Goal: Task Accomplishment & Management: Manage account settings

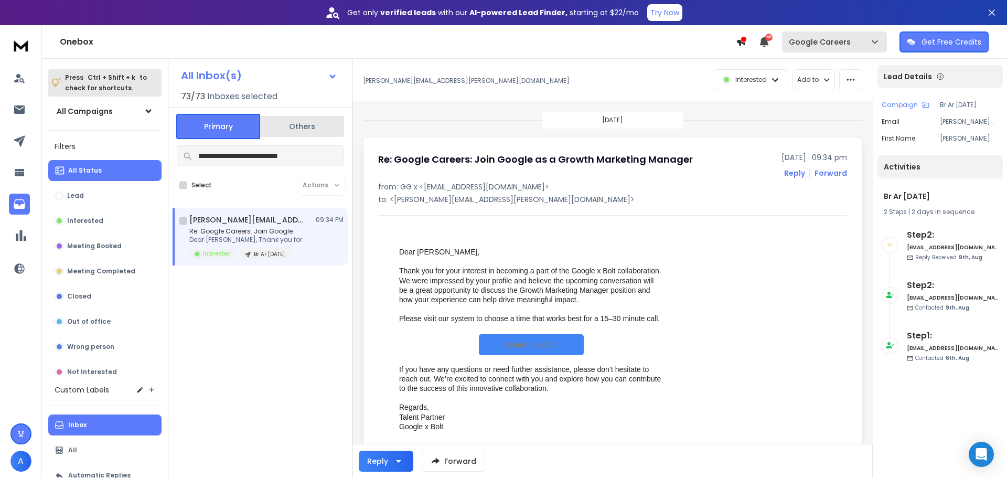
scroll to position [20, 0]
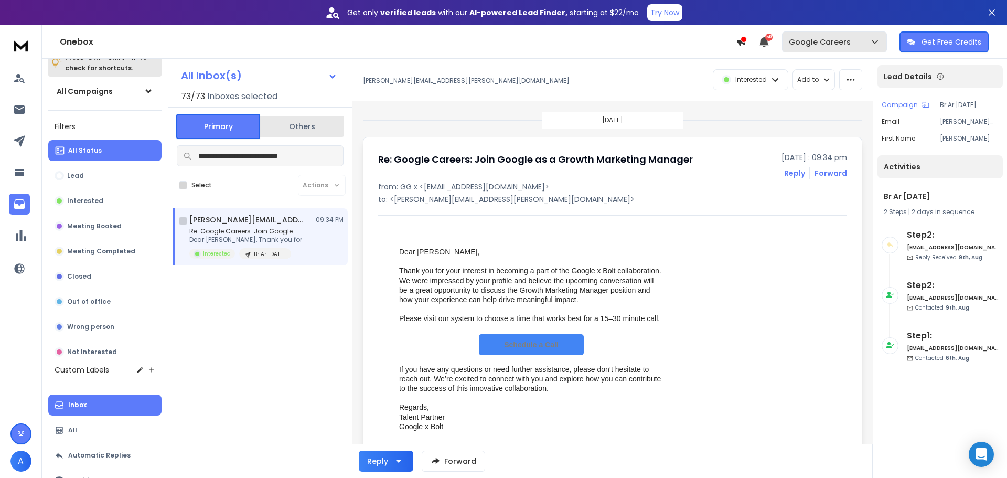
click at [818, 41] on p "Google Careers" at bounding box center [822, 42] width 66 height 10
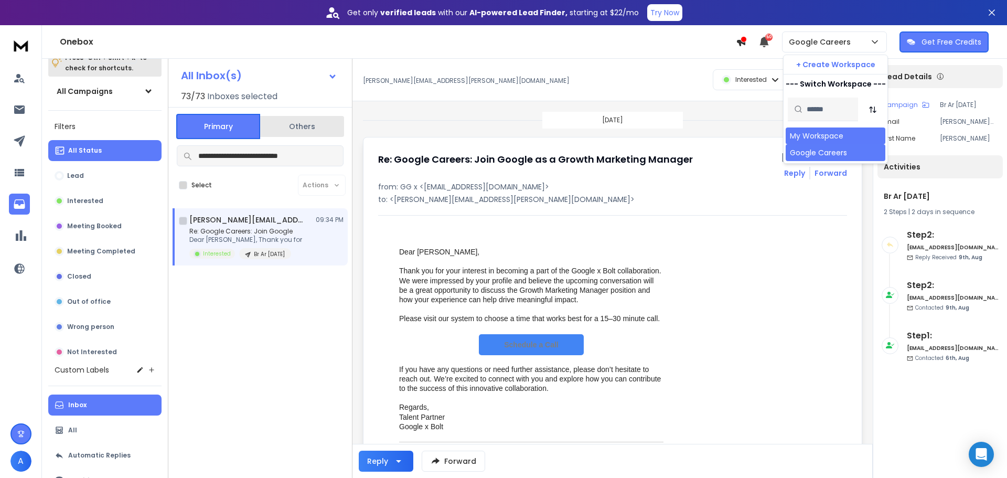
click at [812, 136] on div "My Workspace" at bounding box center [817, 136] width 54 height 10
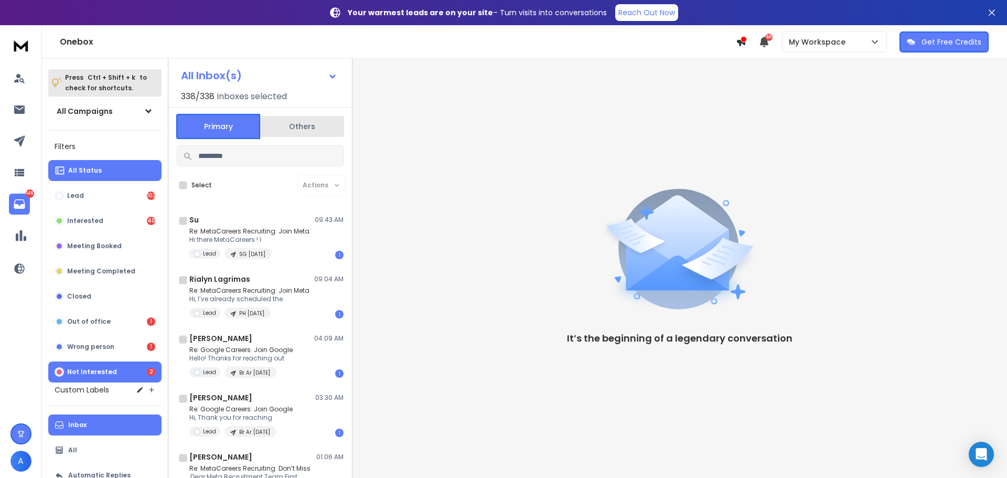
click at [116, 374] on button "Not Interested 2" at bounding box center [104, 371] width 113 height 21
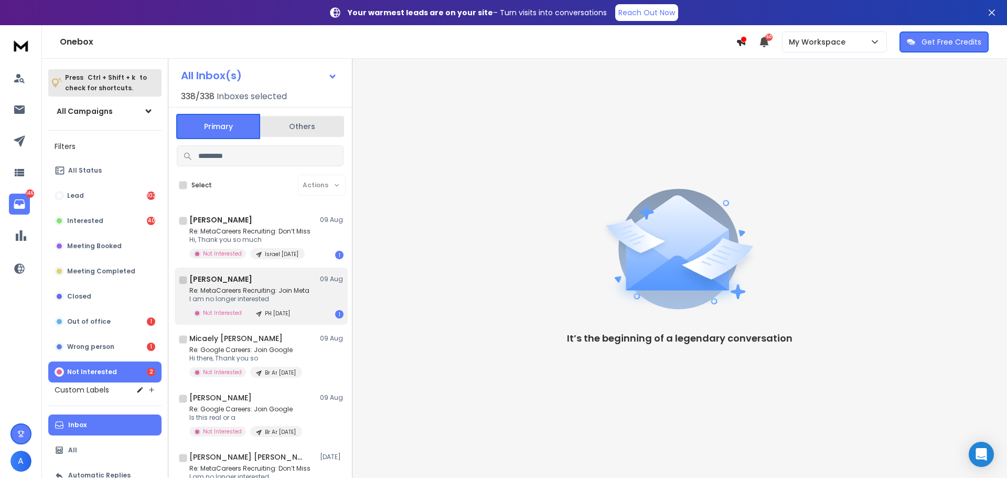
click at [258, 298] on p "I am no longer interested" at bounding box center [249, 299] width 120 height 8
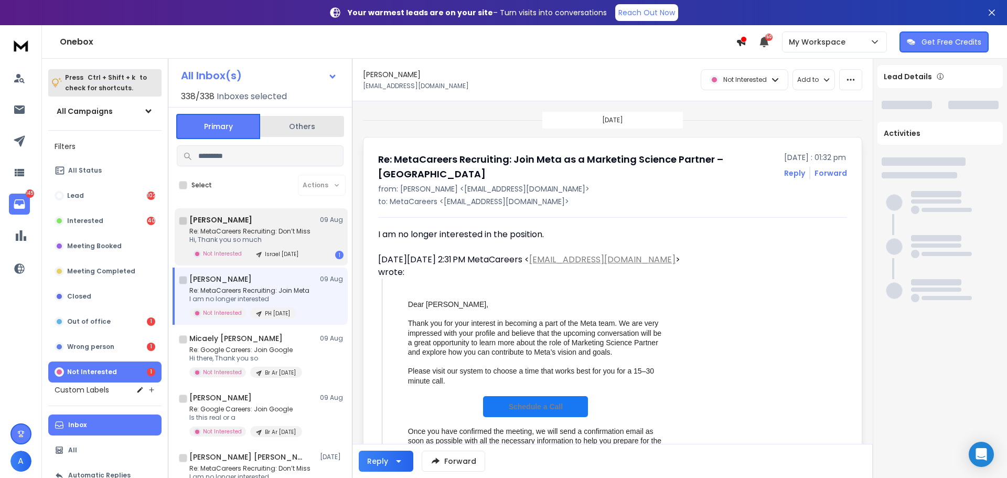
click at [311, 221] on div "[PERSON_NAME] [DATE]" at bounding box center [266, 220] width 154 height 10
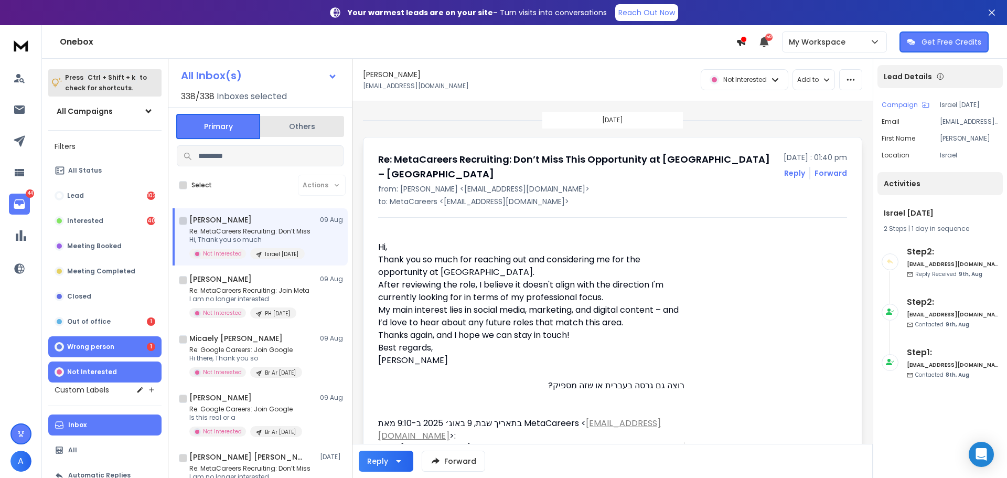
click at [126, 344] on button "Wrong person 1" at bounding box center [104, 346] width 113 height 21
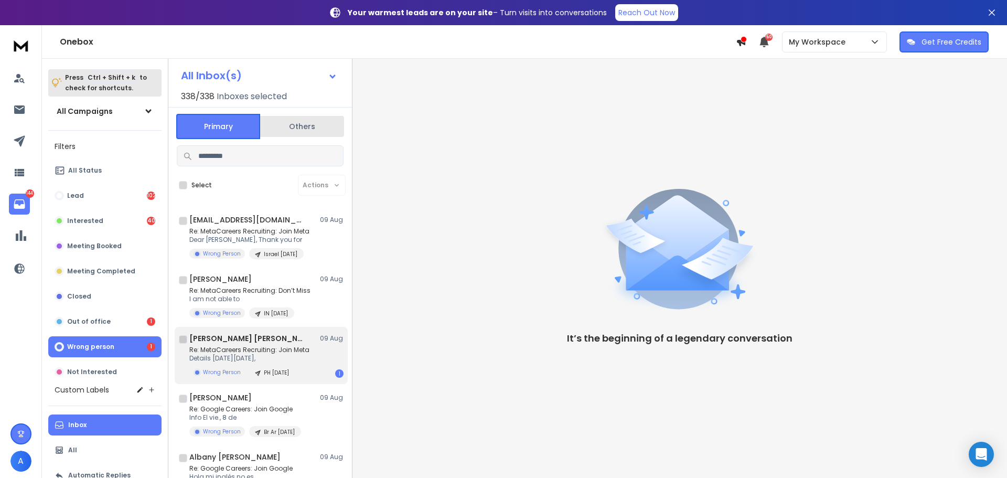
click at [283, 362] on div "Re: MetaCareers Recruiting: Join Meta Details [DATE][DATE], Wrong Person PH [DA…" at bounding box center [249, 362] width 120 height 32
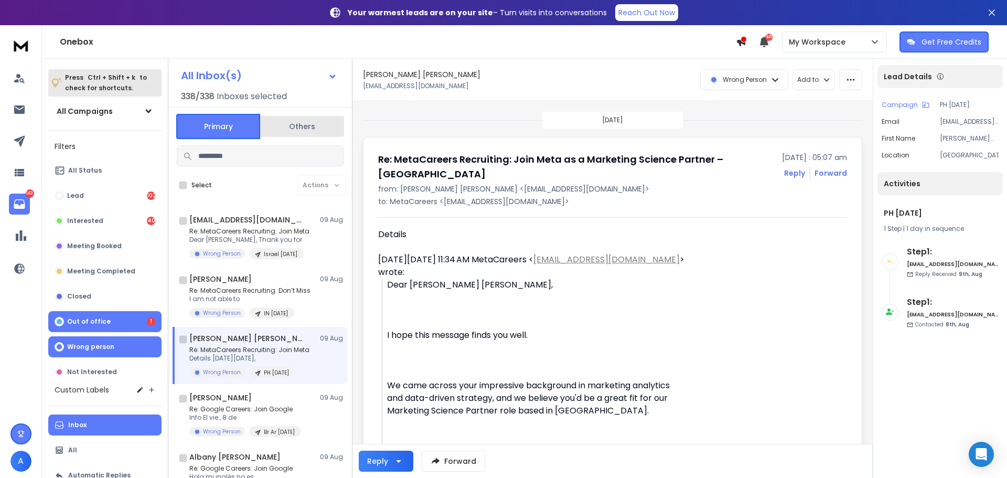
click at [126, 321] on button "Out of office 1" at bounding box center [104, 321] width 113 height 21
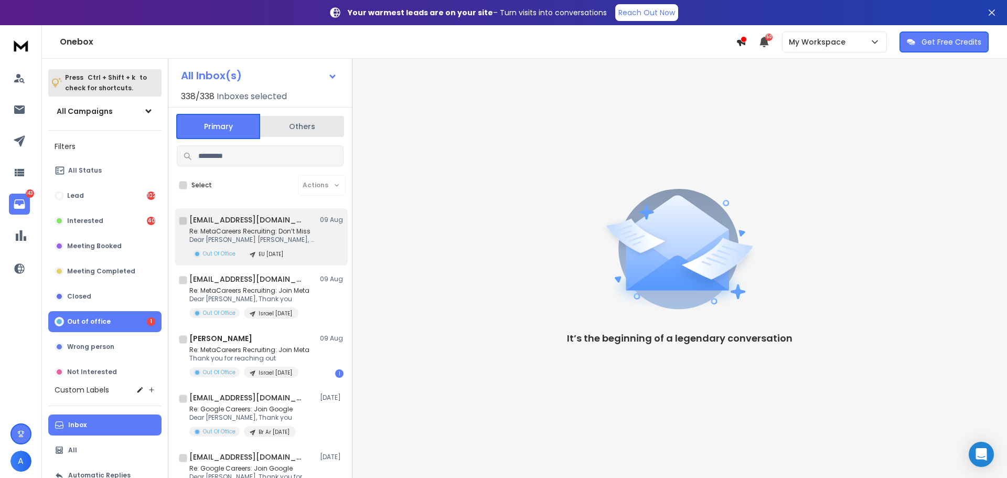
click at [276, 246] on div "Re: MetaCareers Recruiting: Don’t Miss Dear [PERSON_NAME] [PERSON_NAME], Thank …" at bounding box center [252, 243] width 126 height 32
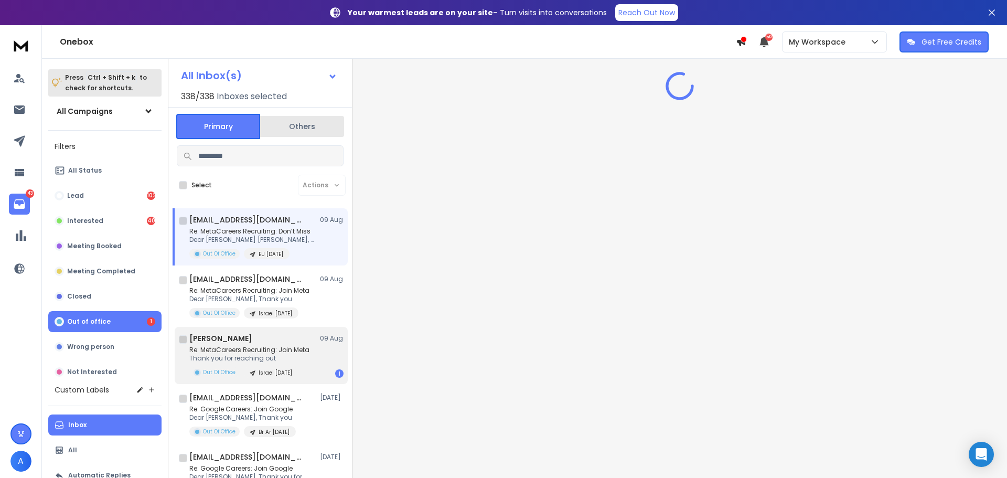
click at [308, 375] on div "Re: MetaCareers Recruiting: Join Meta Thank you for reaching out Out Of Office …" at bounding box center [266, 362] width 154 height 32
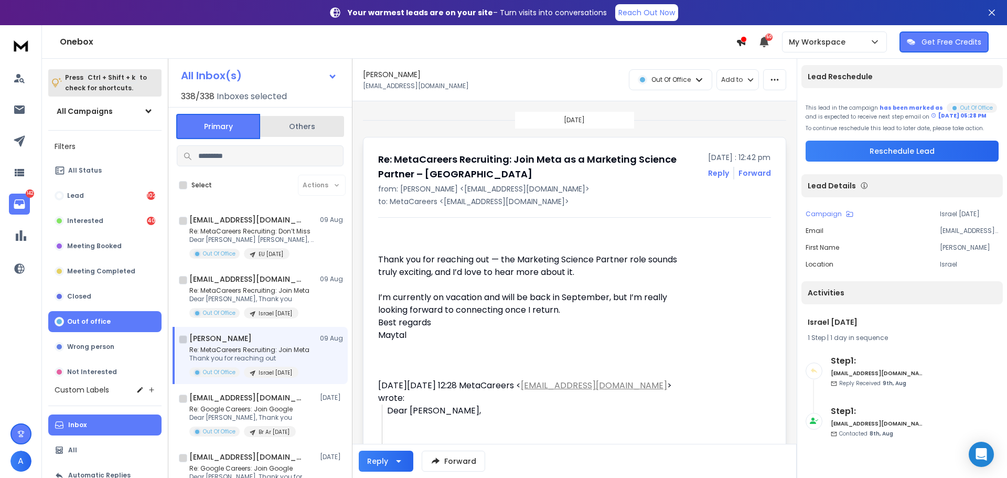
click at [304, 365] on div "Re: MetaCareers Recruiting: Join Meta Thank you for reaching out Out Of Office …" at bounding box center [249, 362] width 120 height 32
click at [417, 86] on p "[EMAIL_ADDRESS][DOMAIN_NAME]" at bounding box center [416, 86] width 106 height 8
click at [444, 199] on p "to: MetaCareers <[EMAIL_ADDRESS][DOMAIN_NAME]>" at bounding box center [574, 201] width 393 height 10
drag, startPoint x: 444, startPoint y: 199, endPoint x: 546, endPoint y: 204, distance: 102.4
click at [546, 204] on p "to: MetaCareers <[EMAIL_ADDRESS][DOMAIN_NAME]>" at bounding box center [574, 201] width 393 height 10
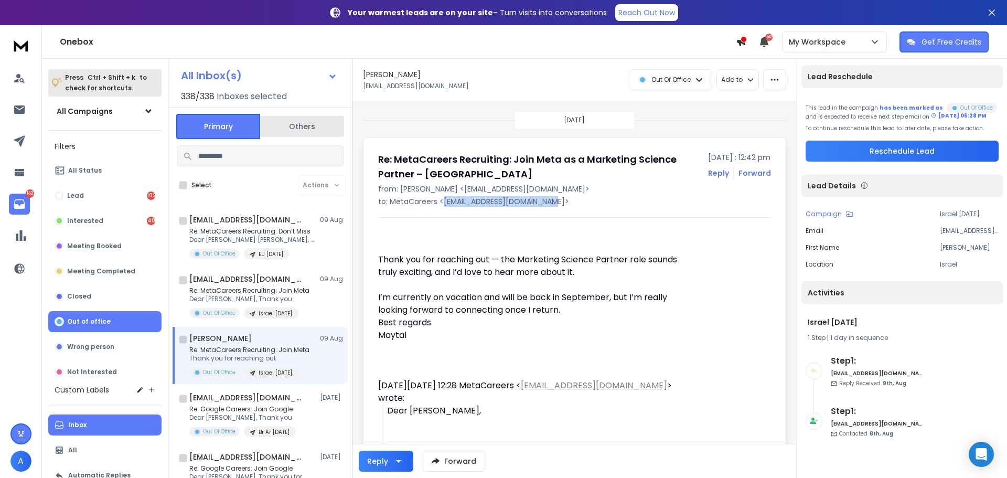
copy p "[EMAIL_ADDRESS][DOMAIN_NAME]"
click at [282, 163] on input at bounding box center [260, 155] width 167 height 21
paste input "**********"
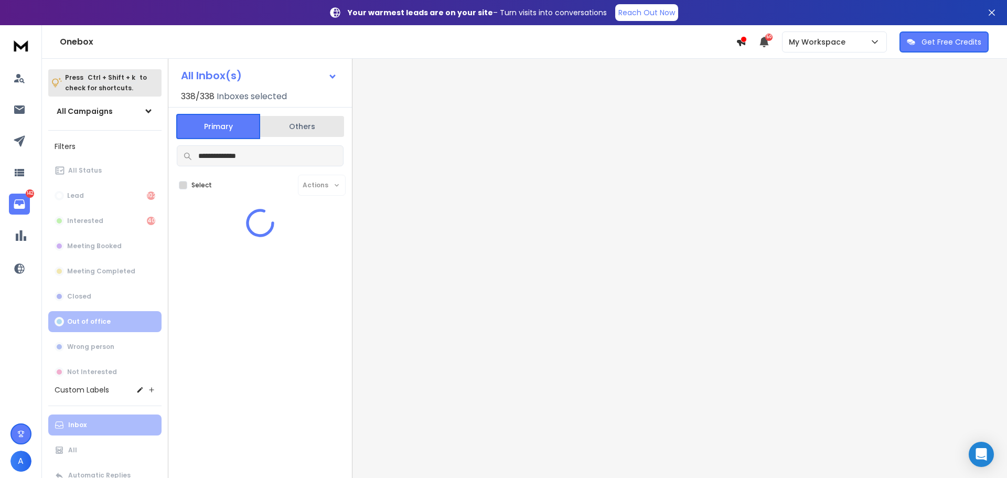
click at [79, 164] on div "All Status Lead 102 Interested 40 Meeting Booked Meeting Completed Closed Out o…" at bounding box center [104, 271] width 113 height 222
click at [79, 165] on div "All Status" at bounding box center [78, 170] width 47 height 10
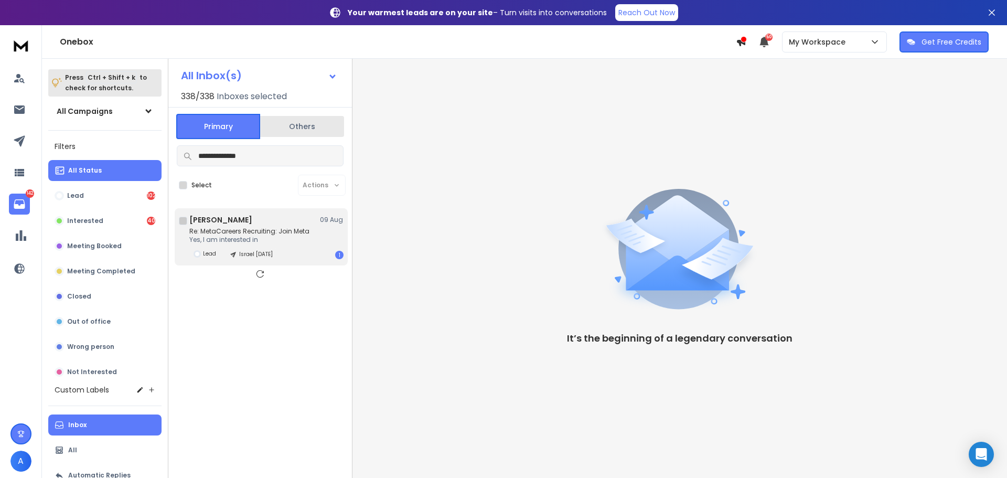
click at [255, 243] on p "Yes, I am interested in" at bounding box center [249, 240] width 120 height 8
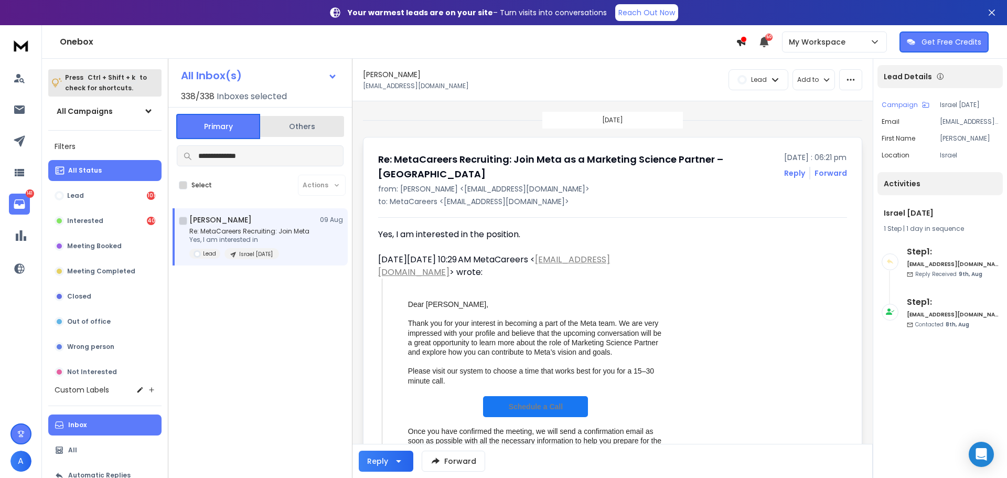
click at [471, 188] on p "from: [PERSON_NAME] <[EMAIL_ADDRESS][DOMAIN_NAME]>" at bounding box center [612, 189] width 469 height 10
copy p "danielkorobko4"
click at [484, 188] on p "from: [PERSON_NAME] <[EMAIL_ADDRESS][DOMAIN_NAME]>" at bounding box center [612, 189] width 469 height 10
drag, startPoint x: 484, startPoint y: 188, endPoint x: 553, endPoint y: 191, distance: 69.3
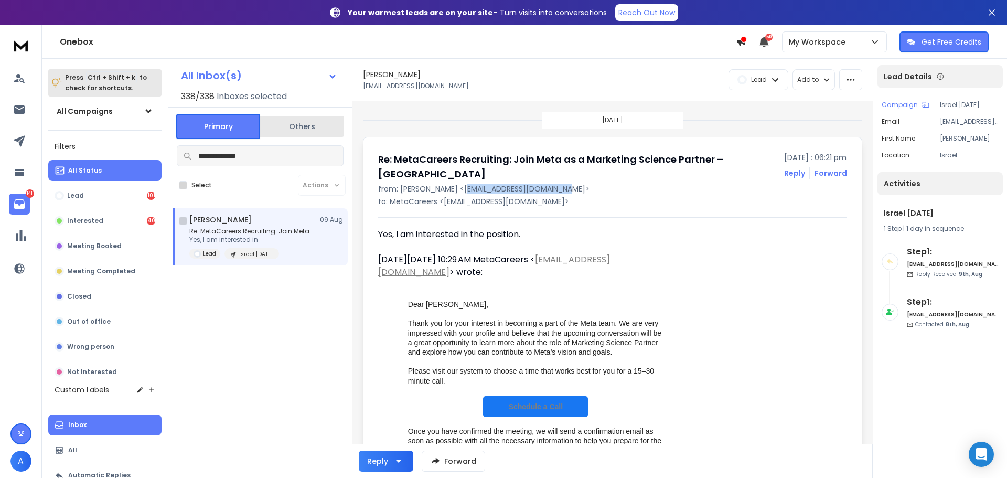
click at [553, 191] on p "from: [PERSON_NAME] <[EMAIL_ADDRESS][DOMAIN_NAME]>" at bounding box center [612, 189] width 469 height 10
click at [216, 300] on div "[PERSON_NAME] [DATE] Re: MetaCareers Recruiting: Join Meta Yes, I am interested…" at bounding box center [260, 291] width 184 height 170
click at [264, 160] on input "**********" at bounding box center [260, 155] width 167 height 21
paste input
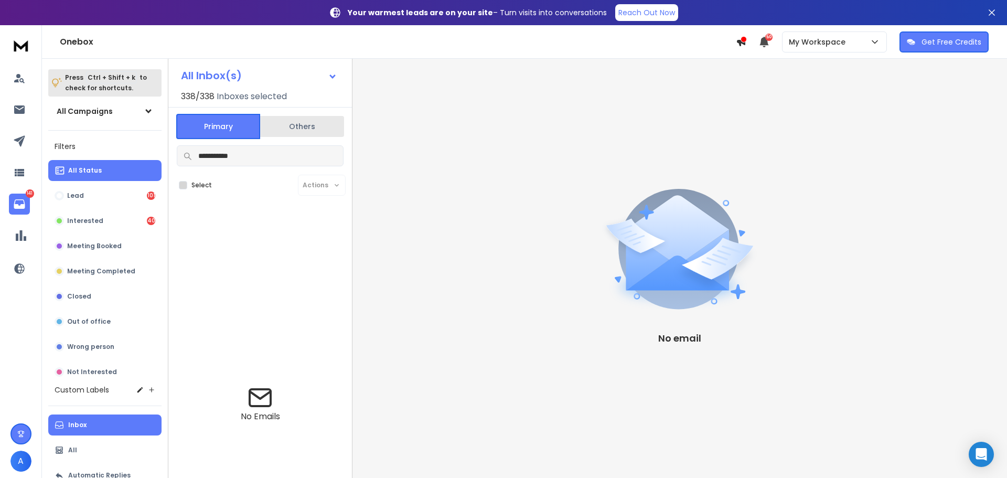
click at [217, 157] on input "**********" at bounding box center [260, 155] width 167 height 21
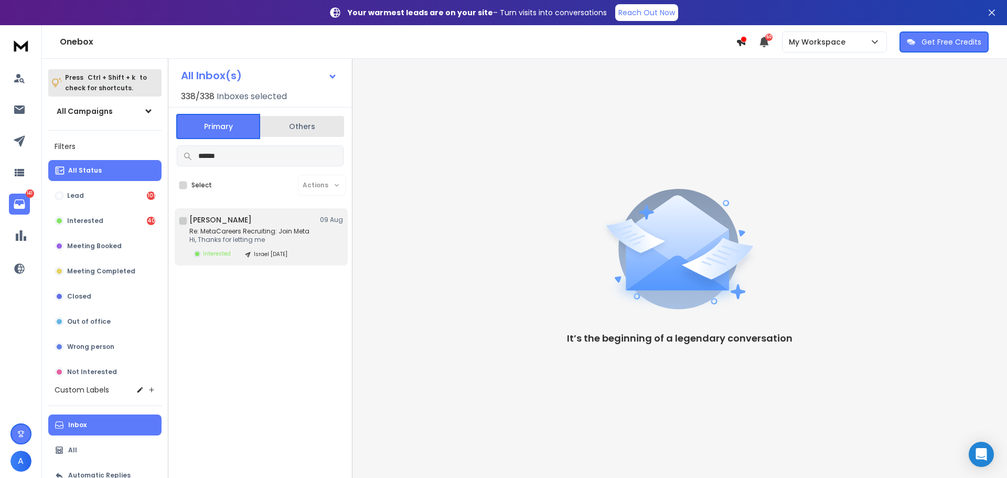
click at [245, 224] on h1 "[PERSON_NAME]" at bounding box center [220, 220] width 62 height 10
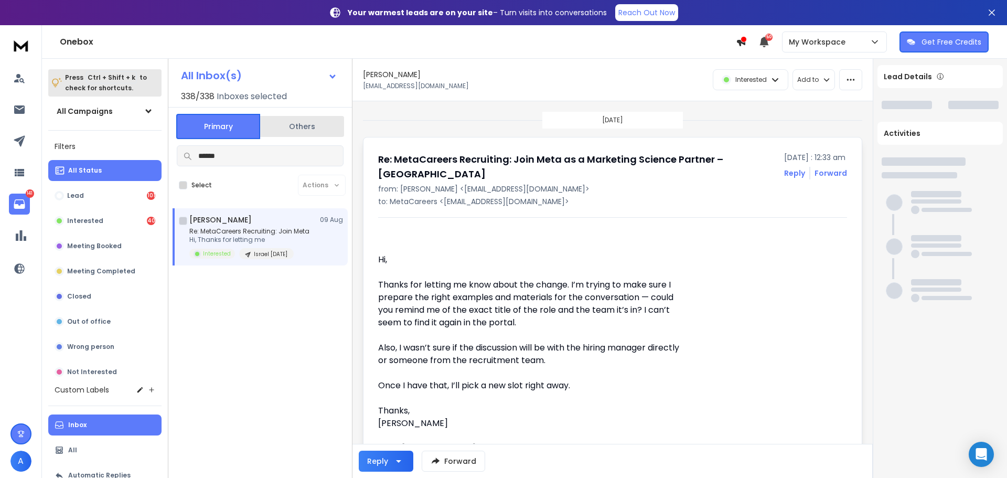
click at [252, 223] on h1 "[PERSON_NAME]" at bounding box center [220, 220] width 62 height 10
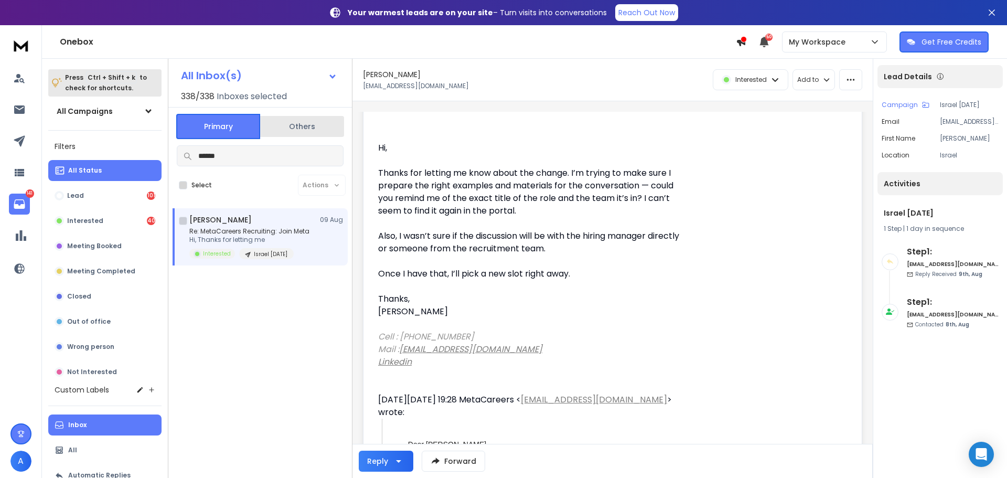
scroll to position [105, 0]
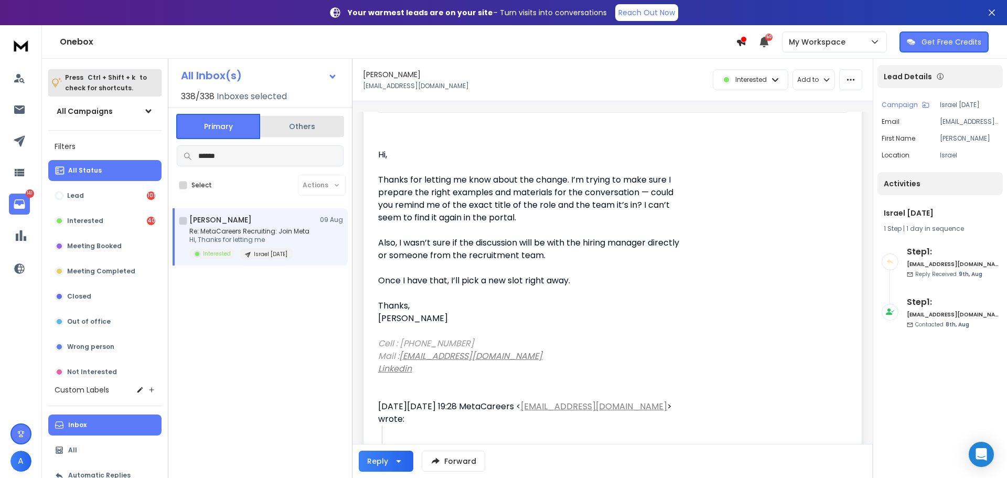
click at [461, 245] on p "Also, I wasn’t sure if the discussion will be with the hiring manager directly …" at bounding box center [531, 249] width 306 height 25
click at [263, 157] on input "******" at bounding box center [260, 155] width 167 height 21
paste input "**********"
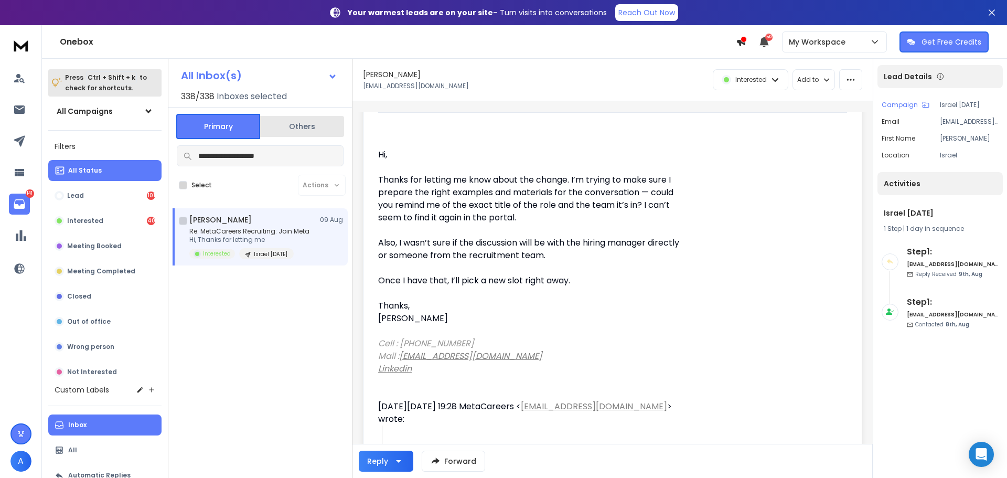
scroll to position [0, 0]
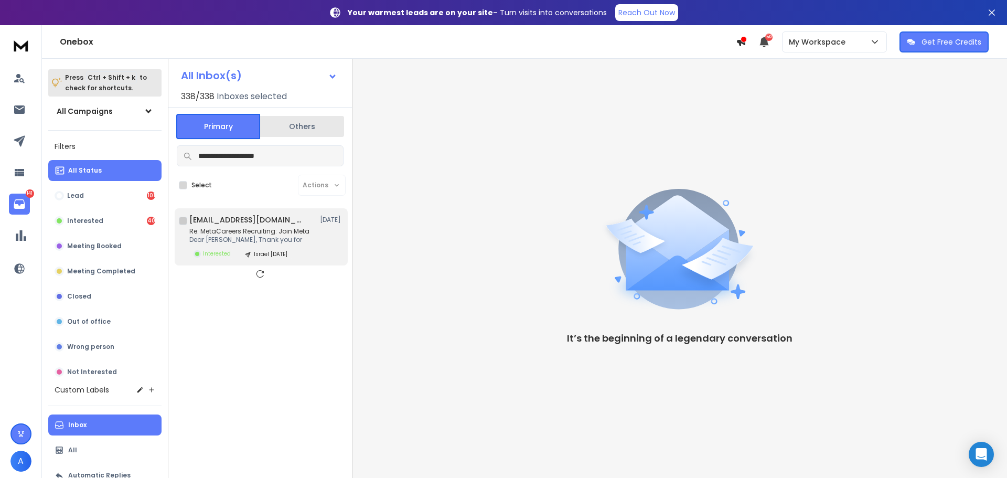
click at [293, 230] on p "Re: MetaCareers Recruiting: Join Meta" at bounding box center [249, 231] width 120 height 8
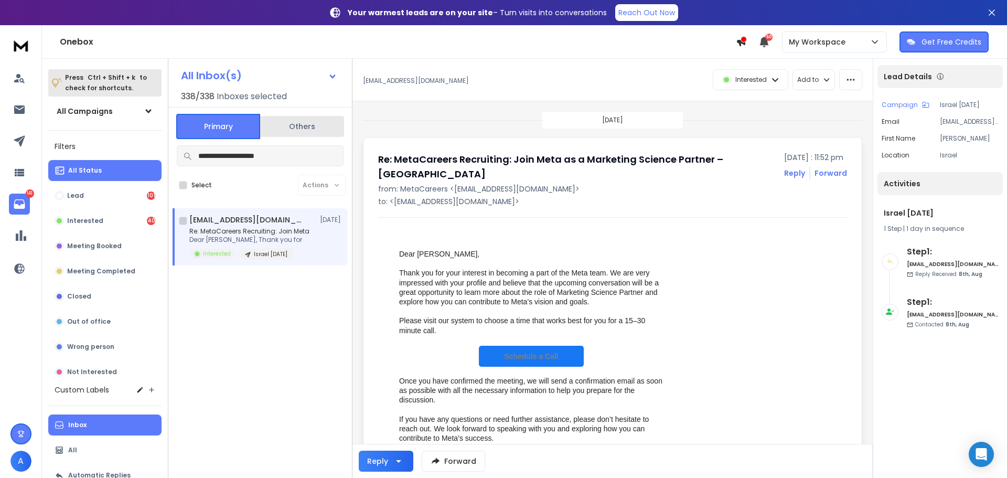
click at [317, 236] on div "Re: MetaCareers Recruiting: Join Meta Dear [PERSON_NAME], Thank you for Interes…" at bounding box center [266, 243] width 154 height 32
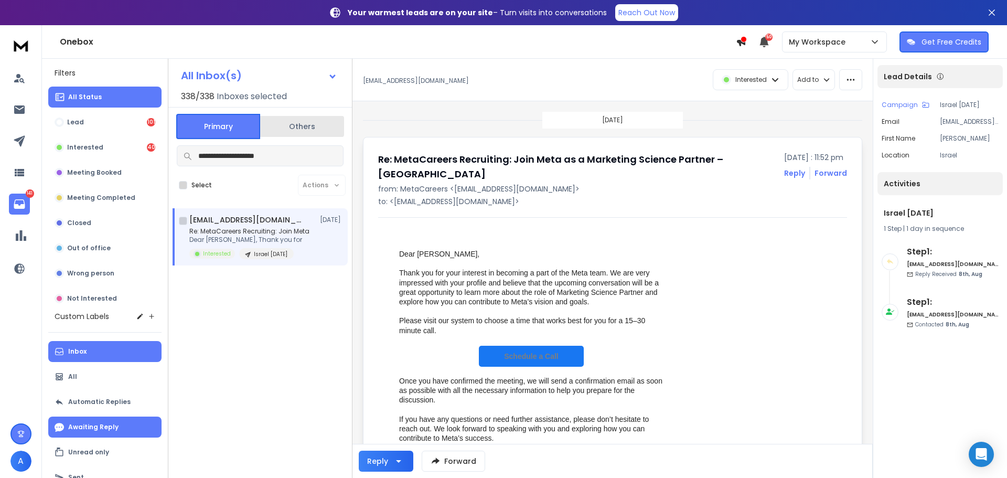
scroll to position [105, 0]
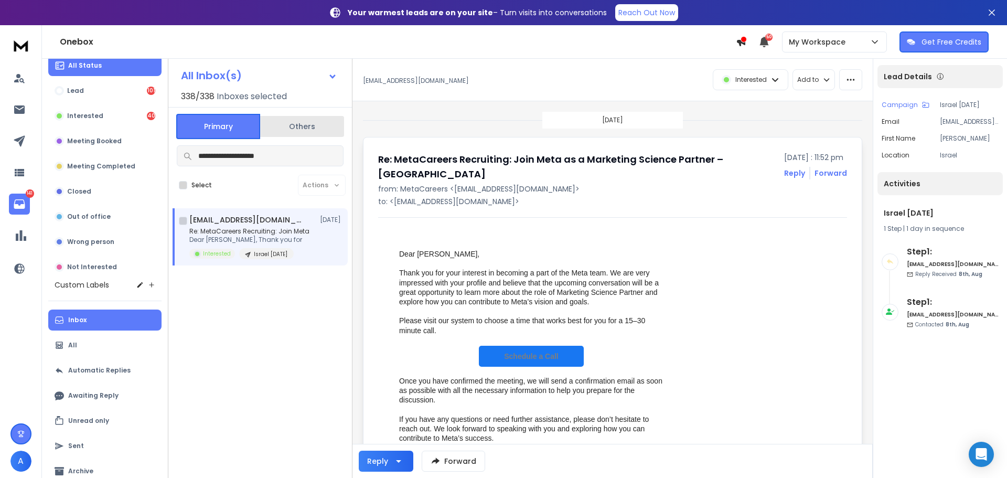
drag, startPoint x: 108, startPoint y: 422, endPoint x: 112, endPoint y: 412, distance: 10.3
click at [108, 422] on button "Unread only" at bounding box center [104, 420] width 113 height 21
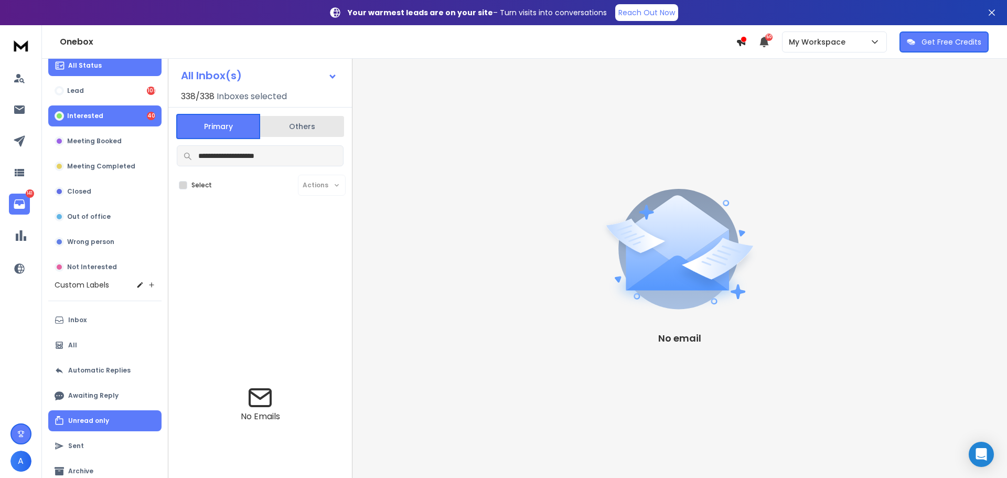
click at [140, 114] on button "Interested 40" at bounding box center [104, 115] width 113 height 21
click at [281, 166] on div "**********" at bounding box center [260, 350] width 184 height 419
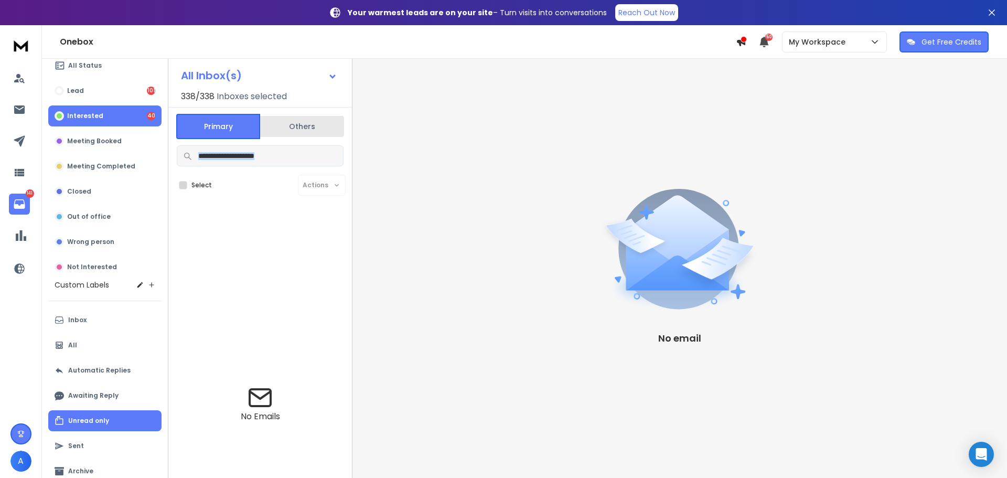
click at [281, 166] on div "**********" at bounding box center [260, 350] width 184 height 419
click at [281, 161] on input "**********" at bounding box center [260, 155] width 167 height 21
type input "**********"
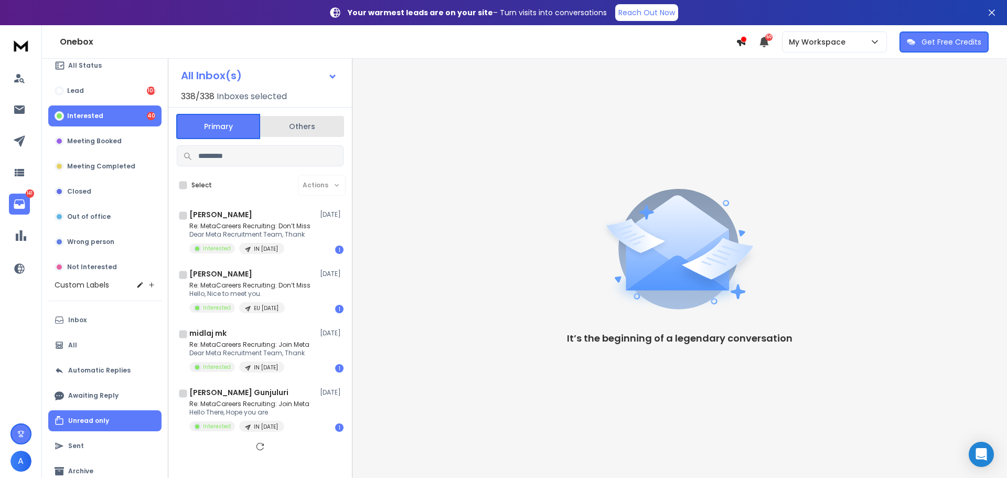
scroll to position [2129, 0]
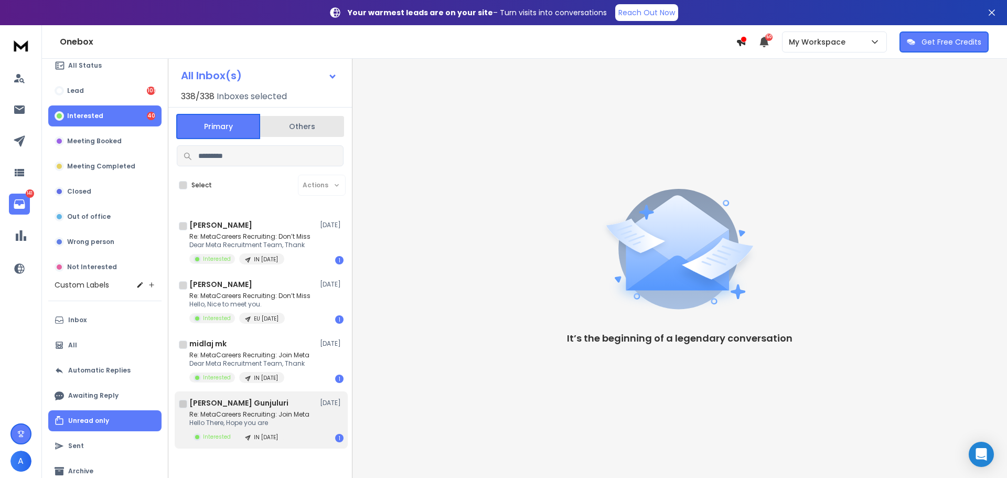
click at [270, 393] on div "[PERSON_NAME] Gunjuluri [DATE] Re: MetaCareers Recruiting: Join Meta Hello Ther…" at bounding box center [261, 419] width 173 height 57
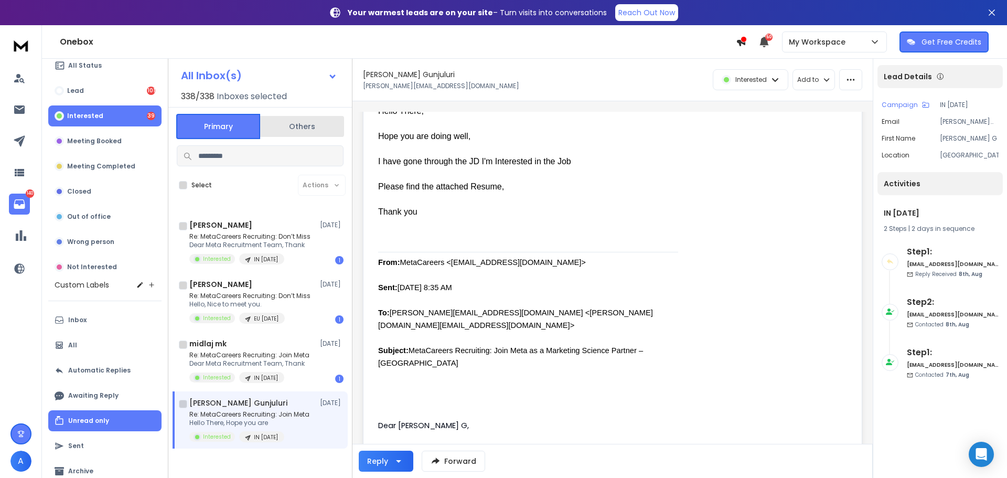
scroll to position [0, 0]
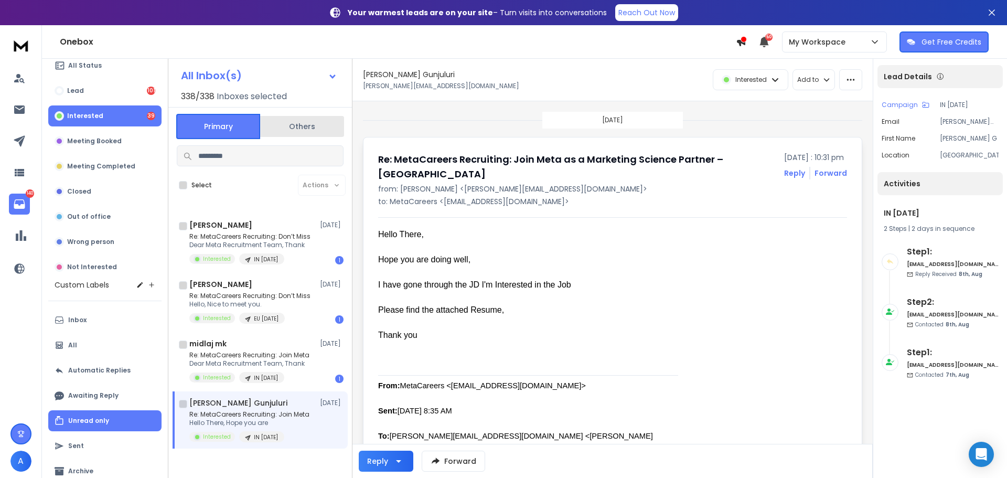
click at [424, 87] on p "[PERSON_NAME][EMAIL_ADDRESS][DOMAIN_NAME]" at bounding box center [441, 86] width 156 height 8
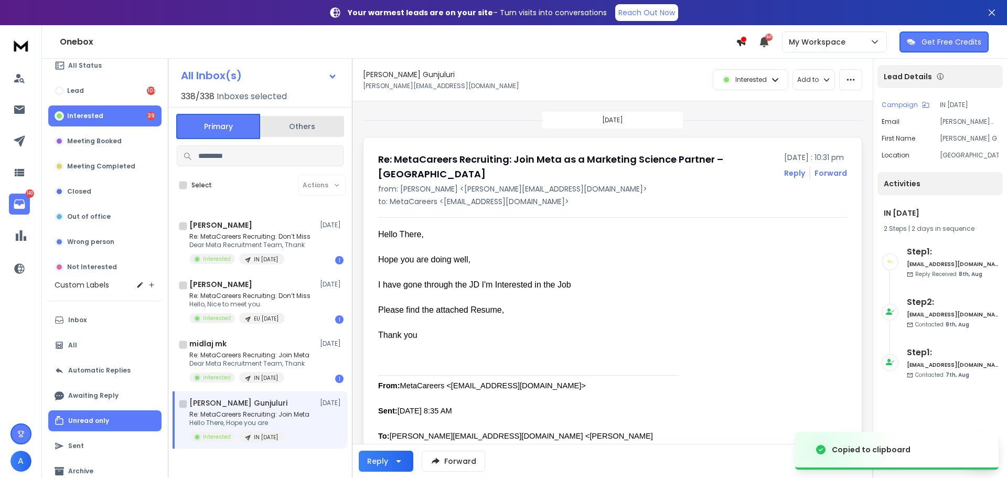
click at [448, 201] on p "to: MetaCareers <[EMAIL_ADDRESS][DOMAIN_NAME]>" at bounding box center [612, 201] width 469 height 10
drag, startPoint x: 448, startPoint y: 201, endPoint x: 572, endPoint y: 196, distance: 123.9
click at [572, 196] on p "to: MetaCareers <[EMAIL_ADDRESS][DOMAIN_NAME]>" at bounding box center [612, 201] width 469 height 10
copy p "[EMAIL_ADDRESS][DOMAIN_NAME]"
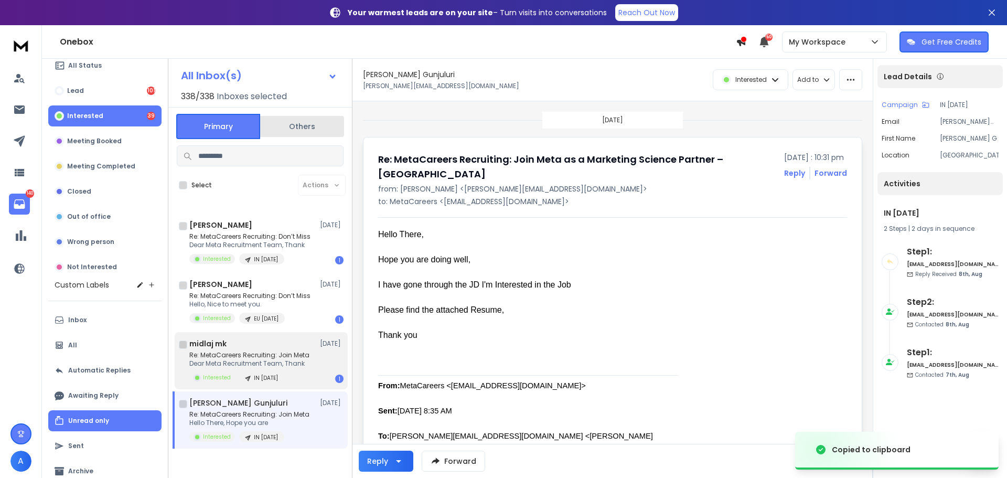
click at [289, 359] on p "Re: MetaCareers Recruiting: Join Meta" at bounding box center [249, 355] width 120 height 8
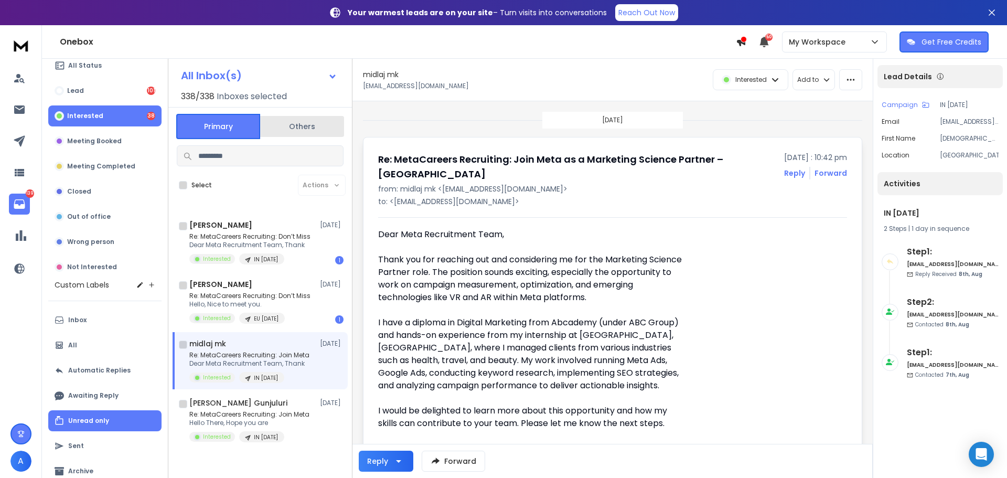
click at [428, 88] on p "[EMAIL_ADDRESS][DOMAIN_NAME]" at bounding box center [416, 86] width 106 height 8
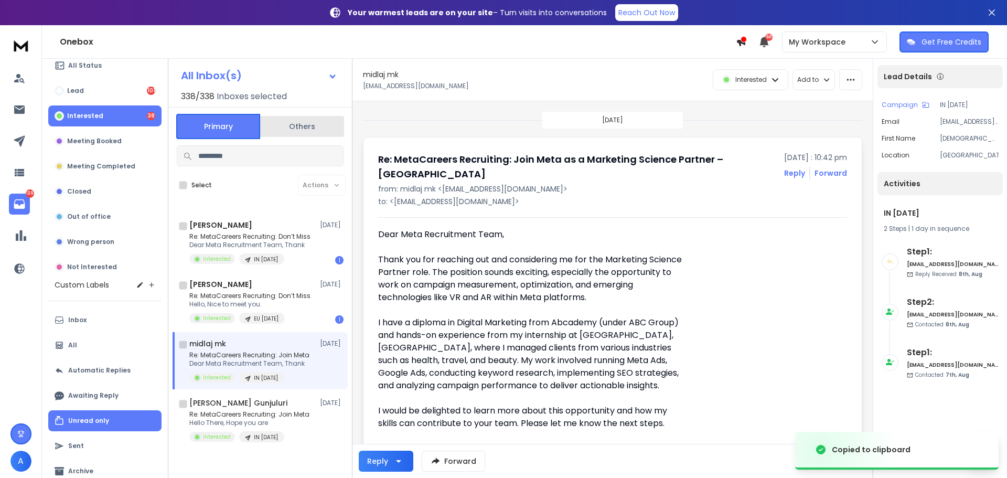
click at [400, 200] on p "to: <[EMAIL_ADDRESS][DOMAIN_NAME]>" at bounding box center [612, 201] width 469 height 10
drag, startPoint x: 400, startPoint y: 200, endPoint x: 511, endPoint y: 199, distance: 111.7
click at [511, 199] on p "to: <[EMAIL_ADDRESS][DOMAIN_NAME]>" at bounding box center [612, 201] width 469 height 10
copy p "[EMAIL_ADDRESS][DOMAIN_NAME]"
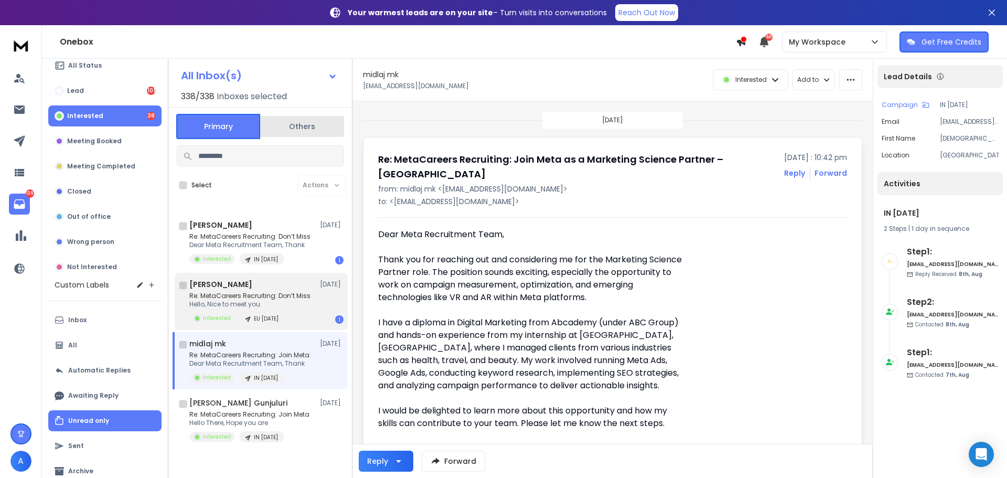
click at [291, 314] on div "Interested EU [DATE]" at bounding box center [249, 318] width 121 height 11
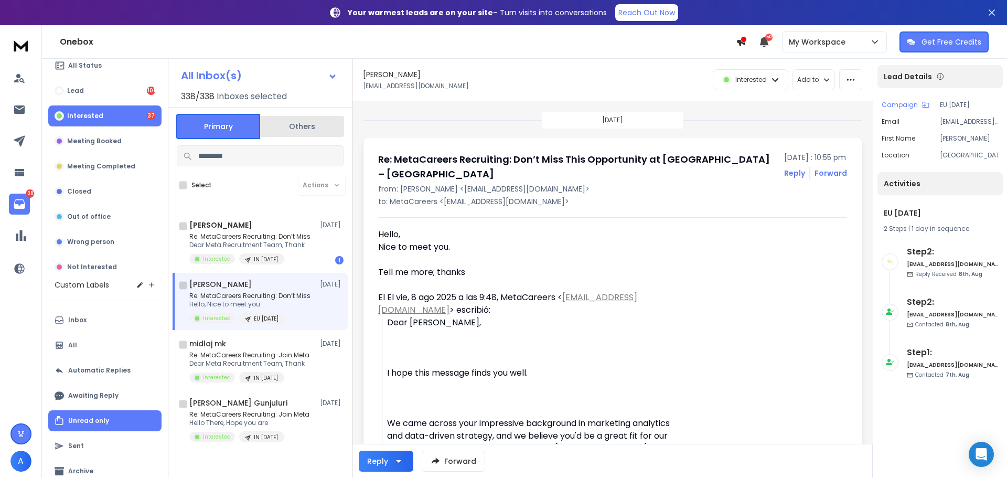
click at [418, 89] on p "[EMAIL_ADDRESS][DOMAIN_NAME]" at bounding box center [416, 86] width 106 height 8
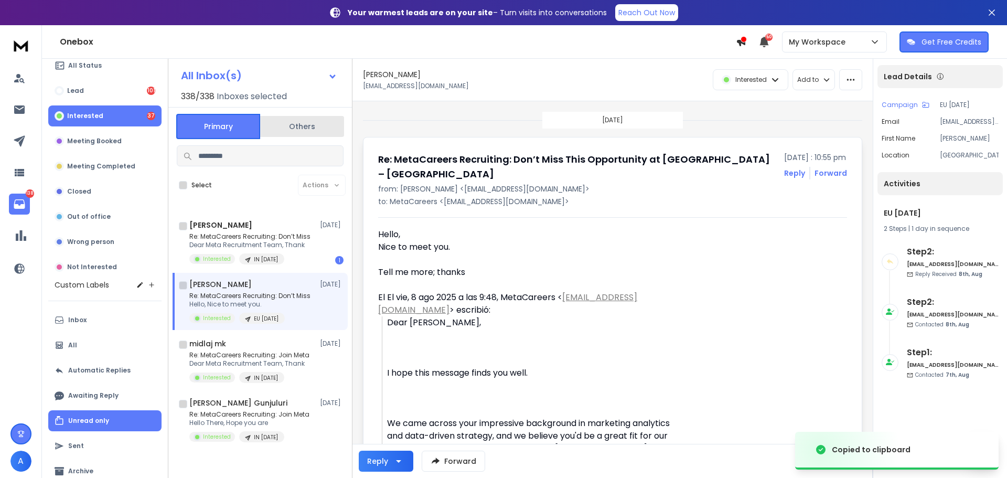
click at [444, 199] on p "to: MetaCareers <[EMAIL_ADDRESS][DOMAIN_NAME]>" at bounding box center [612, 201] width 469 height 10
drag, startPoint x: 444, startPoint y: 199, endPoint x: 556, endPoint y: 197, distance: 112.3
click at [556, 197] on p "to: MetaCareers <[EMAIL_ADDRESS][DOMAIN_NAME]>" at bounding box center [612, 201] width 469 height 10
copy p "[EMAIL_ADDRESS][DOMAIN_NAME]"
click at [278, 261] on p "IN [DATE]" at bounding box center [266, 259] width 24 height 8
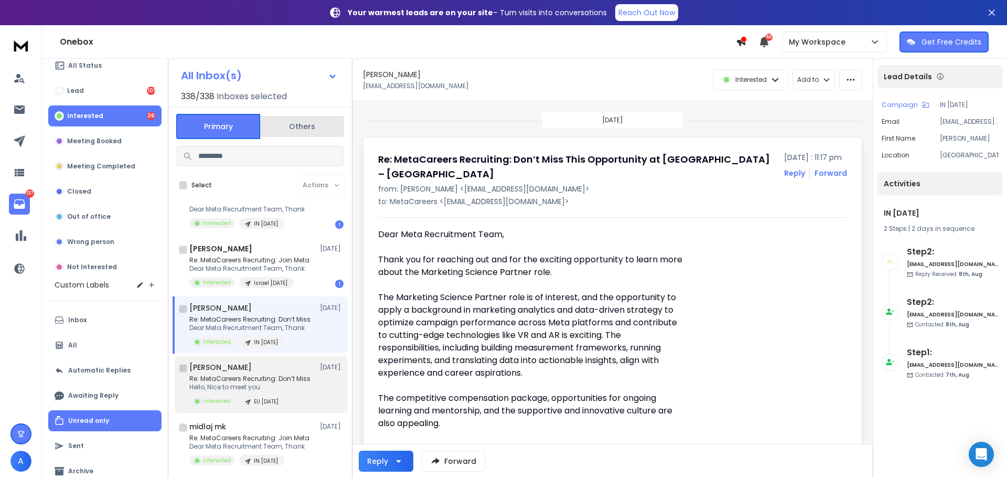
scroll to position [2024, 0]
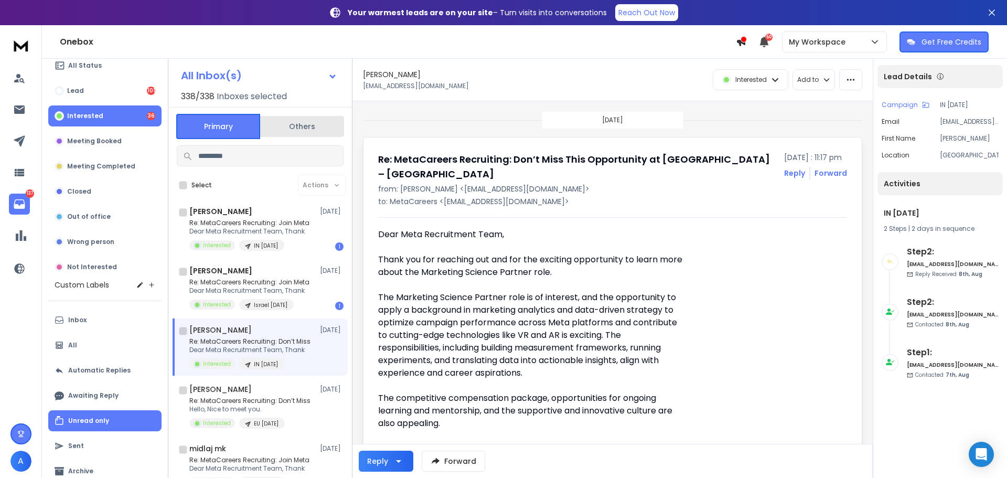
click at [443, 86] on p "[EMAIL_ADDRESS][DOMAIN_NAME]" at bounding box center [416, 86] width 106 height 8
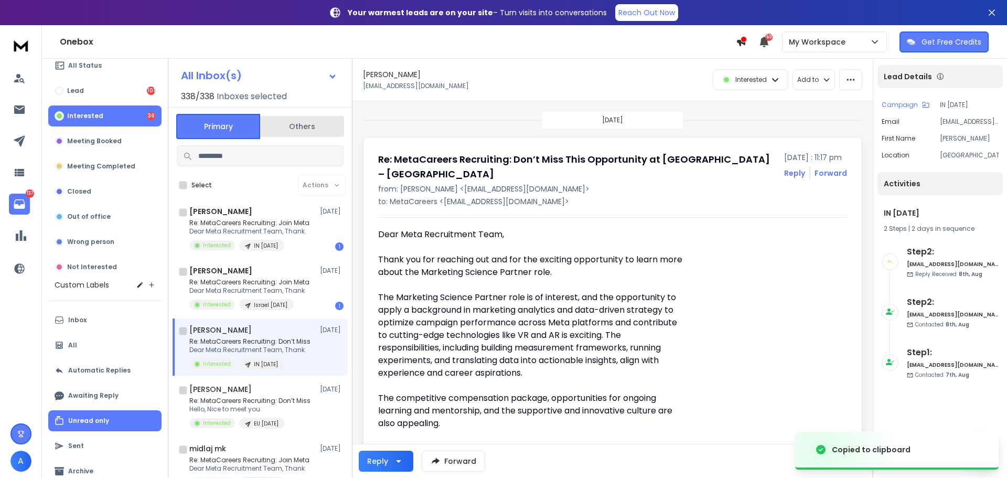
click at [464, 201] on p "to: MetaCareers <[EMAIL_ADDRESS][DOMAIN_NAME]>" at bounding box center [612, 201] width 469 height 10
drag, startPoint x: 464, startPoint y: 201, endPoint x: 576, endPoint y: 198, distance: 112.8
click at [576, 198] on p "to: MetaCareers <[EMAIL_ADDRESS][DOMAIN_NAME]>" at bounding box center [612, 201] width 469 height 10
copy p "[EMAIL_ADDRESS][DOMAIN_NAME]"
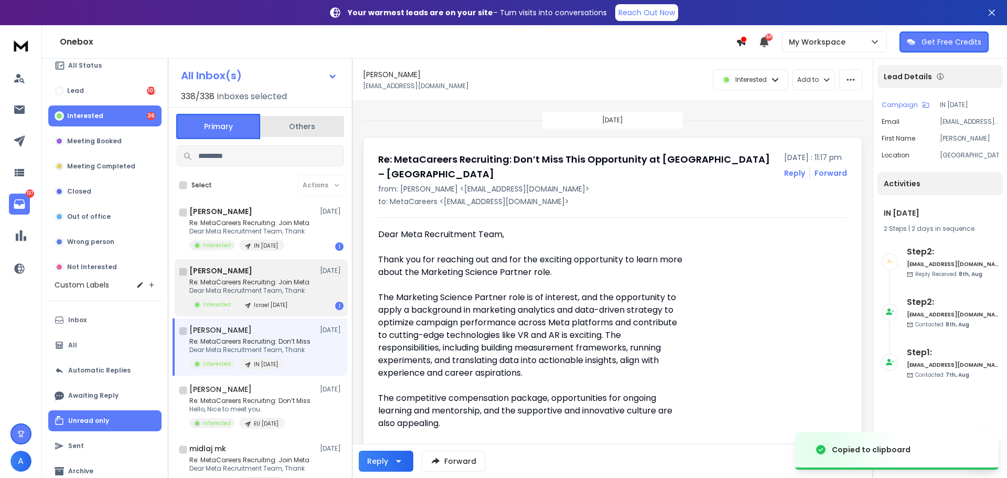
click at [295, 289] on p "Dear Meta Recruitment Team, Thank" at bounding box center [249, 290] width 120 height 8
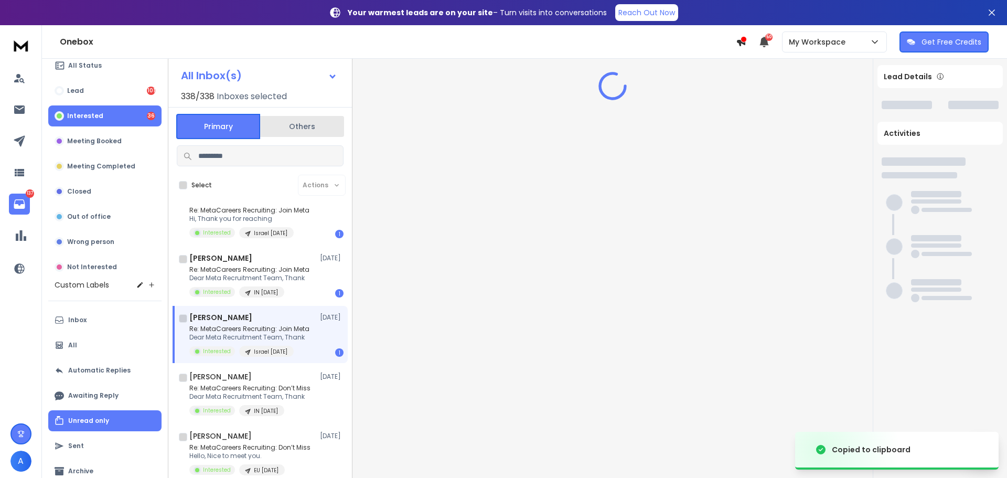
scroll to position [1971, 0]
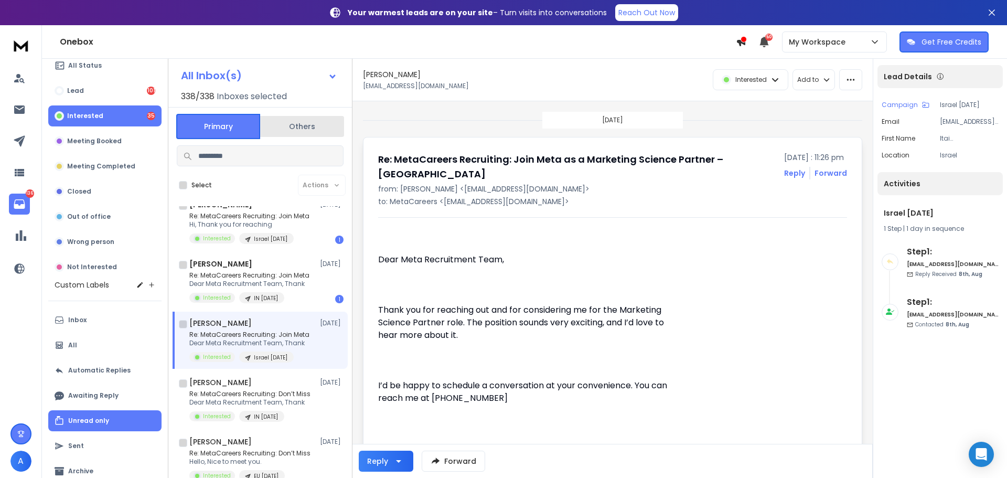
click at [429, 84] on p "[EMAIL_ADDRESS][DOMAIN_NAME]" at bounding box center [416, 86] width 106 height 8
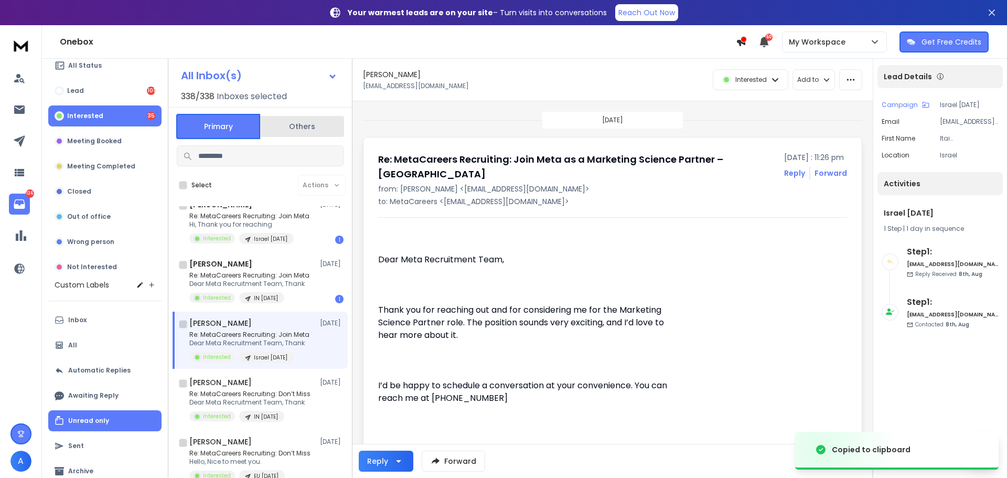
click at [460, 204] on p "to: MetaCareers <[EMAIL_ADDRESS][DOMAIN_NAME]>" at bounding box center [612, 201] width 469 height 10
click at [446, 201] on p "to: MetaCareers <[EMAIL_ADDRESS][DOMAIN_NAME]>" at bounding box center [612, 201] width 469 height 10
drag, startPoint x: 446, startPoint y: 201, endPoint x: 570, endPoint y: 202, distance: 124.3
click at [570, 202] on p "to: MetaCareers <[EMAIL_ADDRESS][DOMAIN_NAME]>" at bounding box center [612, 201] width 469 height 10
copy p "[EMAIL_ADDRESS][DOMAIN_NAME]"
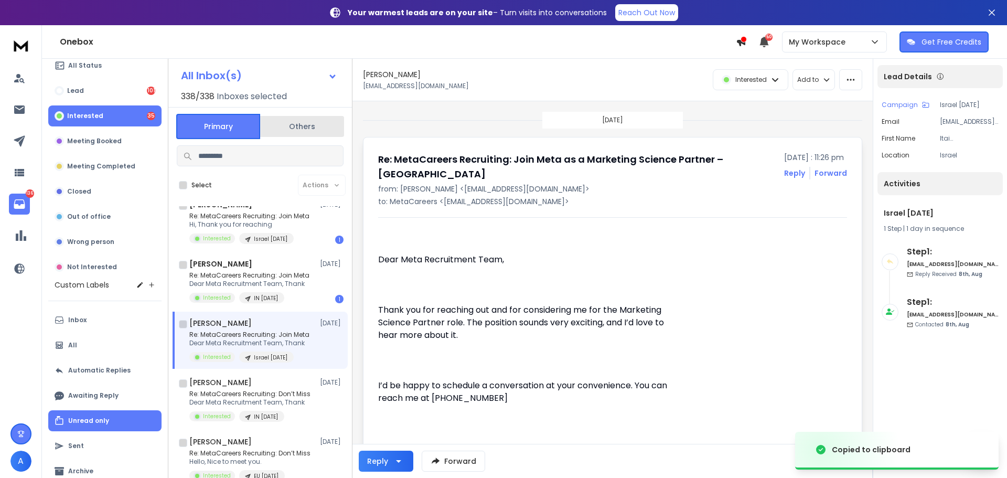
click at [870, 430] on ol "Copied to clipboard" at bounding box center [897, 450] width 220 height 55
click at [245, 155] on input at bounding box center [260, 155] width 167 height 21
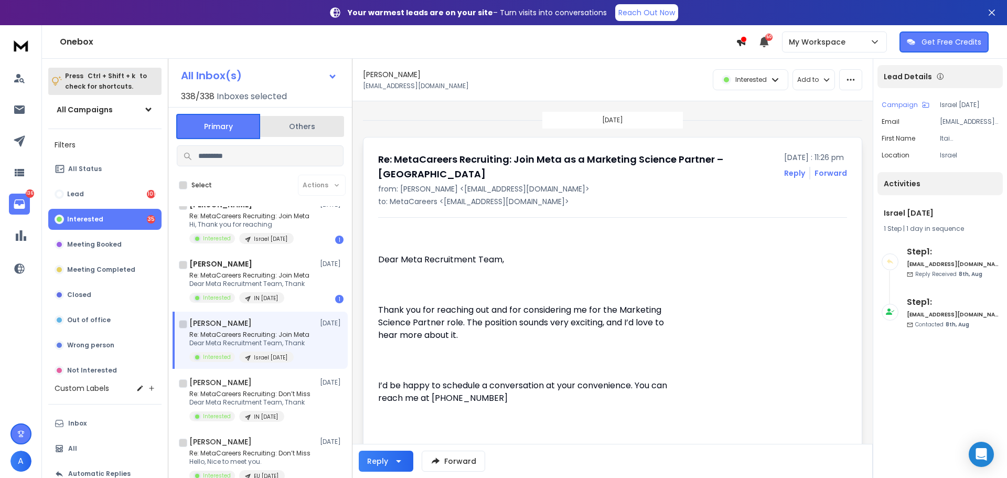
scroll to position [0, 0]
click at [95, 165] on div "All Status" at bounding box center [78, 170] width 47 height 10
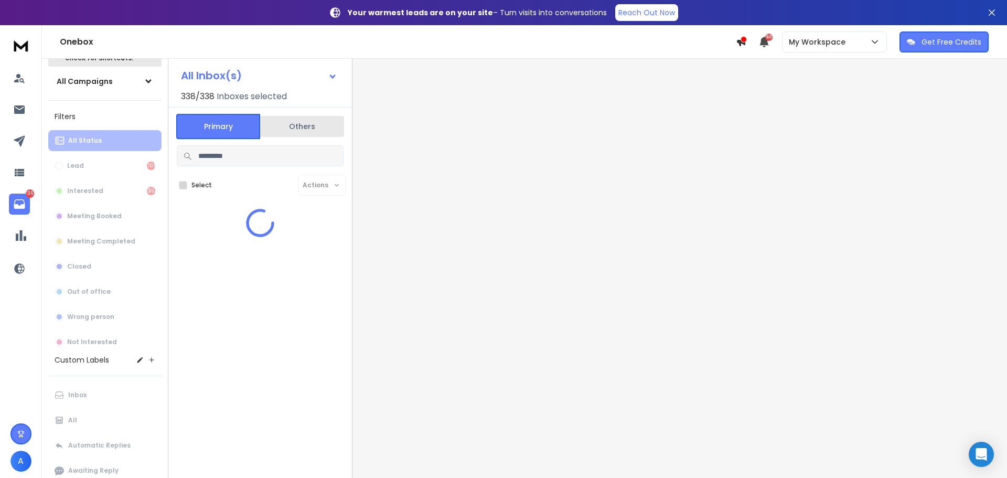
scroll to position [125, 0]
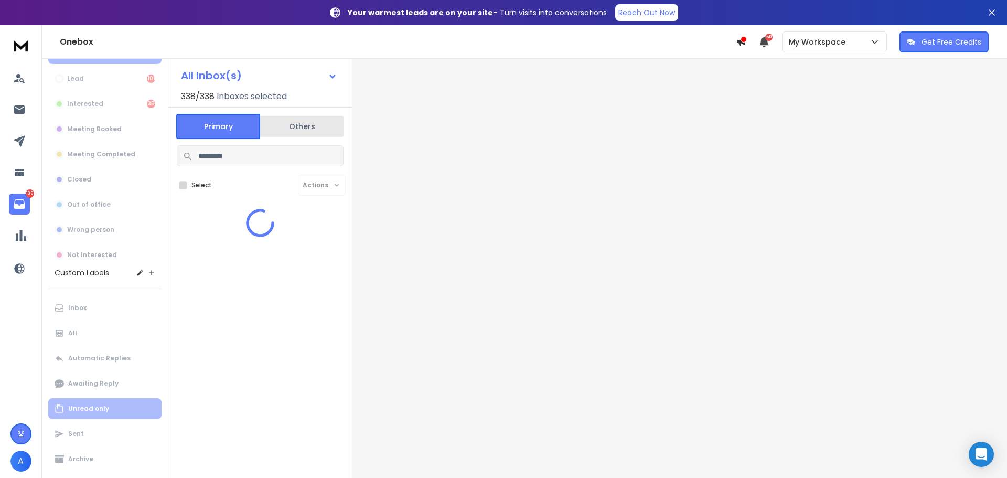
click at [96, 300] on div "Inbox All Automatic Replies Awaiting Reply Unread only Sent Archive" at bounding box center [104, 395] width 113 height 197
click at [83, 300] on div "Inbox All Automatic Replies Awaiting Reply Unread only Sent Archive" at bounding box center [104, 395] width 113 height 197
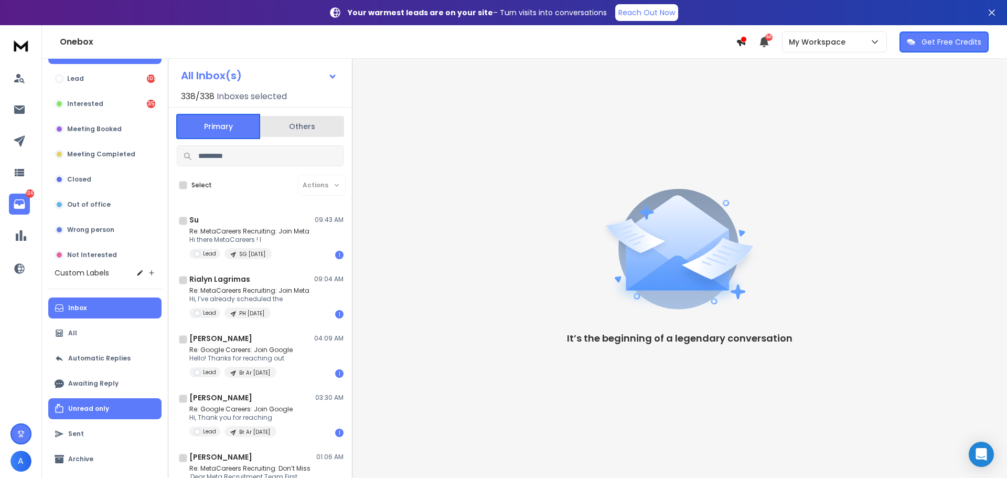
click at [79, 304] on p "Inbox" at bounding box center [77, 308] width 18 height 8
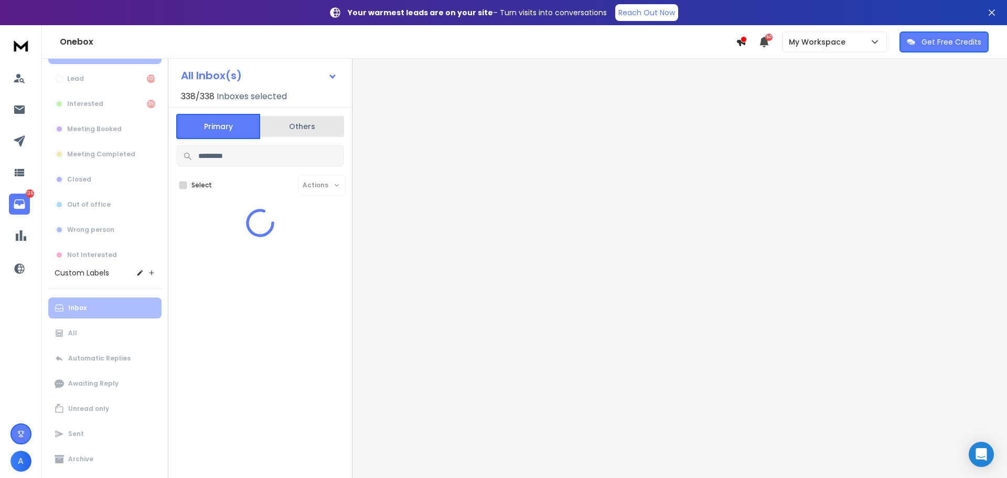
click at [274, 161] on input at bounding box center [260, 155] width 167 height 21
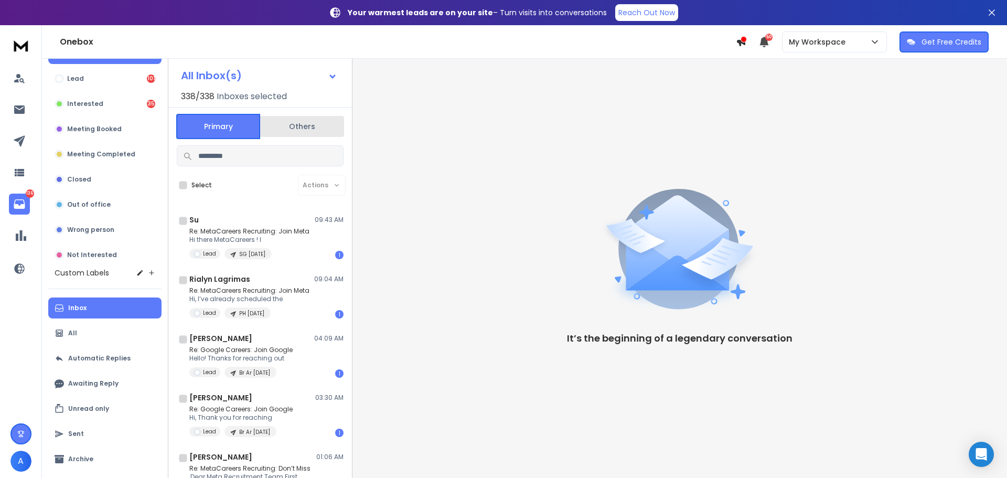
paste input "**********"
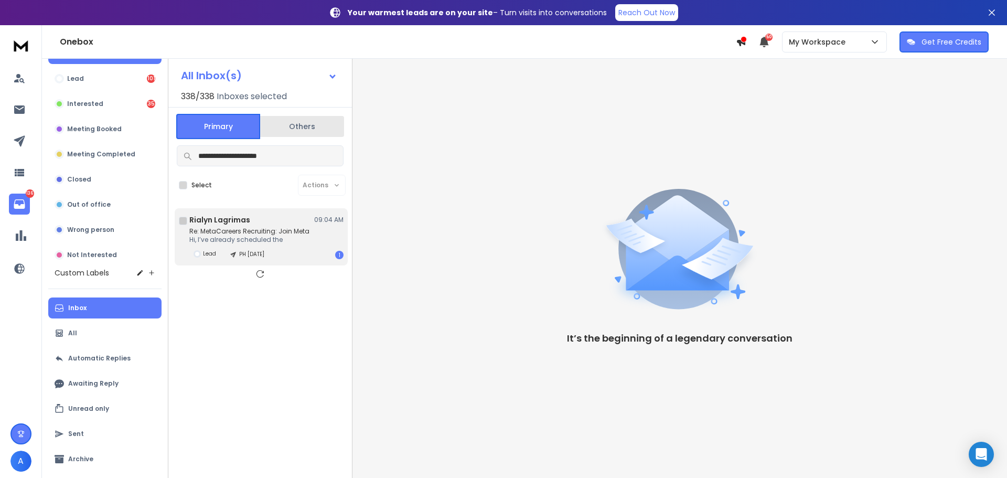
type input "**********"
click at [265, 232] on p "Re: MetaCareers Recruiting: Join Meta" at bounding box center [249, 231] width 120 height 8
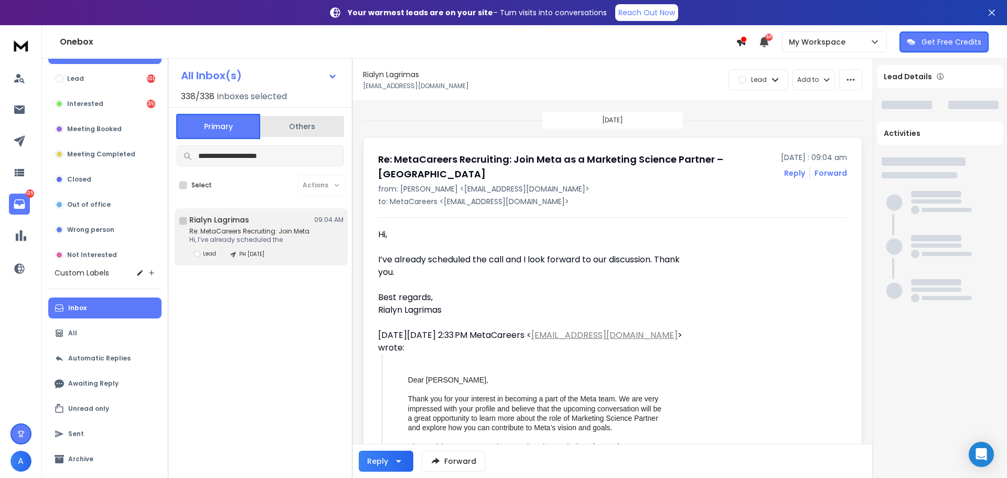
click at [298, 246] on div "Re: MetaCareers Recruiting: Join Meta Hi, I’ve already scheduled the Lead PH [D…" at bounding box center [249, 243] width 120 height 32
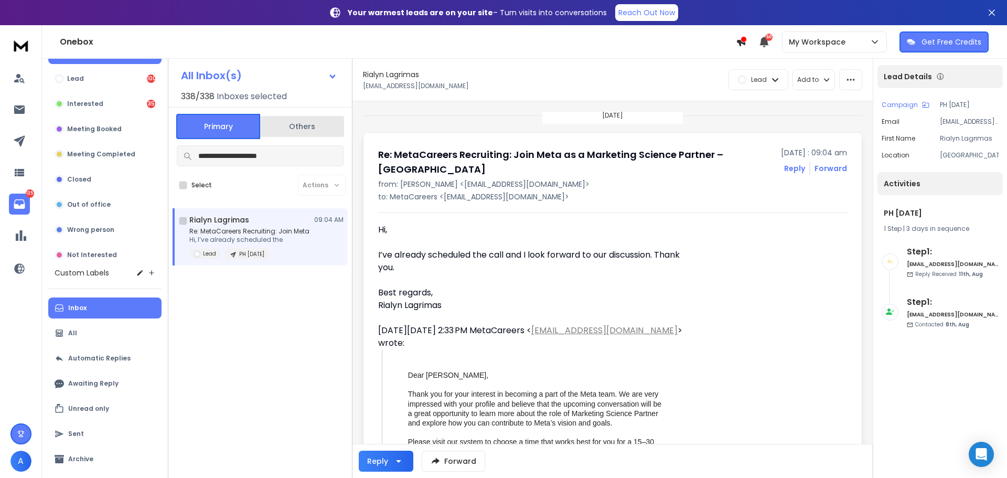
scroll to position [0, 0]
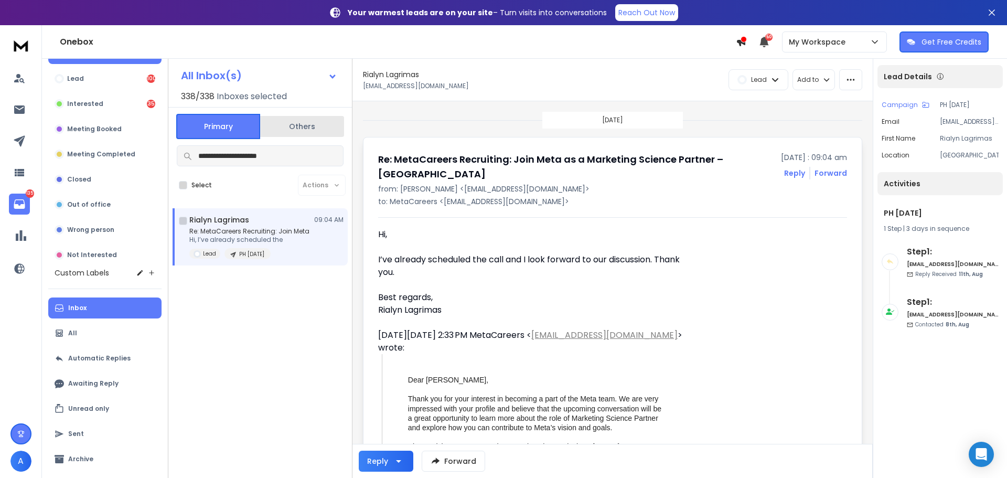
click at [377, 454] on button "Reply" at bounding box center [386, 461] width 55 height 21
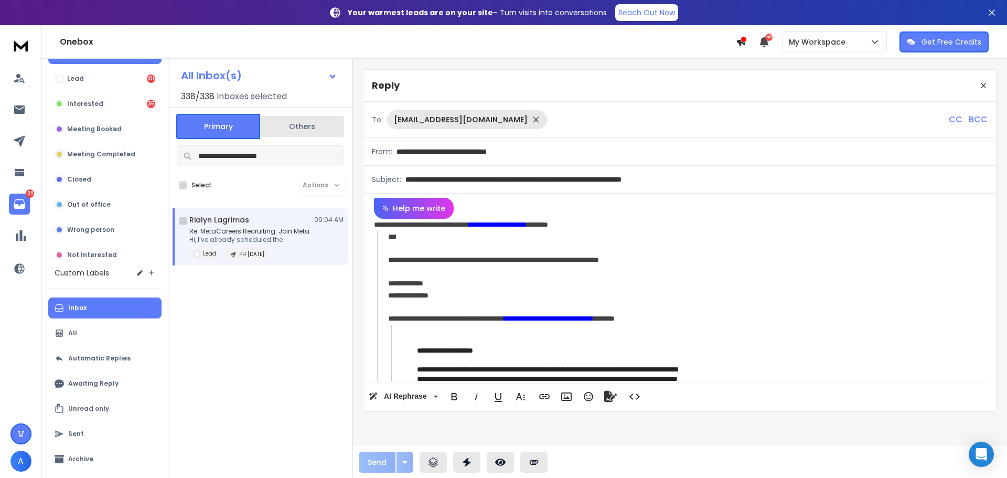
scroll to position [52, 0]
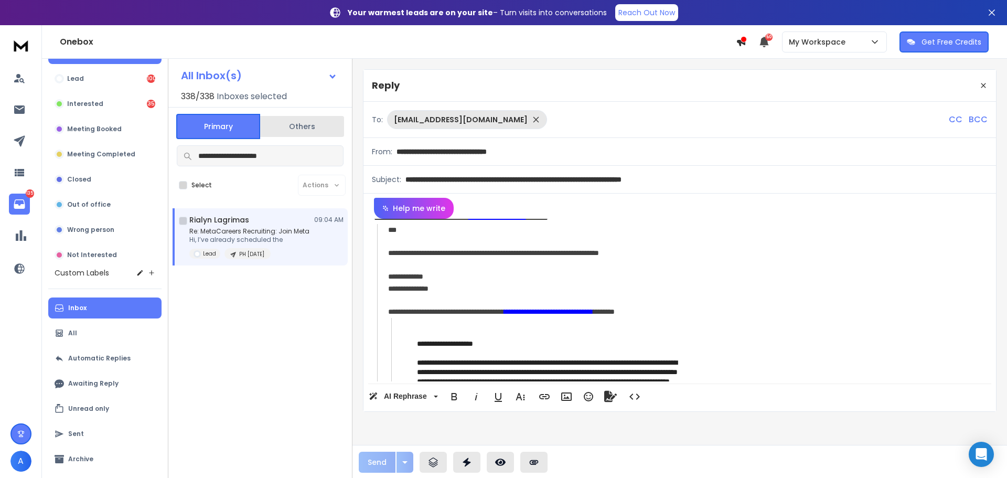
click at [396, 292] on div "**********" at bounding box center [682, 259] width 588 height 70
drag, startPoint x: 396, startPoint y: 292, endPoint x: 424, endPoint y: 291, distance: 27.8
click at [424, 291] on div "**********" at bounding box center [682, 259] width 588 height 70
click at [482, 271] on div "**********" at bounding box center [682, 259] width 588 height 70
click at [422, 283] on div "**********" at bounding box center [682, 259] width 588 height 70
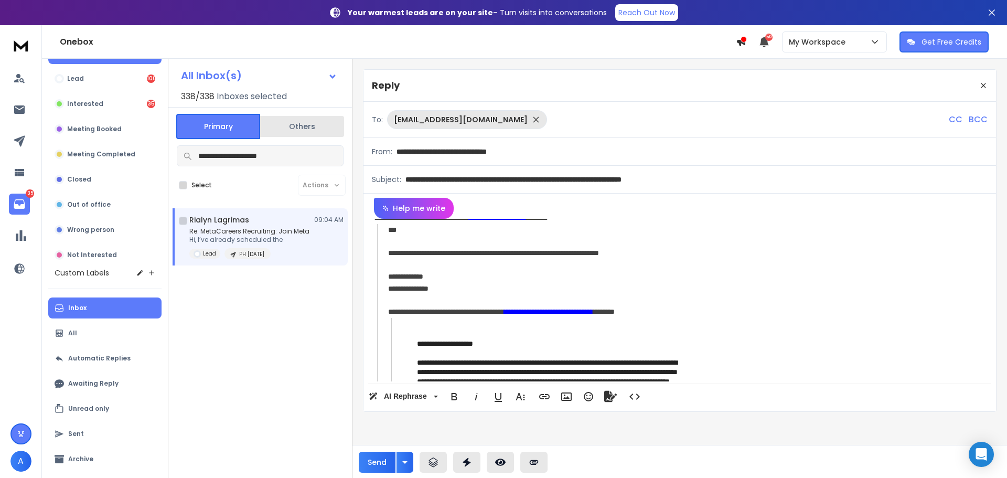
scroll to position [0, 0]
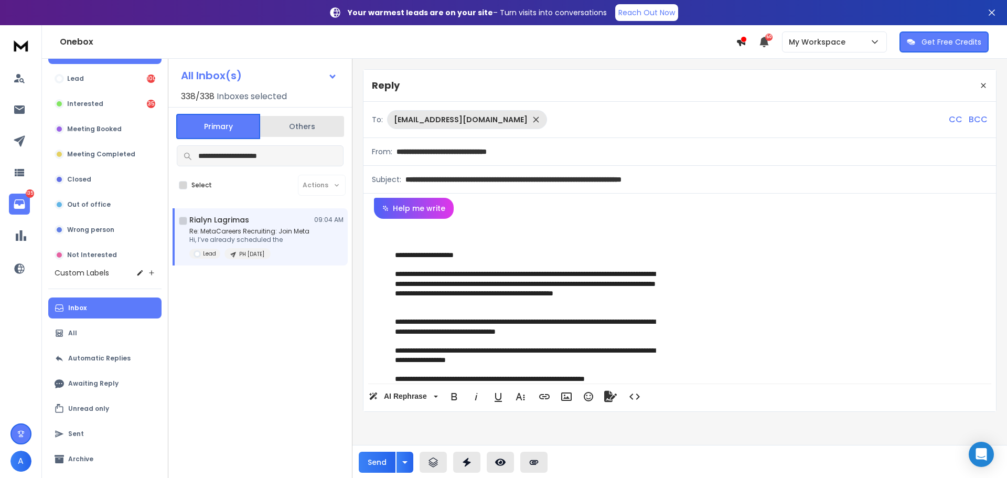
click at [424, 250] on td "**********" at bounding box center [532, 342] width 294 height 205
drag, startPoint x: 424, startPoint y: 250, endPoint x: 452, endPoint y: 253, distance: 28.0
click at [452, 253] on td "**********" at bounding box center [532, 342] width 294 height 205
click at [359, 452] on button "Send" at bounding box center [377, 462] width 37 height 21
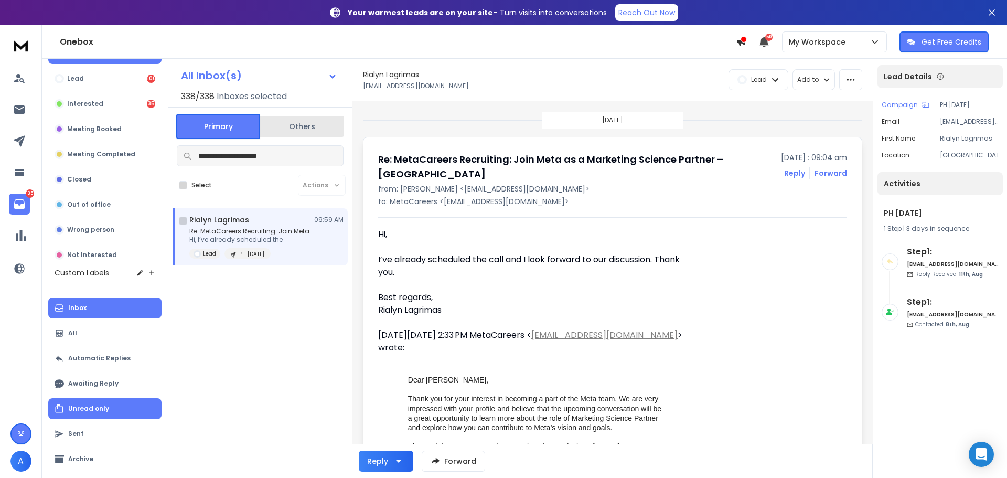
click at [89, 404] on p "Unread only" at bounding box center [88, 408] width 41 height 8
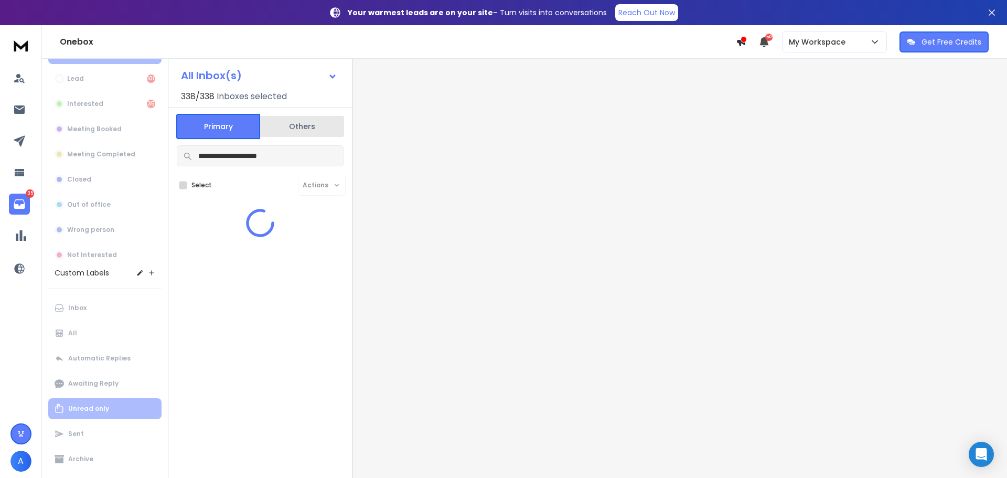
click at [286, 156] on input "**********" at bounding box center [260, 155] width 167 height 21
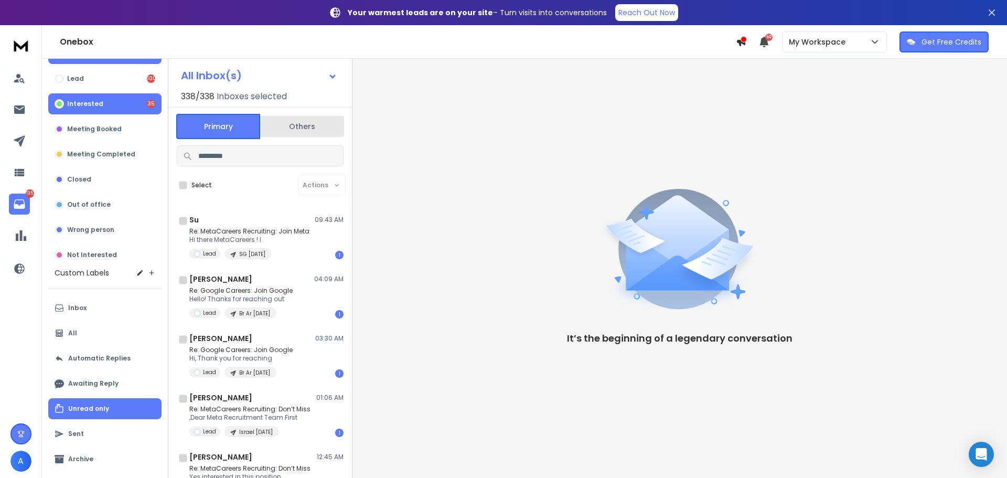
click at [83, 101] on button "Interested 35" at bounding box center [104, 103] width 113 height 21
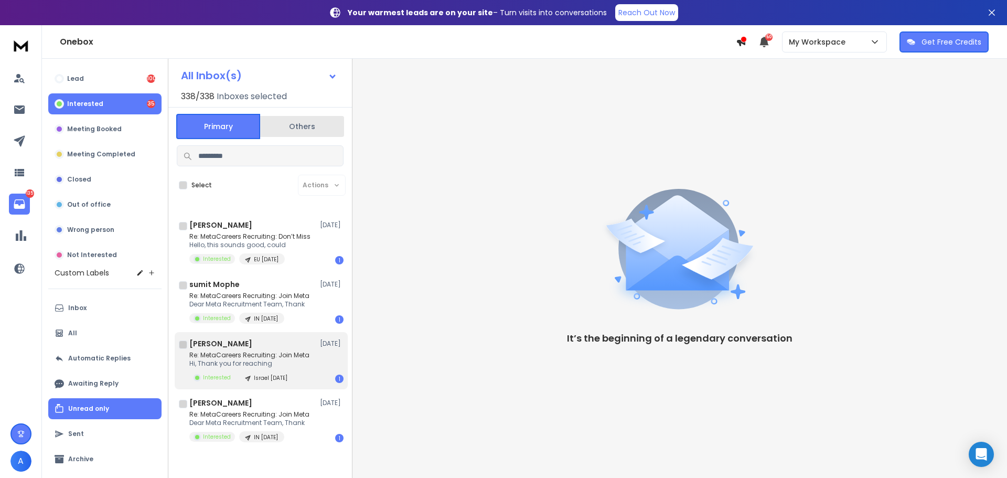
scroll to position [1832, 0]
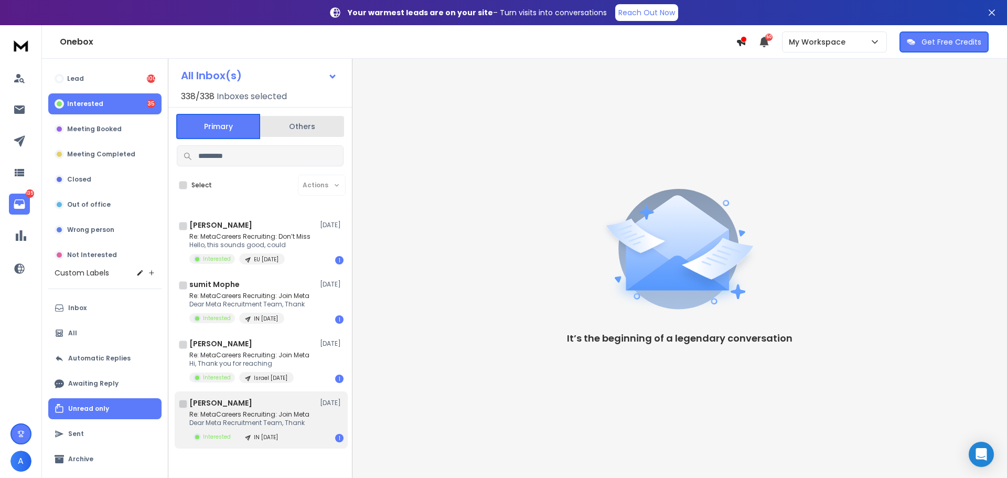
click at [278, 415] on p "Re: MetaCareers Recruiting: Join Meta" at bounding box center [249, 414] width 120 height 8
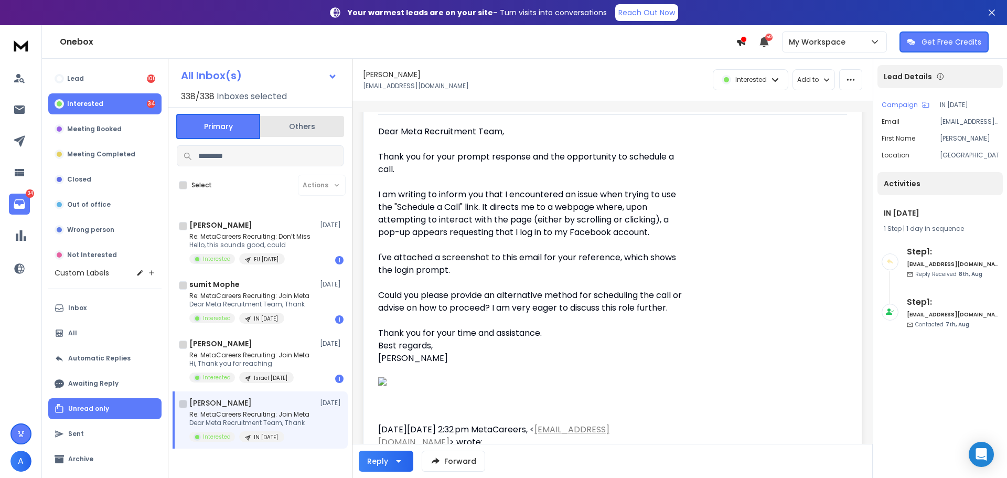
scroll to position [52, 0]
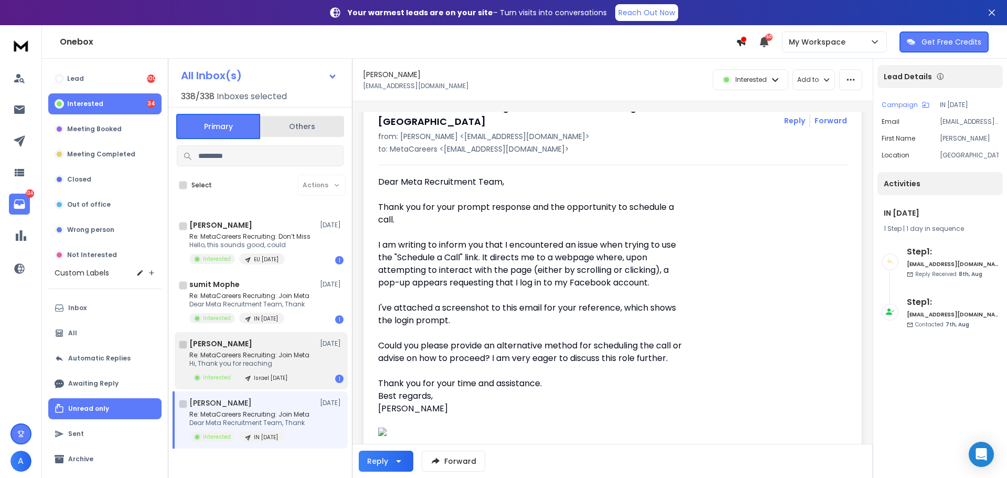
click at [289, 358] on p "Re: MetaCareers Recruiting: Join Meta" at bounding box center [249, 355] width 120 height 8
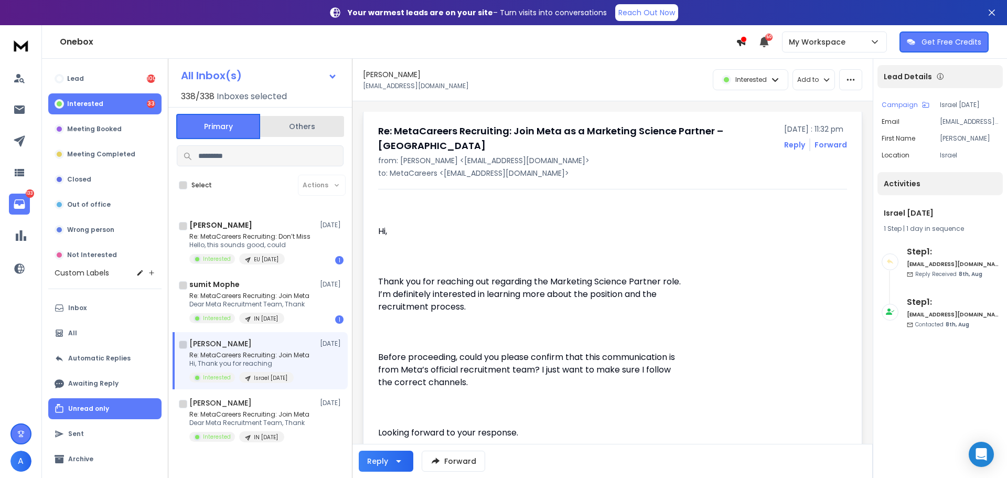
scroll to position [0, 0]
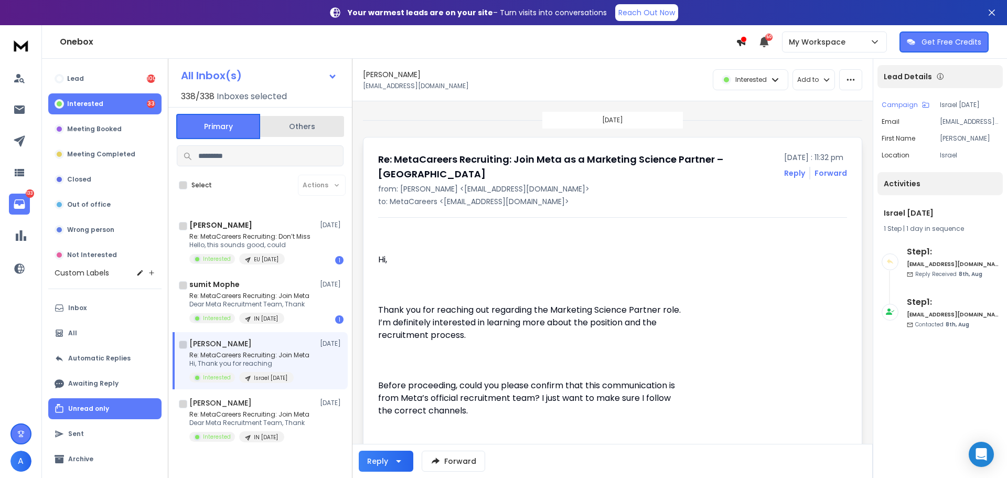
click at [456, 184] on p "from: [PERSON_NAME] <[EMAIL_ADDRESS][DOMAIN_NAME]>" at bounding box center [612, 189] width 469 height 10
drag, startPoint x: 456, startPoint y: 184, endPoint x: 529, endPoint y: 190, distance: 73.2
click at [529, 190] on p "from: [PERSON_NAME] <[EMAIL_ADDRESS][DOMAIN_NAME]>" at bounding box center [612, 189] width 469 height 10
copy p "[EMAIL_ADDRESS][DOMAIN_NAME]"
click at [442, 198] on p "to: MetaCareers <[EMAIL_ADDRESS][DOMAIN_NAME]>" at bounding box center [612, 201] width 469 height 10
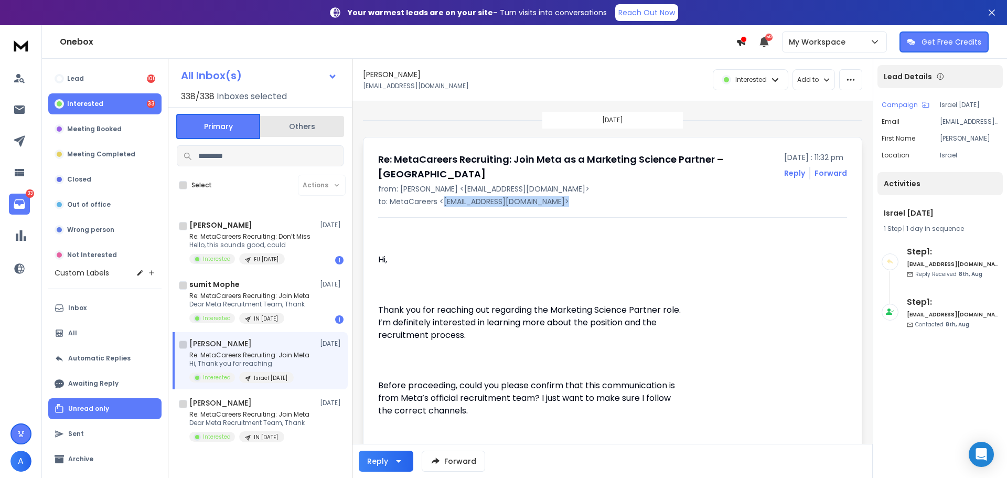
drag, startPoint x: 442, startPoint y: 198, endPoint x: 556, endPoint y: 196, distance: 114.4
click at [556, 196] on p "to: MetaCareers <[EMAIL_ADDRESS][DOMAIN_NAME]>" at bounding box center [612, 201] width 469 height 10
click at [552, 196] on p "to: MetaCareers <[EMAIL_ADDRESS][DOMAIN_NAME]>" at bounding box center [612, 201] width 469 height 10
drag, startPoint x: 552, startPoint y: 196, endPoint x: 442, endPoint y: 200, distance: 110.2
click at [442, 200] on p "to: MetaCareers <[EMAIL_ADDRESS][DOMAIN_NAME]>" at bounding box center [612, 201] width 469 height 10
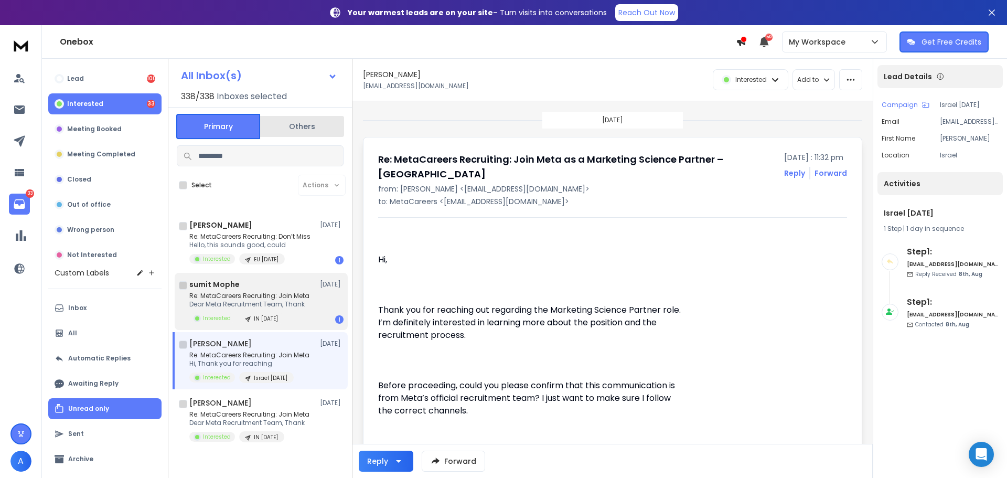
click at [289, 307] on p "Dear Meta Recruitment Team, Thank" at bounding box center [249, 304] width 120 height 8
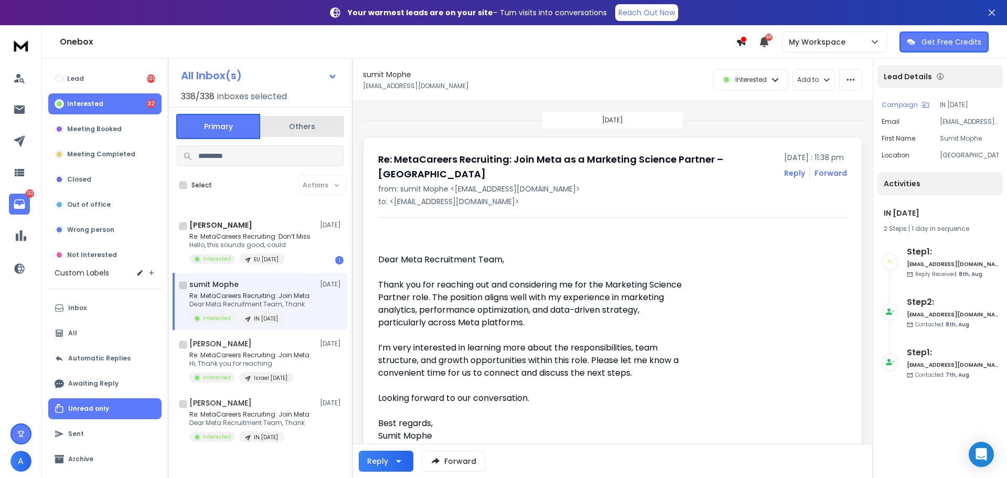
click at [454, 186] on p "from: sumit Mophe <[EMAIL_ADDRESS][DOMAIN_NAME]>" at bounding box center [612, 189] width 469 height 10
drag, startPoint x: 454, startPoint y: 186, endPoint x: 536, endPoint y: 184, distance: 81.3
click at [536, 184] on p "from: sumit Mophe <[EMAIL_ADDRESS][DOMAIN_NAME]>" at bounding box center [612, 189] width 469 height 10
copy p "[EMAIL_ADDRESS][DOMAIN_NAME]"
click at [394, 201] on p "to: <[EMAIL_ADDRESS][DOMAIN_NAME]>" at bounding box center [612, 201] width 469 height 10
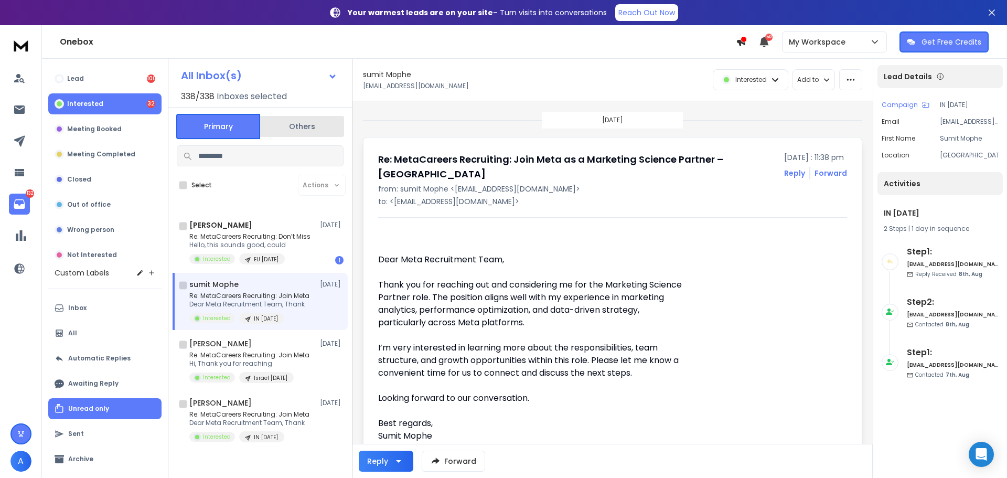
drag, startPoint x: 394, startPoint y: 201, endPoint x: 532, endPoint y: 198, distance: 138.5
click at [532, 198] on p "to: <[EMAIL_ADDRESS][DOMAIN_NAME]>" at bounding box center [612, 201] width 469 height 10
copy p "[EMAIL_ADDRESS][DOMAIN_NAME]"
click at [295, 249] on div "Re: MetaCareers Recruiting: Don’t Miss Hello, this sounds good, could Intereste…" at bounding box center [249, 248] width 121 height 32
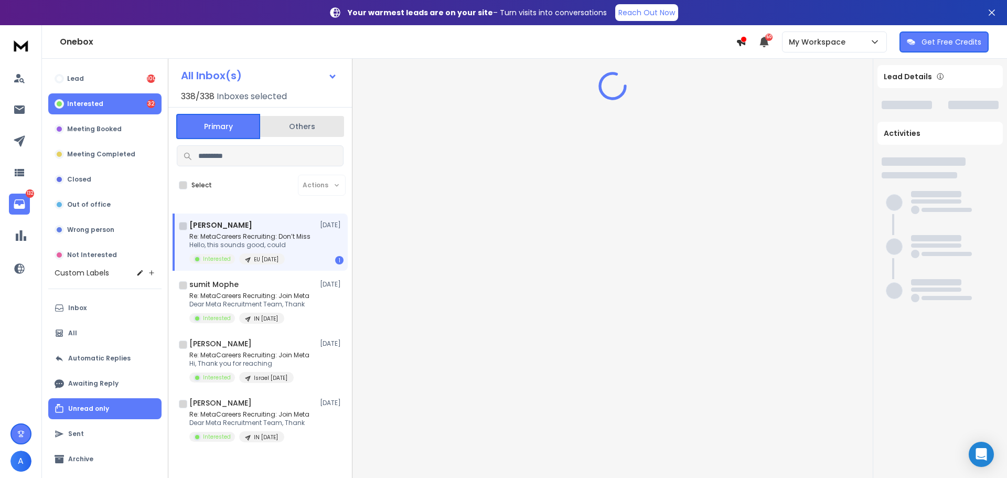
scroll to position [1727, 0]
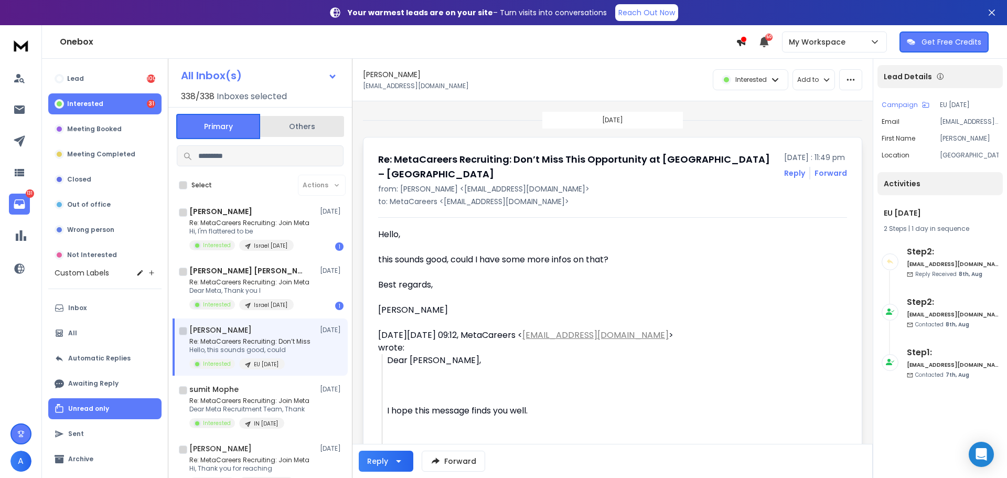
click at [459, 184] on p "from: [PERSON_NAME] <[EMAIL_ADDRESS][DOMAIN_NAME]>" at bounding box center [612, 189] width 469 height 10
drag, startPoint x: 459, startPoint y: 184, endPoint x: 540, endPoint y: 185, distance: 80.8
click at [540, 185] on p "from: [PERSON_NAME] <[EMAIL_ADDRESS][DOMAIN_NAME]>" at bounding box center [612, 189] width 469 height 10
click at [451, 202] on p "to: MetaCareers <[EMAIL_ADDRESS][DOMAIN_NAME]>" at bounding box center [612, 201] width 469 height 10
drag, startPoint x: 451, startPoint y: 202, endPoint x: 565, endPoint y: 202, distance: 114.9
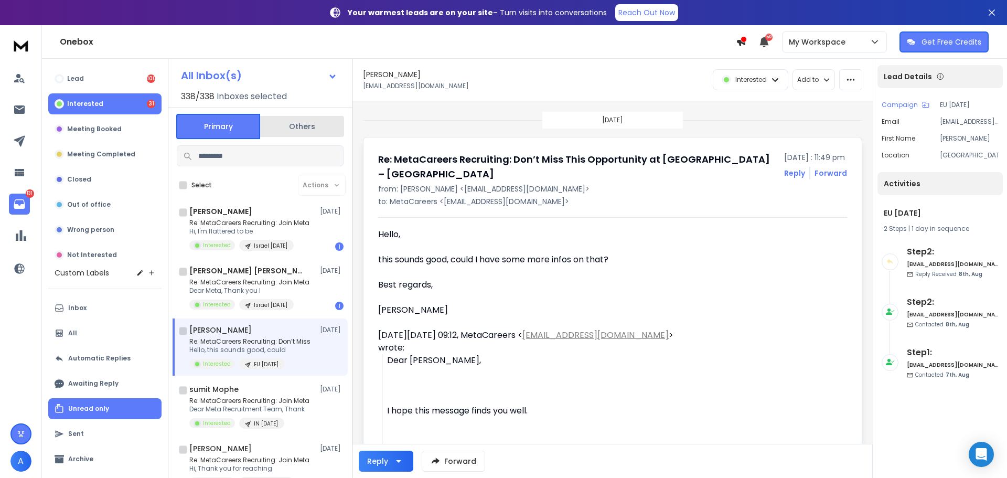
click at [565, 202] on p "to: MetaCareers <[EMAIL_ADDRESS][DOMAIN_NAME]>" at bounding box center [612, 201] width 469 height 10
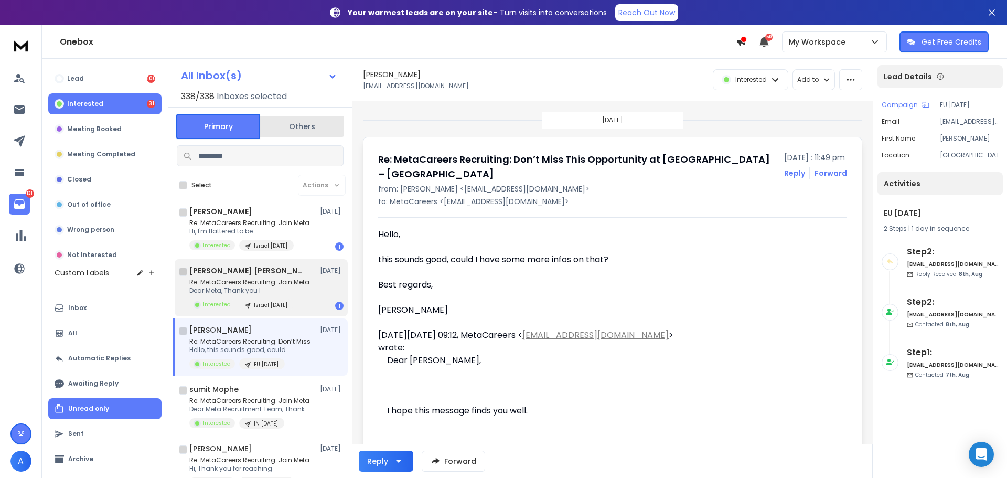
click at [273, 292] on p "Dear Meta, Thank you I" at bounding box center [249, 290] width 120 height 8
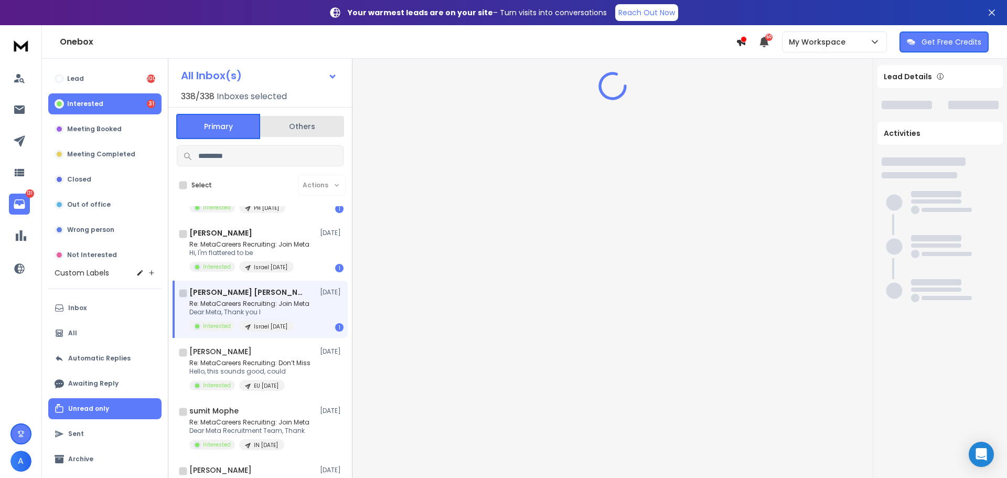
scroll to position [1622, 0]
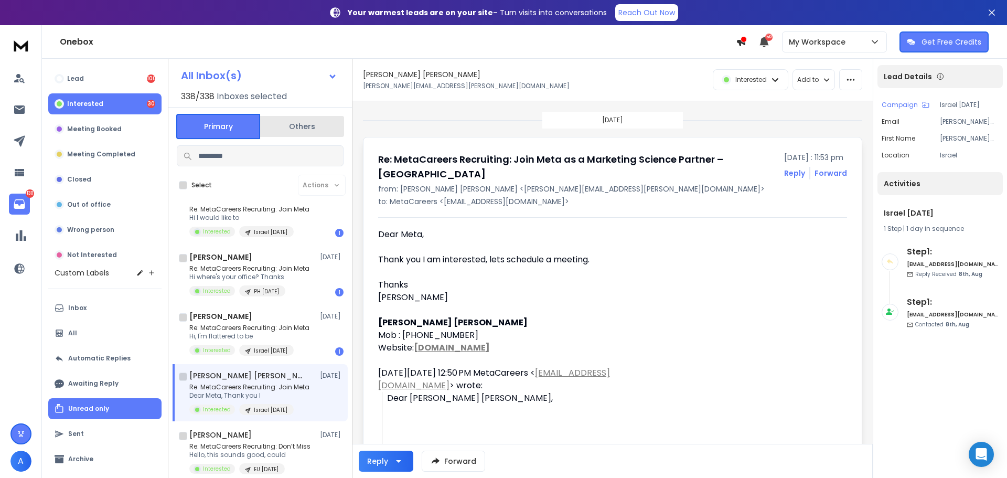
click at [434, 88] on p "[PERSON_NAME][EMAIL_ADDRESS][PERSON_NAME][DOMAIN_NAME]" at bounding box center [466, 86] width 207 height 8
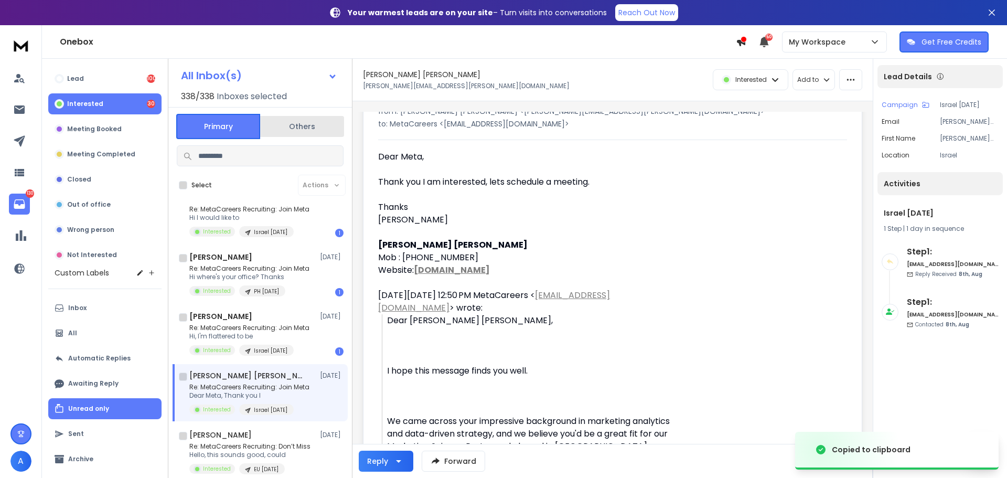
scroll to position [0, 0]
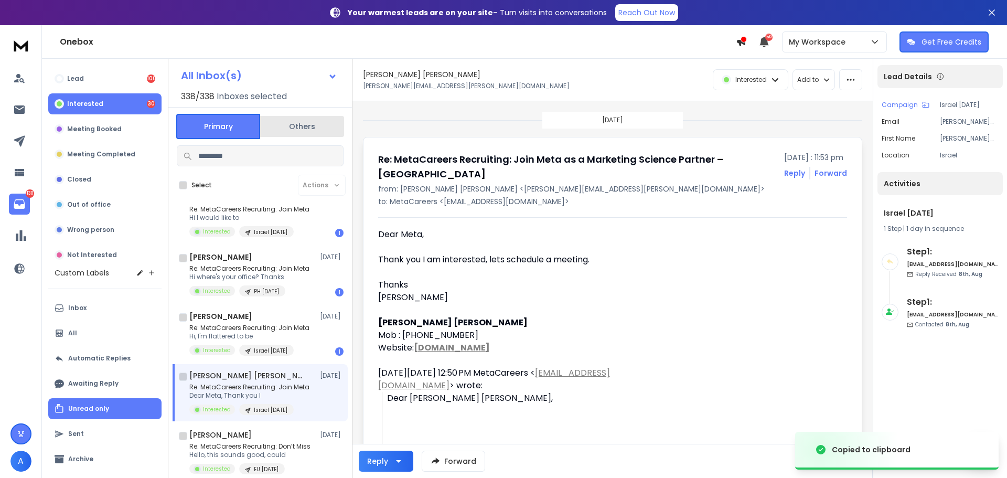
click at [455, 198] on p "to: MetaCareers <[EMAIL_ADDRESS][DOMAIN_NAME]>" at bounding box center [612, 201] width 469 height 10
drag, startPoint x: 455, startPoint y: 198, endPoint x: 562, endPoint y: 200, distance: 107.6
click at [562, 200] on p "to: MetaCareers <[EMAIL_ADDRESS][DOMAIN_NAME]>" at bounding box center [612, 201] width 469 height 10
click at [289, 329] on p "Re: MetaCareers Recruiting: Join Meta" at bounding box center [249, 328] width 120 height 8
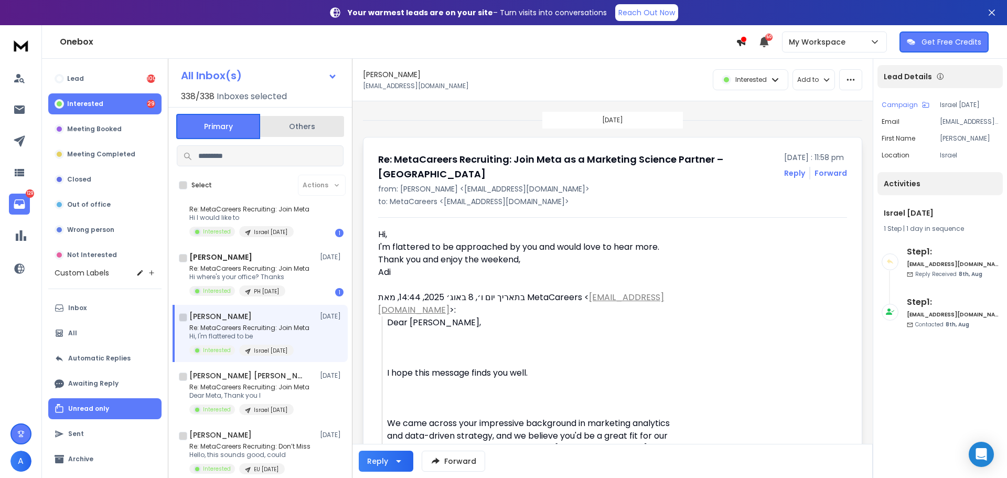
click at [409, 91] on div "[PERSON_NAME] [PERSON_NAME] [EMAIL_ADDRESS][DOMAIN_NAME] Interested Add to Inte…" at bounding box center [613, 80] width 520 height 42
click at [409, 88] on p "[EMAIL_ADDRESS][DOMAIN_NAME]" at bounding box center [416, 86] width 106 height 8
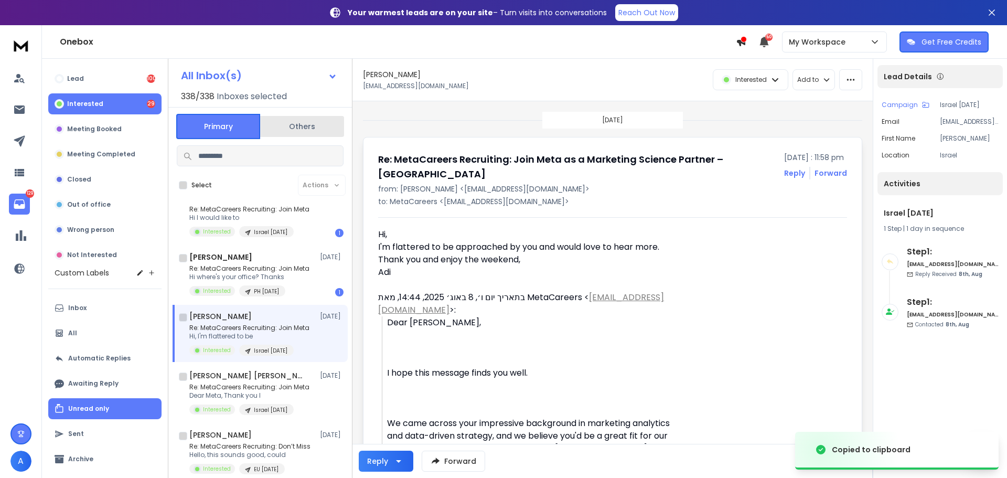
click at [448, 200] on p "to: MetaCareers <[EMAIL_ADDRESS][DOMAIN_NAME]>" at bounding box center [612, 201] width 469 height 10
drag, startPoint x: 448, startPoint y: 200, endPoint x: 562, endPoint y: 203, distance: 113.9
click at [562, 203] on p "to: MetaCareers <[EMAIL_ADDRESS][DOMAIN_NAME]>" at bounding box center [612, 201] width 469 height 10
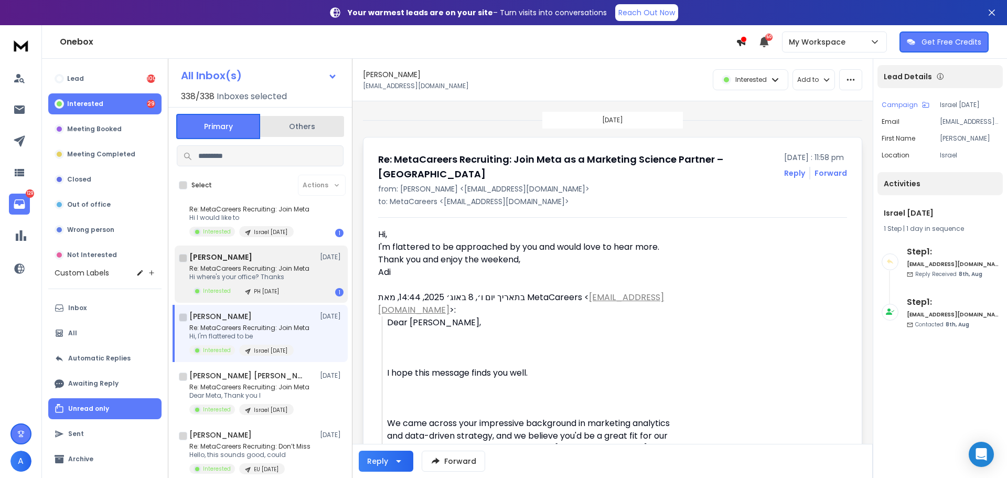
click at [301, 298] on div "[PERSON_NAME] [DATE] Re: MetaCareers Recruiting: Join Meta Hi where's your offi…" at bounding box center [261, 273] width 173 height 57
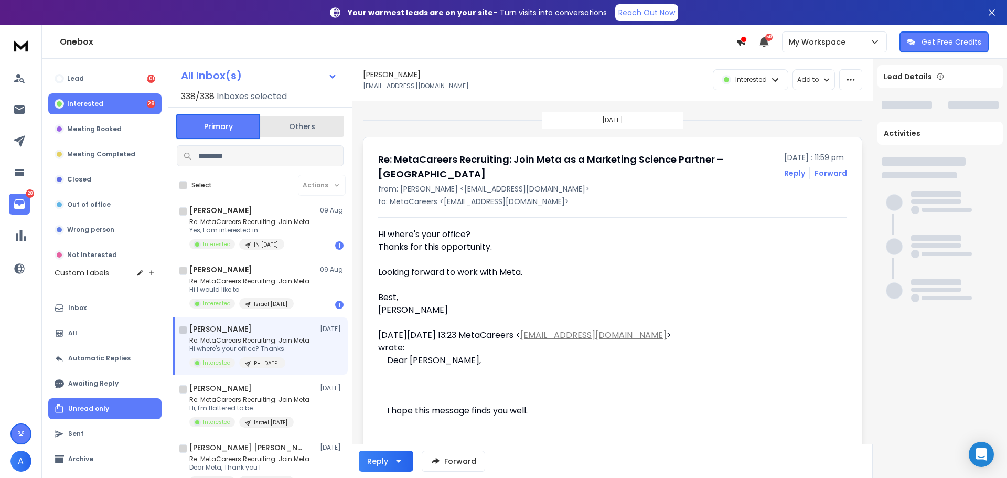
scroll to position [1518, 0]
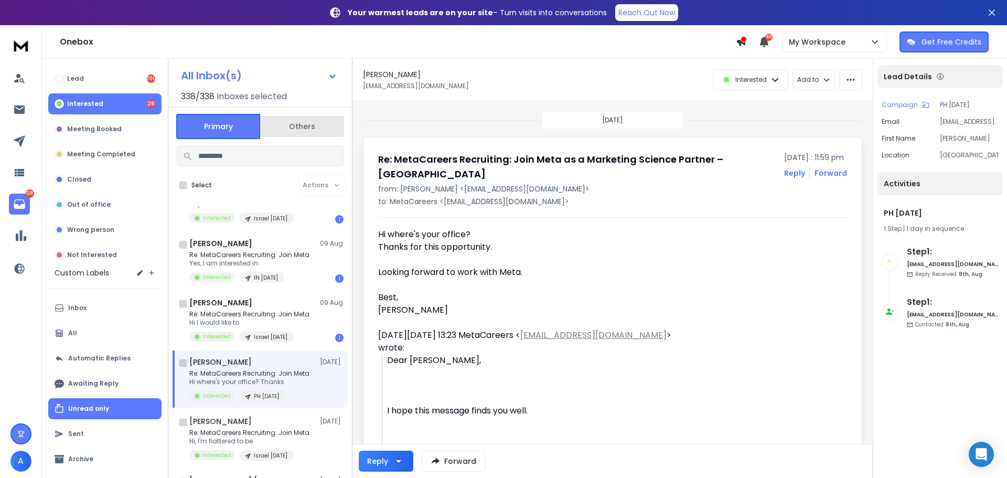
click at [466, 184] on p "from: [PERSON_NAME] <[EMAIL_ADDRESS][DOMAIN_NAME]>" at bounding box center [612, 189] width 469 height 10
drag, startPoint x: 466, startPoint y: 184, endPoint x: 543, endPoint y: 186, distance: 77.1
click at [543, 186] on p "from: [PERSON_NAME] <[EMAIL_ADDRESS][DOMAIN_NAME]>" at bounding box center [612, 189] width 469 height 10
click at [446, 201] on p "to: MetaCareers <[EMAIL_ADDRESS][DOMAIN_NAME]>" at bounding box center [612, 201] width 469 height 10
drag, startPoint x: 446, startPoint y: 201, endPoint x: 544, endPoint y: 200, distance: 98.6
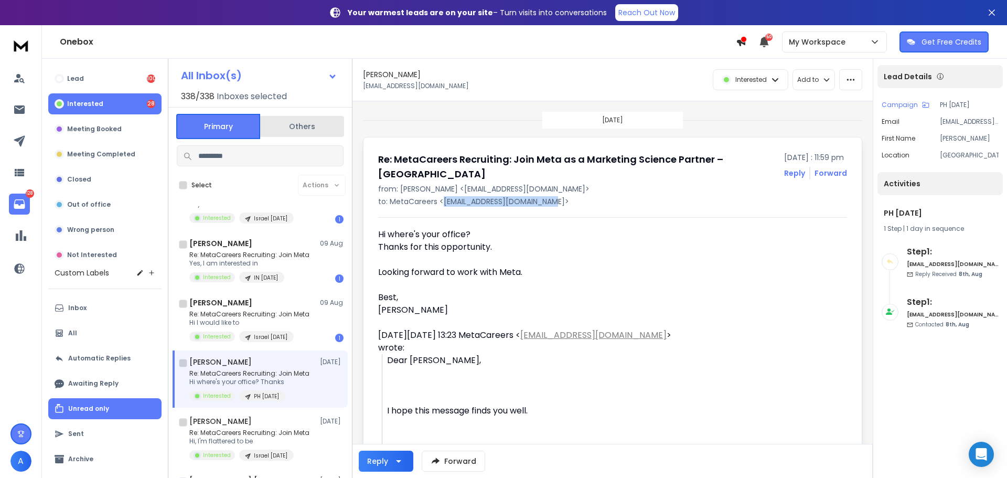
click at [544, 200] on p "to: MetaCareers <[EMAIL_ADDRESS][DOMAIN_NAME]>" at bounding box center [612, 201] width 469 height 10
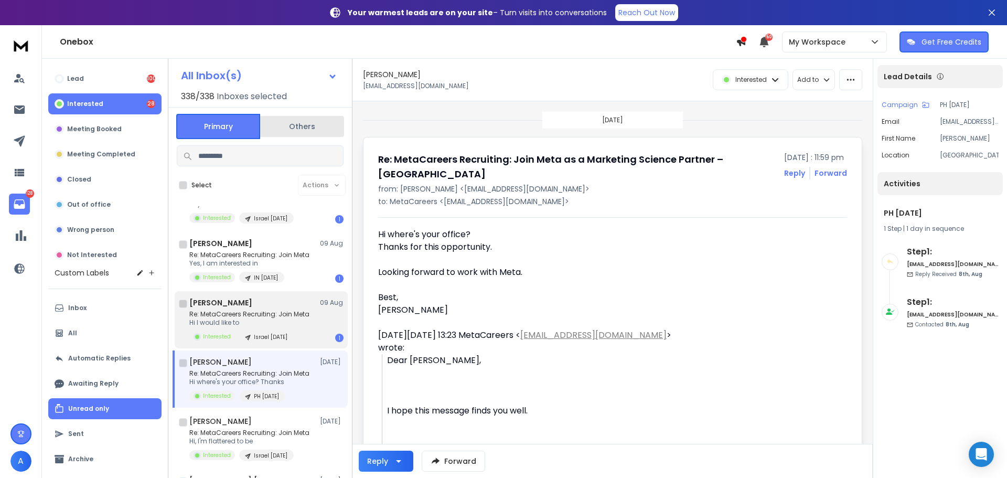
click at [266, 317] on p "Re: MetaCareers Recruiting: Join Meta" at bounding box center [249, 314] width 120 height 8
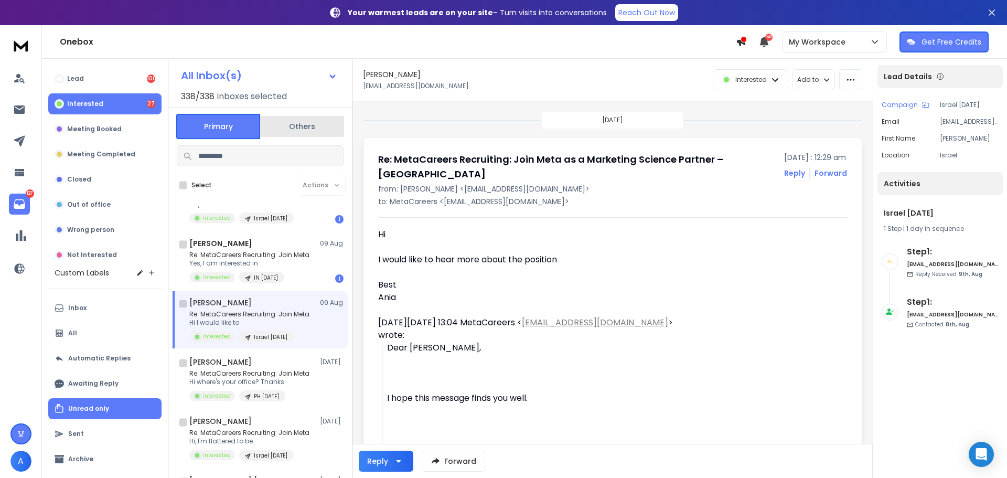
click at [408, 86] on p "[EMAIL_ADDRESS][DOMAIN_NAME]" at bounding box center [416, 86] width 106 height 8
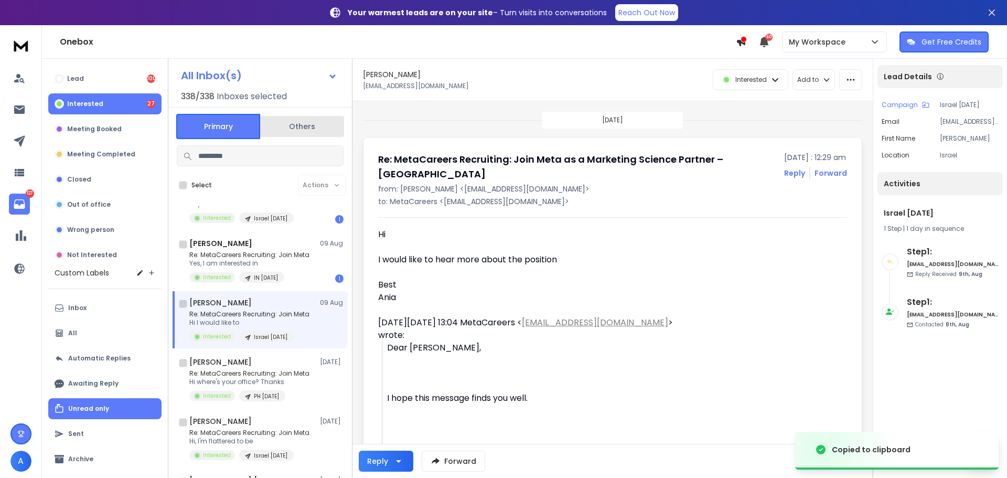
click at [447, 198] on p "to: MetaCareers <[EMAIL_ADDRESS][DOMAIN_NAME]>" at bounding box center [612, 201] width 469 height 10
drag, startPoint x: 447, startPoint y: 198, endPoint x: 561, endPoint y: 198, distance: 113.8
click at [561, 198] on p "to: MetaCareers <[EMAIL_ADDRESS][DOMAIN_NAME]>" at bounding box center [612, 201] width 469 height 10
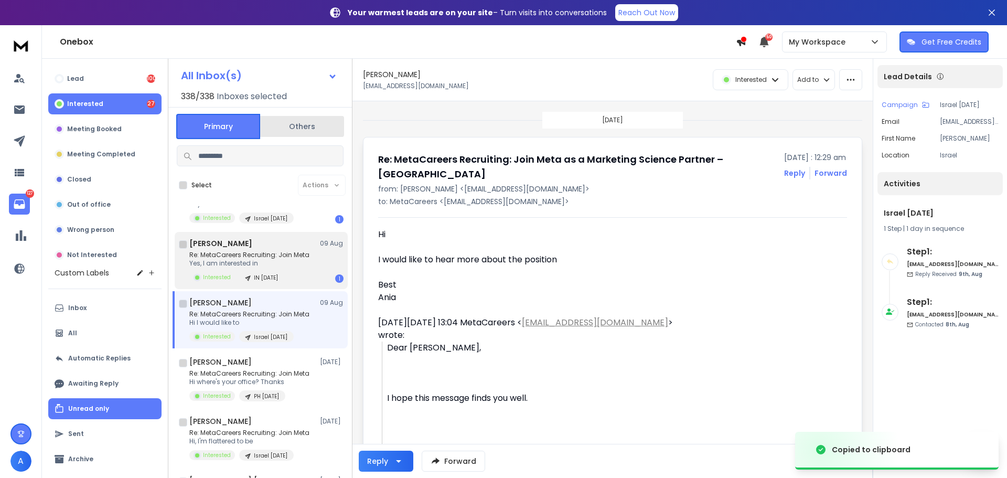
click at [274, 273] on div "IN [DATE]" at bounding box center [261, 277] width 45 height 11
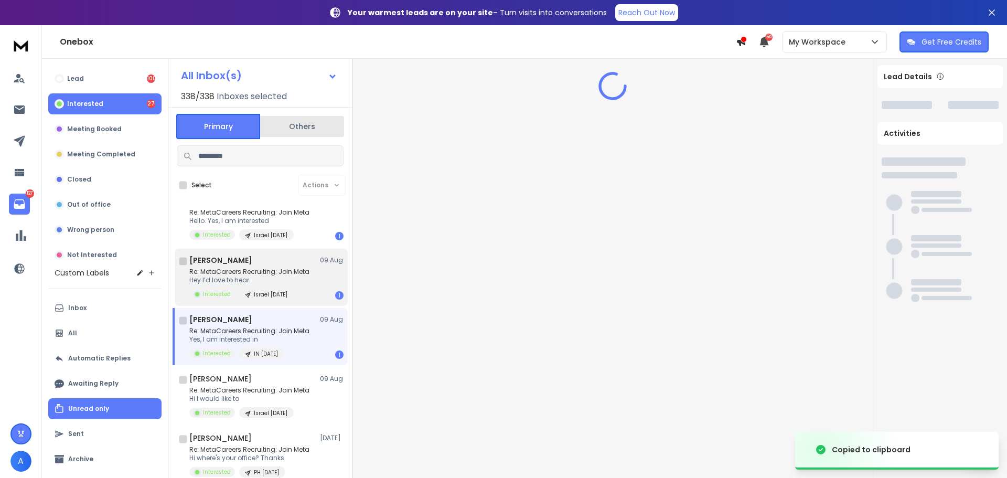
scroll to position [1413, 0]
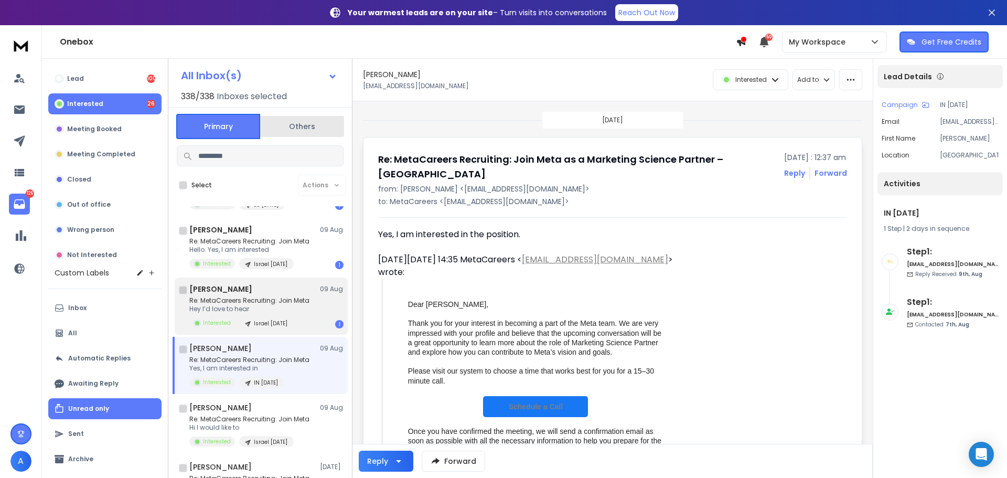
click at [272, 318] on div "Israel [DATE]" at bounding box center [266, 322] width 55 height 11
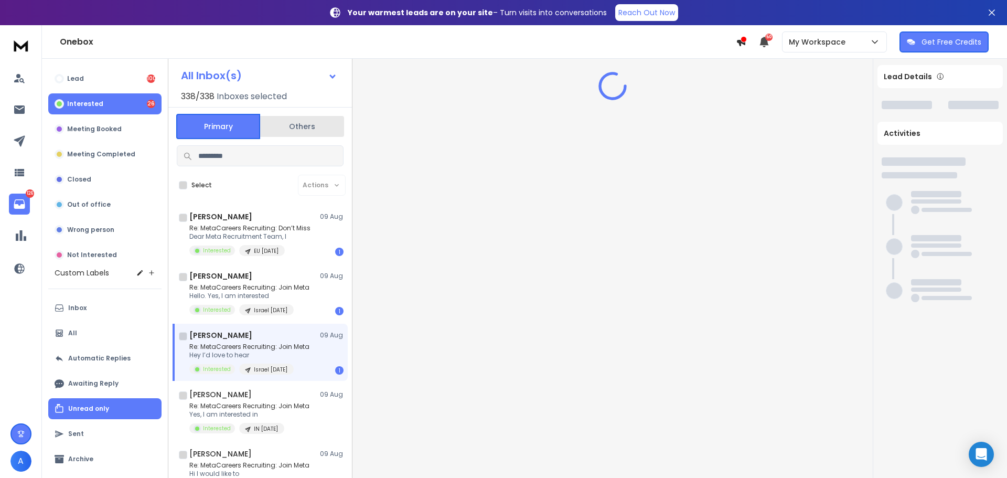
scroll to position [1360, 0]
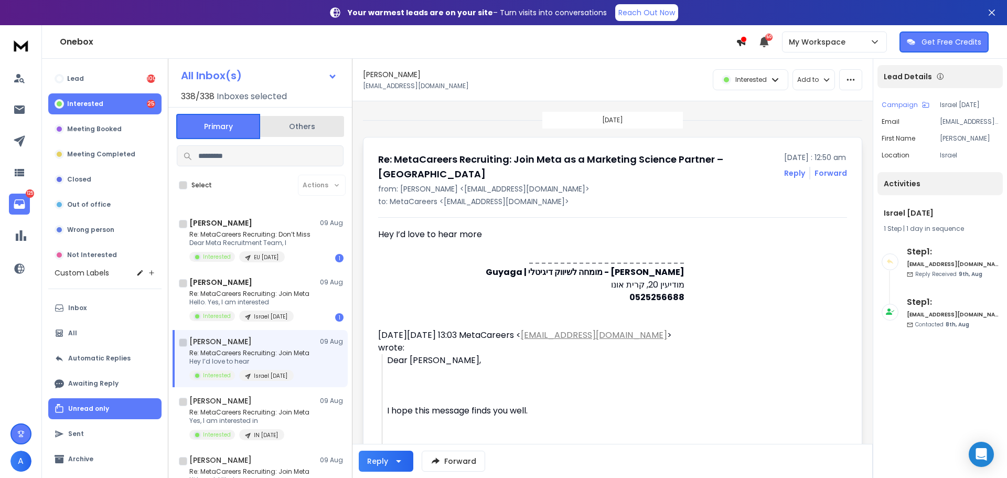
click at [413, 86] on p "[EMAIL_ADDRESS][DOMAIN_NAME]" at bounding box center [416, 86] width 106 height 8
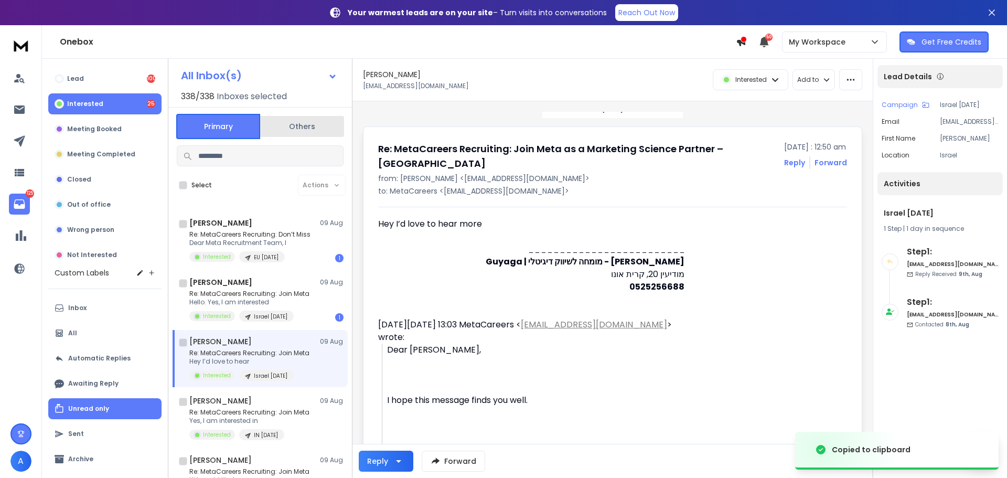
scroll to position [0, 0]
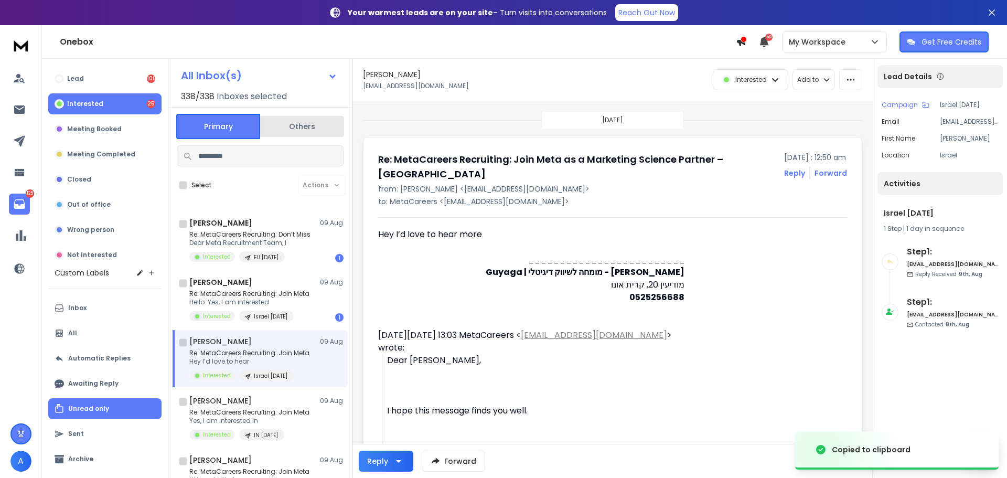
click at [450, 203] on p "to: MetaCareers <[EMAIL_ADDRESS][DOMAIN_NAME]>" at bounding box center [612, 201] width 469 height 10
drag, startPoint x: 450, startPoint y: 203, endPoint x: 557, endPoint y: 204, distance: 107.5
click at [557, 204] on p "to: MetaCareers <[EMAIL_ADDRESS][DOMAIN_NAME]>" at bounding box center [612, 201] width 469 height 10
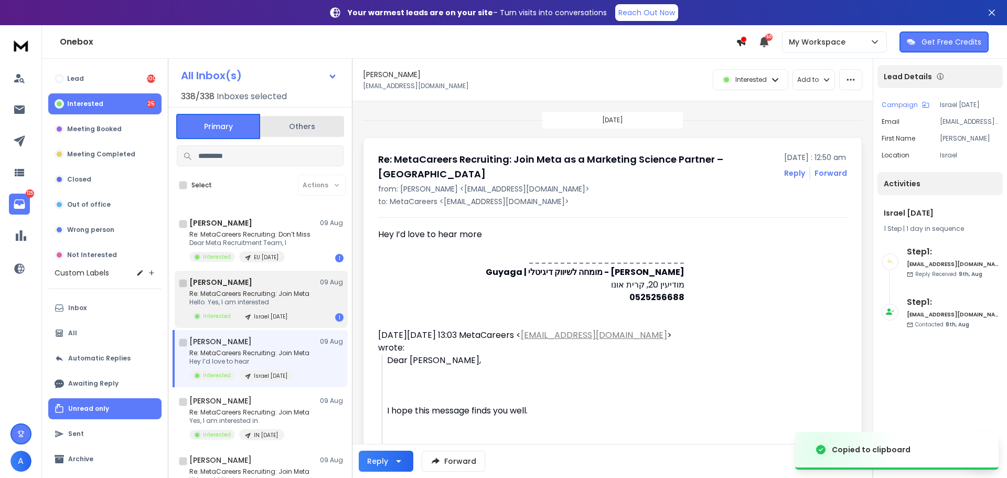
click at [282, 297] on p "Re: MetaCareers Recruiting: Join Meta" at bounding box center [249, 294] width 120 height 8
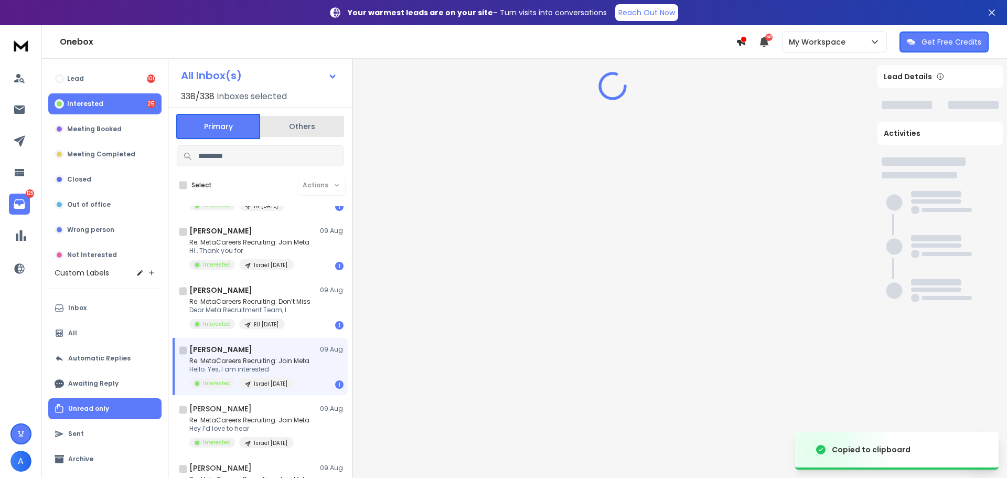
scroll to position [1255, 0]
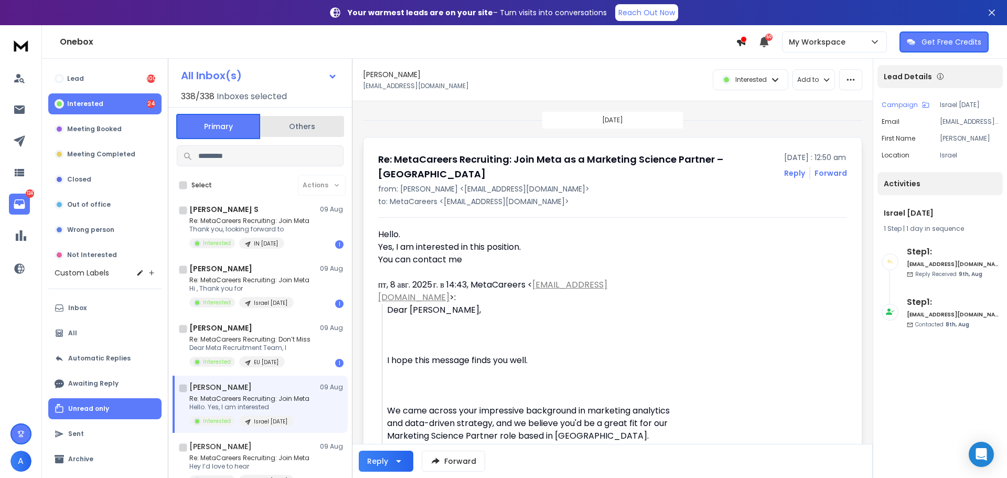
click at [420, 80] on div "[PERSON_NAME] [PERSON_NAME] [EMAIL_ADDRESS][DOMAIN_NAME]" at bounding box center [486, 79] width 247 height 21
click at [420, 84] on p "[EMAIL_ADDRESS][DOMAIN_NAME]" at bounding box center [416, 86] width 106 height 8
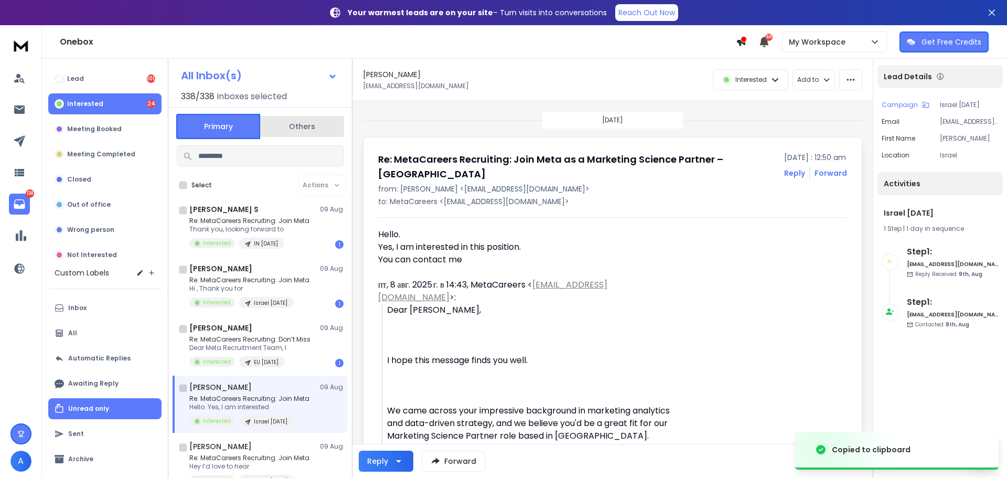
click at [460, 204] on p "to: MetaCareers <[EMAIL_ADDRESS][DOMAIN_NAME]>" at bounding box center [612, 201] width 469 height 10
drag, startPoint x: 460, startPoint y: 204, endPoint x: 585, endPoint y: 202, distance: 125.9
click at [585, 202] on p "to: MetaCareers <[EMAIL_ADDRESS][DOMAIN_NAME]>" at bounding box center [612, 201] width 469 height 10
click at [574, 201] on p "to: MetaCareers <[EMAIL_ADDRESS][DOMAIN_NAME]>" at bounding box center [612, 201] width 469 height 10
click at [570, 202] on p "to: MetaCareers <[EMAIL_ADDRESS][DOMAIN_NAME]>" at bounding box center [612, 201] width 469 height 10
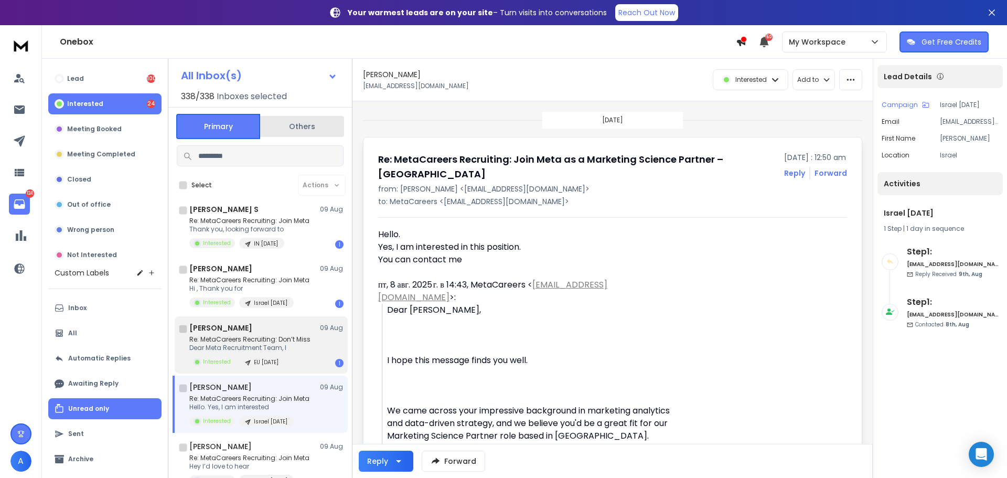
click at [287, 330] on div "[PERSON_NAME] [DATE]" at bounding box center [266, 328] width 154 height 10
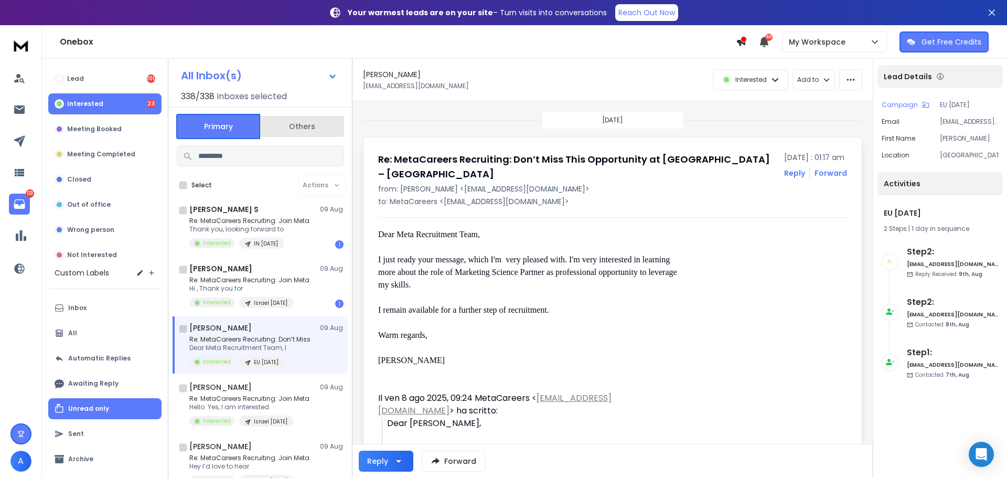
click at [420, 88] on p "[EMAIL_ADDRESS][DOMAIN_NAME]" at bounding box center [416, 86] width 106 height 8
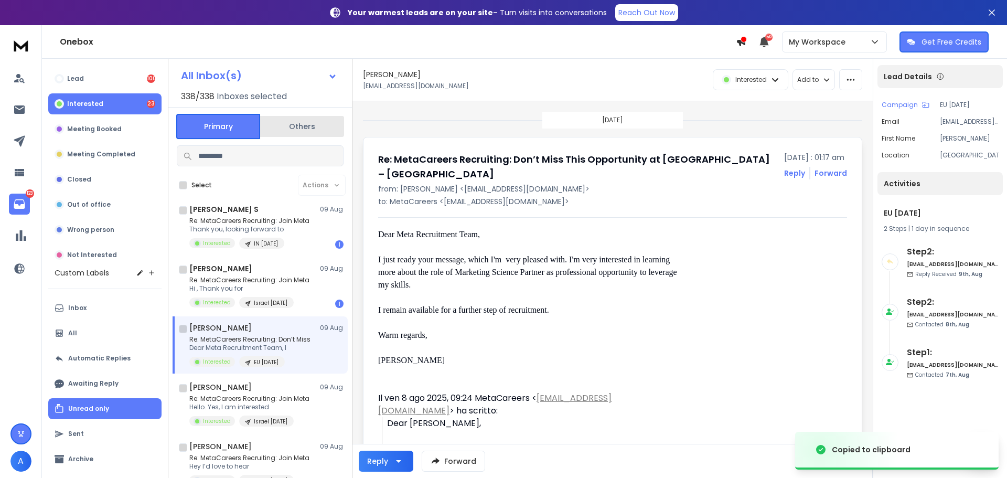
click at [456, 200] on p "to: MetaCareers <[EMAIL_ADDRESS][DOMAIN_NAME]>" at bounding box center [612, 201] width 469 height 10
drag, startPoint x: 456, startPoint y: 200, endPoint x: 568, endPoint y: 199, distance: 112.3
click at [568, 199] on p "to: MetaCareers <[EMAIL_ADDRESS][DOMAIN_NAME]>" at bounding box center [612, 201] width 469 height 10
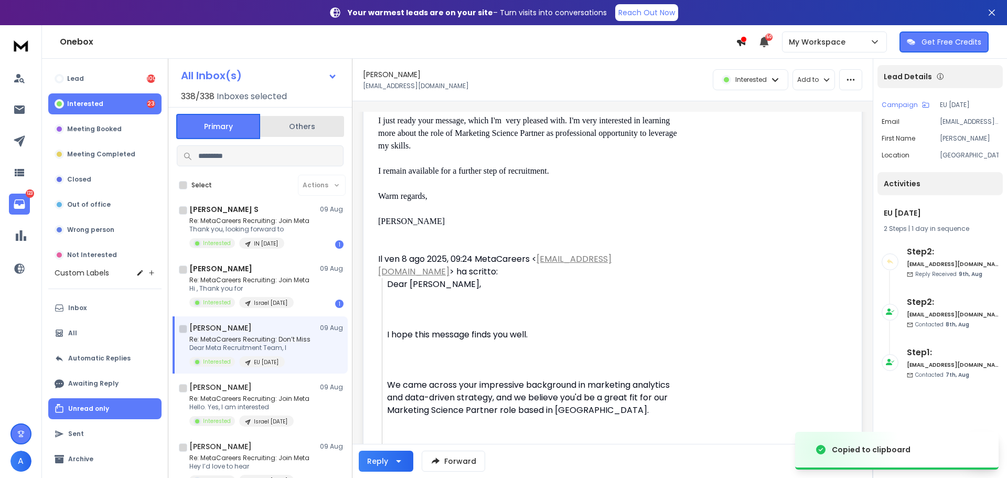
scroll to position [0, 0]
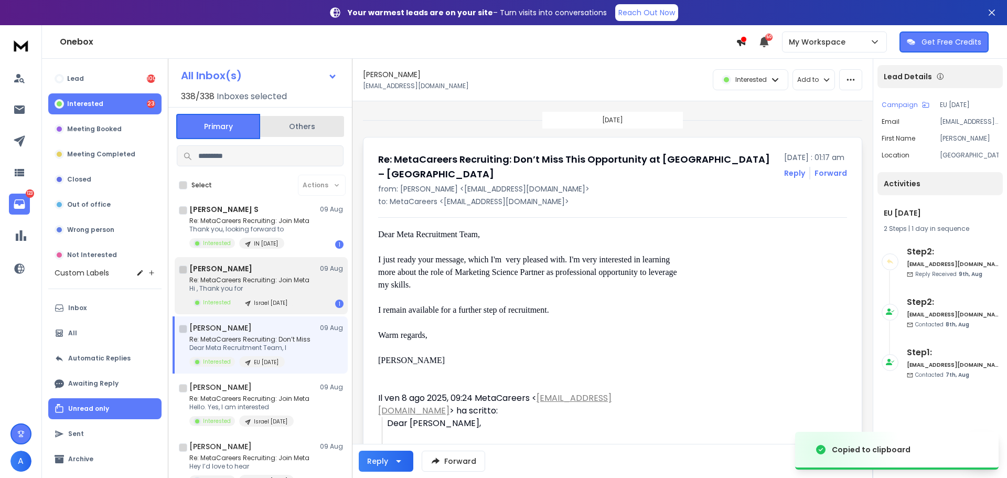
click at [293, 296] on div "Re: MetaCareers Recruiting: Join Meta Hi , Thank you for Interested Israel [DAT…" at bounding box center [249, 292] width 120 height 32
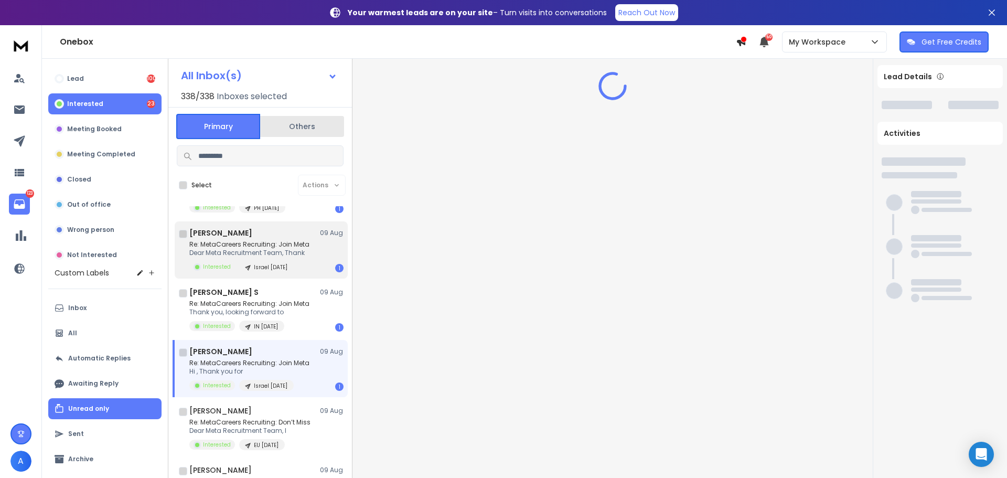
scroll to position [1150, 0]
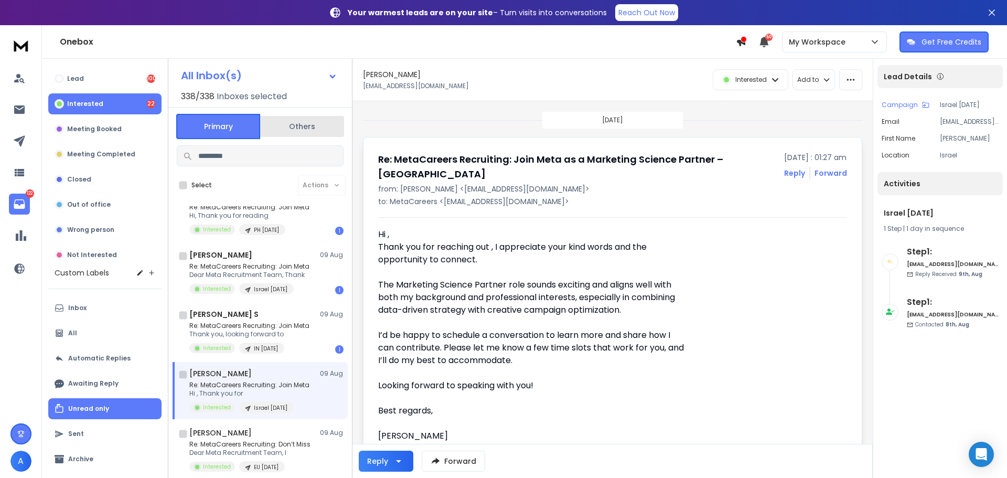
click at [415, 89] on p "[EMAIL_ADDRESS][DOMAIN_NAME]" at bounding box center [416, 86] width 106 height 8
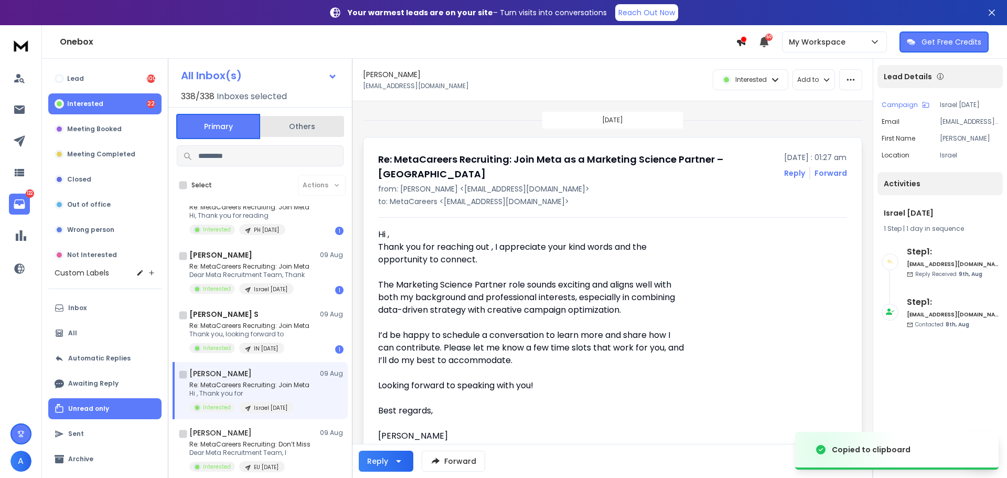
click at [445, 201] on p "to: MetaCareers <[EMAIL_ADDRESS][DOMAIN_NAME]>" at bounding box center [612, 201] width 469 height 10
drag, startPoint x: 445, startPoint y: 201, endPoint x: 545, endPoint y: 204, distance: 100.2
click at [545, 204] on p "to: MetaCareers <[EMAIL_ADDRESS][DOMAIN_NAME]>" at bounding box center [612, 201] width 469 height 10
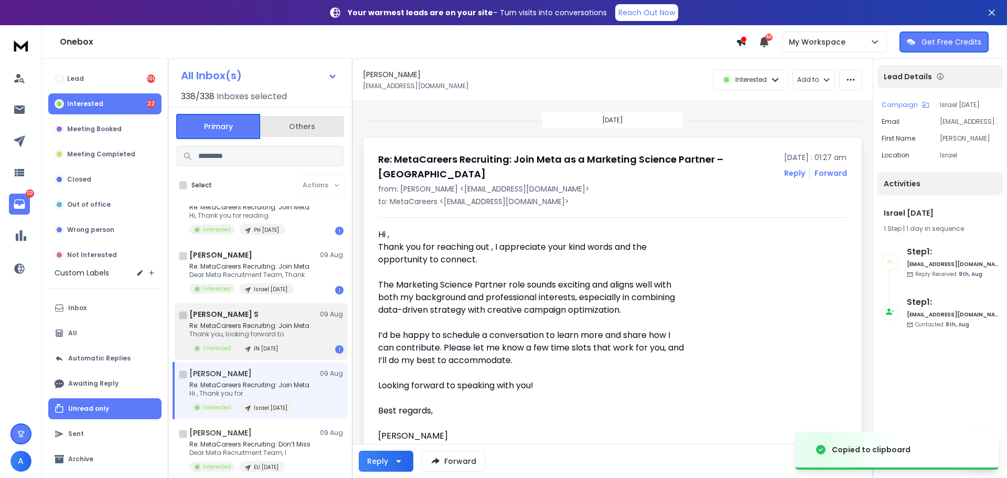
click at [268, 333] on p "Thank you, looking forward to" at bounding box center [249, 334] width 120 height 8
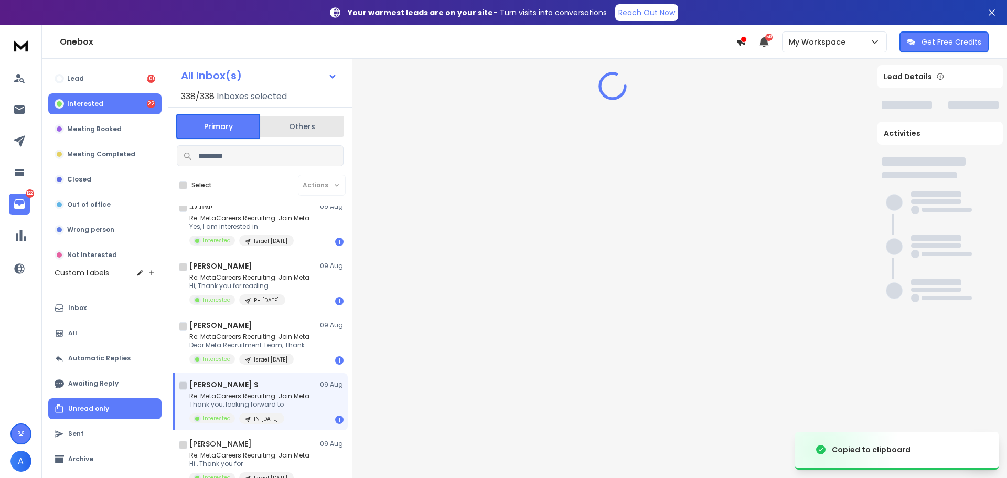
scroll to position [1045, 0]
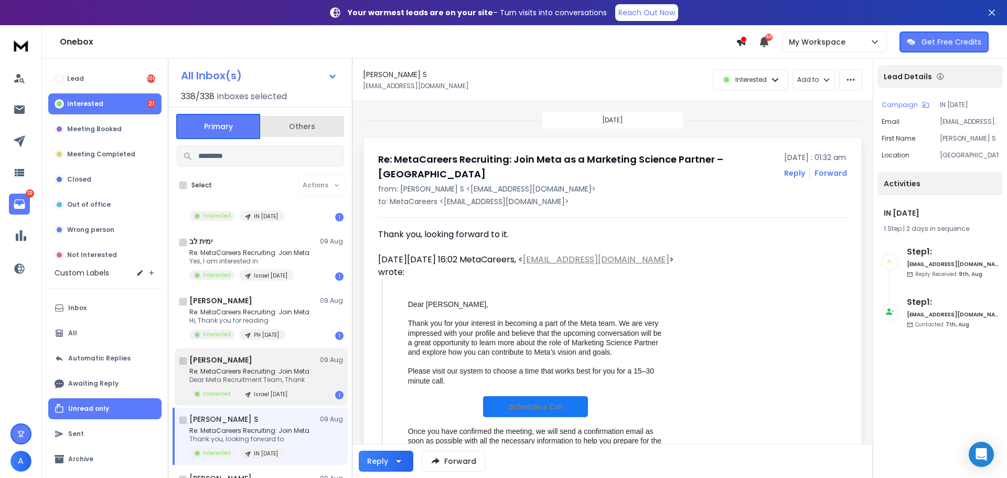
click at [276, 368] on p "Re: MetaCareers Recruiting: Join Meta" at bounding box center [249, 371] width 120 height 8
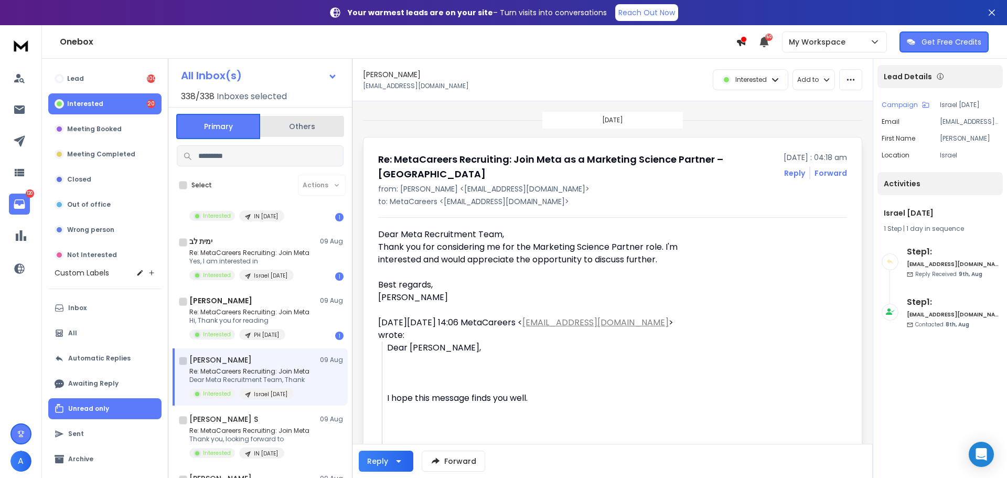
click at [422, 85] on p "[EMAIL_ADDRESS][DOMAIN_NAME]" at bounding box center [416, 86] width 106 height 8
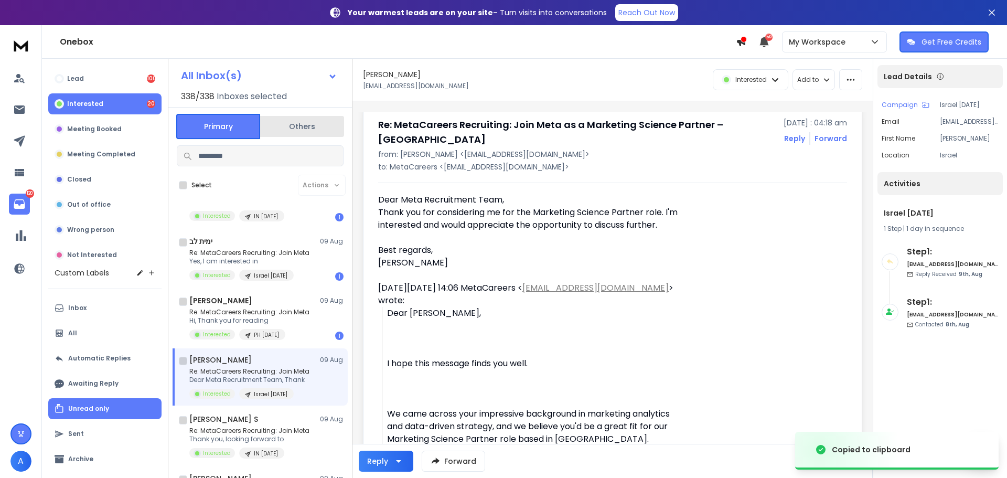
scroll to position [0, 0]
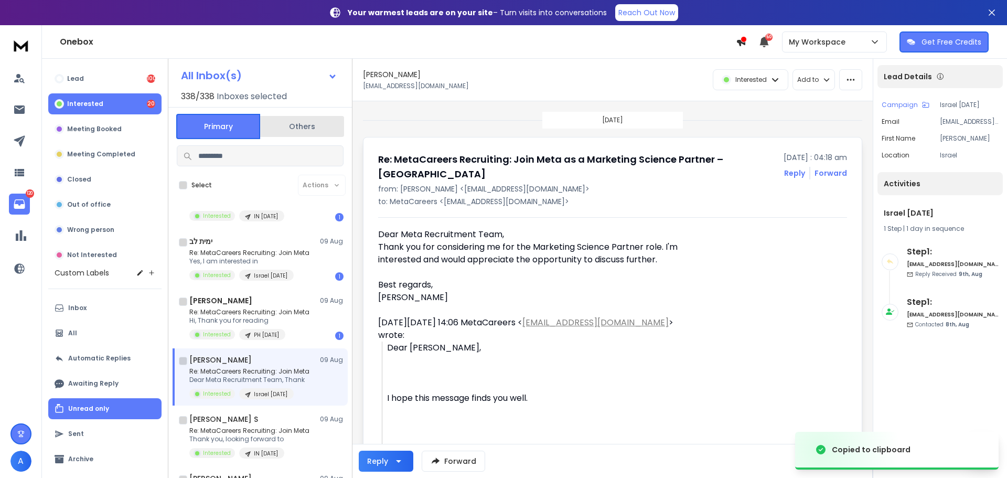
click at [452, 204] on p "to: MetaCareers <[EMAIL_ADDRESS][DOMAIN_NAME]>" at bounding box center [612, 201] width 469 height 10
drag, startPoint x: 452, startPoint y: 204, endPoint x: 599, endPoint y: 197, distance: 147.6
click at [599, 197] on p "to: MetaCareers <[EMAIL_ADDRESS][DOMAIN_NAME]>" at bounding box center [612, 201] width 469 height 10
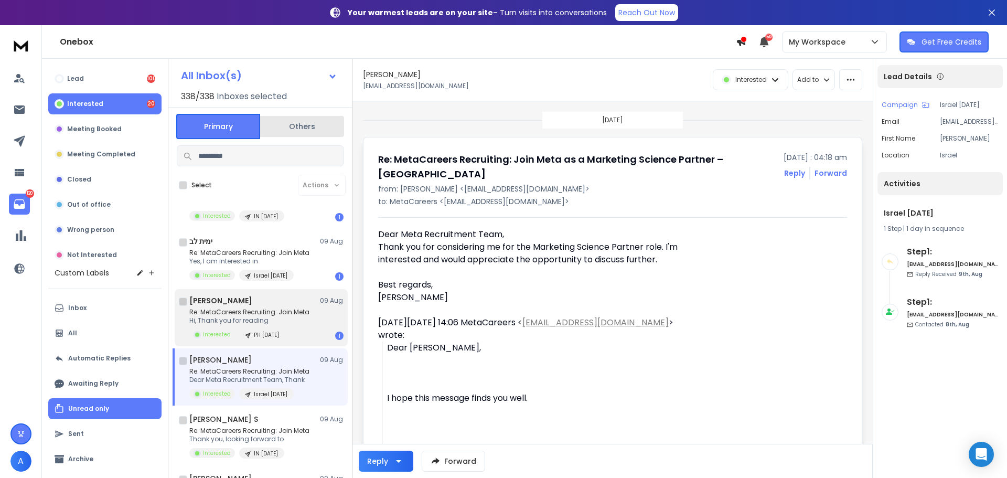
click at [302, 317] on p "Hi, Thank you for reading" at bounding box center [249, 320] width 120 height 8
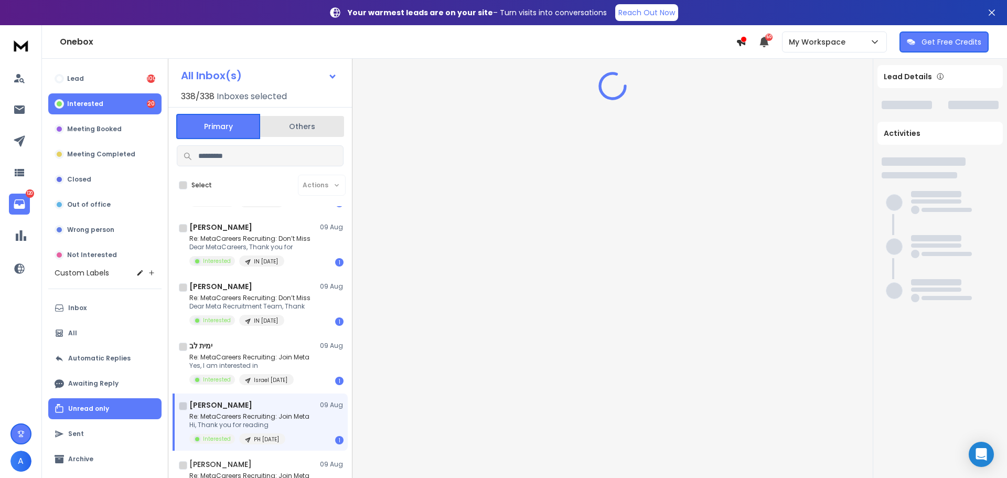
scroll to position [941, 0]
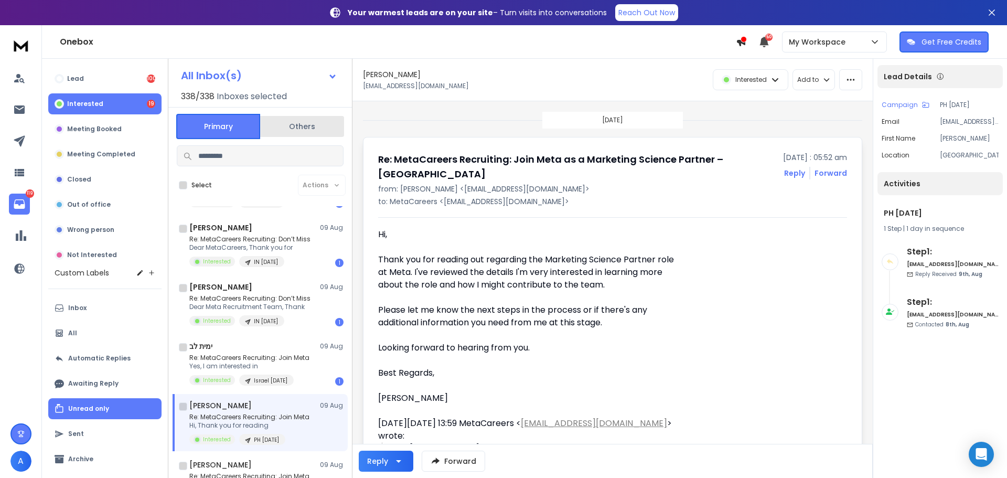
click at [437, 91] on div "[PERSON_NAME] [PERSON_NAME] [EMAIL_ADDRESS][DOMAIN_NAME] Interested Add to Inte…" at bounding box center [613, 80] width 520 height 42
click at [436, 86] on p "[EMAIL_ADDRESS][DOMAIN_NAME]" at bounding box center [416, 86] width 106 height 8
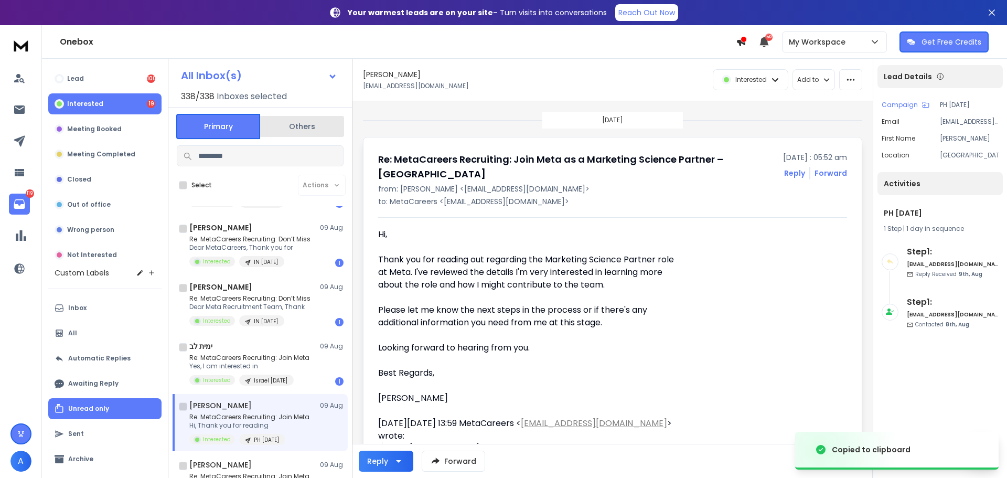
click at [447, 201] on p "to: MetaCareers <[EMAIL_ADDRESS][DOMAIN_NAME]>" at bounding box center [612, 201] width 469 height 10
drag, startPoint x: 447, startPoint y: 201, endPoint x: 578, endPoint y: 202, distance: 130.6
click at [578, 202] on p "to: MetaCareers <[EMAIL_ADDRESS][DOMAIN_NAME]>" at bounding box center [612, 201] width 469 height 10
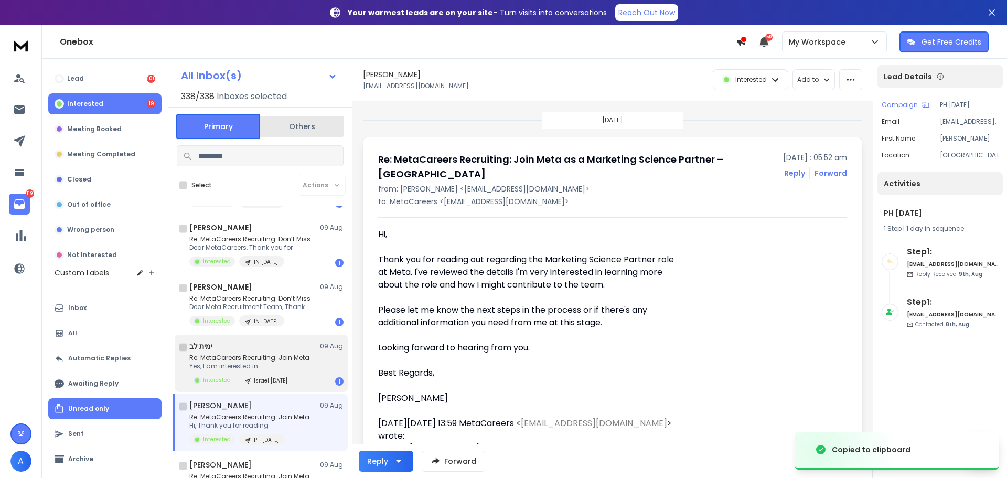
click at [283, 362] on p "Yes, I am interested in" at bounding box center [249, 366] width 120 height 8
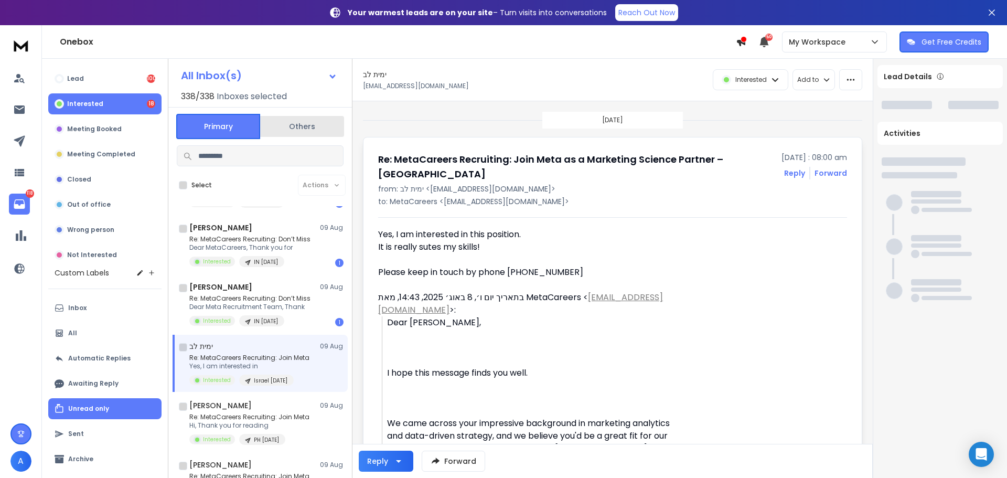
click at [429, 86] on p "[EMAIL_ADDRESS][DOMAIN_NAME]" at bounding box center [416, 86] width 106 height 8
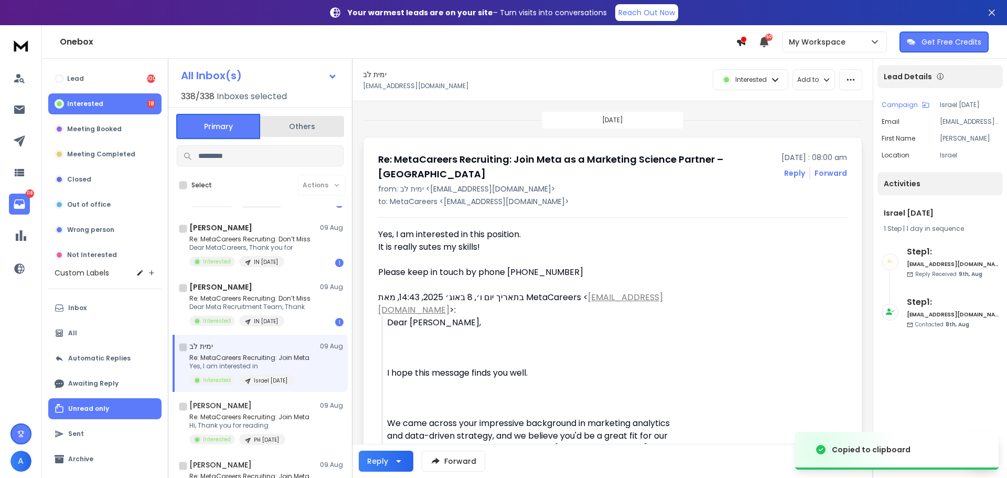
click at [443, 199] on p "to: MetaCareers <[EMAIL_ADDRESS][DOMAIN_NAME]>" at bounding box center [612, 201] width 469 height 10
drag, startPoint x: 443, startPoint y: 199, endPoint x: 557, endPoint y: 197, distance: 113.8
click at [557, 197] on p "to: MetaCareers <[EMAIL_ADDRESS][DOMAIN_NAME]>" at bounding box center [612, 201] width 469 height 10
click at [304, 303] on p "Dear Meta Recruitment Team, Thank" at bounding box center [249, 307] width 121 height 8
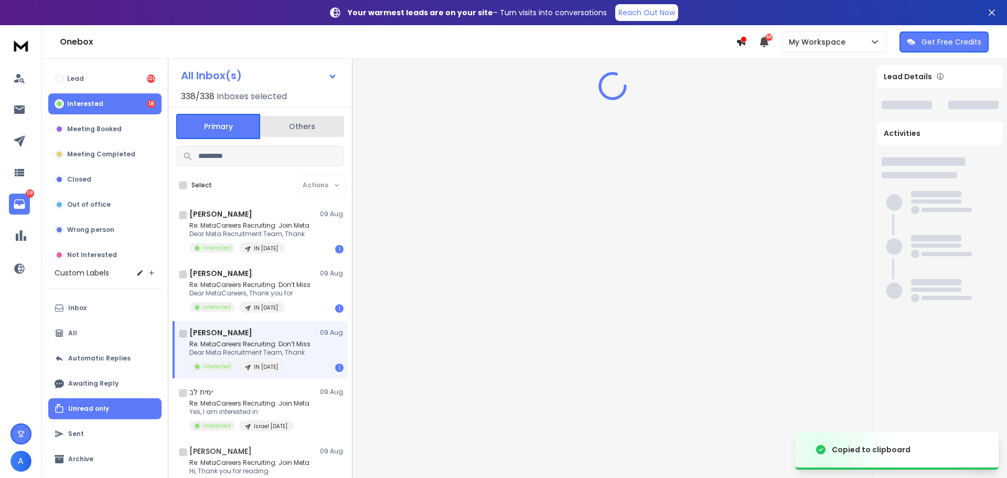
scroll to position [888, 0]
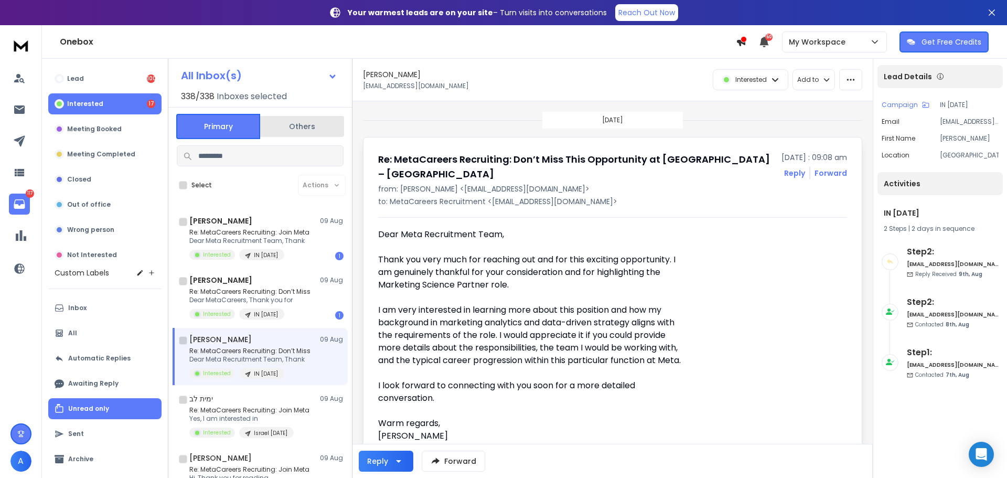
click at [404, 88] on p "[EMAIL_ADDRESS][DOMAIN_NAME]" at bounding box center [416, 86] width 106 height 8
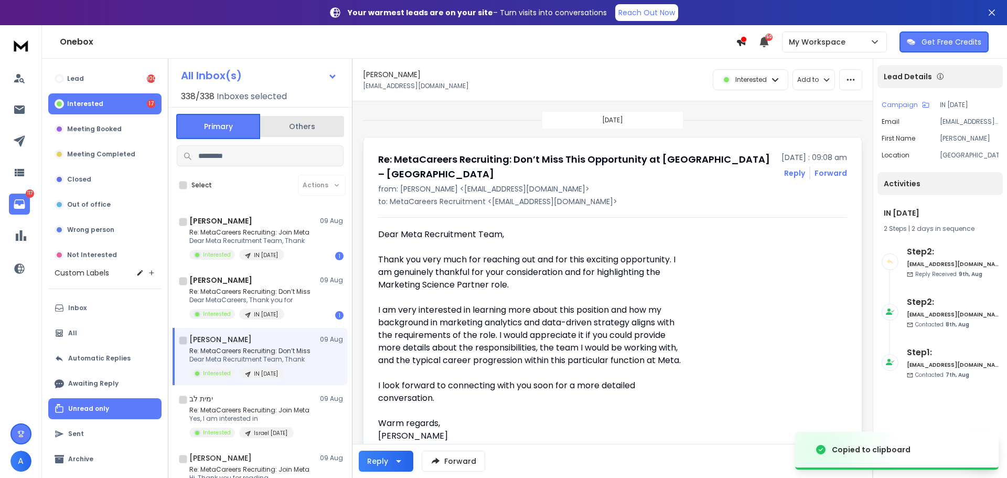
click at [489, 197] on p "to: MetaCareers Recruitment <[EMAIL_ADDRESS][DOMAIN_NAME]>" at bounding box center [612, 201] width 469 height 10
drag, startPoint x: 489, startPoint y: 197, endPoint x: 598, endPoint y: 197, distance: 108.6
click at [598, 197] on p "to: MetaCareers Recruitment <[EMAIL_ADDRESS][DOMAIN_NAME]>" at bounding box center [612, 201] width 469 height 10
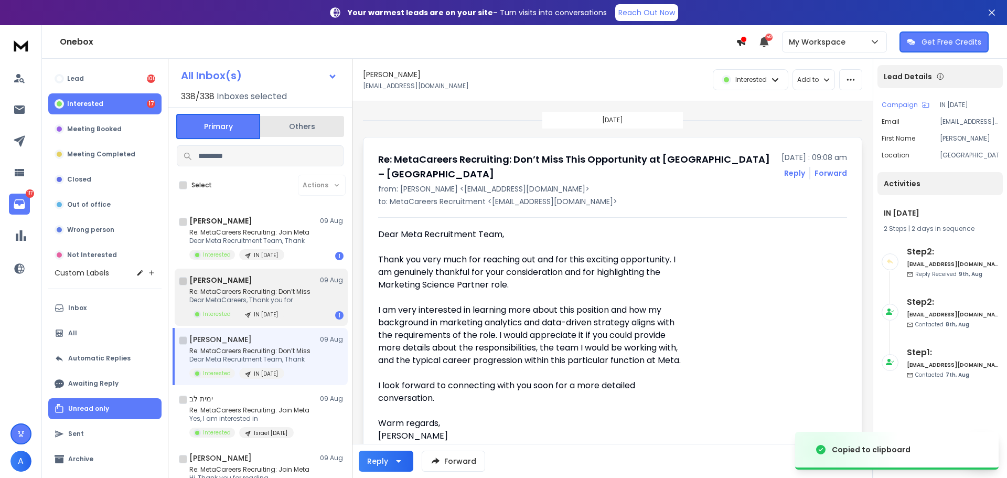
click at [295, 291] on p "Re: MetaCareers Recruiting: Don’t Miss" at bounding box center [249, 291] width 121 height 8
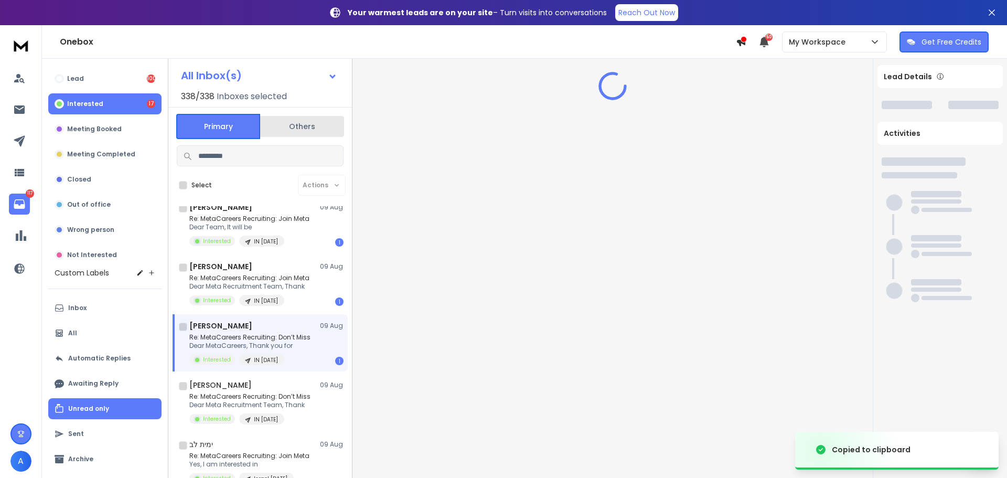
scroll to position [836, 0]
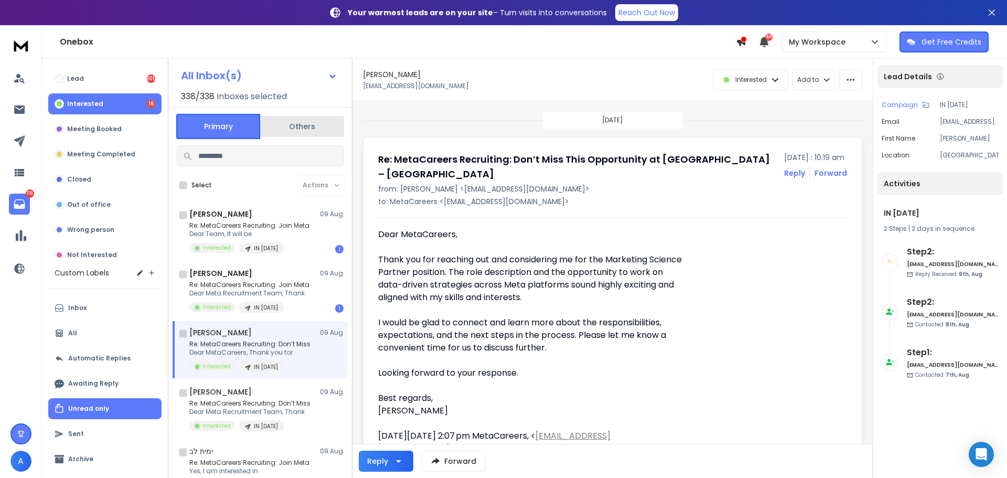
click at [425, 90] on div "[PERSON_NAME] [PERSON_NAME] [EMAIL_ADDRESS][DOMAIN_NAME] Interested Add to Inte…" at bounding box center [613, 80] width 520 height 42
click at [428, 82] on p "[EMAIL_ADDRESS][DOMAIN_NAME]" at bounding box center [416, 86] width 106 height 8
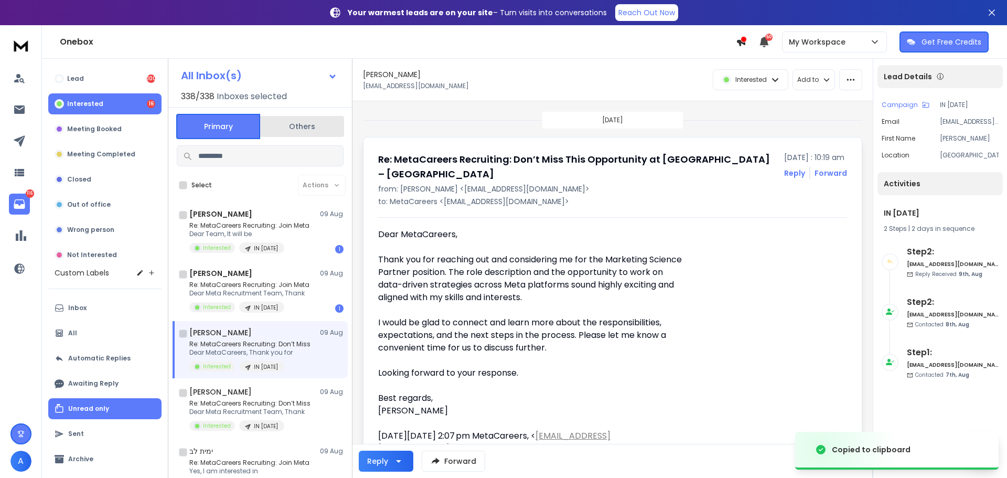
click at [447, 199] on p "to: MetaCareers <[EMAIL_ADDRESS][DOMAIN_NAME]>" at bounding box center [612, 201] width 469 height 10
drag, startPoint x: 447, startPoint y: 199, endPoint x: 577, endPoint y: 201, distance: 129.6
click at [577, 201] on p "to: MetaCareers <[EMAIL_ADDRESS][DOMAIN_NAME]>" at bounding box center [612, 201] width 469 height 10
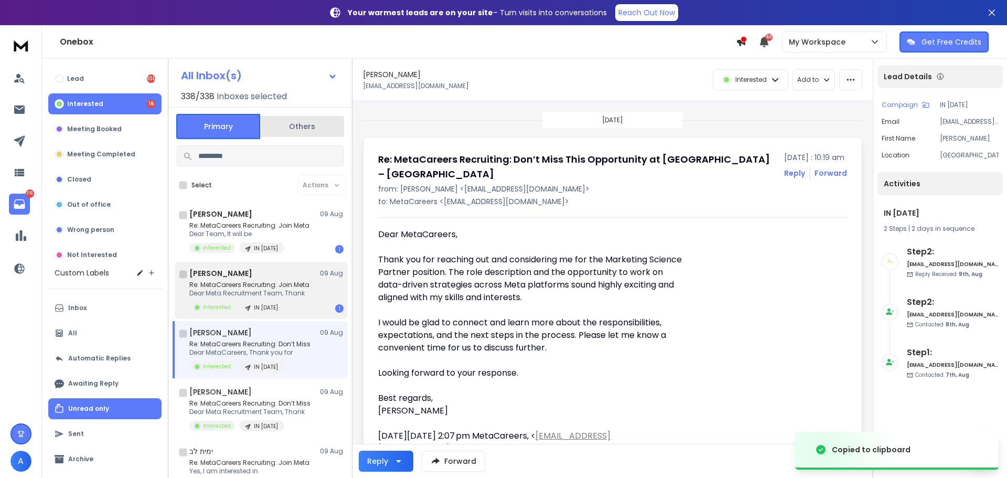
click at [289, 307] on div "Interested IN [DATE]" at bounding box center [249, 307] width 120 height 11
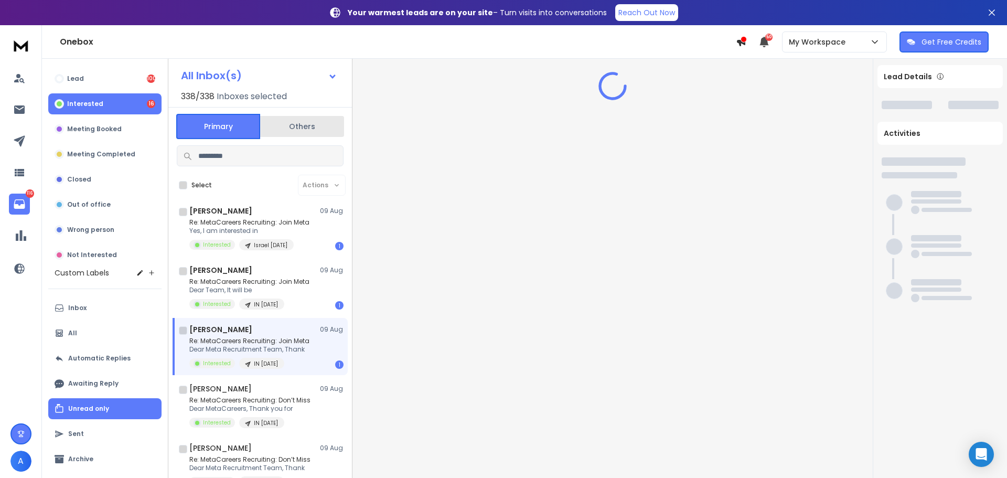
scroll to position [731, 0]
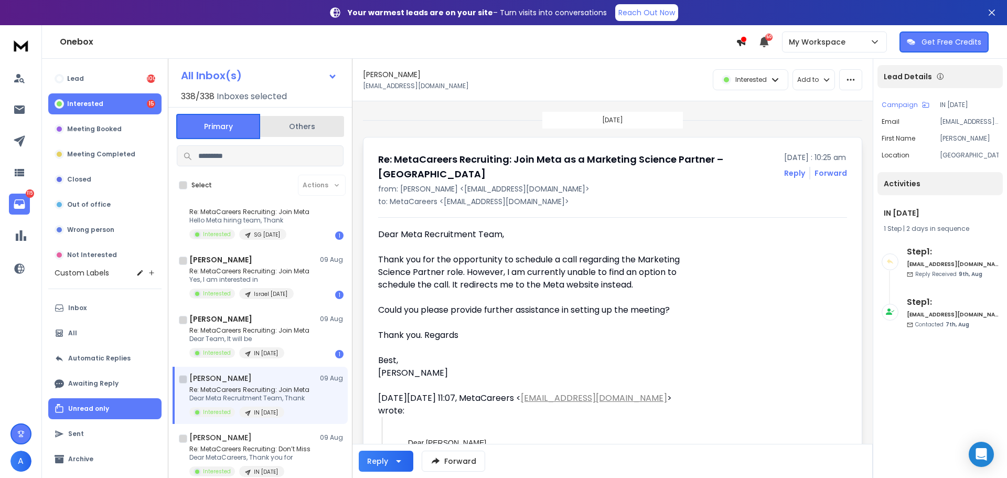
click at [444, 87] on p "[EMAIL_ADDRESS][DOMAIN_NAME]" at bounding box center [416, 86] width 106 height 8
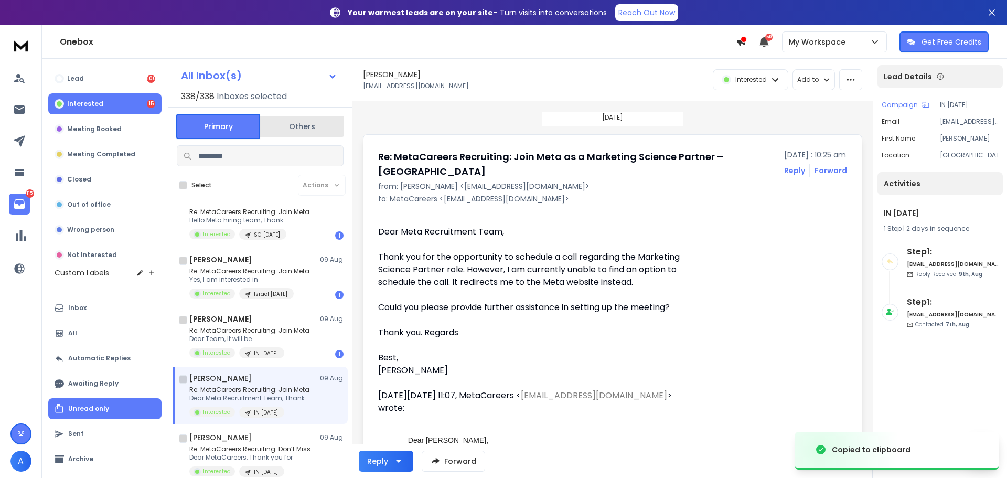
scroll to position [0, 0]
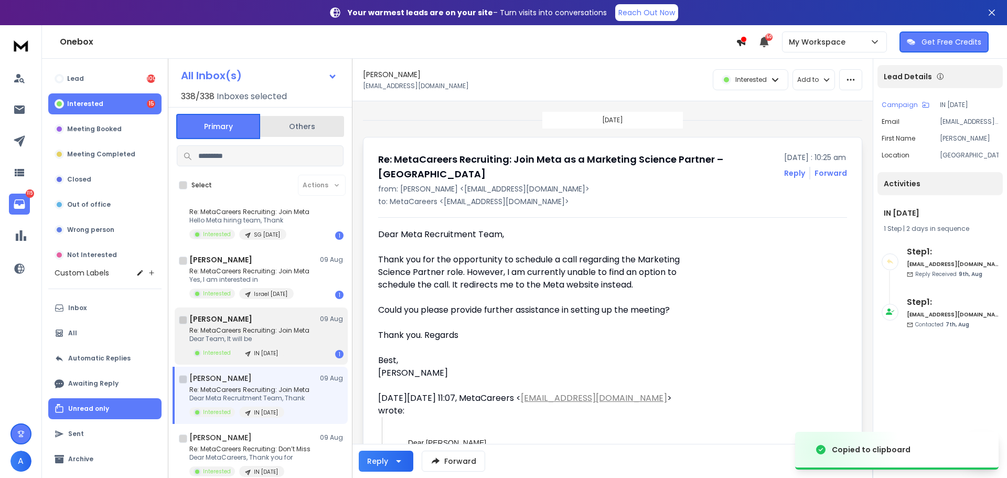
click at [296, 329] on p "Re: MetaCareers Recruiting: Join Meta" at bounding box center [249, 330] width 120 height 8
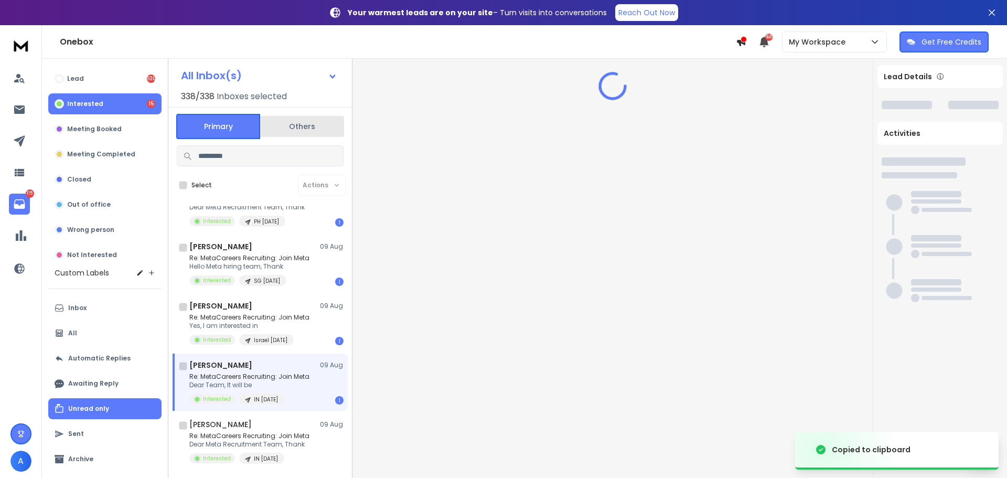
scroll to position [678, 0]
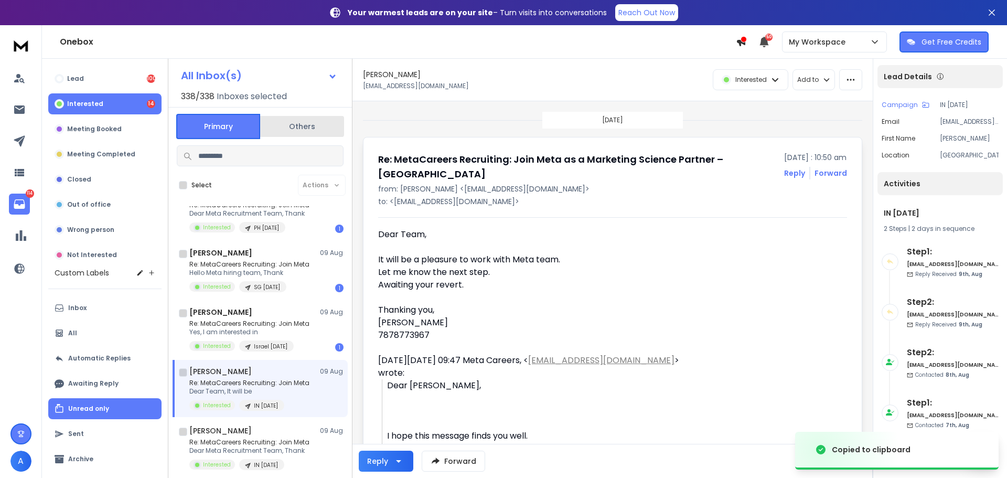
click at [428, 89] on p "[EMAIL_ADDRESS][DOMAIN_NAME]" at bounding box center [416, 86] width 106 height 8
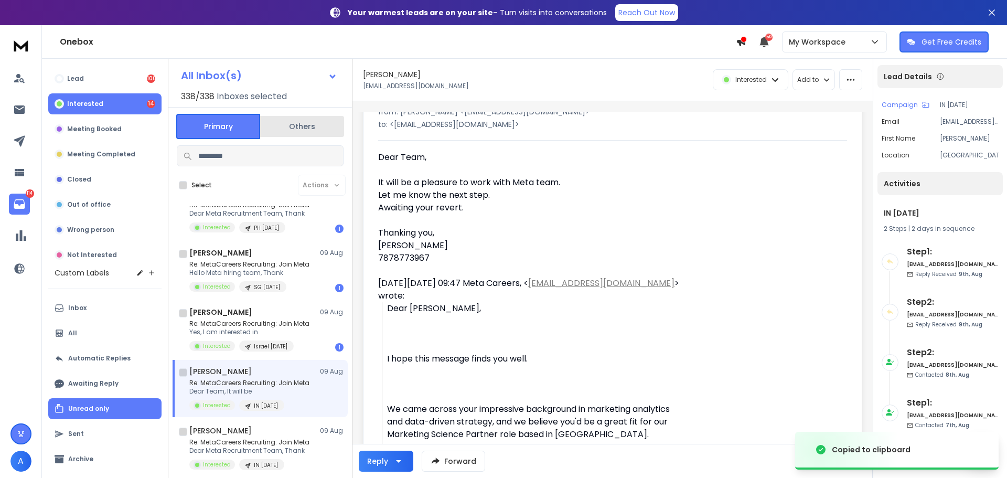
scroll to position [0, 0]
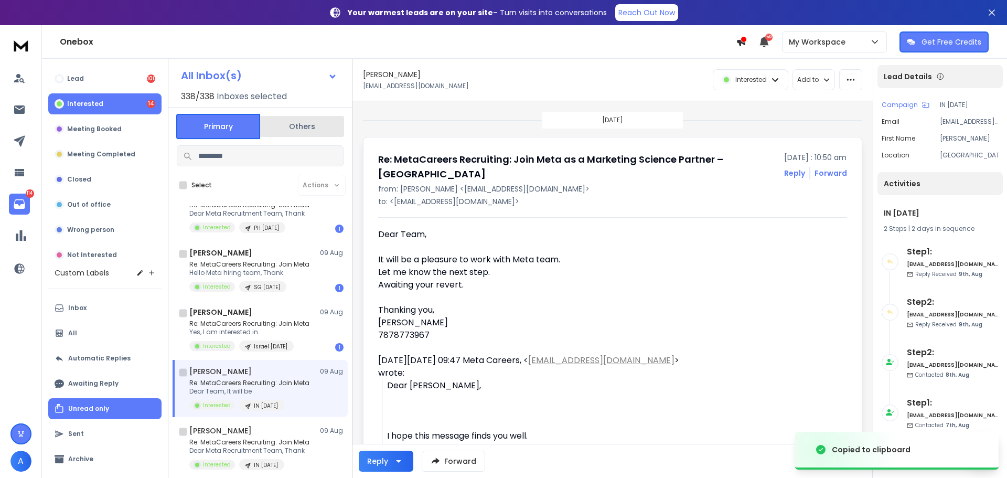
click at [407, 201] on p "to: <[EMAIL_ADDRESS][DOMAIN_NAME]>" at bounding box center [612, 201] width 469 height 10
drag, startPoint x: 407, startPoint y: 201, endPoint x: 549, endPoint y: 201, distance: 142.2
click at [549, 201] on p "to: <[EMAIL_ADDRESS][DOMAIN_NAME]>" at bounding box center [612, 201] width 469 height 10
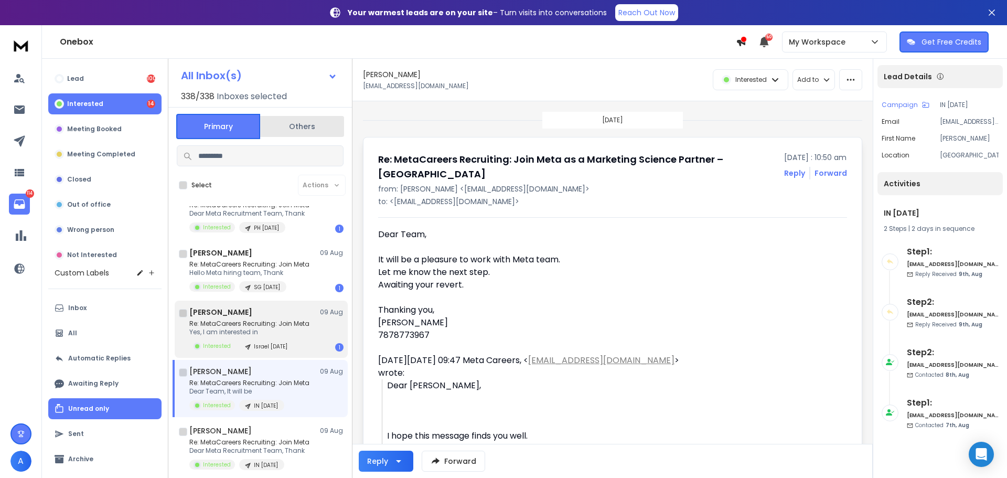
click at [302, 318] on div "רונית ביטון [DATE] Re: MetaCareers Recruiting: Join Meta Yes, I am interested i…" at bounding box center [266, 329] width 154 height 45
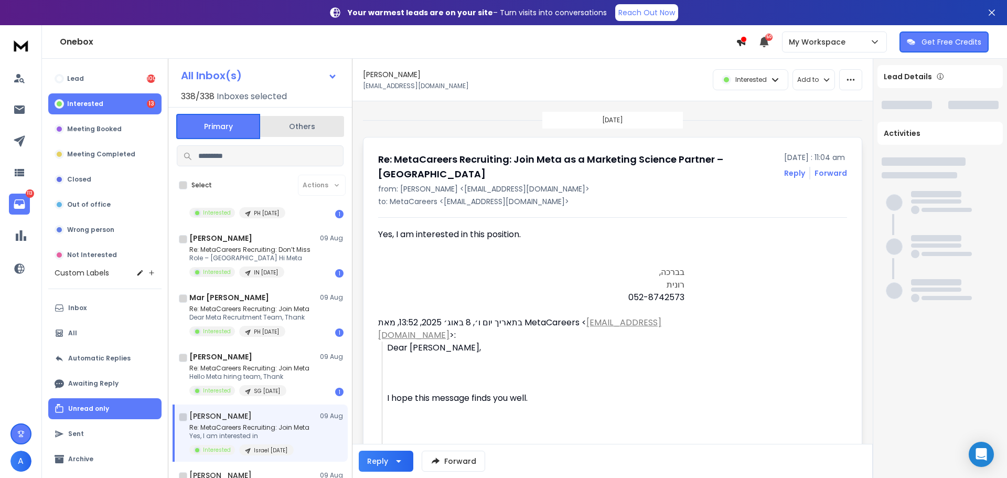
scroll to position [573, 0]
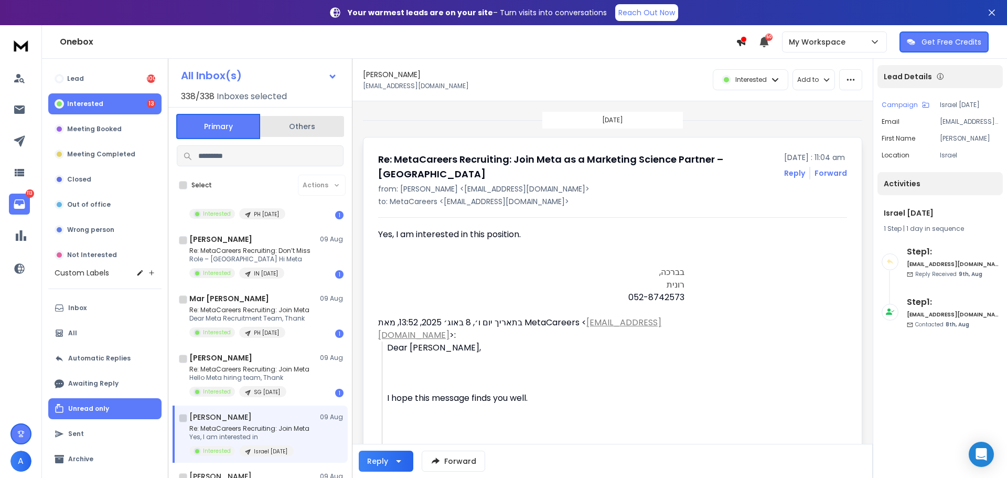
click at [420, 87] on p "[EMAIL_ADDRESS][DOMAIN_NAME]" at bounding box center [416, 86] width 106 height 8
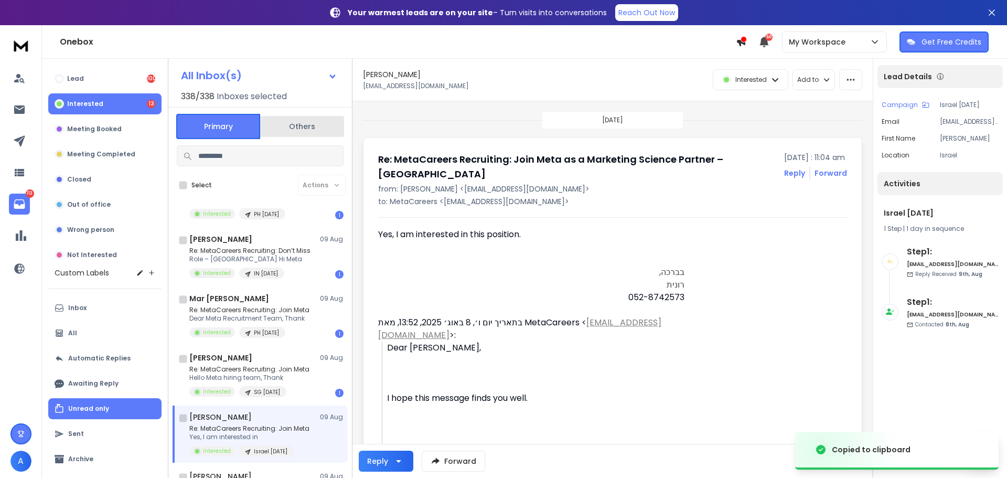
click at [446, 199] on p "to: MetaCareers <[EMAIL_ADDRESS][DOMAIN_NAME]>" at bounding box center [612, 201] width 469 height 10
drag, startPoint x: 446, startPoint y: 199, endPoint x: 567, endPoint y: 195, distance: 120.7
click at [567, 196] on p "to: MetaCareers <[EMAIL_ADDRESS][DOMAIN_NAME]>" at bounding box center [612, 201] width 469 height 10
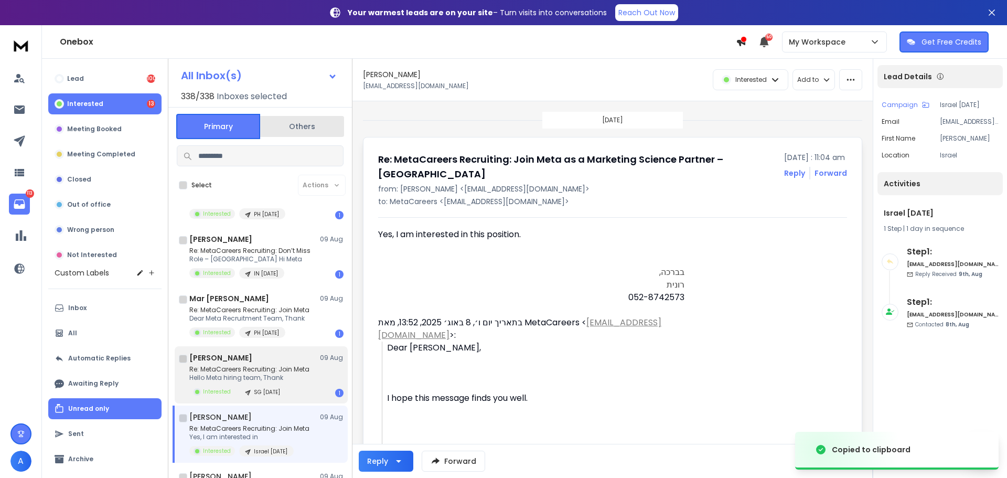
click at [295, 369] on p "Re: MetaCareers Recruiting: Join Meta" at bounding box center [249, 369] width 120 height 8
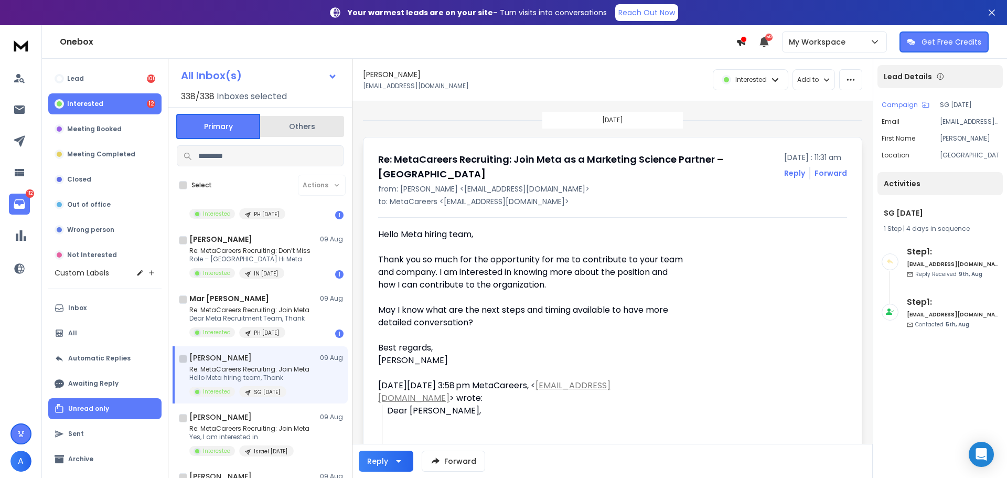
click at [459, 191] on p "from: [PERSON_NAME] <[EMAIL_ADDRESS][DOMAIN_NAME]>" at bounding box center [612, 189] width 469 height 10
drag, startPoint x: 459, startPoint y: 191, endPoint x: 528, endPoint y: 189, distance: 69.3
click at [528, 189] on p "from: [PERSON_NAME] <[EMAIL_ADDRESS][DOMAIN_NAME]>" at bounding box center [612, 189] width 469 height 10
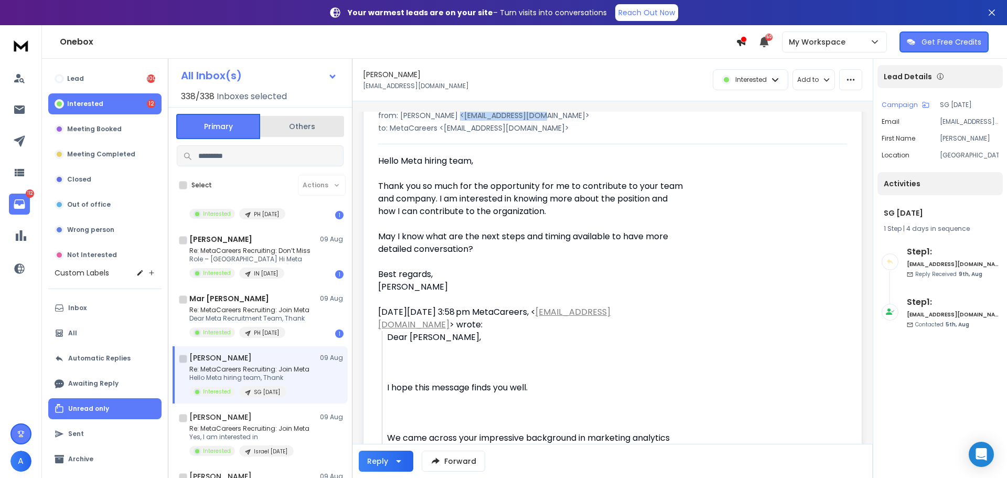
scroll to position [0, 0]
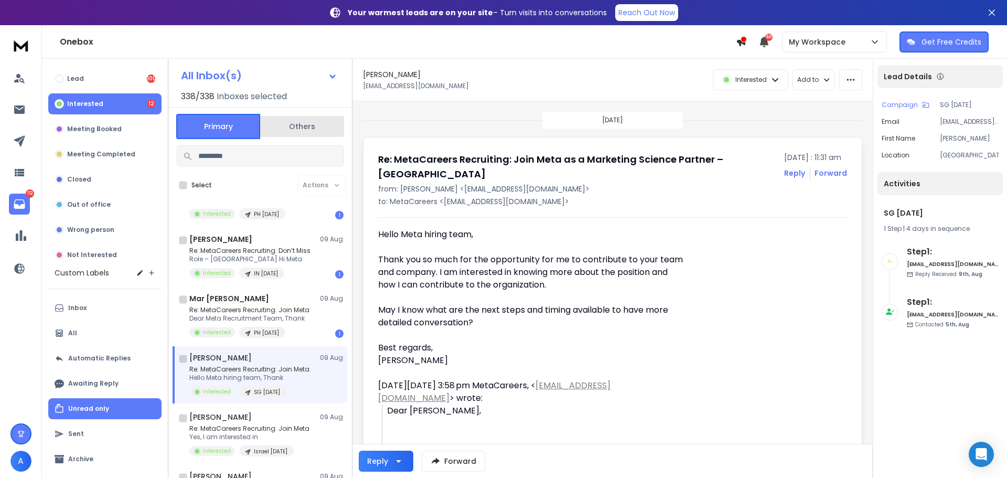
click at [451, 204] on p "to: MetaCareers <[EMAIL_ADDRESS][DOMAIN_NAME]>" at bounding box center [612, 201] width 469 height 10
drag, startPoint x: 451, startPoint y: 204, endPoint x: 565, endPoint y: 205, distance: 114.9
click at [565, 205] on p "to: MetaCareers <[EMAIL_ADDRESS][DOMAIN_NAME]>" at bounding box center [612, 201] width 469 height 10
click at [281, 315] on p "Dear Meta Recruitment Team, Thank" at bounding box center [249, 318] width 120 height 8
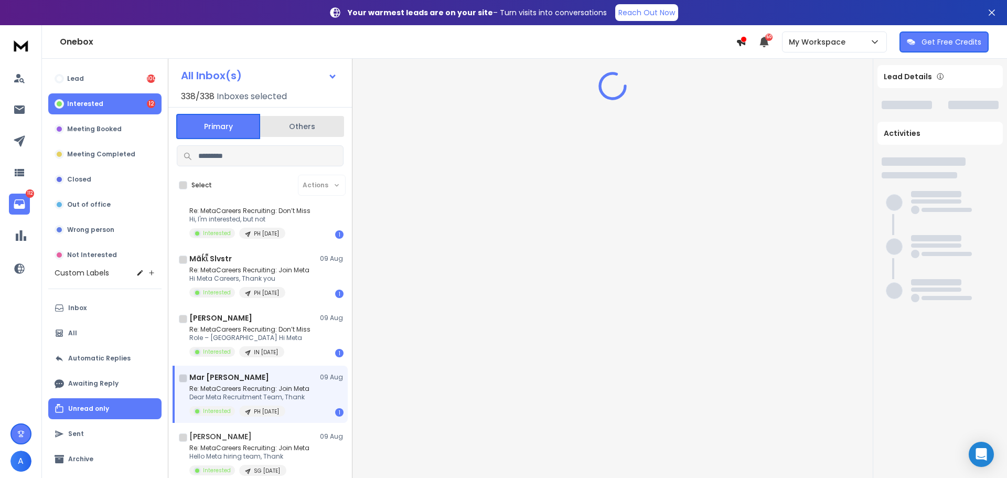
scroll to position [468, 0]
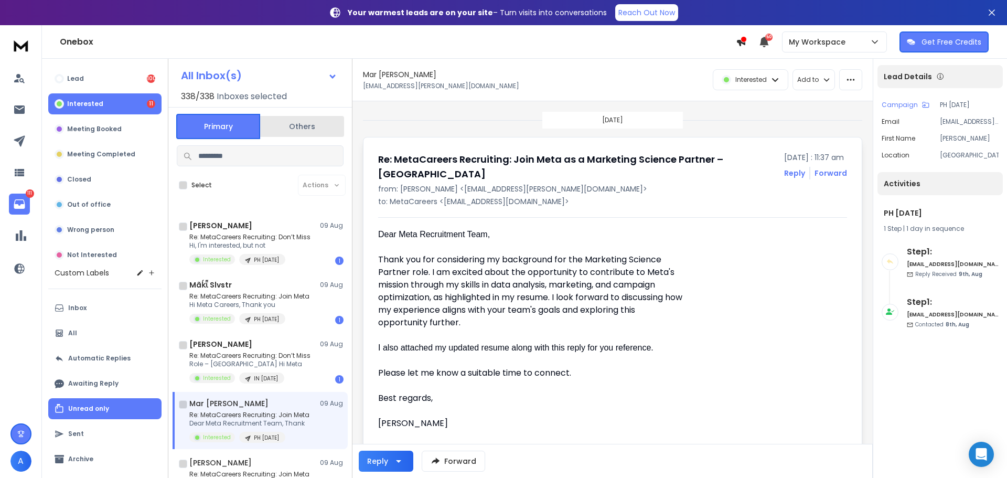
click at [432, 86] on p "[EMAIL_ADDRESS][PERSON_NAME][DOMAIN_NAME]" at bounding box center [441, 86] width 156 height 8
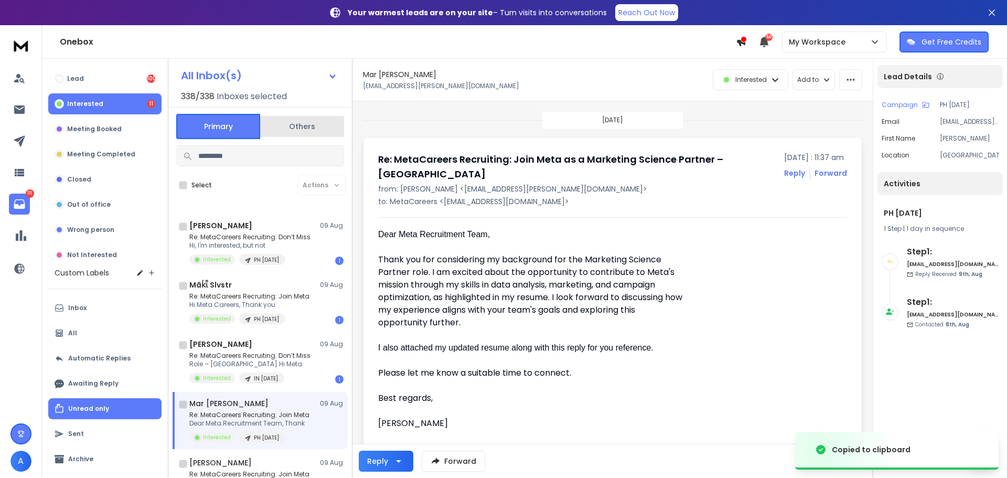
click at [450, 202] on p "to: MetaCareers <[EMAIL_ADDRESS][DOMAIN_NAME]>" at bounding box center [612, 201] width 469 height 10
drag, startPoint x: 450, startPoint y: 202, endPoint x: 575, endPoint y: 207, distance: 125.5
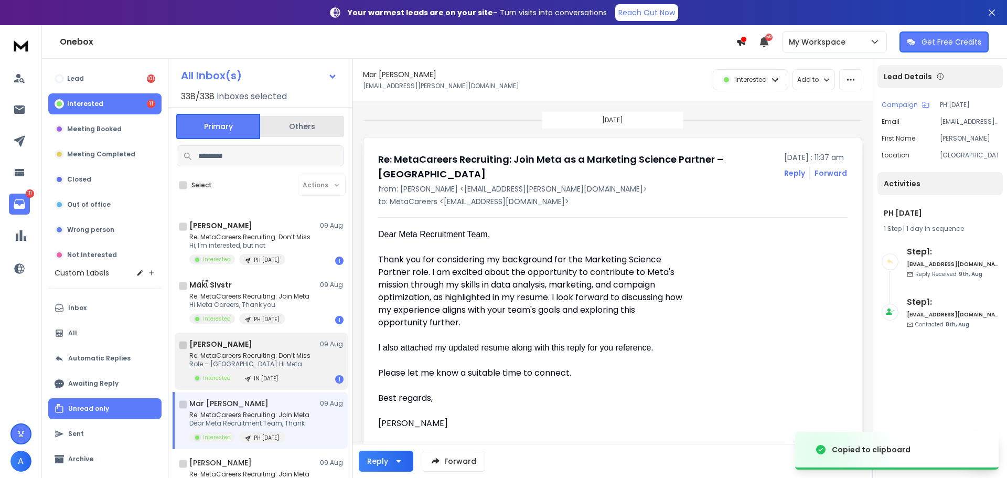
click at [289, 354] on p "Re: MetaCareers Recruiting: Don’t Miss" at bounding box center [249, 355] width 121 height 8
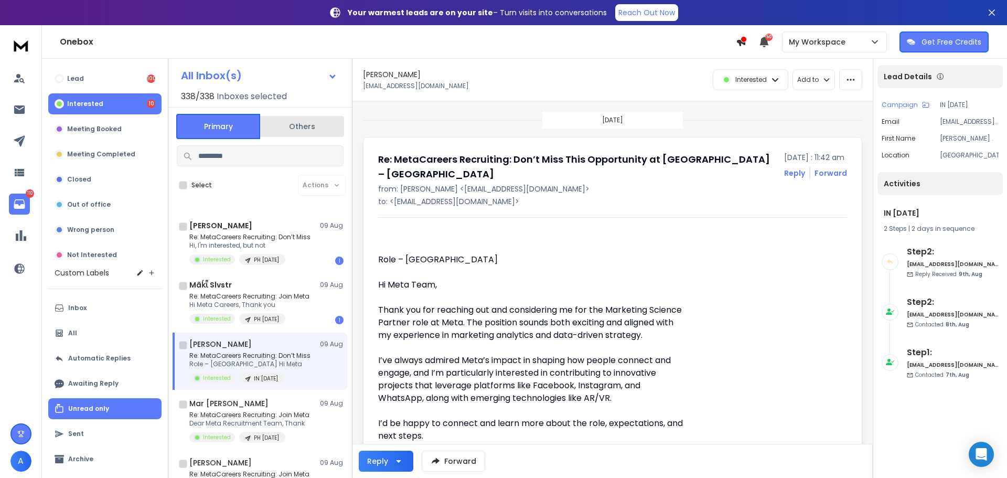
click at [436, 82] on p "[EMAIL_ADDRESS][DOMAIN_NAME]" at bounding box center [416, 86] width 106 height 8
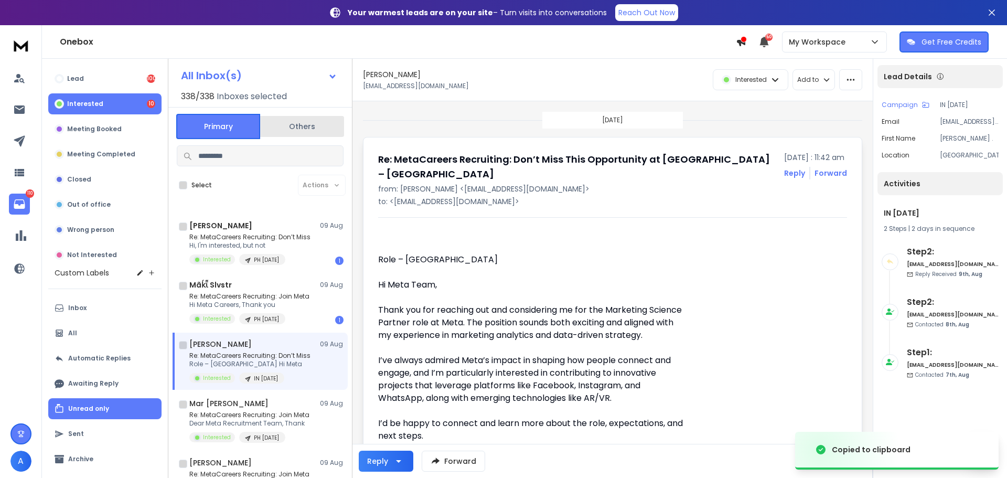
click at [400, 198] on p "to: <[EMAIL_ADDRESS][DOMAIN_NAME]>" at bounding box center [612, 201] width 469 height 10
drag, startPoint x: 400, startPoint y: 198, endPoint x: 513, endPoint y: 198, distance: 113.3
click at [513, 198] on p "to: <[EMAIL_ADDRESS][DOMAIN_NAME]>" at bounding box center [612, 201] width 469 height 10
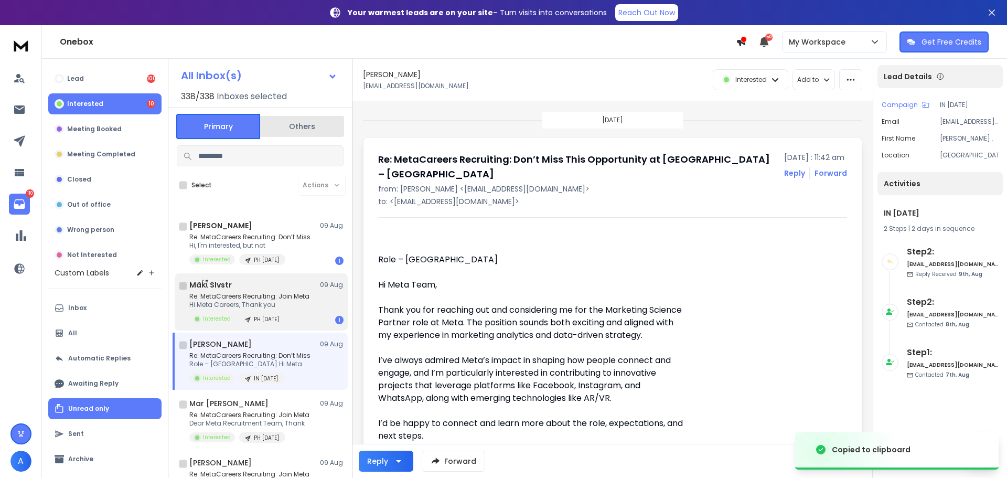
click at [290, 309] on div "Re: MetaCareers Recruiting: Join Meta Hi Meta Careers, Thank you Interested PH …" at bounding box center [249, 308] width 120 height 32
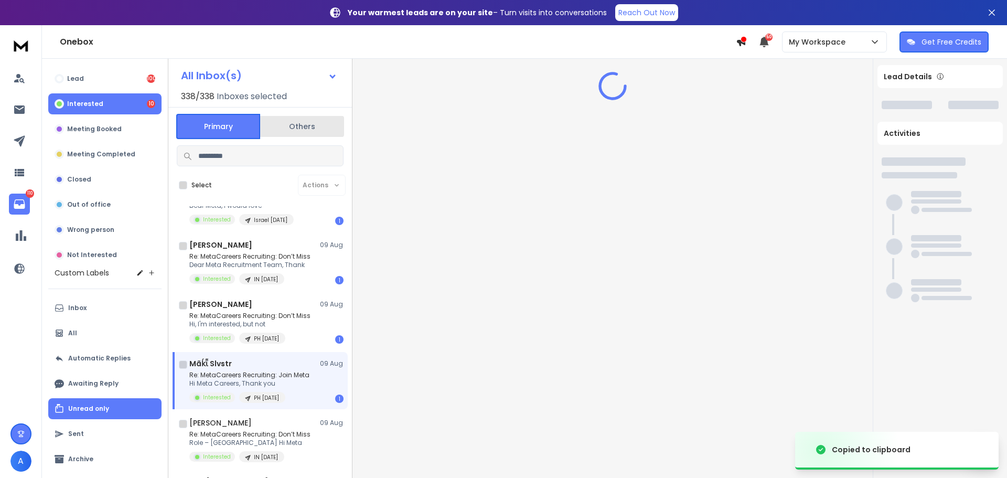
scroll to position [364, 0]
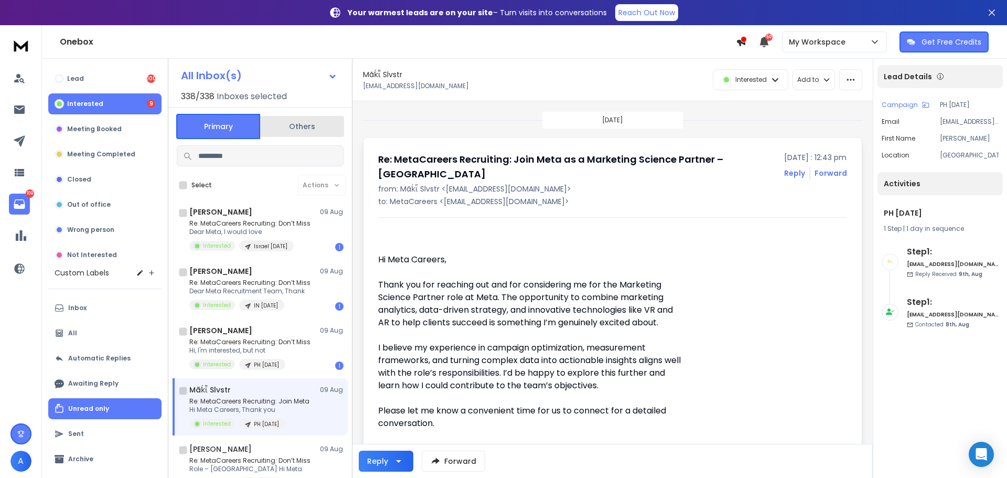
click at [425, 87] on p "[EMAIL_ADDRESS][DOMAIN_NAME]" at bounding box center [416, 86] width 106 height 8
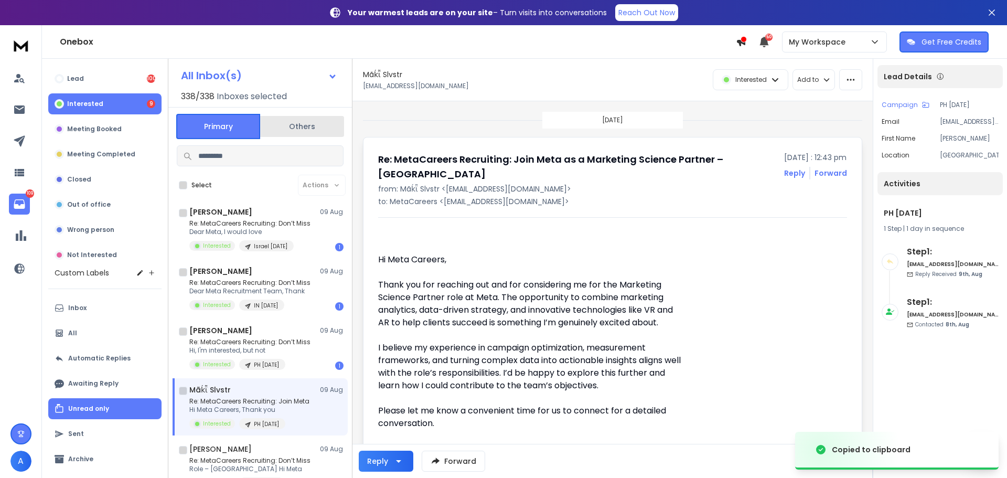
click at [456, 202] on p "to: MetaCareers <[EMAIL_ADDRESS][DOMAIN_NAME]>" at bounding box center [612, 201] width 469 height 10
drag, startPoint x: 456, startPoint y: 202, endPoint x: 577, endPoint y: 200, distance: 121.2
click at [577, 200] on p "to: MetaCareers <[EMAIL_ADDRESS][DOMAIN_NAME]>" at bounding box center [612, 201] width 469 height 10
click at [297, 338] on p "Re: MetaCareers Recruiting: Don’t Miss" at bounding box center [249, 342] width 121 height 8
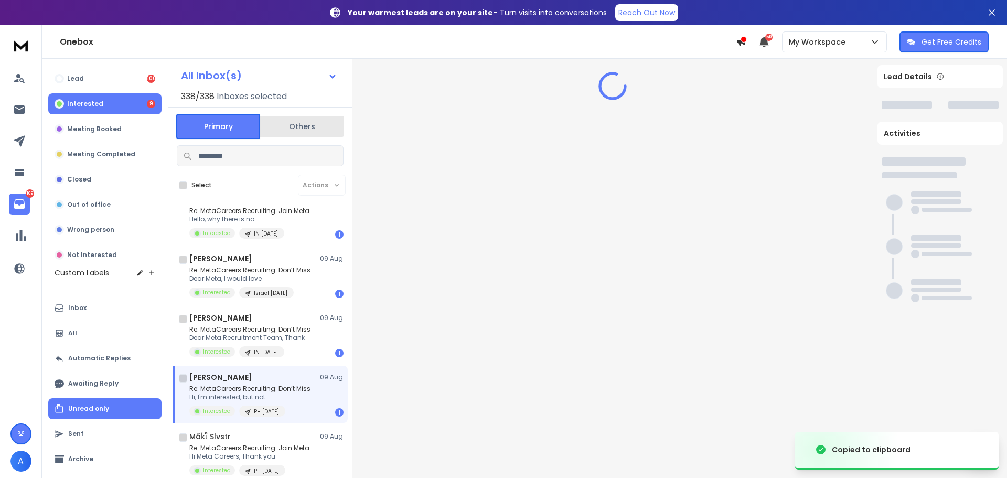
scroll to position [311, 0]
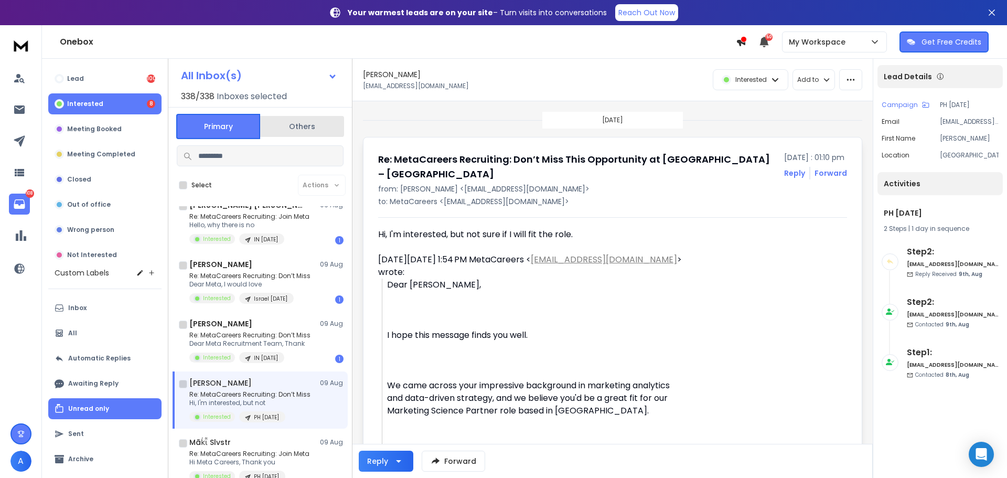
click at [436, 82] on p "[EMAIL_ADDRESS][DOMAIN_NAME]" at bounding box center [416, 86] width 106 height 8
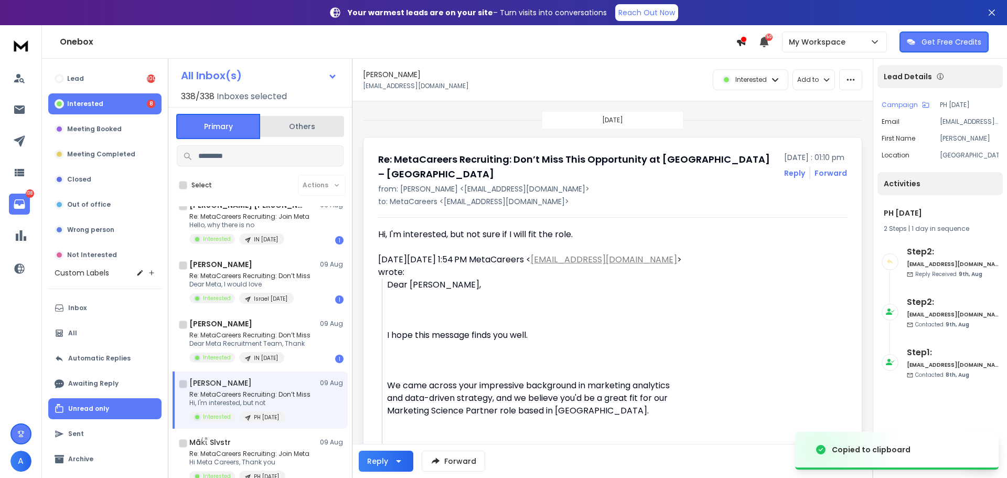
click at [450, 198] on p "to: MetaCareers <[EMAIL_ADDRESS][DOMAIN_NAME]>" at bounding box center [612, 201] width 469 height 10
drag, startPoint x: 450, startPoint y: 198, endPoint x: 560, endPoint y: 197, distance: 110.7
click at [560, 197] on p "to: MetaCareers <[EMAIL_ADDRESS][DOMAIN_NAME]>" at bounding box center [612, 201] width 469 height 10
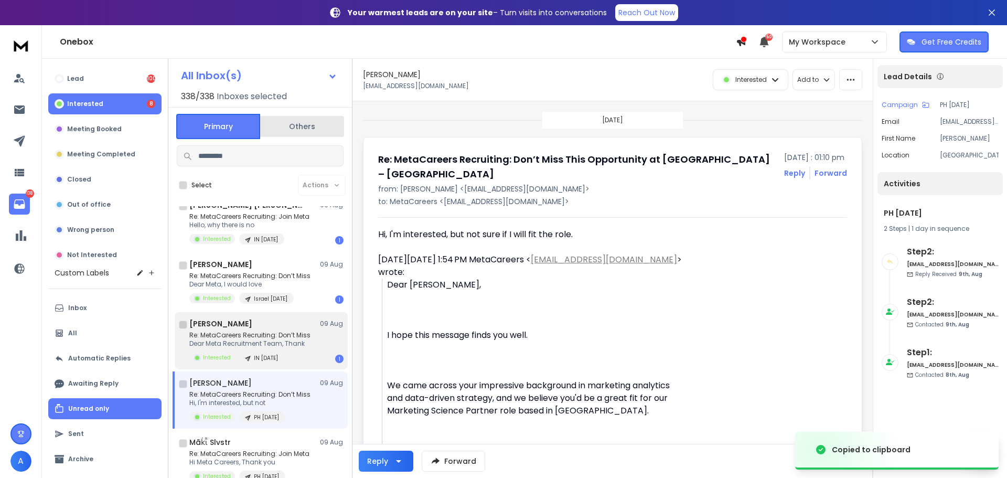
click at [287, 337] on p "Re: MetaCareers Recruiting: Don’t Miss" at bounding box center [249, 335] width 121 height 8
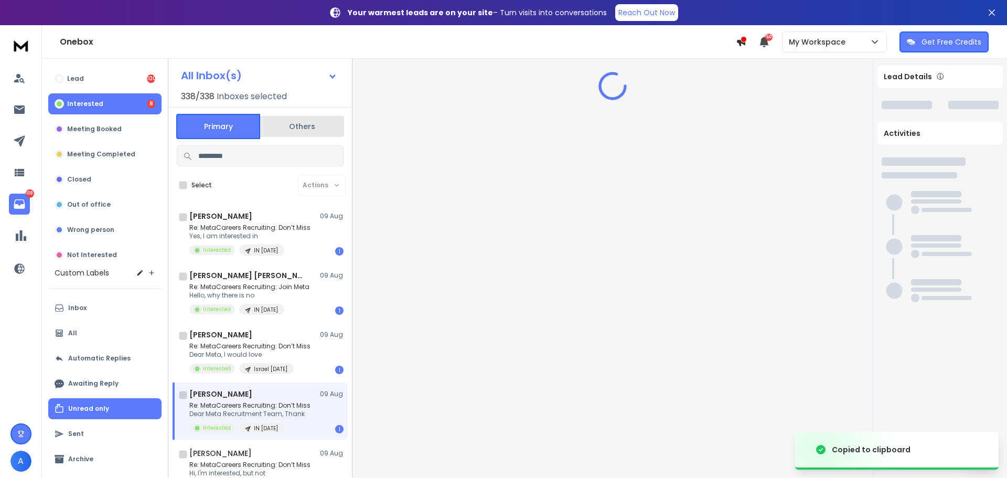
scroll to position [206, 0]
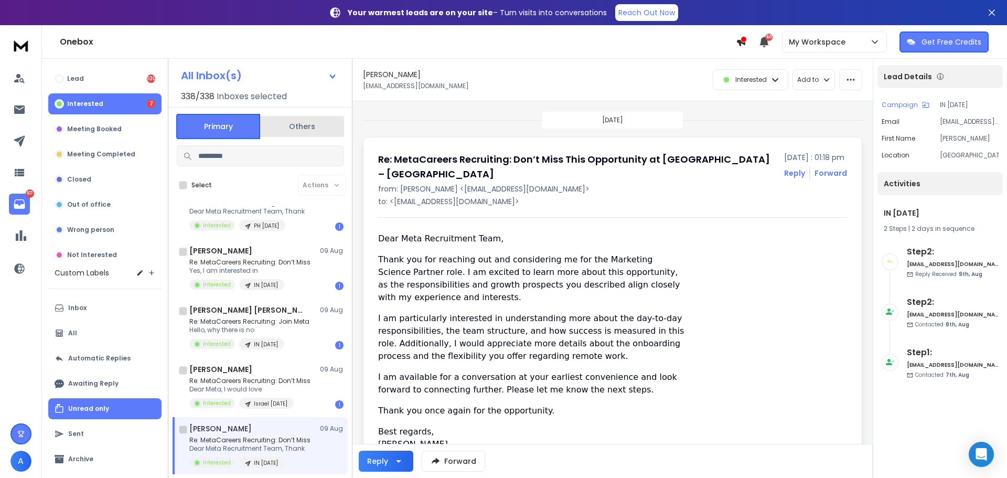
click at [426, 87] on p "[EMAIL_ADDRESS][DOMAIN_NAME]" at bounding box center [416, 86] width 106 height 8
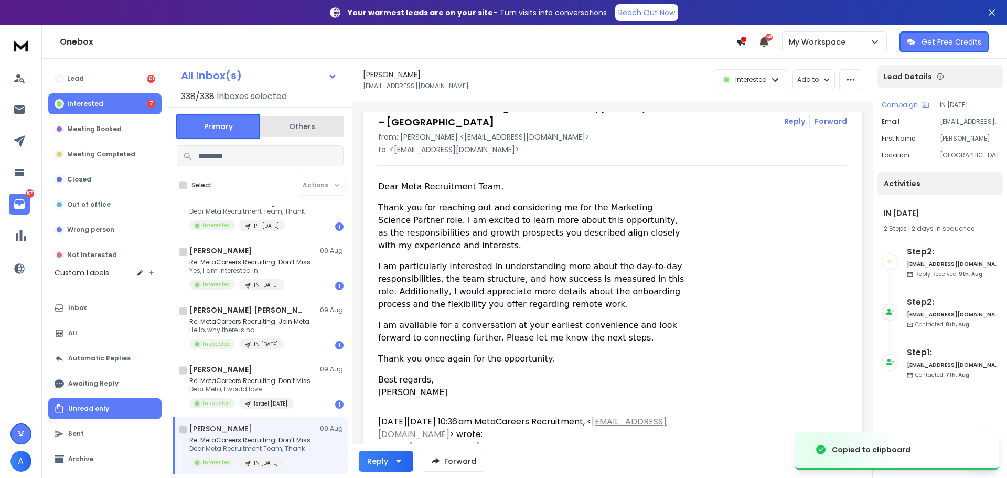
scroll to position [0, 0]
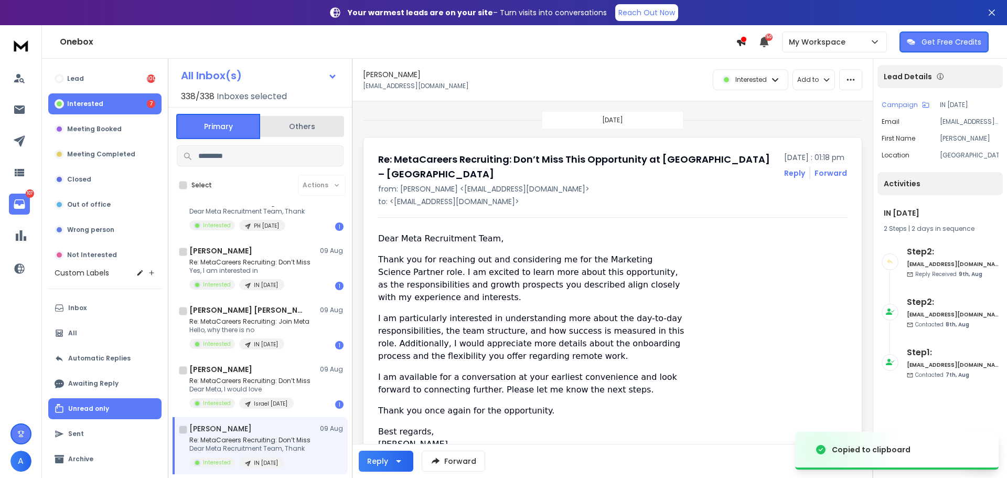
click at [403, 199] on p "to: <[EMAIL_ADDRESS][DOMAIN_NAME]>" at bounding box center [612, 201] width 469 height 10
drag, startPoint x: 403, startPoint y: 199, endPoint x: 518, endPoint y: 199, distance: 114.4
click at [518, 199] on p "to: <[EMAIL_ADDRESS][DOMAIN_NAME]>" at bounding box center [612, 201] width 469 height 10
click at [294, 381] on p "Re: MetaCareers Recruiting: Don’t Miss" at bounding box center [249, 381] width 121 height 8
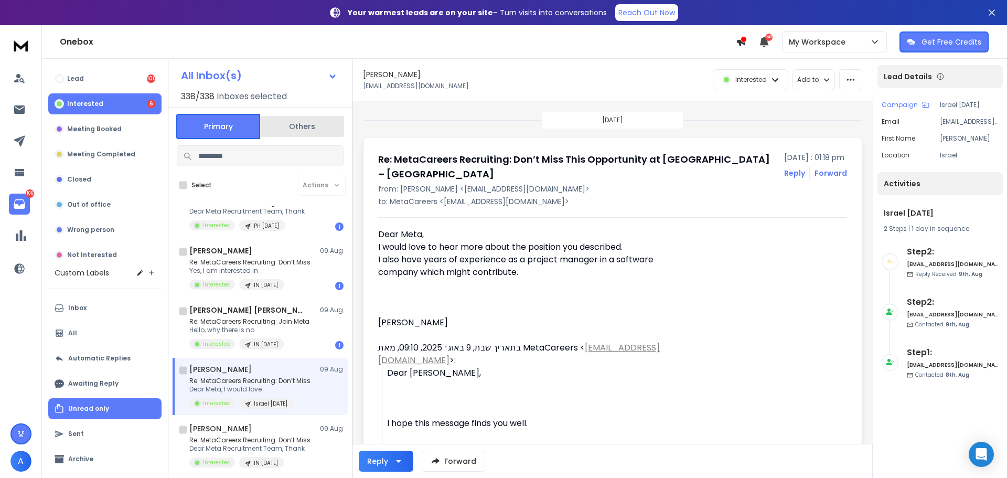
click at [465, 187] on p "from: [PERSON_NAME] <[EMAIL_ADDRESS][DOMAIN_NAME]>" at bounding box center [612, 189] width 469 height 10
drag, startPoint x: 465, startPoint y: 187, endPoint x: 542, endPoint y: 188, distance: 76.6
click at [542, 188] on p "from: [PERSON_NAME] <[EMAIL_ADDRESS][DOMAIN_NAME]>" at bounding box center [612, 189] width 469 height 10
click at [447, 201] on p "to: MetaCareers <[EMAIL_ADDRESS][DOMAIN_NAME]>" at bounding box center [612, 201] width 469 height 10
drag, startPoint x: 447, startPoint y: 201, endPoint x: 554, endPoint y: 198, distance: 106.5
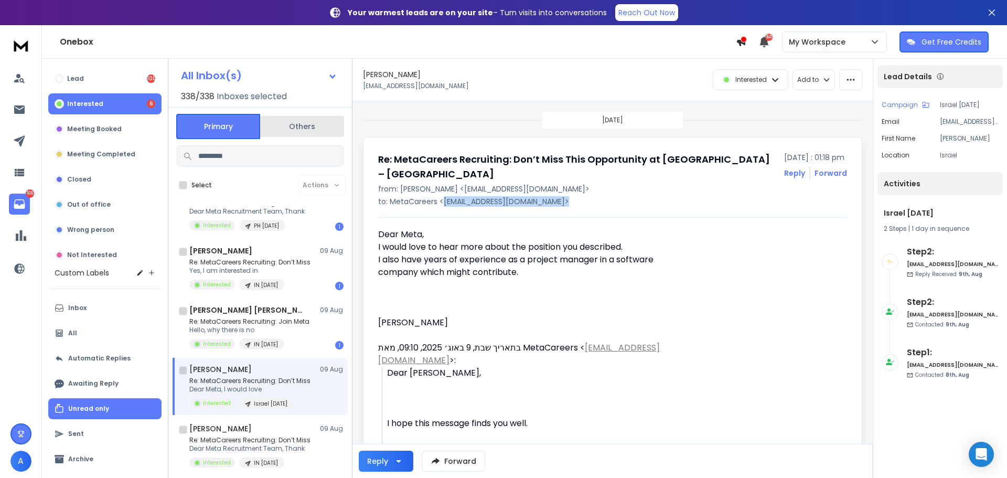
click at [554, 198] on p "to: MetaCareers <[EMAIL_ADDRESS][DOMAIN_NAME]>" at bounding box center [612, 201] width 469 height 10
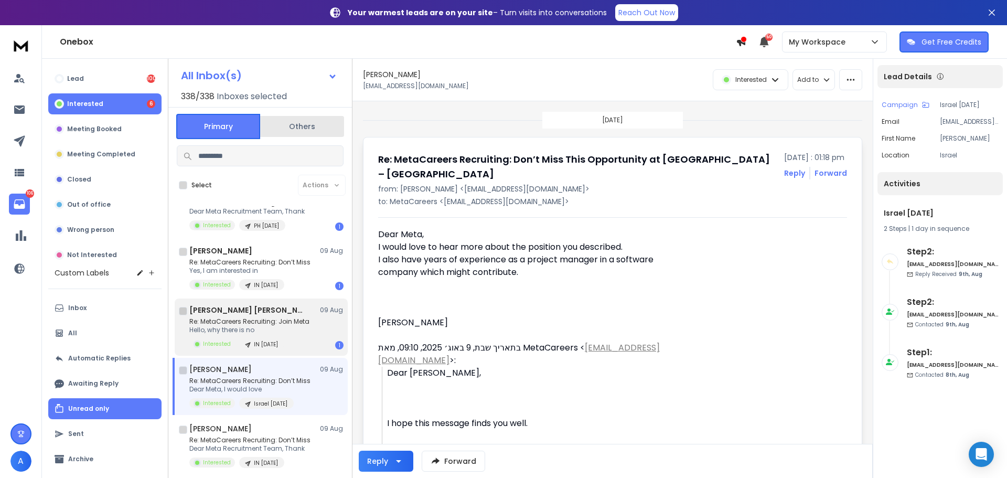
click at [292, 330] on p "Hello, why there is no" at bounding box center [249, 330] width 120 height 8
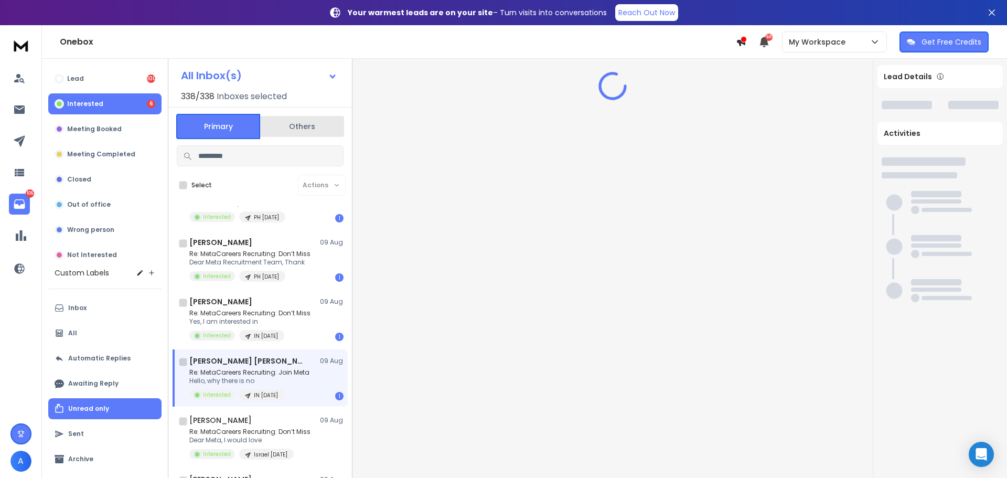
scroll to position [101, 0]
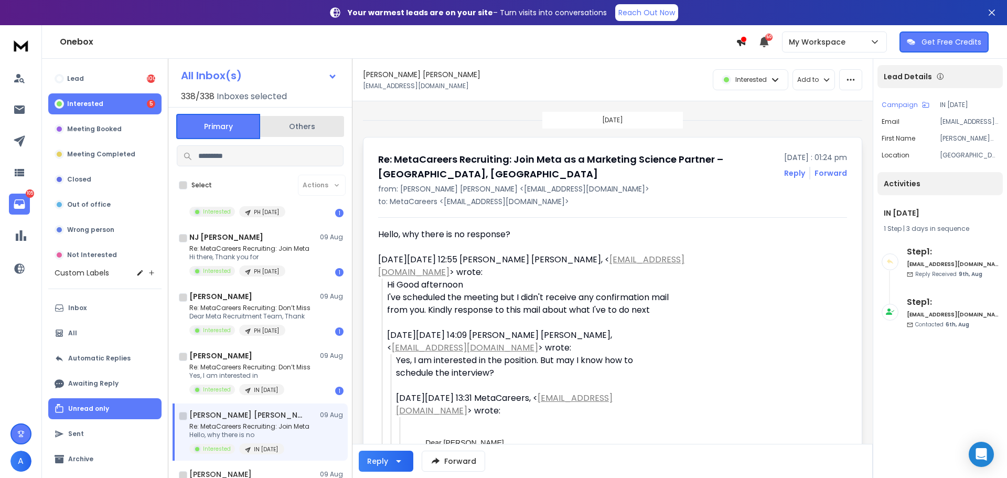
click at [413, 87] on p "[EMAIL_ADDRESS][DOMAIN_NAME]" at bounding box center [416, 86] width 106 height 8
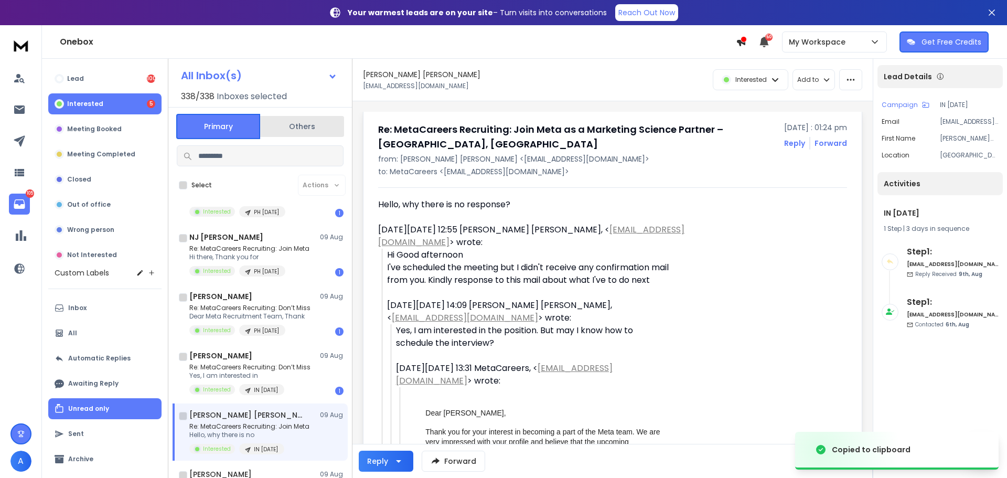
scroll to position [0, 0]
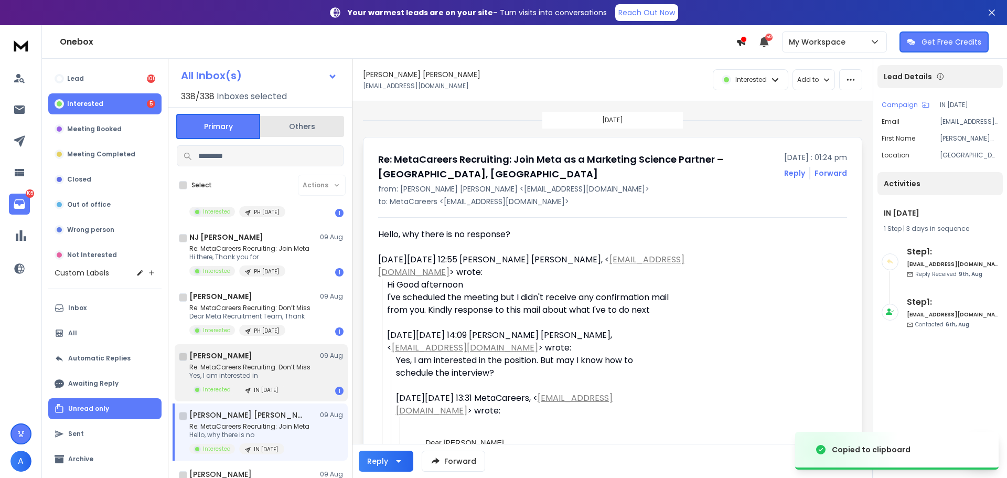
click at [250, 371] on p "Yes, I am interested in" at bounding box center [249, 375] width 121 height 8
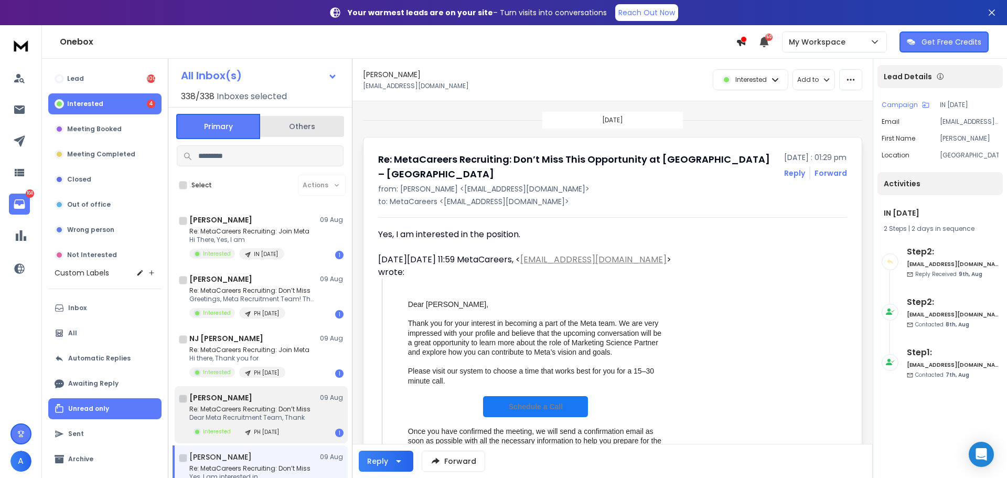
click at [307, 398] on div "[PERSON_NAME] [DATE]" at bounding box center [266, 397] width 154 height 10
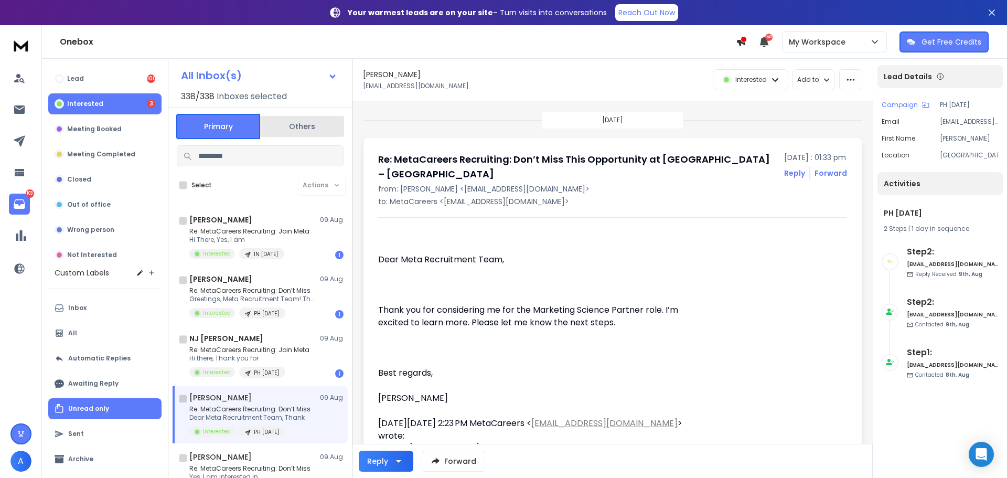
click at [424, 84] on p "[EMAIL_ADDRESS][DOMAIN_NAME]" at bounding box center [416, 86] width 106 height 8
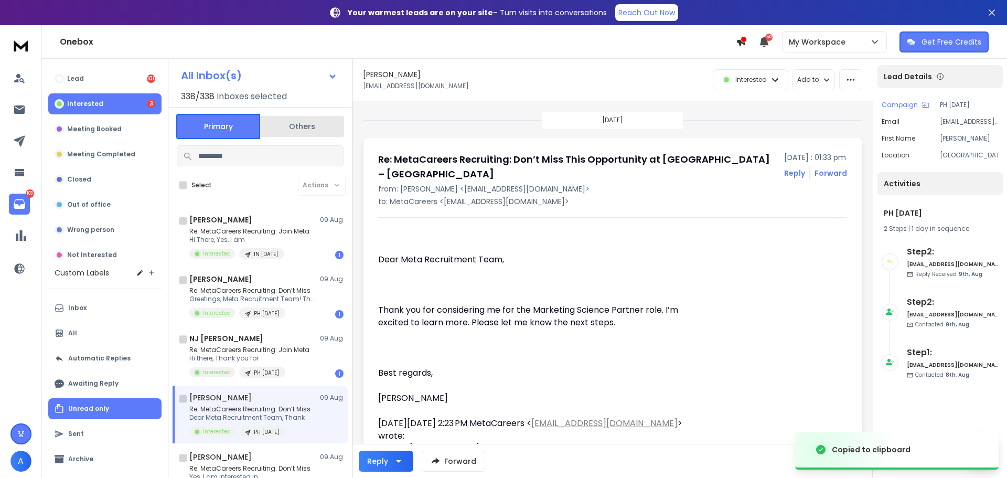
click at [453, 200] on p "to: MetaCareers <[EMAIL_ADDRESS][DOMAIN_NAME]>" at bounding box center [612, 201] width 469 height 10
drag, startPoint x: 453, startPoint y: 200, endPoint x: 576, endPoint y: 197, distance: 123.8
click at [576, 197] on p "to: MetaCareers <[EMAIL_ADDRESS][DOMAIN_NAME]>" at bounding box center [612, 201] width 469 height 10
click at [287, 346] on p "Re: MetaCareers Recruiting: Join Meta" at bounding box center [249, 350] width 120 height 8
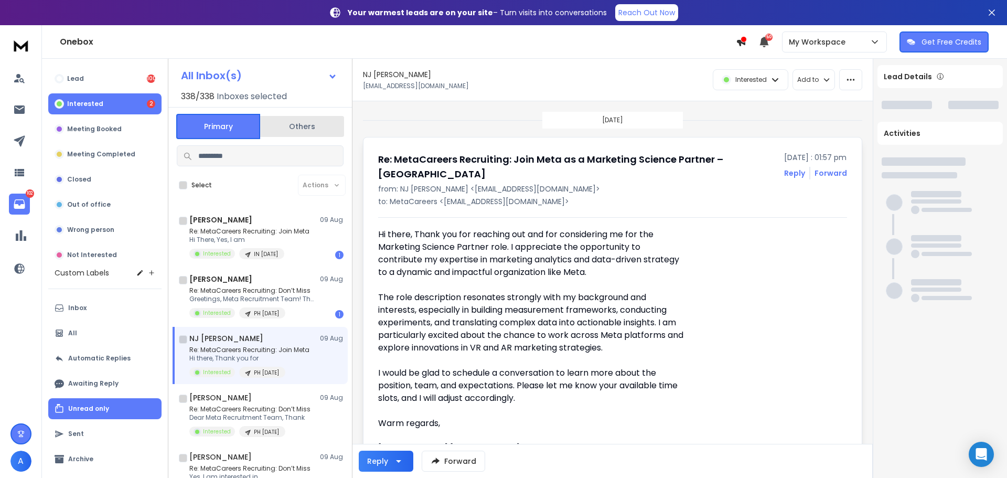
click at [435, 91] on div "NJ [PERSON_NAME] NJ [PERSON_NAME] [EMAIL_ADDRESS][DOMAIN_NAME] Interested Add t…" at bounding box center [613, 80] width 520 height 42
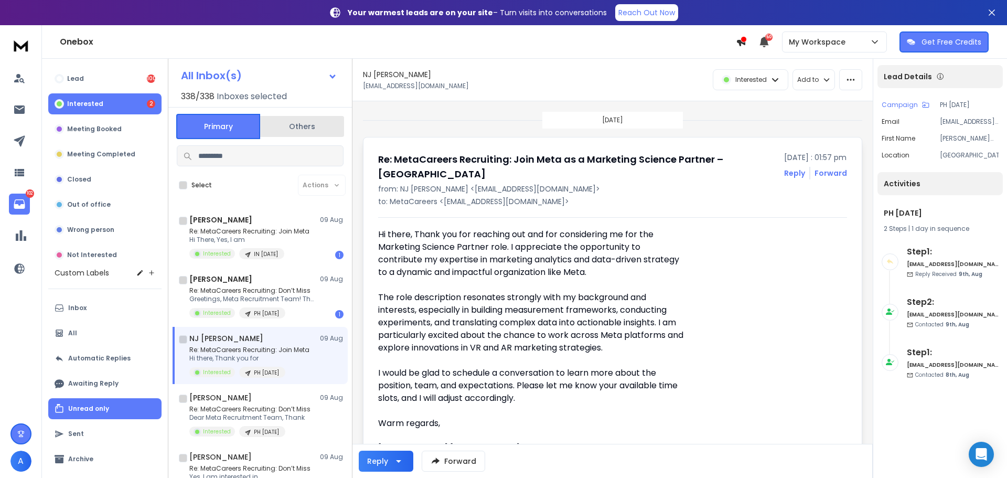
click at [435, 89] on p "[EMAIL_ADDRESS][DOMAIN_NAME]" at bounding box center [416, 86] width 106 height 8
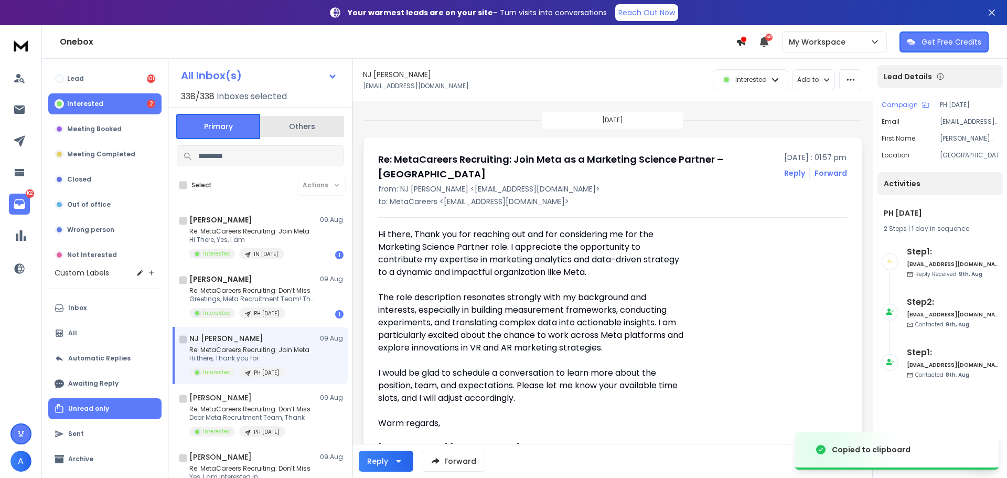
click at [443, 205] on p "to: MetaCareers <[EMAIL_ADDRESS][DOMAIN_NAME]>" at bounding box center [612, 201] width 469 height 10
drag, startPoint x: 443, startPoint y: 205, endPoint x: 568, endPoint y: 198, distance: 125.0
click at [568, 198] on p "to: MetaCareers <[EMAIL_ADDRESS][DOMAIN_NAME]>" at bounding box center [612, 201] width 469 height 10
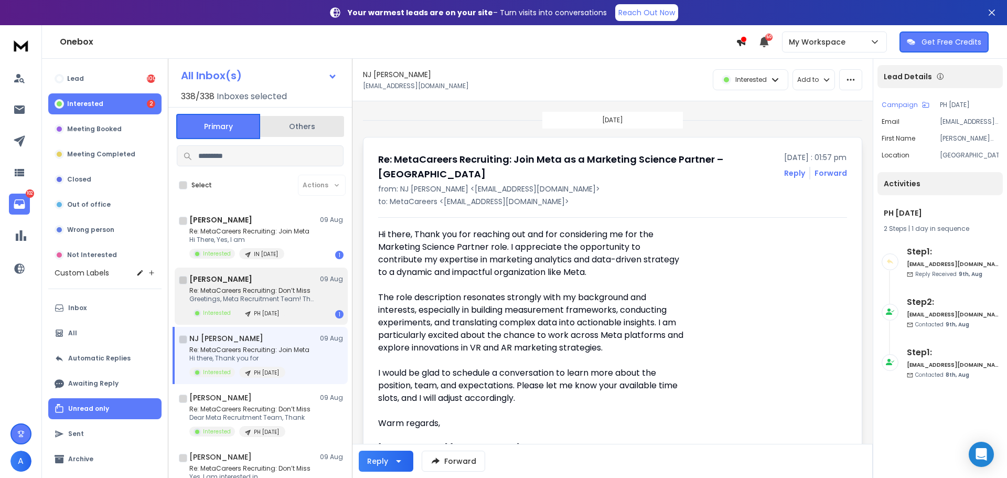
click at [296, 302] on p "Greetings, Meta Recruitment Team! Thank" at bounding box center [252, 299] width 126 height 8
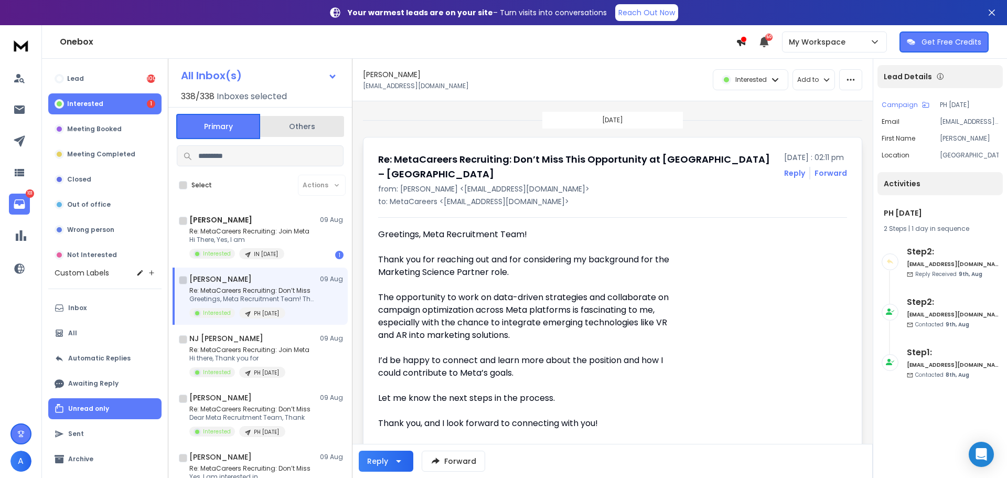
click at [418, 90] on div "[PERSON_NAME] [PERSON_NAME] [EMAIL_ADDRESS][DOMAIN_NAME] Interested Add to Inte…" at bounding box center [613, 80] width 520 height 42
click at [418, 90] on p "[EMAIL_ADDRESS][DOMAIN_NAME]" at bounding box center [416, 86] width 106 height 8
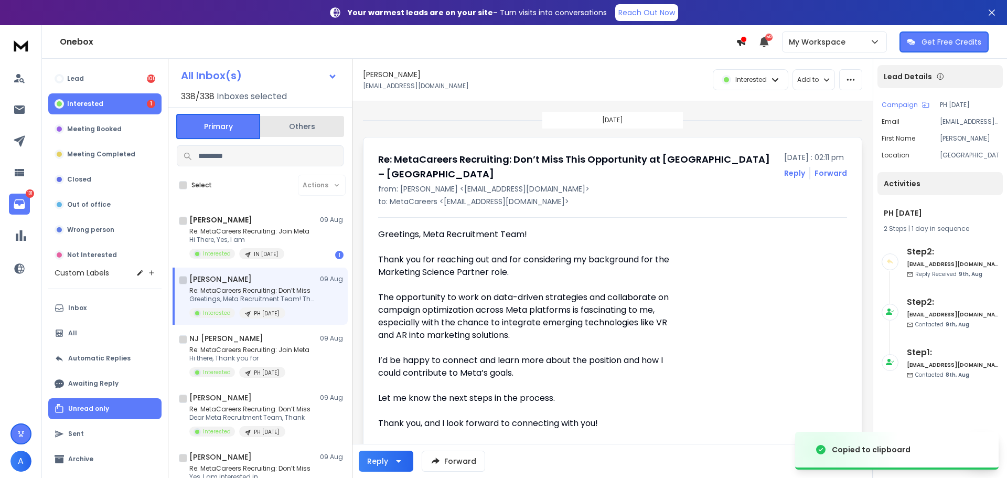
click at [446, 202] on p "to: MetaCareers <[EMAIL_ADDRESS][DOMAIN_NAME]>" at bounding box center [612, 201] width 469 height 10
drag, startPoint x: 446, startPoint y: 202, endPoint x: 567, endPoint y: 202, distance: 121.2
click at [572, 197] on p "to: MetaCareers <[EMAIL_ADDRESS][DOMAIN_NAME]>" at bounding box center [612, 201] width 469 height 10
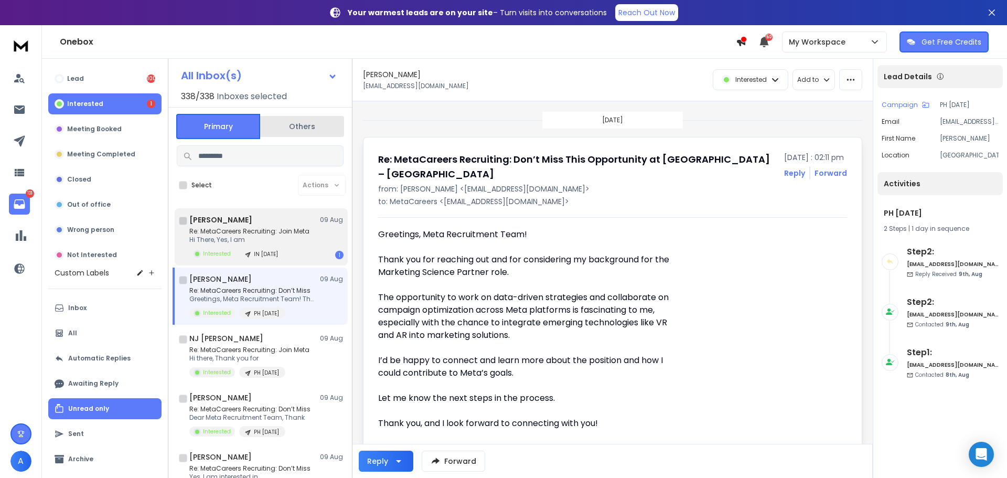
click at [299, 244] on div "Re: MetaCareers Recruiting: Join Meta Hi There, Yes, I am Interested IN [DATE]" at bounding box center [249, 243] width 120 height 32
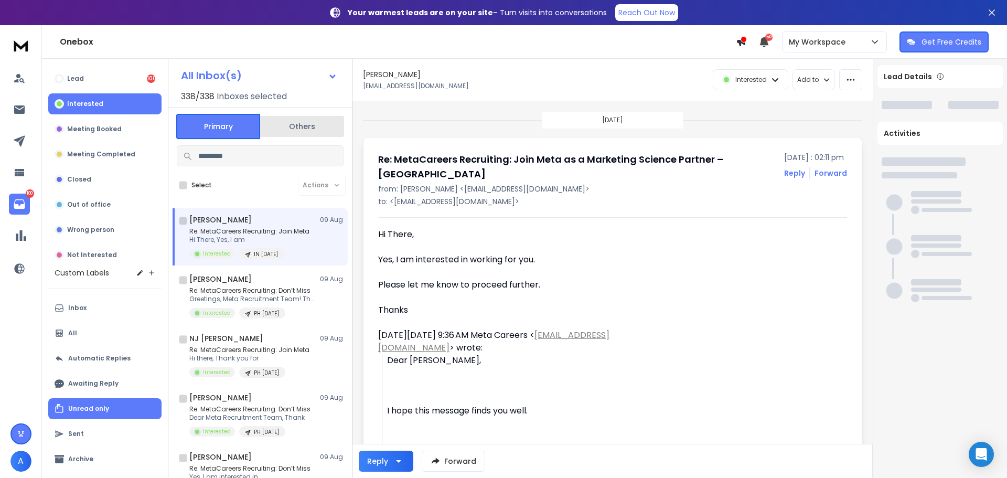
click at [437, 88] on p "[EMAIL_ADDRESS][DOMAIN_NAME]" at bounding box center [416, 86] width 106 height 8
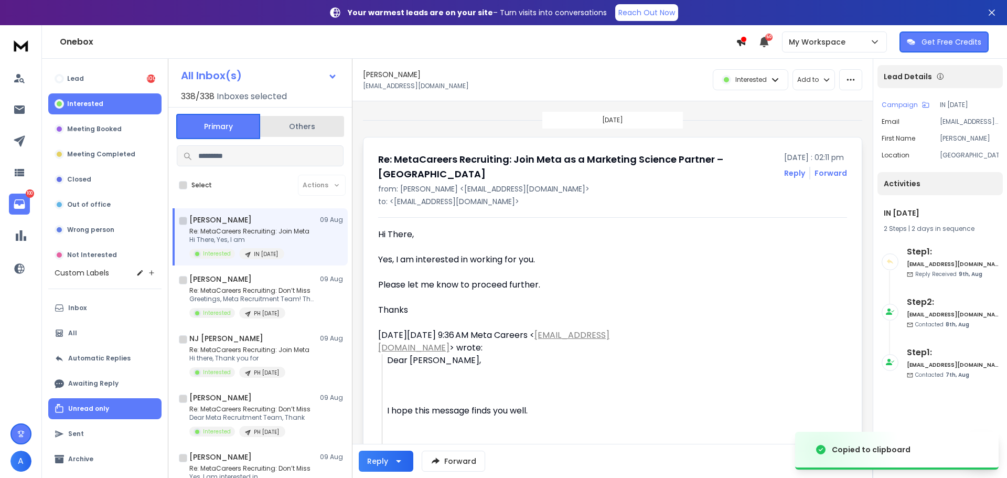
click at [402, 200] on p "to: <[EMAIL_ADDRESS][DOMAIN_NAME]>" at bounding box center [612, 201] width 469 height 10
drag, startPoint x: 402, startPoint y: 200, endPoint x: 503, endPoint y: 200, distance: 100.2
click at [503, 200] on p "to: <[EMAIL_ADDRESS][DOMAIN_NAME]>" at bounding box center [612, 201] width 469 height 10
click at [127, 68] on button "Lead 100" at bounding box center [104, 78] width 113 height 21
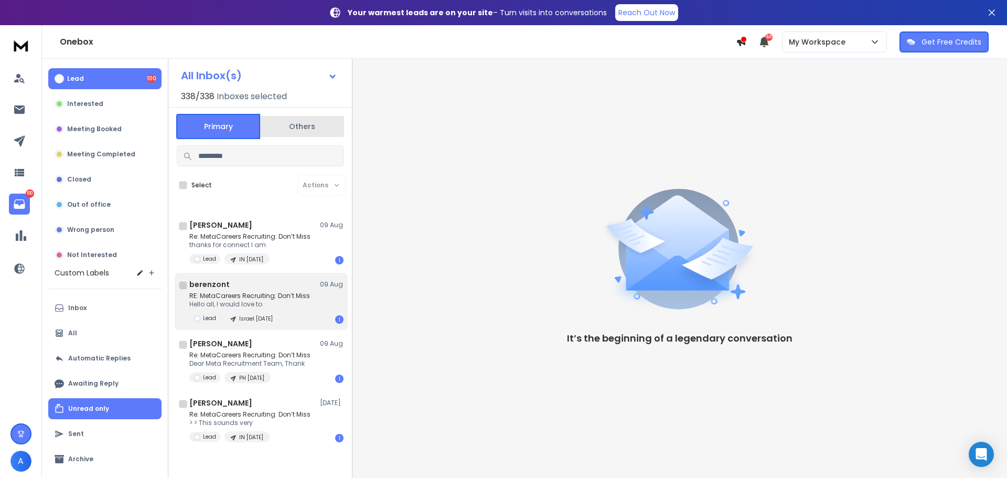
scroll to position [5744, 0]
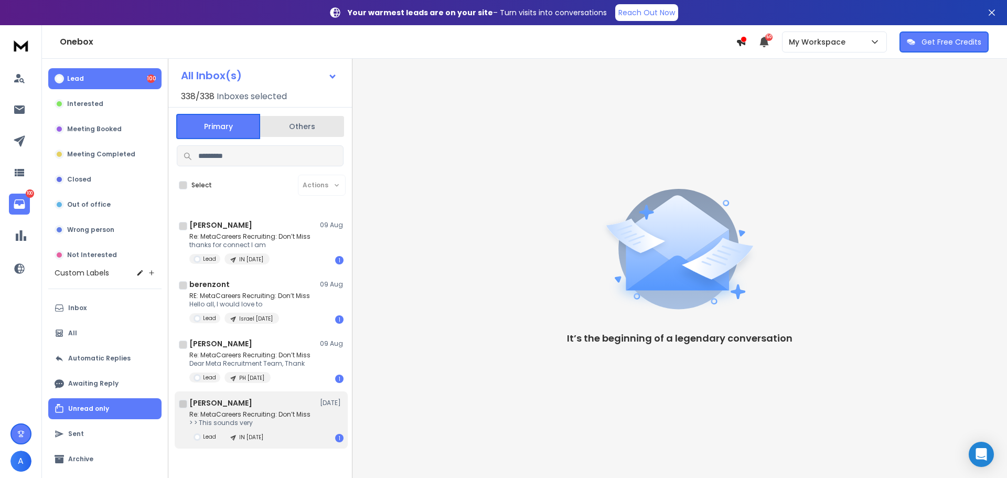
click at [300, 432] on div "Lead IN [DATE]" at bounding box center [249, 436] width 121 height 11
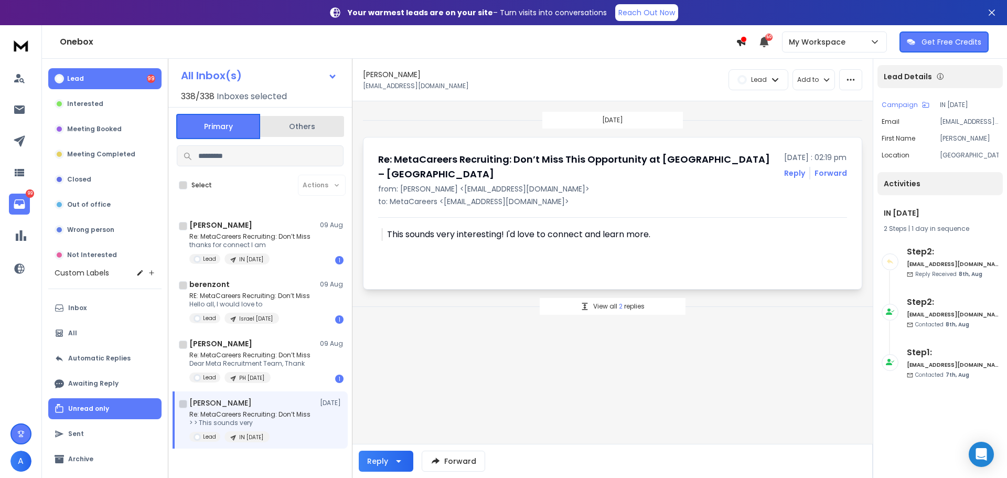
click at [577, 314] on div "[DATE] Re: MetaCareers Recruiting: Don’t Miss This Opportunity at [GEOGRAPHIC_D…" at bounding box center [613, 272] width 520 height 321
click at [581, 302] on icon at bounding box center [585, 306] width 8 height 8
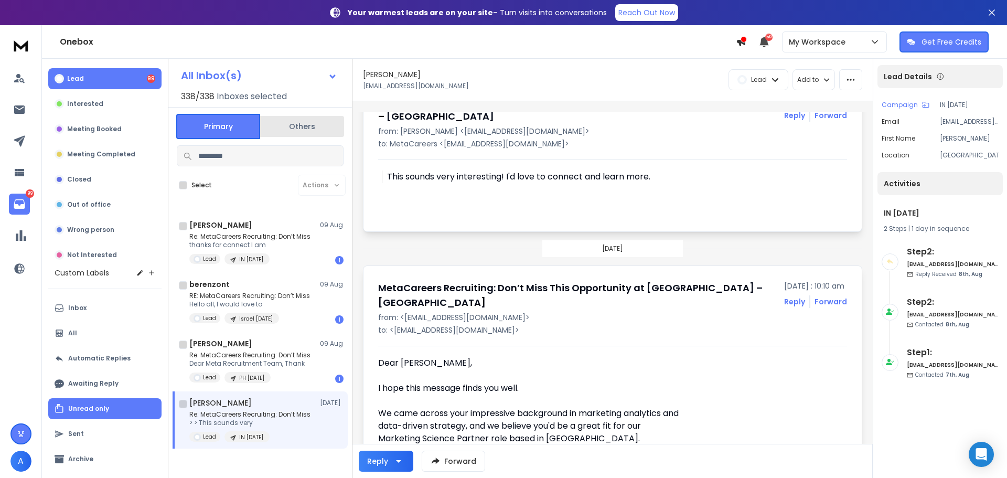
scroll to position [0, 0]
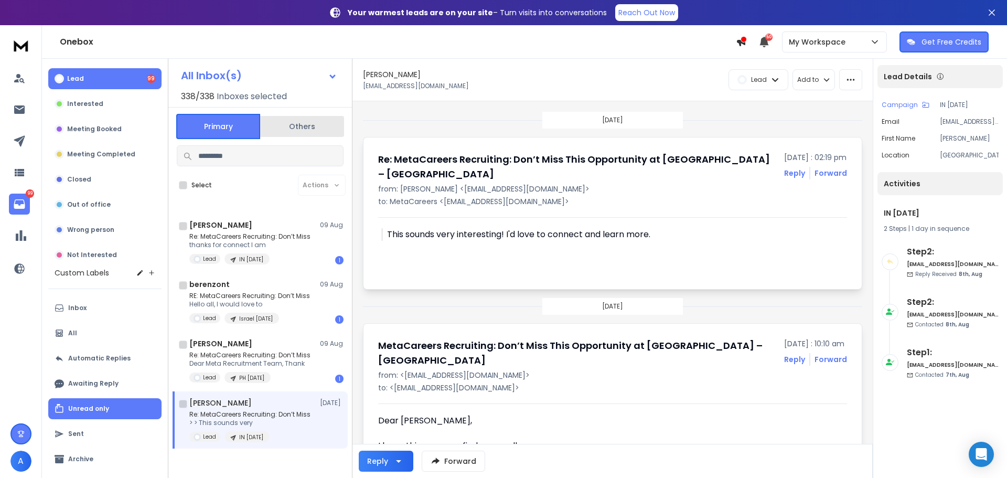
click at [426, 83] on p "[EMAIL_ADDRESS][DOMAIN_NAME]" at bounding box center [416, 86] width 106 height 8
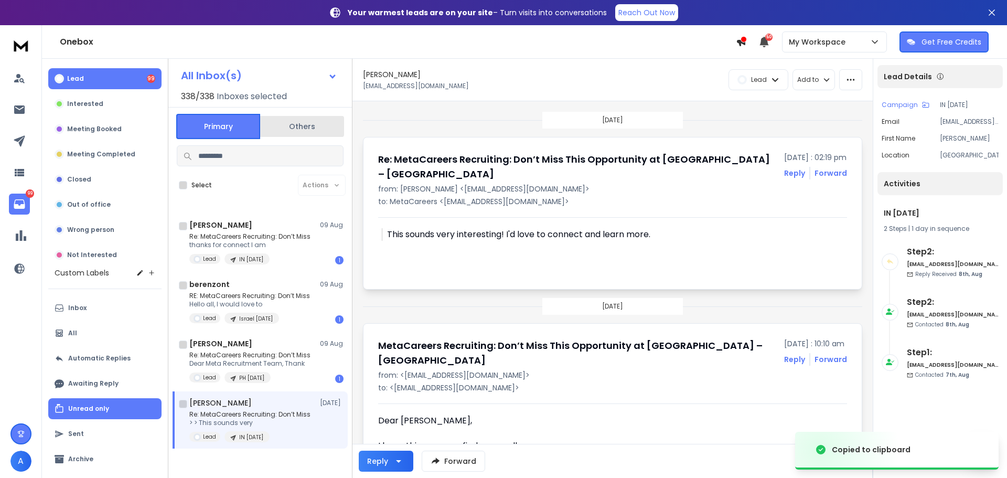
click at [457, 197] on p "to: MetaCareers <[EMAIL_ADDRESS][DOMAIN_NAME]>" at bounding box center [612, 201] width 469 height 10
drag, startPoint x: 457, startPoint y: 197, endPoint x: 582, endPoint y: 200, distance: 124.9
click at [582, 200] on p "to: MetaCareers <[EMAIL_ADDRESS][DOMAIN_NAME]>" at bounding box center [612, 201] width 469 height 10
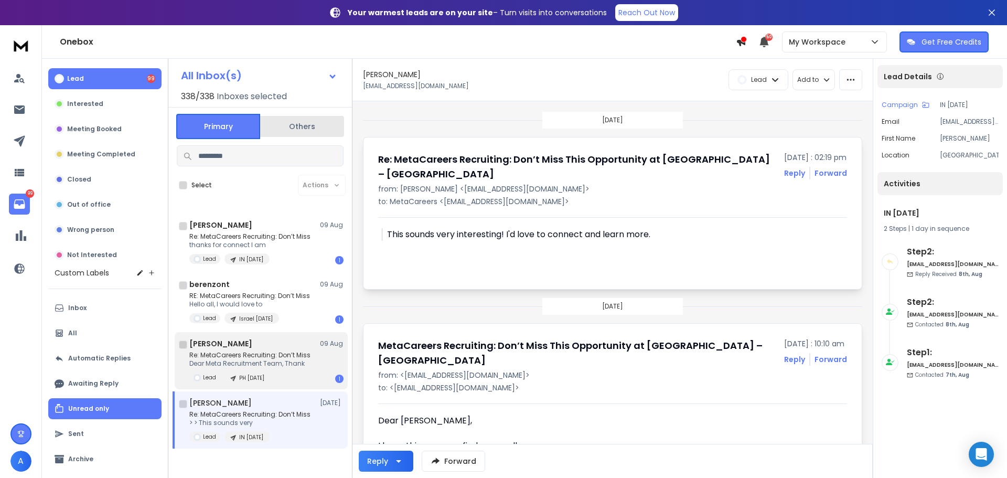
click at [265, 344] on div "[PERSON_NAME] [DATE]" at bounding box center [266, 343] width 154 height 10
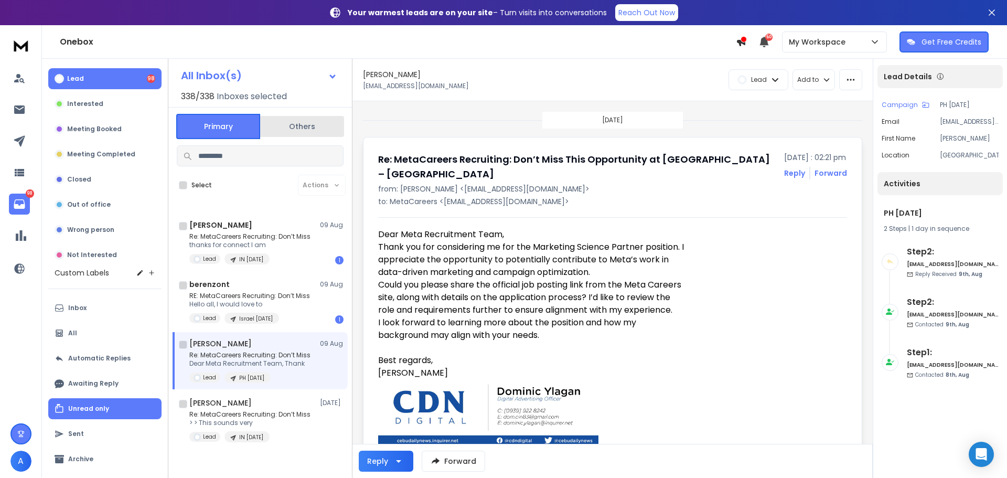
click at [423, 82] on p "[EMAIL_ADDRESS][DOMAIN_NAME]" at bounding box center [416, 86] width 106 height 8
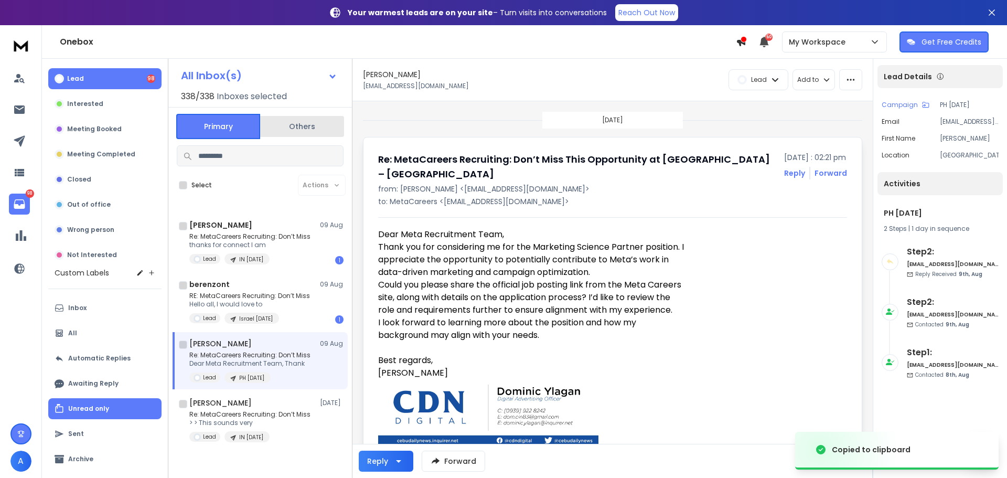
click at [463, 201] on p "to: MetaCareers <[EMAIL_ADDRESS][DOMAIN_NAME]>" at bounding box center [612, 201] width 469 height 10
drag, startPoint x: 463, startPoint y: 201, endPoint x: 581, endPoint y: 200, distance: 118.6
click at [581, 200] on p "to: MetaCareers <[EMAIL_ADDRESS][DOMAIN_NAME]>" at bounding box center [612, 201] width 469 height 10
click at [570, 199] on p "to: MetaCareers <[EMAIL_ADDRESS][DOMAIN_NAME]>" at bounding box center [612, 201] width 469 height 10
drag, startPoint x: 570, startPoint y: 199, endPoint x: 458, endPoint y: 205, distance: 112.4
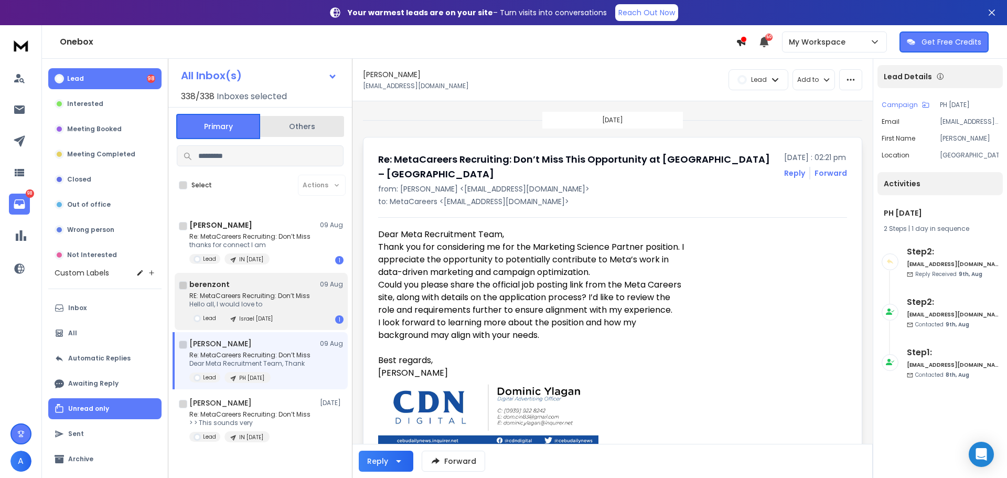
click at [277, 313] on div "Israel [DATE]" at bounding box center [252, 318] width 55 height 11
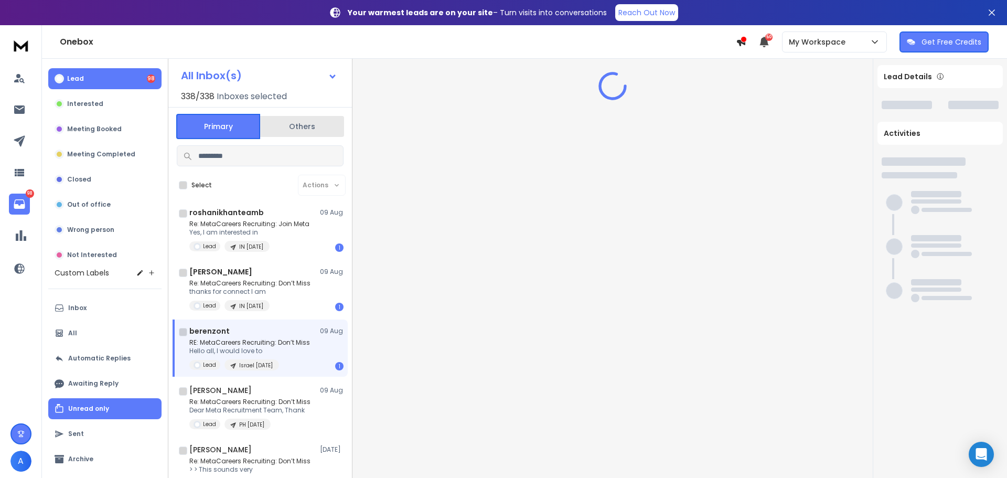
scroll to position [5692, 0]
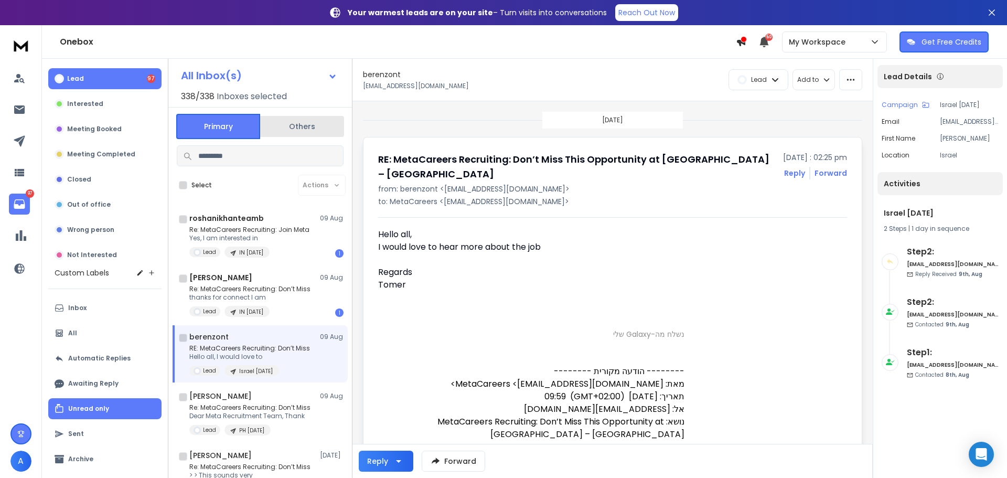
click at [399, 88] on p "[EMAIL_ADDRESS][DOMAIN_NAME]" at bounding box center [416, 86] width 106 height 8
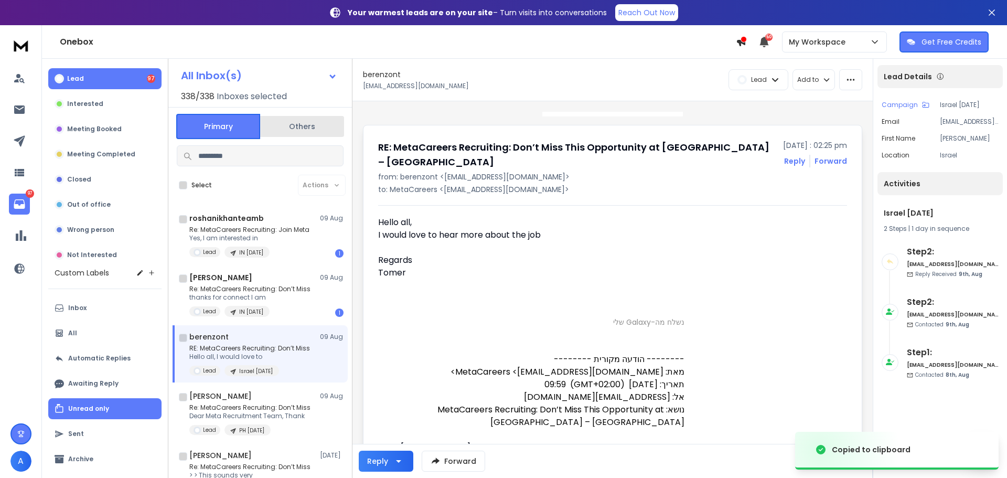
scroll to position [0, 0]
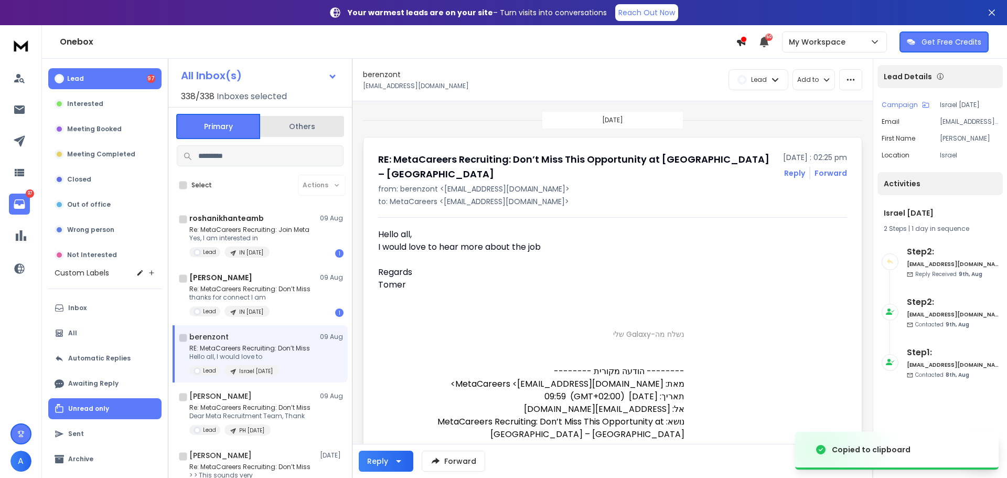
click at [462, 200] on p "to: MetaCareers <[EMAIL_ADDRESS][DOMAIN_NAME]>" at bounding box center [612, 201] width 469 height 10
drag, startPoint x: 462, startPoint y: 200, endPoint x: 581, endPoint y: 197, distance: 119.6
click at [581, 197] on p "to: MetaCareers <[EMAIL_ADDRESS][DOMAIN_NAME]>" at bounding box center [612, 201] width 469 height 10
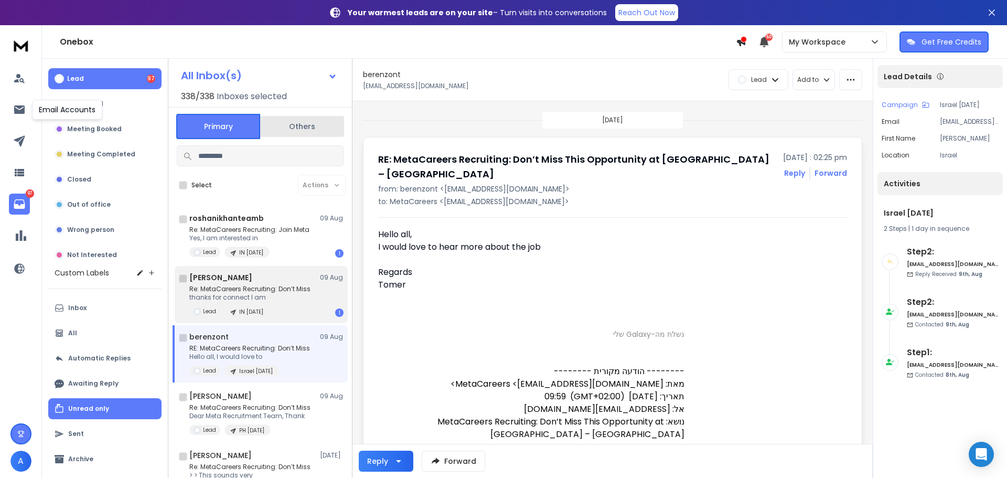
click at [305, 303] on div "Re: MetaCareers Recruiting: Don’t Miss thanks for connect I am Lead IN [DATE]" at bounding box center [249, 301] width 121 height 32
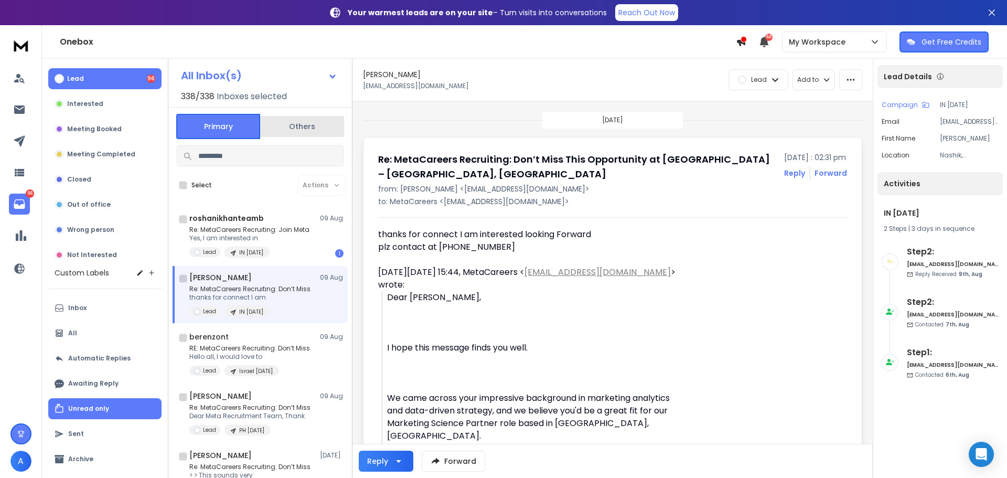
click at [413, 89] on p "[EMAIL_ADDRESS][DOMAIN_NAME]" at bounding box center [416, 86] width 106 height 8
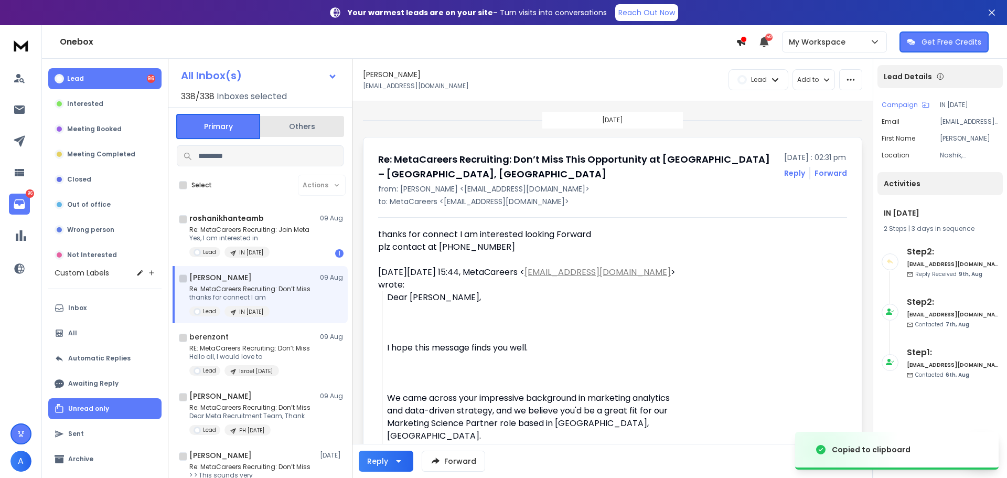
click at [454, 201] on p "to: MetaCareers <[EMAIL_ADDRESS][DOMAIN_NAME]>" at bounding box center [612, 201] width 469 height 10
drag, startPoint x: 454, startPoint y: 201, endPoint x: 571, endPoint y: 200, distance: 116.5
click at [571, 200] on p "to: MetaCareers <[EMAIL_ADDRESS][DOMAIN_NAME]>" at bounding box center [612, 201] width 469 height 10
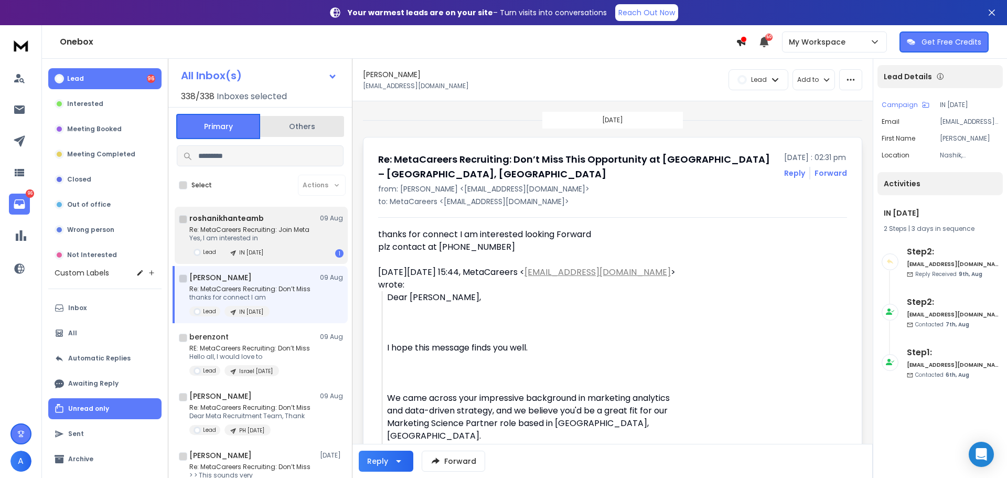
click at [275, 242] on p "Yes, I am interested in" at bounding box center [249, 238] width 120 height 8
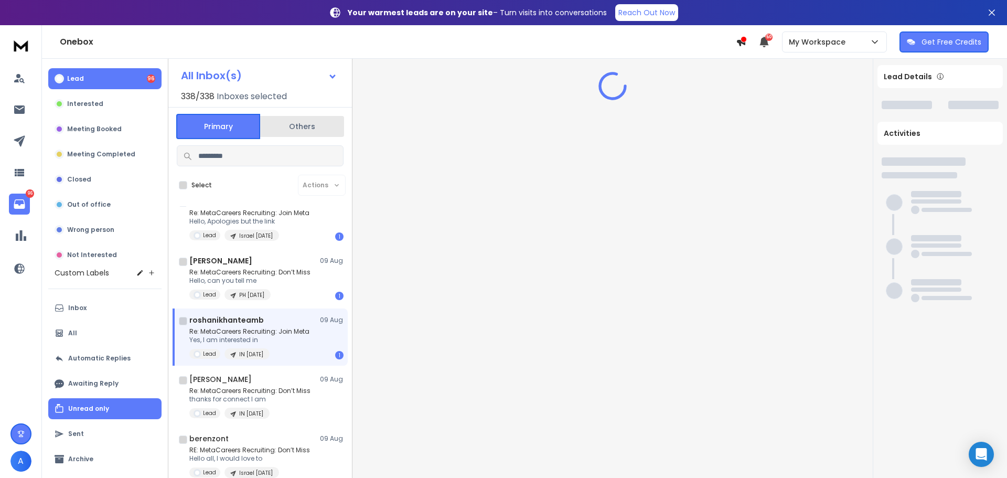
scroll to position [5587, 0]
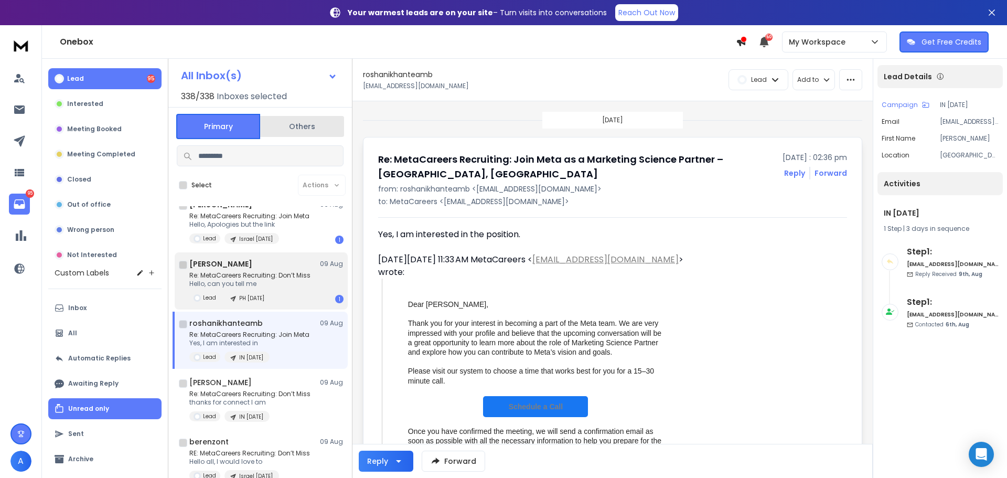
click at [287, 280] on p "Hello, can you tell me" at bounding box center [249, 284] width 121 height 8
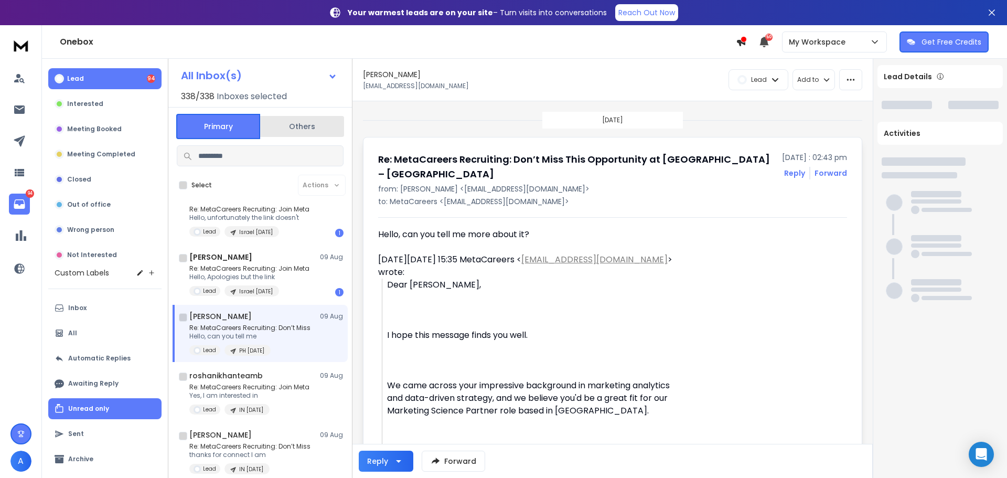
scroll to position [5482, 0]
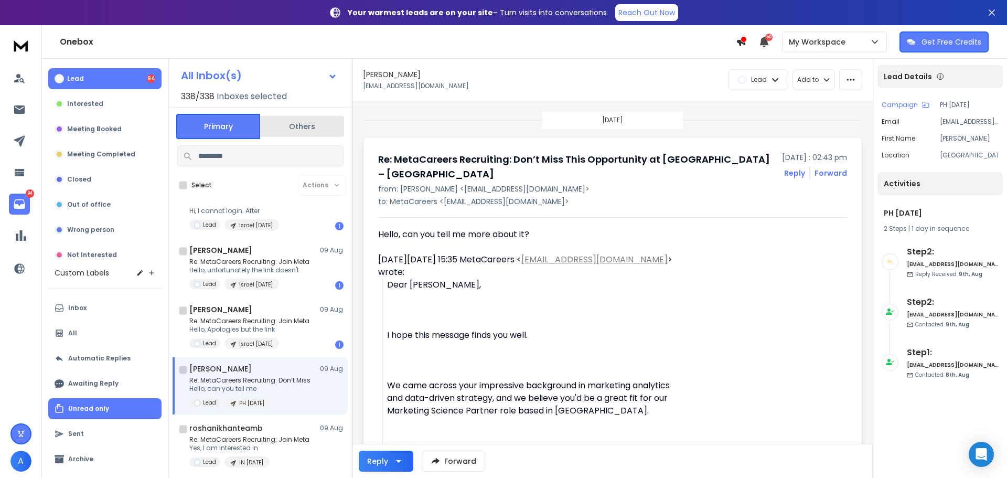
click at [418, 87] on p "[EMAIL_ADDRESS][DOMAIN_NAME]" at bounding box center [416, 86] width 106 height 8
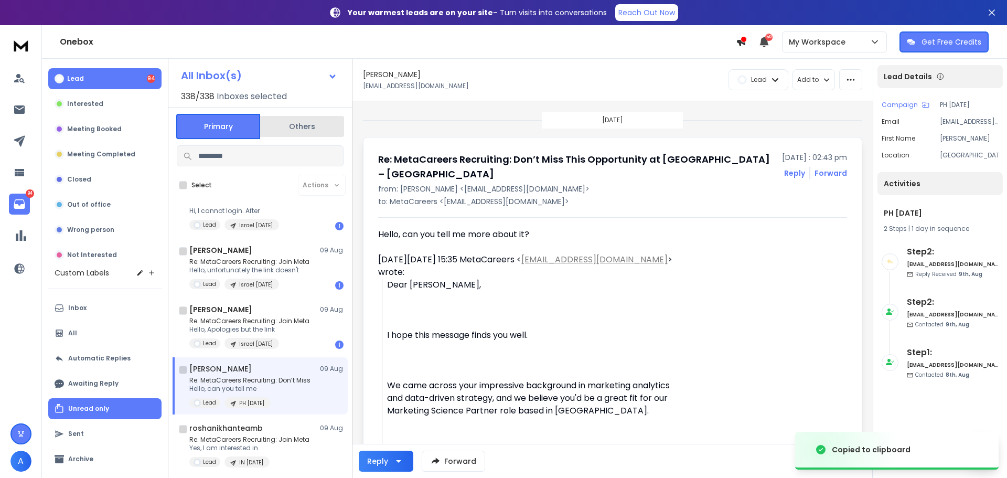
click at [455, 198] on p "to: MetaCareers <[EMAIL_ADDRESS][DOMAIN_NAME]>" at bounding box center [612, 201] width 469 height 10
drag, startPoint x: 455, startPoint y: 198, endPoint x: 567, endPoint y: 199, distance: 112.3
click at [567, 199] on p "to: MetaCareers <[EMAIL_ADDRESS][DOMAIN_NAME]>" at bounding box center [612, 201] width 469 height 10
click at [258, 328] on p "Hello, Apologies but the link" at bounding box center [249, 329] width 120 height 8
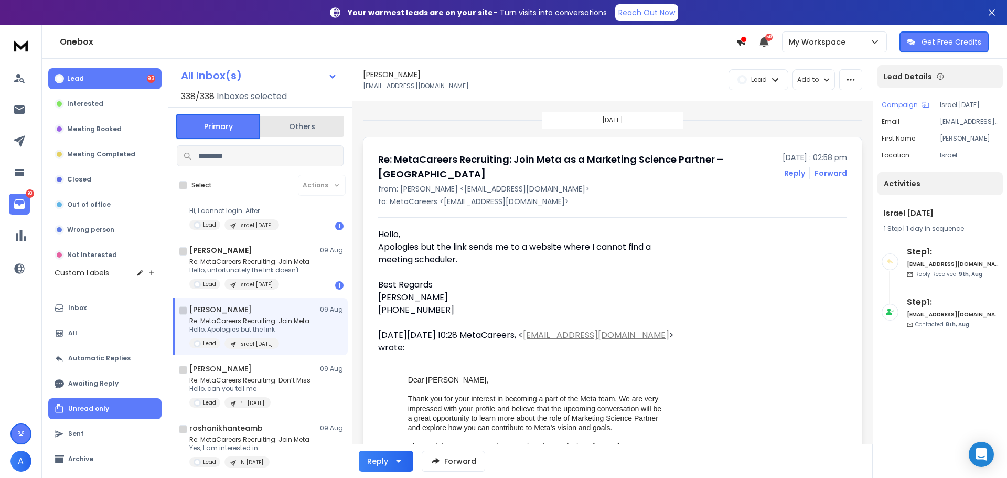
click at [410, 84] on p "[EMAIL_ADDRESS][DOMAIN_NAME]" at bounding box center [416, 86] width 106 height 8
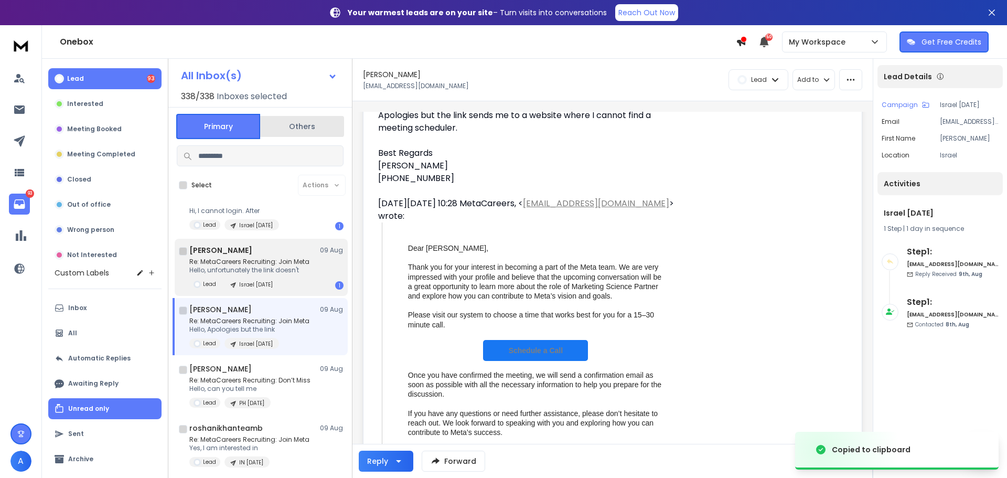
scroll to position [0, 0]
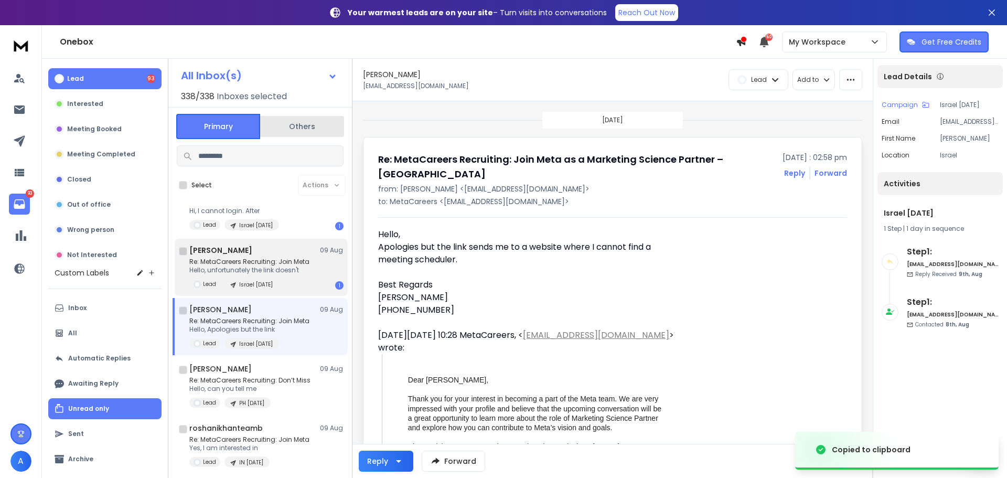
click at [278, 275] on div "Re: MetaCareers Recruiting: Join Meta Hello, unfortunately the link doesn't Lea…" at bounding box center [249, 274] width 120 height 32
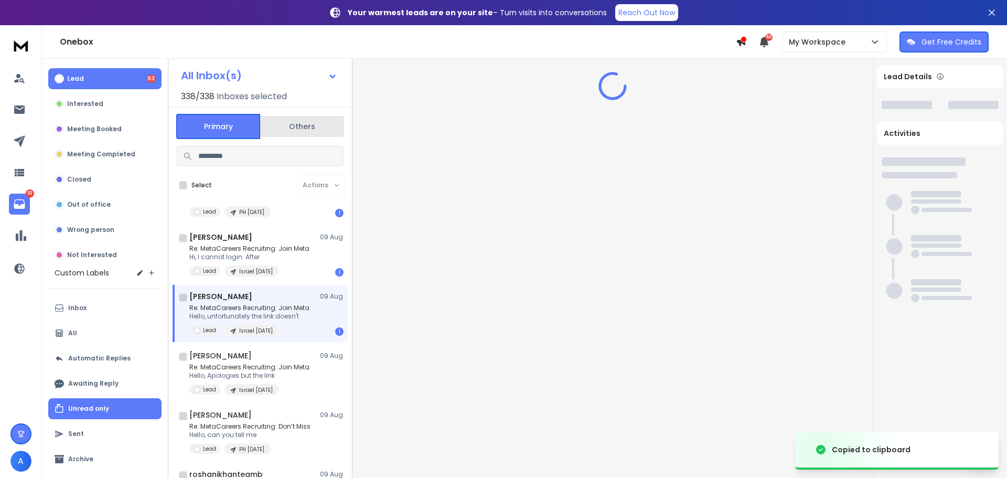
scroll to position [5430, 0]
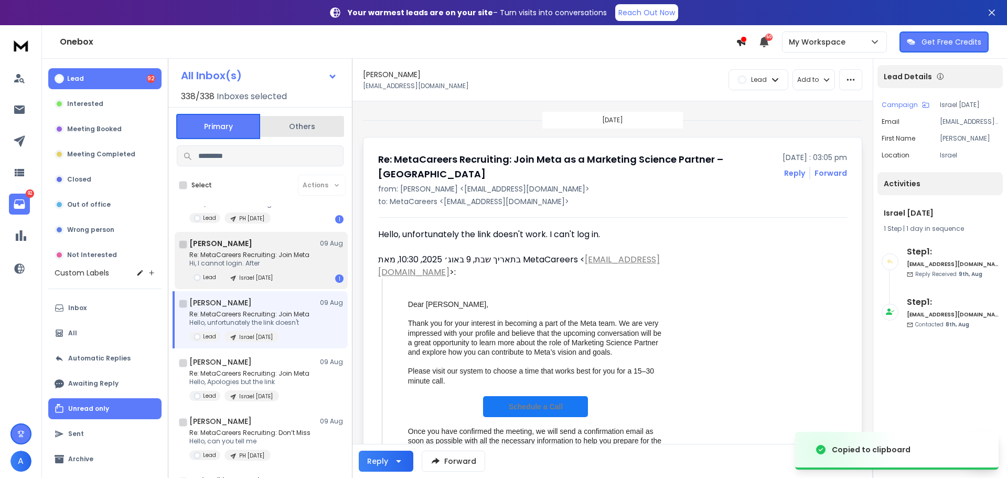
click at [301, 260] on p "Hi, I cannot login. After" at bounding box center [249, 263] width 120 height 8
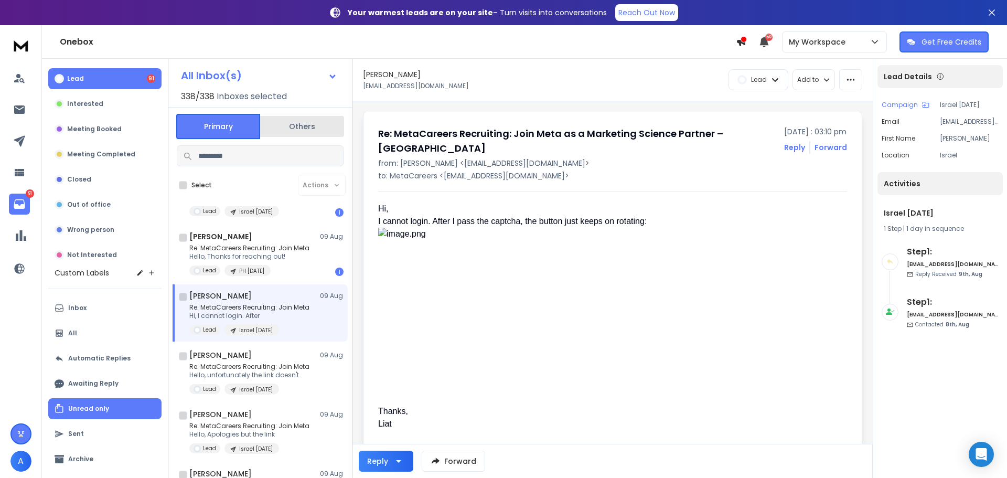
scroll to position [0, 0]
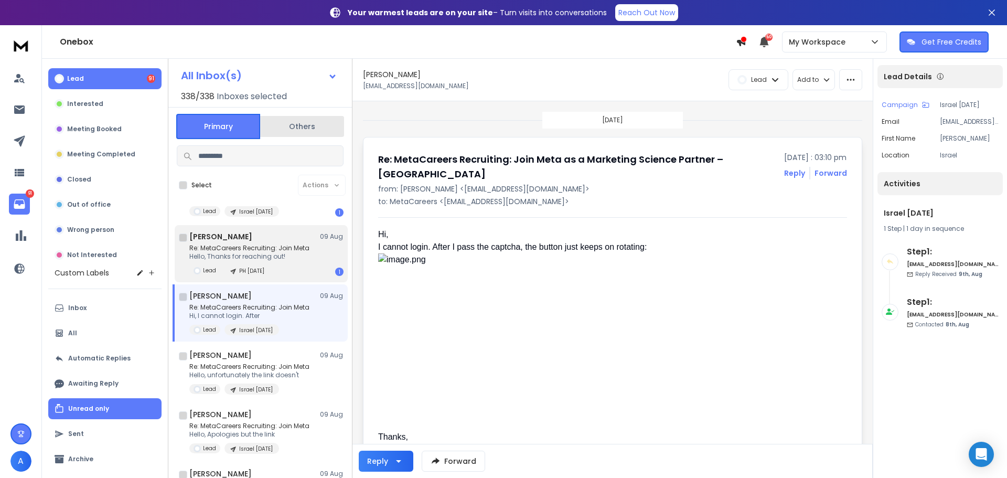
click at [297, 264] on div "Re: MetaCareers Recruiting: Join Meta Hello, Thanks for reaching out! Lead PH […" at bounding box center [249, 260] width 120 height 32
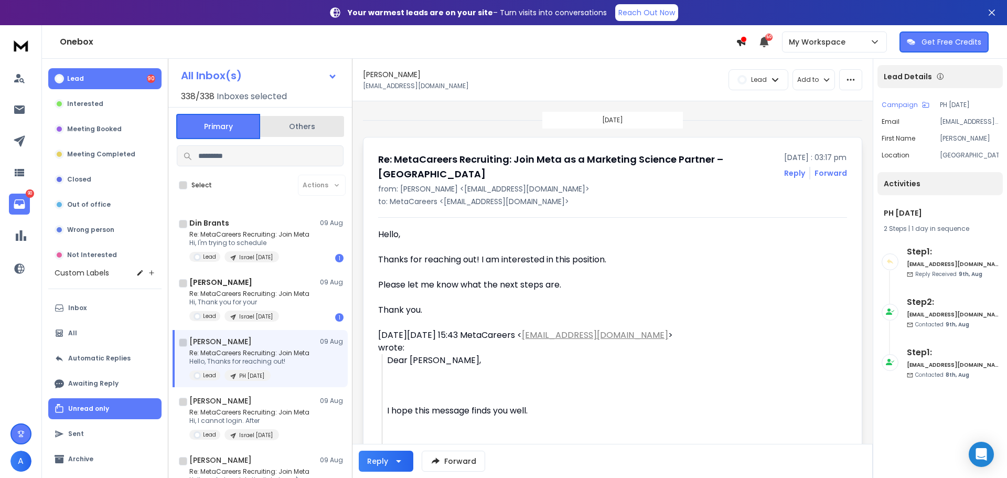
click at [418, 83] on p "[EMAIL_ADDRESS][DOMAIN_NAME]" at bounding box center [416, 86] width 106 height 8
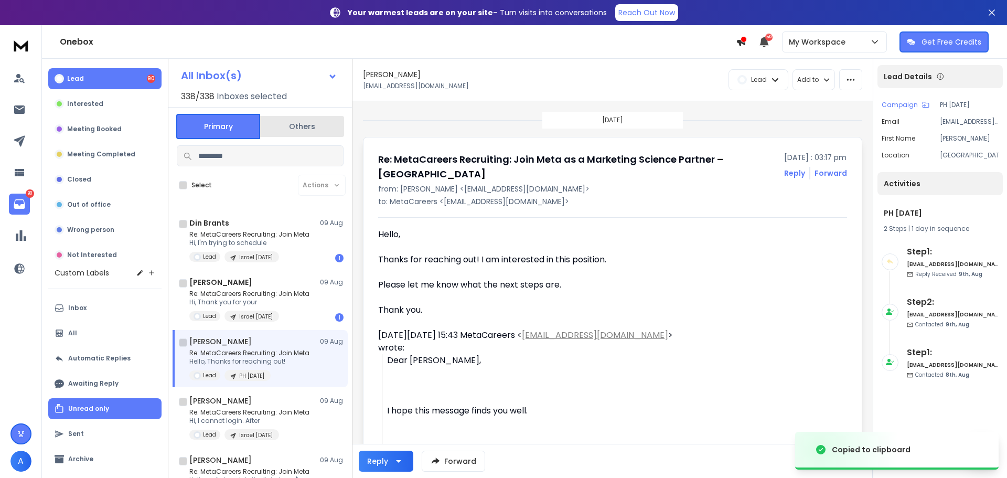
click at [448, 200] on p "to: MetaCareers <[EMAIL_ADDRESS][DOMAIN_NAME]>" at bounding box center [612, 201] width 469 height 10
drag, startPoint x: 448, startPoint y: 200, endPoint x: 576, endPoint y: 196, distance: 128.0
click at [576, 196] on p "to: MetaCareers <[EMAIL_ADDRESS][DOMAIN_NAME]>" at bounding box center [612, 201] width 469 height 10
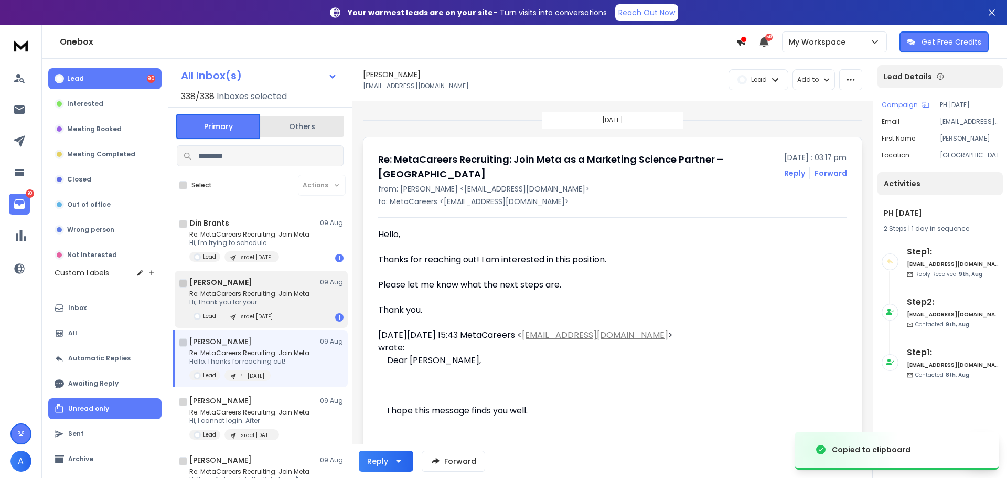
click at [269, 280] on div "[PERSON_NAME] Tamuz [DATE]" at bounding box center [266, 282] width 154 height 10
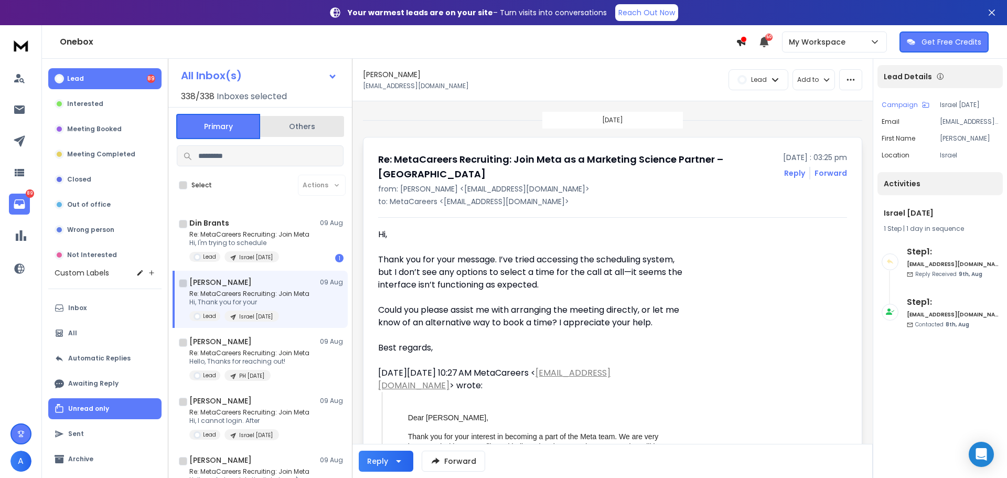
click at [426, 86] on p "[EMAIL_ADDRESS][DOMAIN_NAME]" at bounding box center [416, 86] width 106 height 8
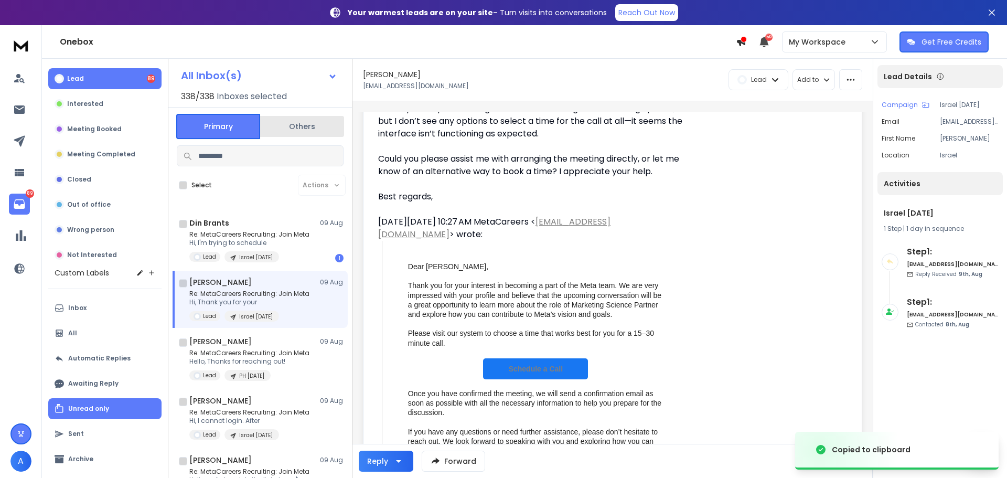
scroll to position [52, 0]
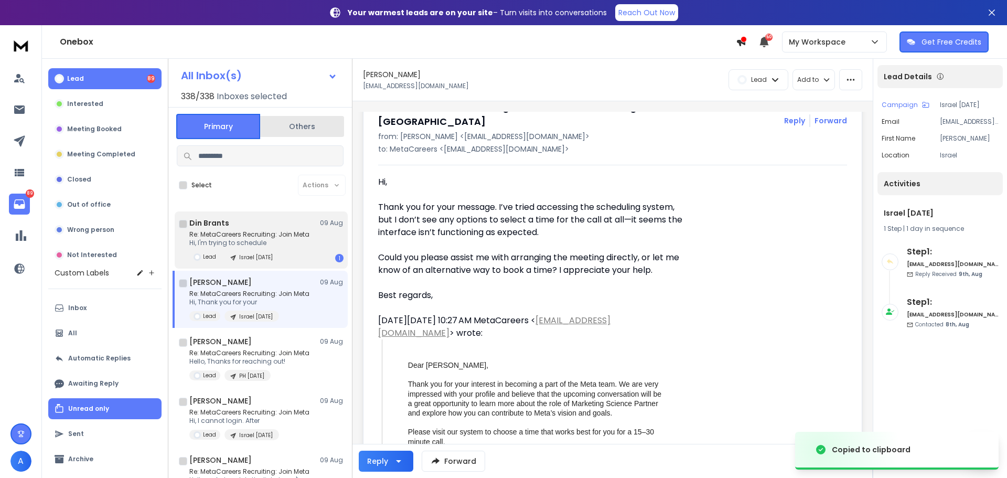
click at [305, 241] on p "Hi, I'm trying to schedule" at bounding box center [249, 243] width 120 height 8
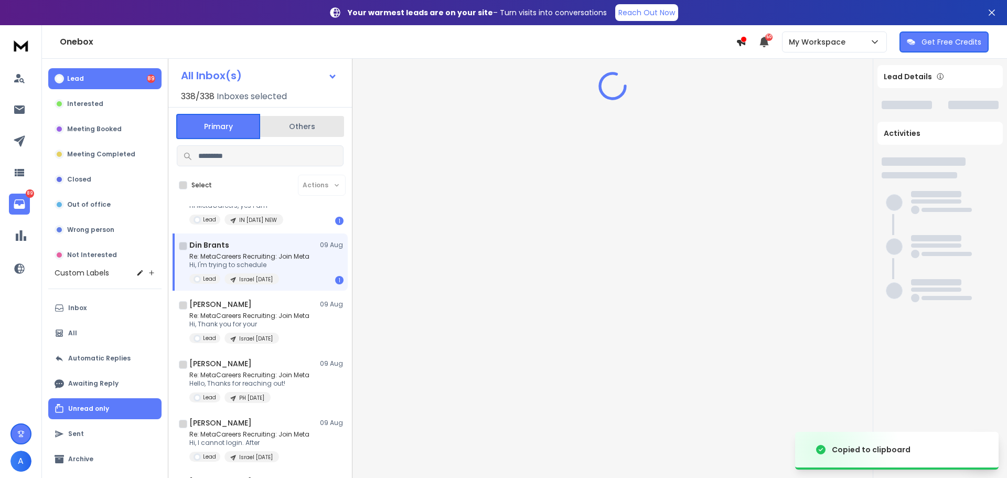
scroll to position [5115, 0]
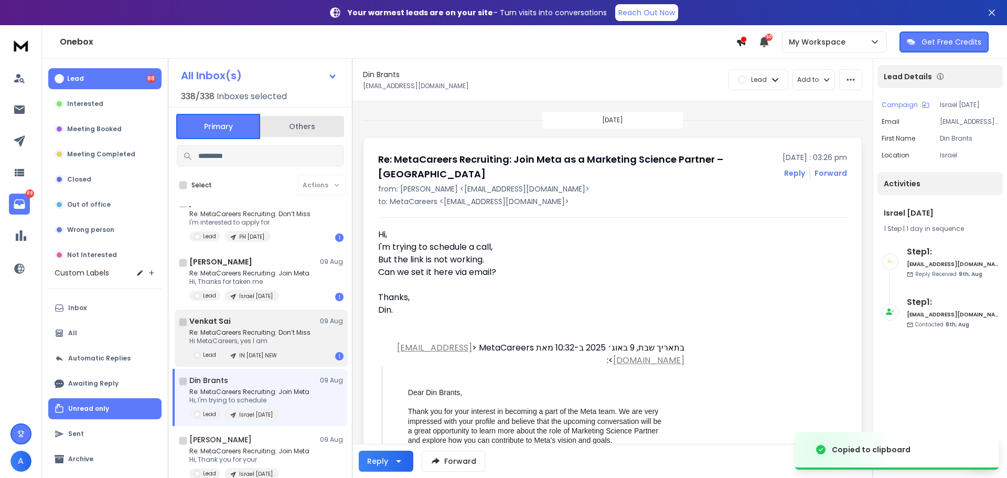
click at [317, 313] on div "Venkat Sai [DATE] Re: MetaCareers Recruiting: Don’t Miss Hi MetaCareers, yes I …" at bounding box center [261, 337] width 173 height 57
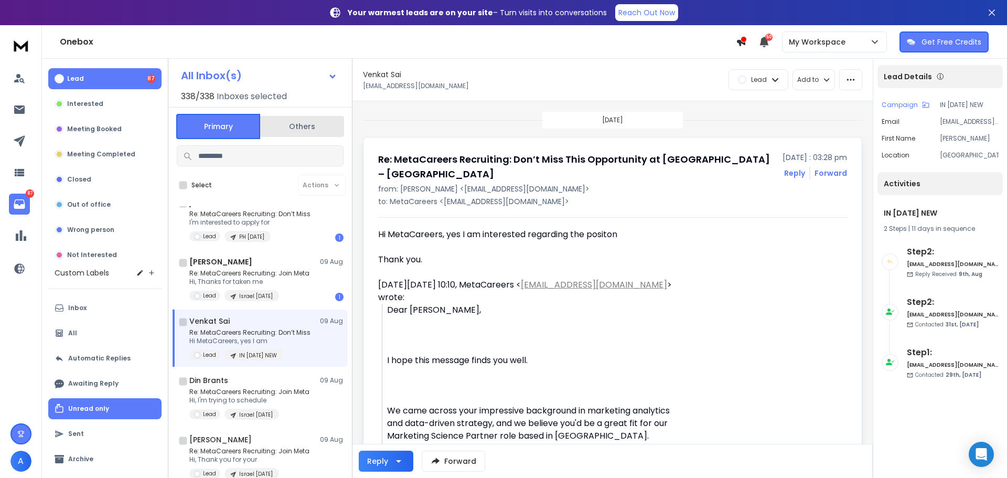
click at [447, 86] on p "[EMAIL_ADDRESS][DOMAIN_NAME]" at bounding box center [416, 86] width 106 height 8
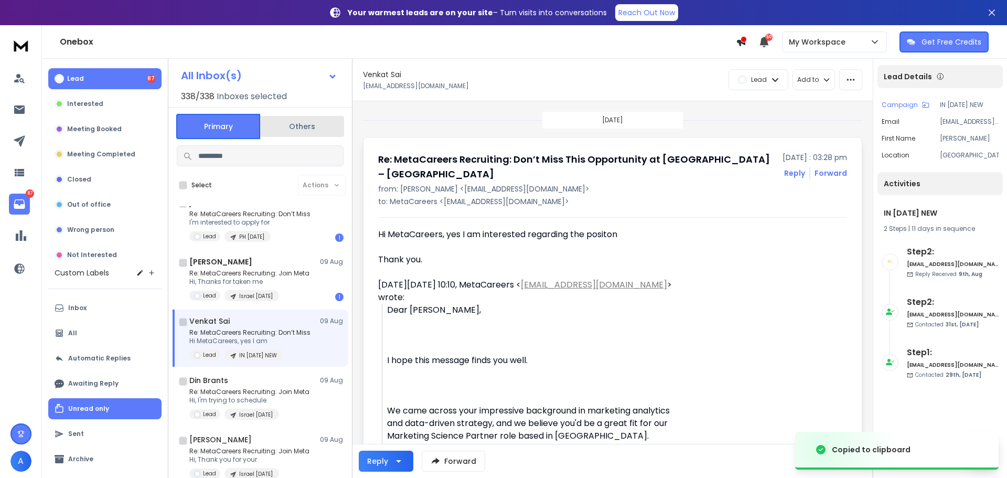
click at [455, 198] on p "to: MetaCareers <[EMAIL_ADDRESS][DOMAIN_NAME]>" at bounding box center [612, 201] width 469 height 10
drag, startPoint x: 455, startPoint y: 198, endPoint x: 564, endPoint y: 199, distance: 109.1
click at [564, 199] on p "to: MetaCareers <[EMAIL_ADDRESS][DOMAIN_NAME]>" at bounding box center [612, 201] width 469 height 10
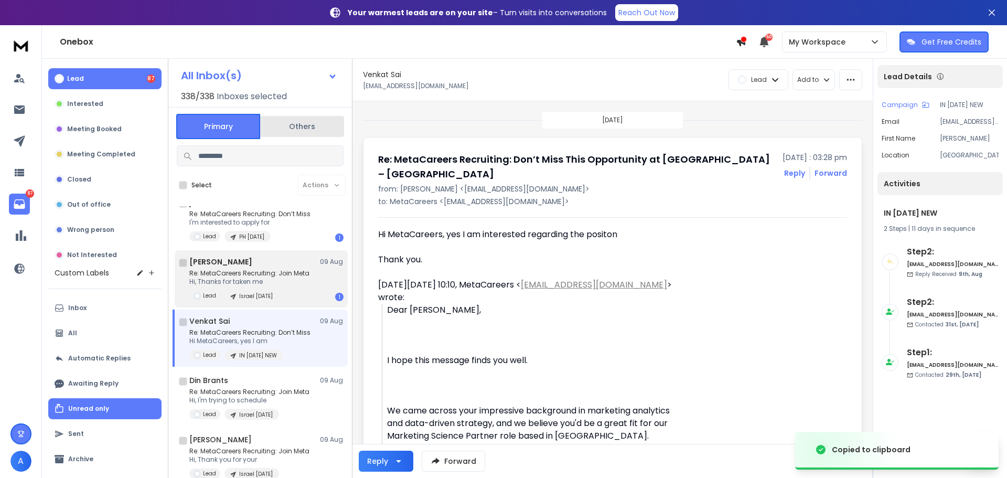
click at [294, 264] on div "[PERSON_NAME] [DATE]" at bounding box center [266, 262] width 154 height 10
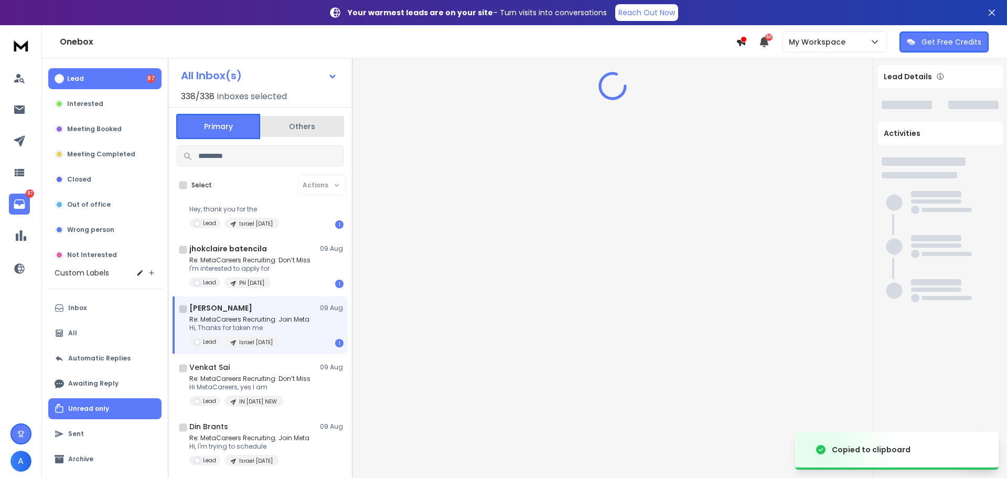
scroll to position [5063, 0]
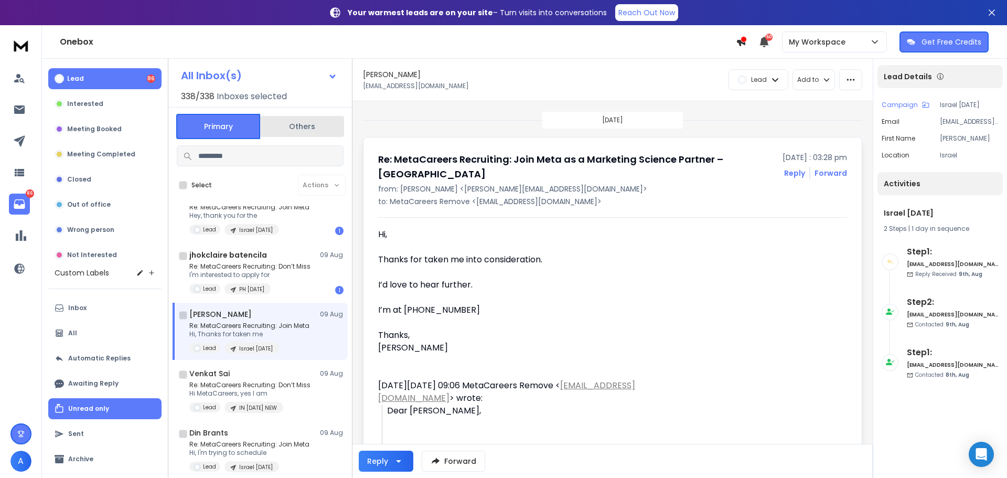
click at [414, 90] on p "[EMAIL_ADDRESS][DOMAIN_NAME]" at bounding box center [416, 86] width 106 height 8
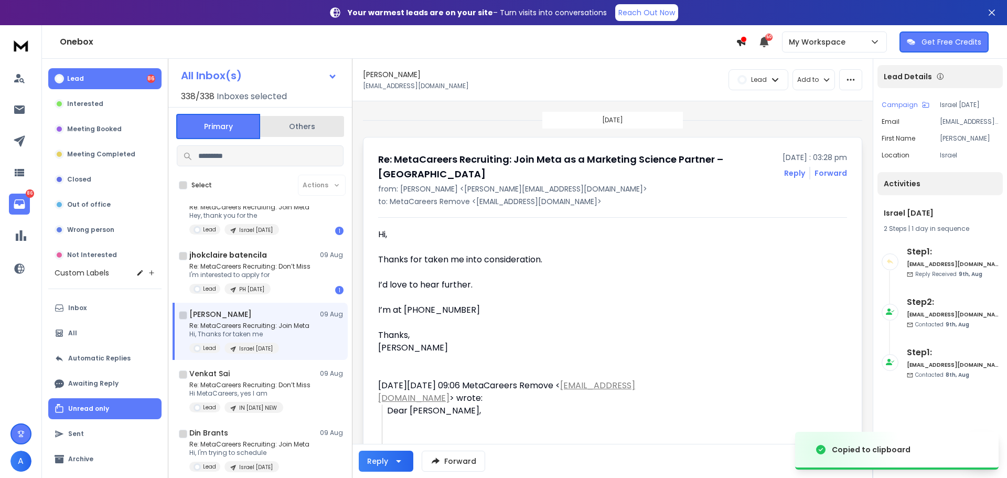
click at [479, 203] on p "to: MetaCareers Remove <[EMAIL_ADDRESS][DOMAIN_NAME]>" at bounding box center [612, 201] width 469 height 10
drag, startPoint x: 479, startPoint y: 203, endPoint x: 582, endPoint y: 198, distance: 102.9
click at [582, 198] on p "to: MetaCareers Remove <[EMAIL_ADDRESS][DOMAIN_NAME]>" at bounding box center [612, 201] width 469 height 10
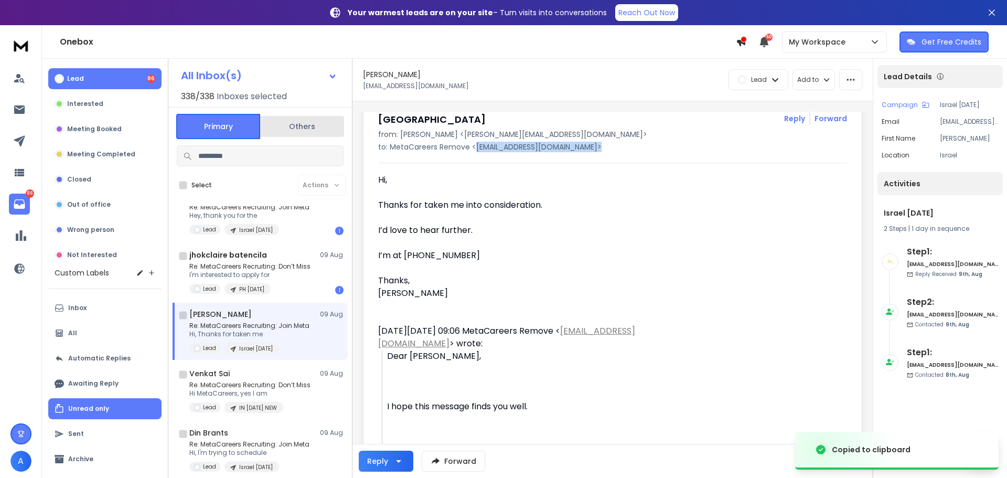
scroll to position [0, 0]
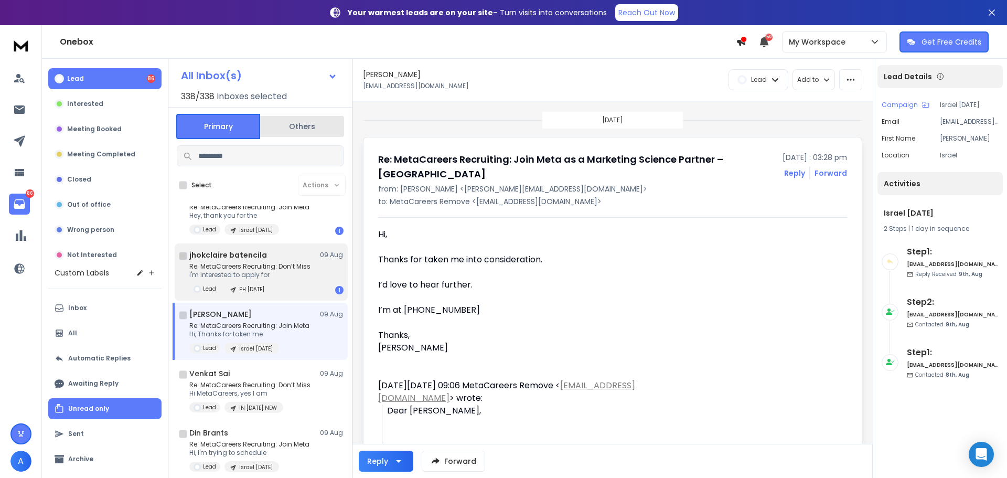
click at [300, 270] on p "Re: MetaCareers Recruiting: Don’t Miss" at bounding box center [249, 266] width 121 height 8
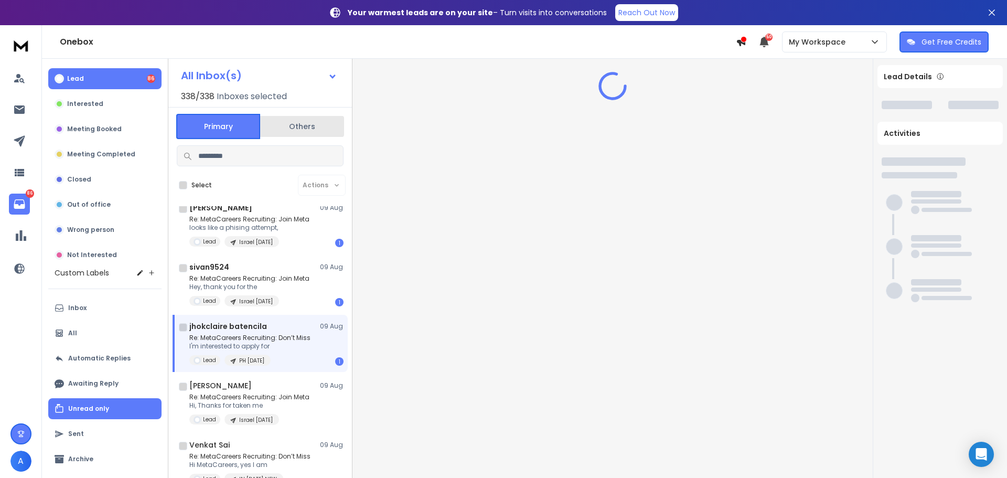
scroll to position [4958, 0]
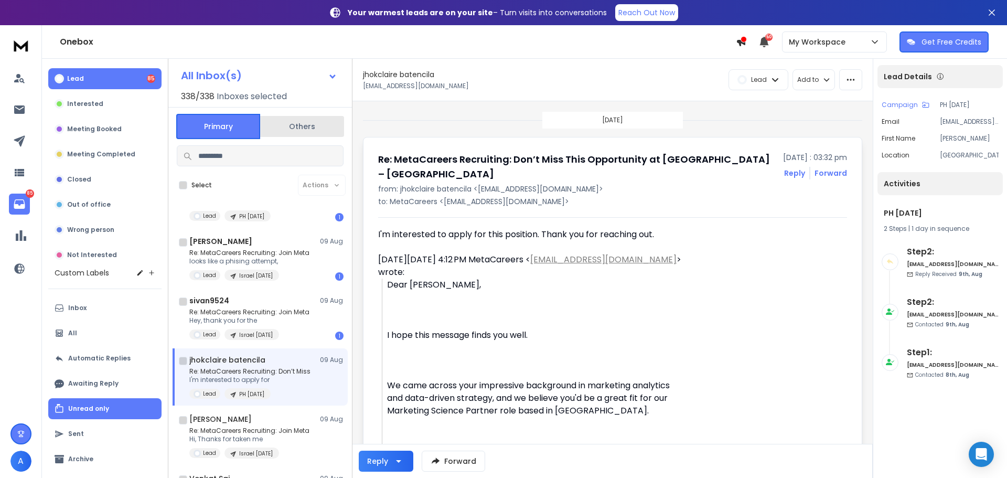
click at [432, 84] on p "[EMAIL_ADDRESS][DOMAIN_NAME]" at bounding box center [416, 86] width 106 height 8
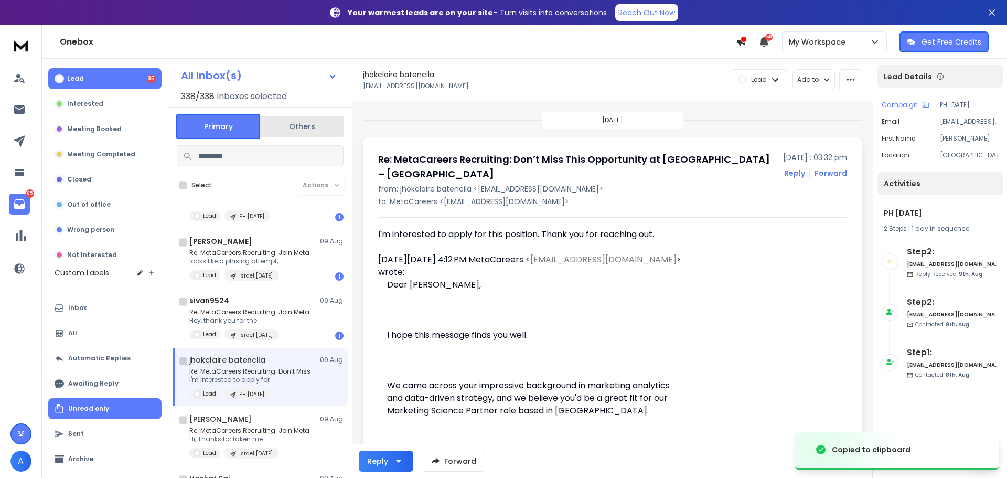
click at [451, 204] on p "to: MetaCareers <[EMAIL_ADDRESS][DOMAIN_NAME]>" at bounding box center [612, 201] width 469 height 10
drag, startPoint x: 451, startPoint y: 204, endPoint x: 575, endPoint y: 199, distance: 124.4
click at [575, 199] on p "to: MetaCareers <[EMAIL_ADDRESS][DOMAIN_NAME]>" at bounding box center [612, 201] width 469 height 10
click at [296, 312] on p "Re: MetaCareers Recruiting: Join Meta" at bounding box center [249, 312] width 120 height 8
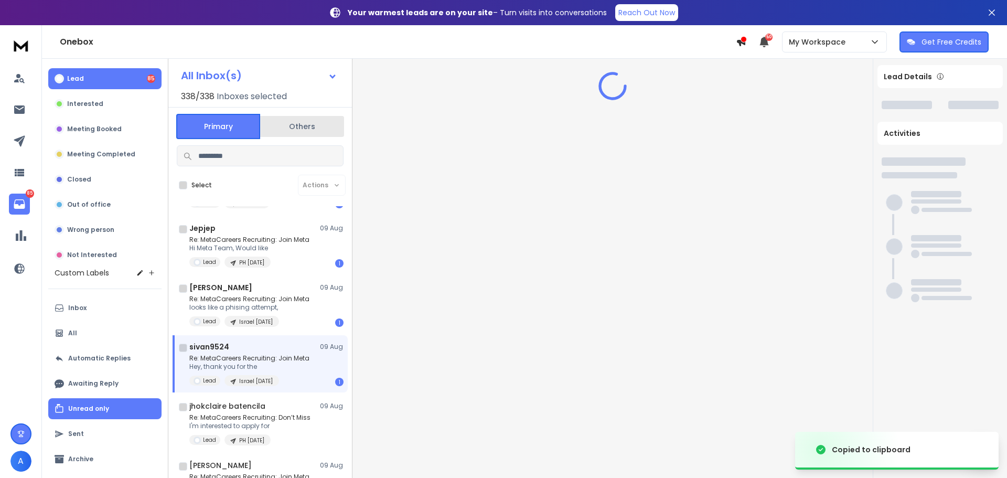
scroll to position [4905, 0]
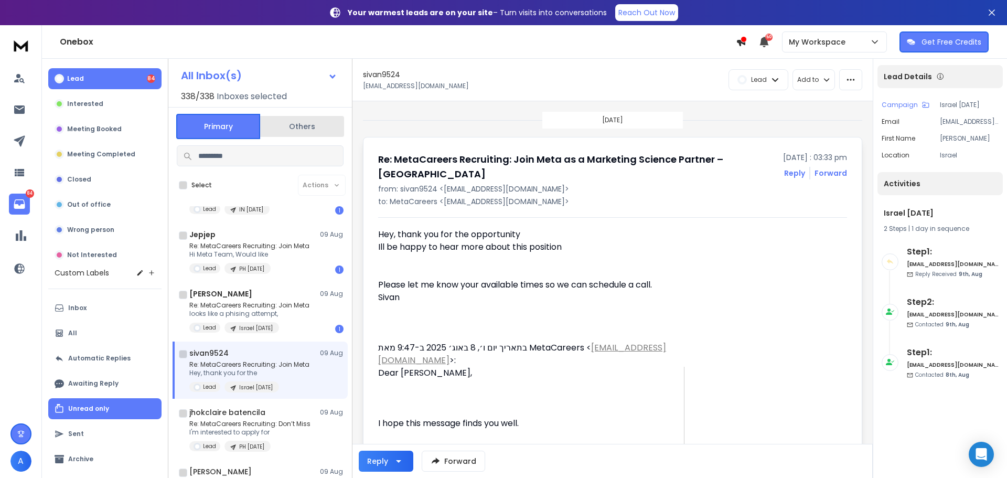
click at [432, 89] on p "[EMAIL_ADDRESS][DOMAIN_NAME]" at bounding box center [416, 86] width 106 height 8
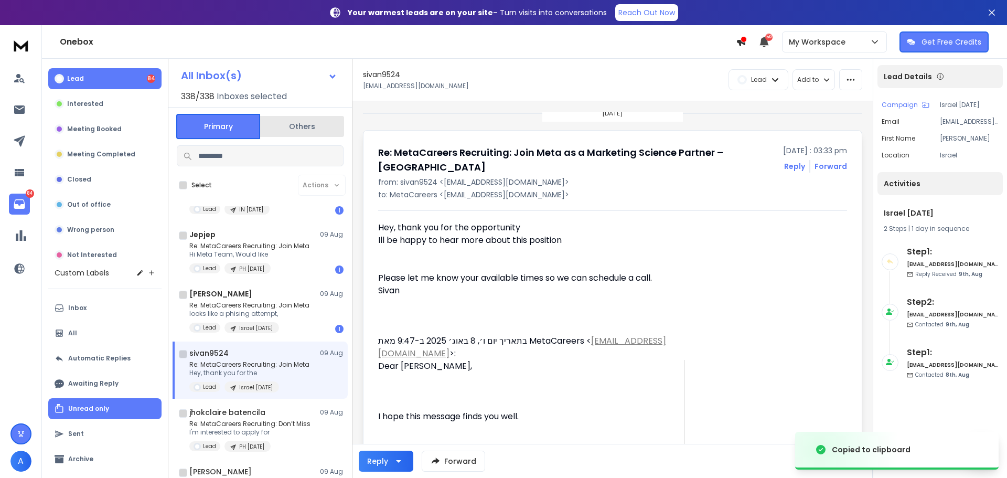
scroll to position [0, 0]
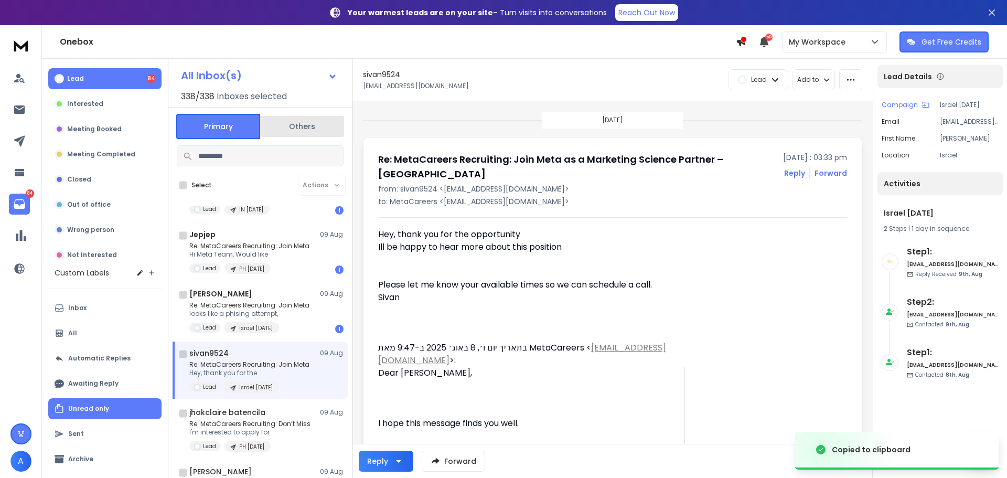
click at [451, 203] on p "to: MetaCareers <[EMAIL_ADDRESS][DOMAIN_NAME]>" at bounding box center [612, 201] width 469 height 10
click at [446, 203] on p "to: MetaCareers <[EMAIL_ADDRESS][DOMAIN_NAME]>" at bounding box center [612, 201] width 469 height 10
drag, startPoint x: 446, startPoint y: 203, endPoint x: 561, endPoint y: 203, distance: 114.4
click at [561, 203] on p "to: MetaCareers <[EMAIL_ADDRESS][DOMAIN_NAME]>" at bounding box center [612, 201] width 469 height 10
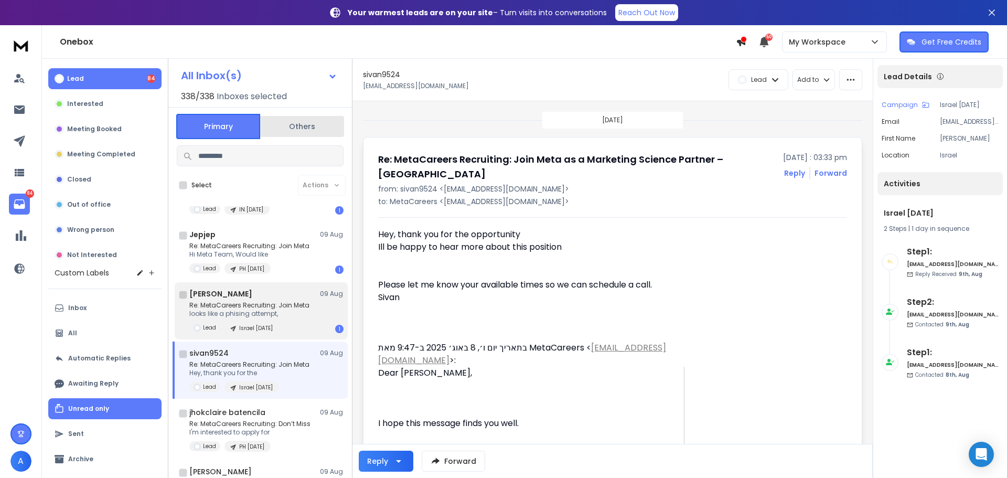
click at [303, 300] on div "[PERSON_NAME] [DATE] Re: MetaCareers Recruiting: Join Meta looks like a phising…" at bounding box center [266, 311] width 154 height 45
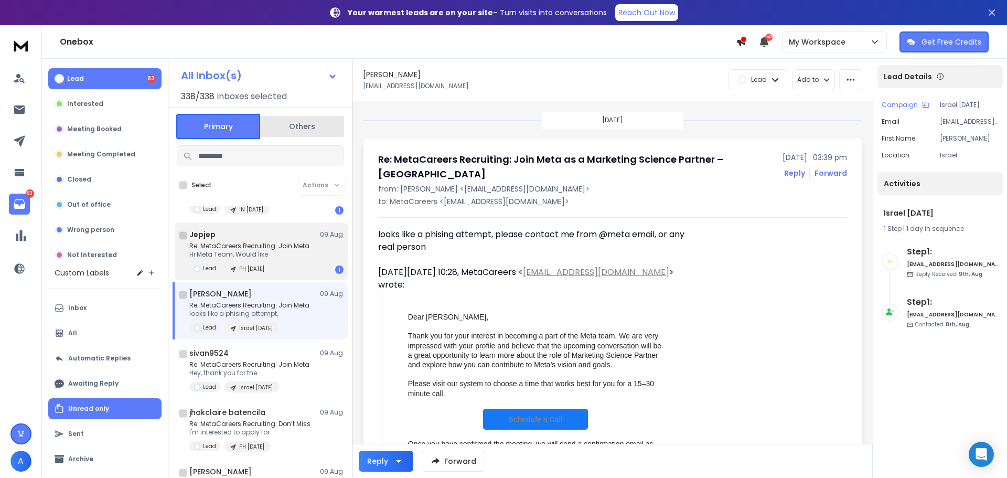
click at [294, 274] on div "Jepjep [DATE] Re: MetaCareers Recruiting: Join Meta Hi Meta Team, Would like Le…" at bounding box center [261, 251] width 173 height 57
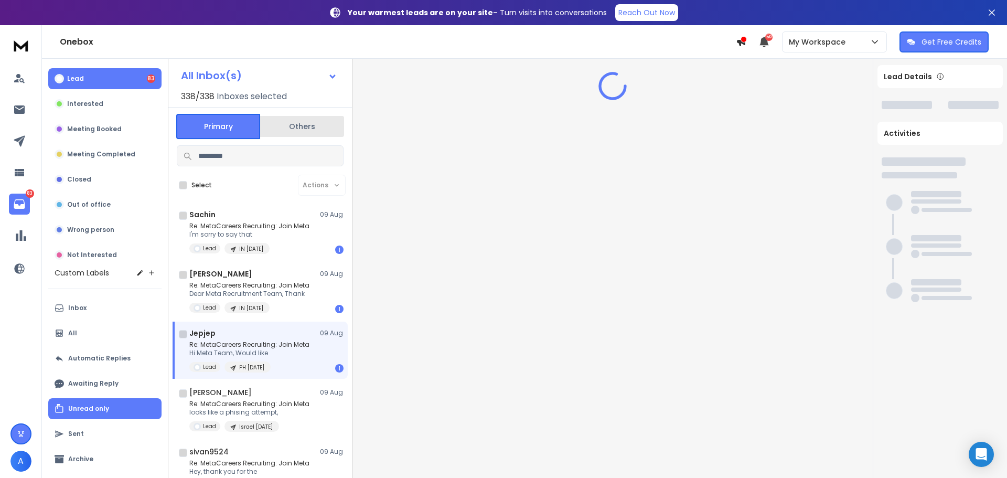
scroll to position [4800, 0]
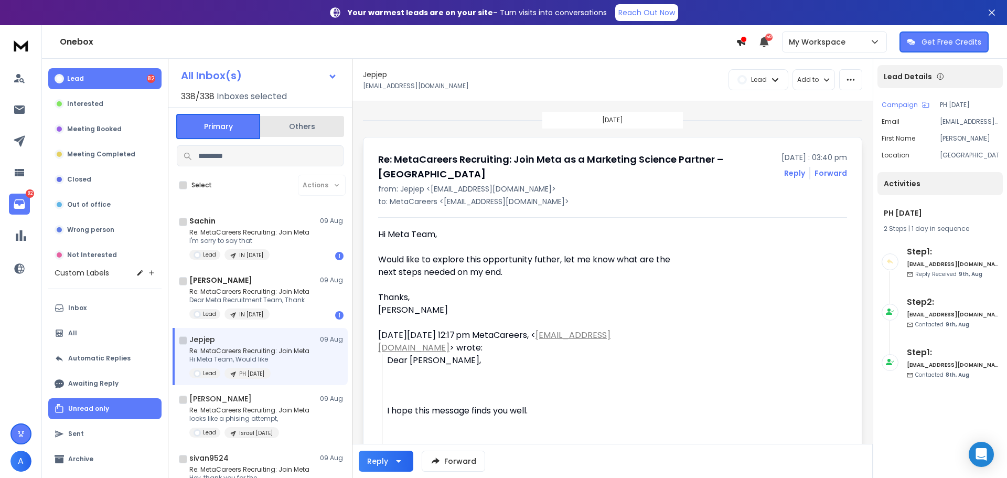
click at [407, 81] on div "Jepjep Jepjep [EMAIL_ADDRESS][DOMAIN_NAME]" at bounding box center [486, 79] width 247 height 21
click at [428, 88] on p "[EMAIL_ADDRESS][DOMAIN_NAME]" at bounding box center [416, 86] width 106 height 8
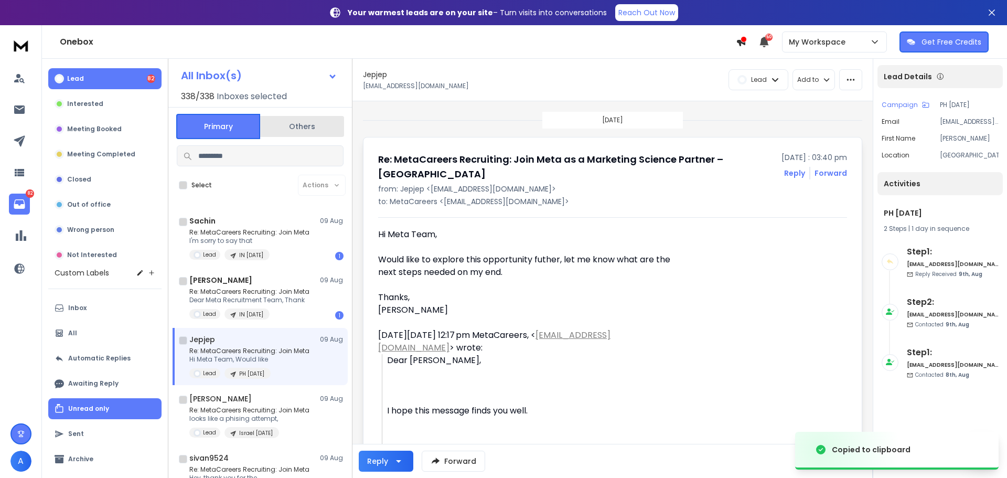
click at [455, 199] on p "to: MetaCareers <[EMAIL_ADDRESS][DOMAIN_NAME]>" at bounding box center [612, 201] width 469 height 10
drag, startPoint x: 455, startPoint y: 199, endPoint x: 558, endPoint y: 201, distance: 103.4
click at [558, 201] on p "to: MetaCareers <[EMAIL_ADDRESS][DOMAIN_NAME]>" at bounding box center [612, 201] width 469 height 10
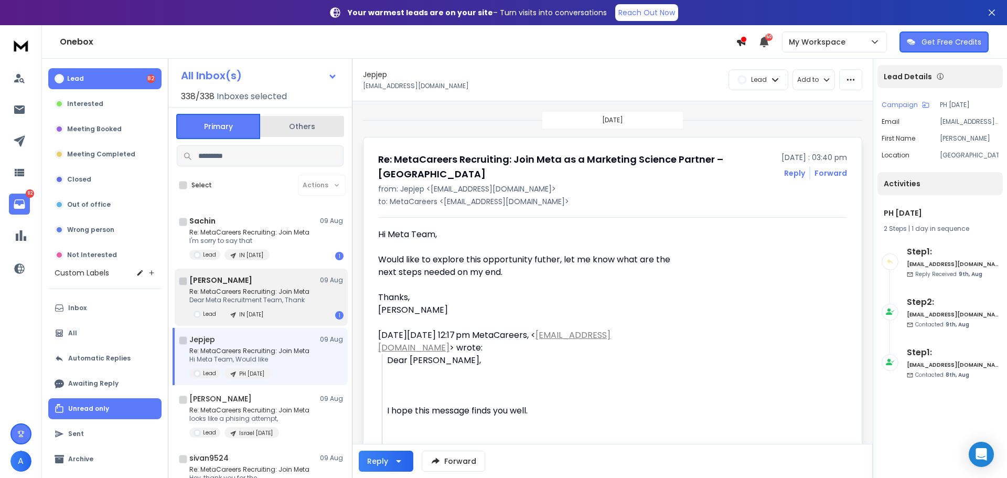
click at [291, 283] on div "[PERSON_NAME] [DATE]" at bounding box center [266, 280] width 154 height 10
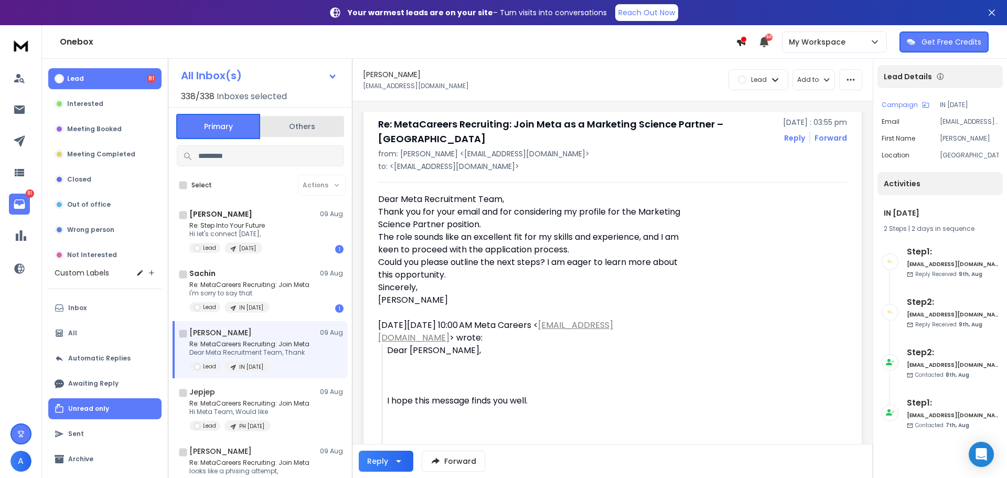
scroll to position [0, 0]
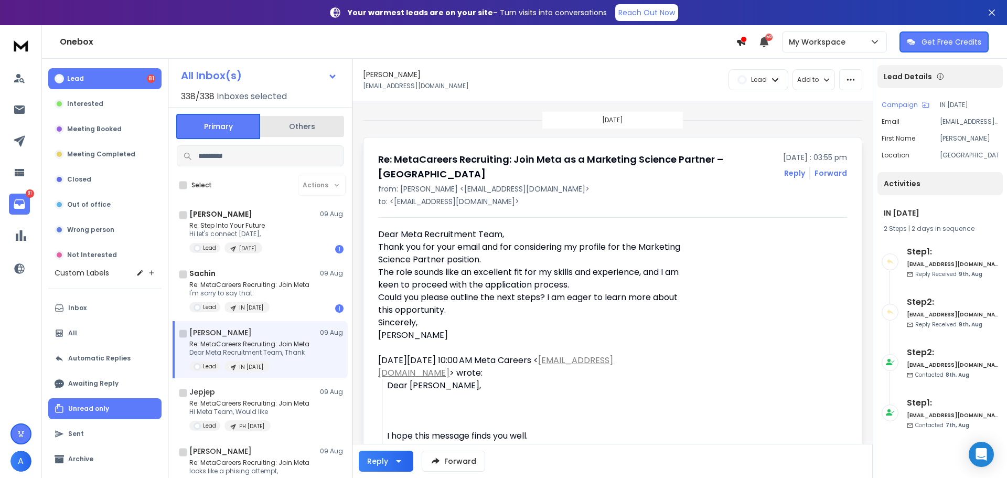
click at [435, 84] on p "[EMAIL_ADDRESS][DOMAIN_NAME]" at bounding box center [416, 86] width 106 height 8
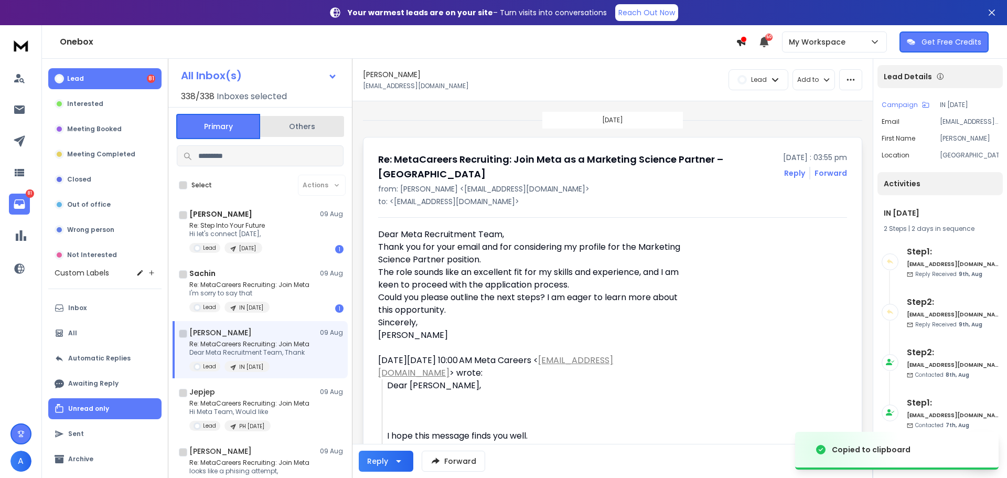
click at [417, 205] on p "to: <[EMAIL_ADDRESS][DOMAIN_NAME]>" at bounding box center [612, 201] width 469 height 10
click at [396, 204] on p "to: <[EMAIL_ADDRESS][DOMAIN_NAME]>" at bounding box center [612, 201] width 469 height 10
drag, startPoint x: 396, startPoint y: 204, endPoint x: 511, endPoint y: 207, distance: 116.0
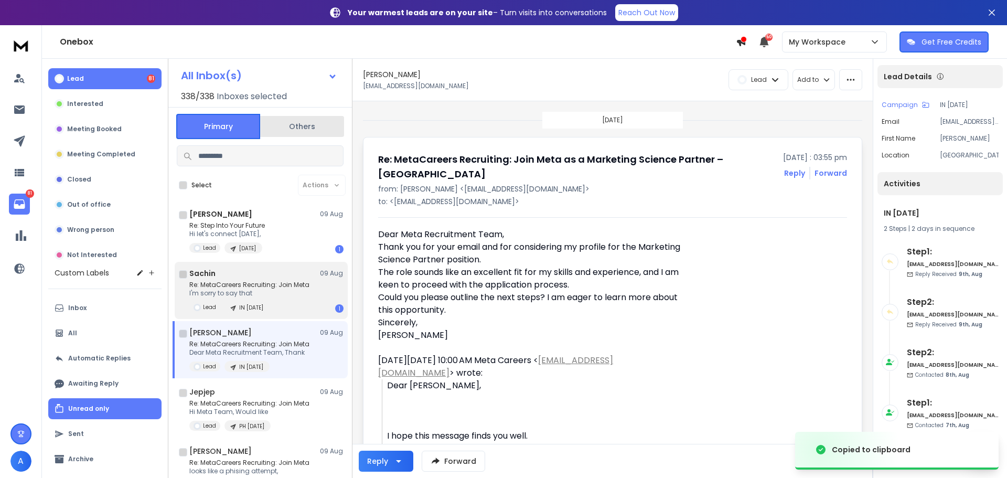
click at [269, 298] on div "Re: MetaCareers Recruiting: Join Meta I'm sorry to say that Lead IN [DATE]" at bounding box center [249, 297] width 120 height 32
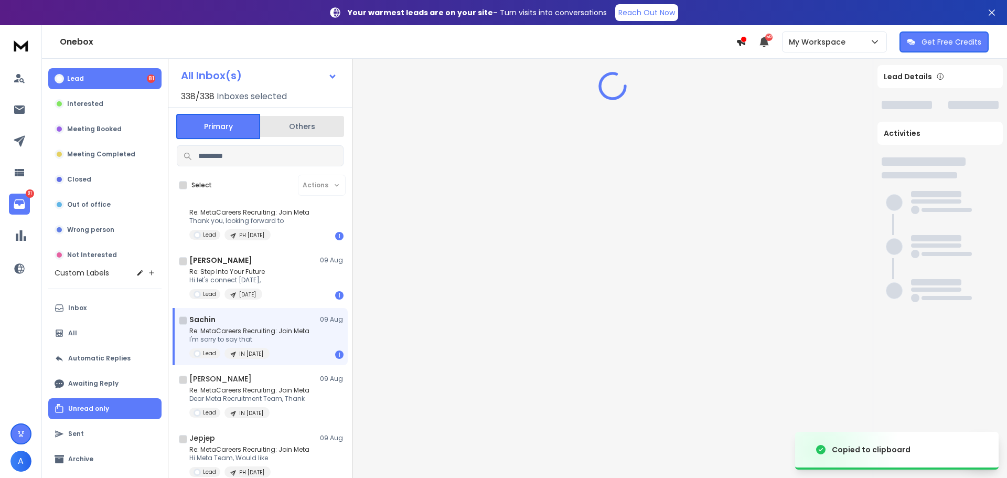
scroll to position [4695, 0]
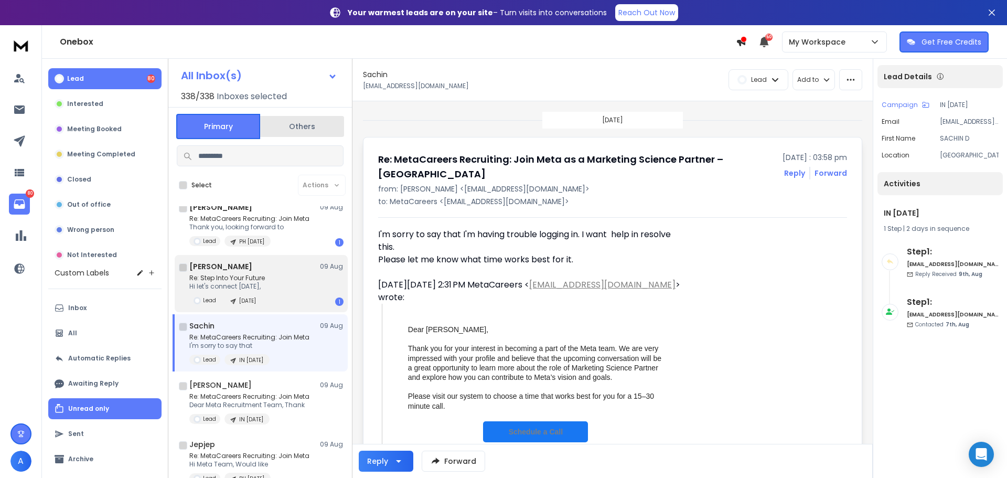
click at [262, 304] on div "[DATE]" at bounding box center [244, 300] width 38 height 11
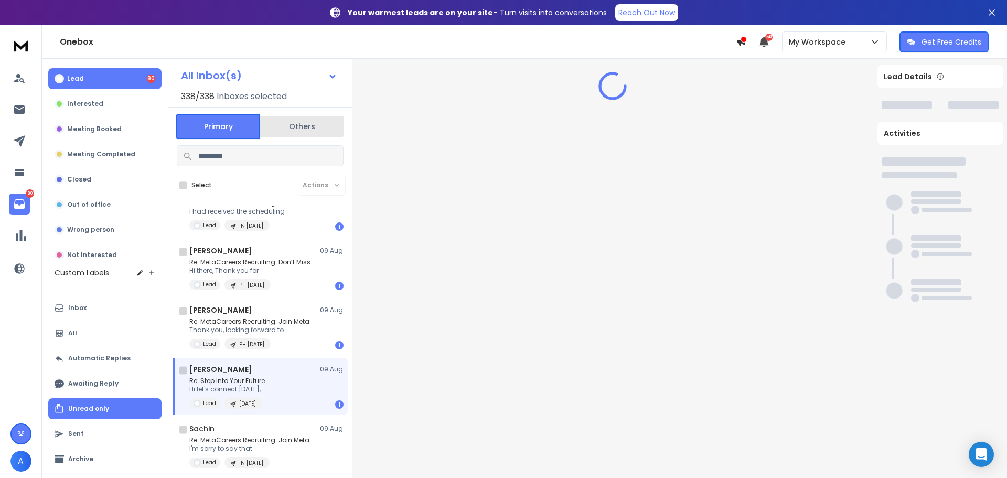
scroll to position [4590, 0]
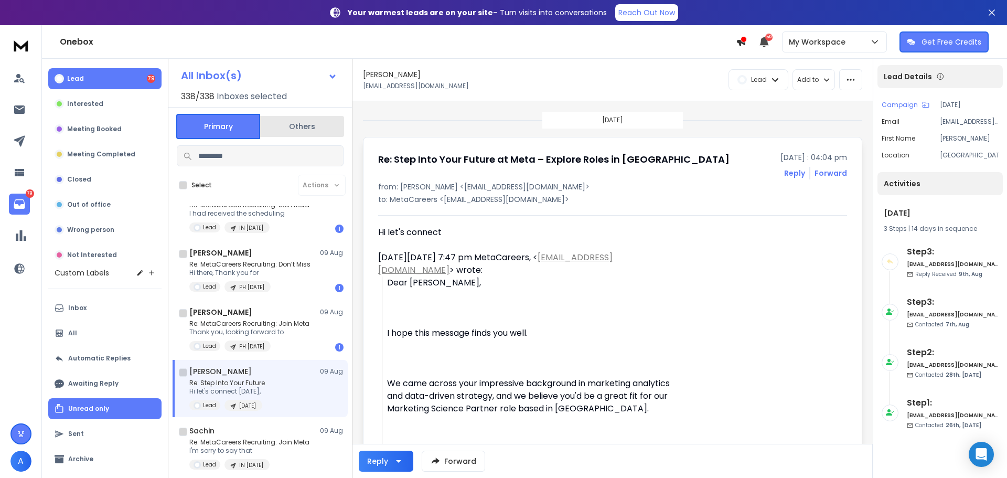
click at [415, 86] on p "[EMAIL_ADDRESS][DOMAIN_NAME]" at bounding box center [416, 86] width 106 height 8
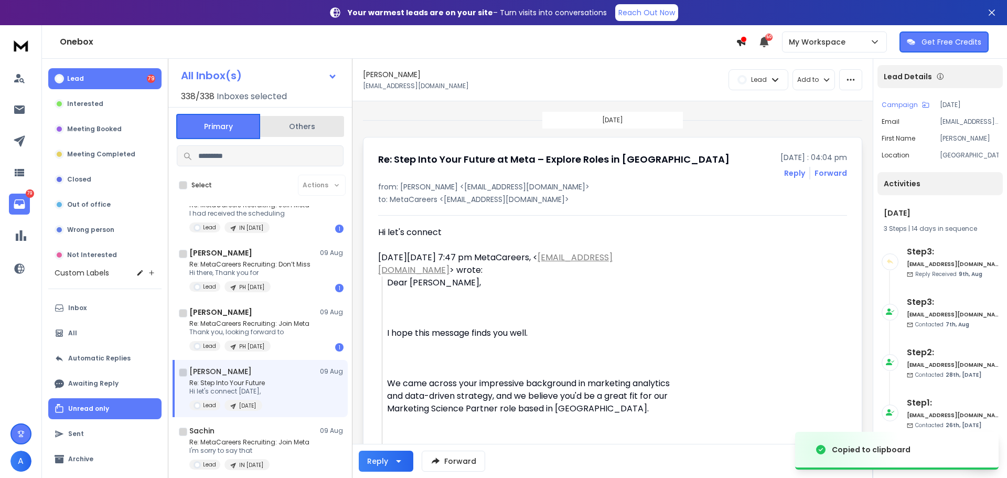
click at [453, 200] on p "to: MetaCareers <[EMAIL_ADDRESS][DOMAIN_NAME]>" at bounding box center [612, 199] width 469 height 10
drag, startPoint x: 453, startPoint y: 200, endPoint x: 564, endPoint y: 202, distance: 111.2
click at [564, 202] on p "to: MetaCareers <[EMAIL_ADDRESS][DOMAIN_NAME]>" at bounding box center [612, 199] width 469 height 10
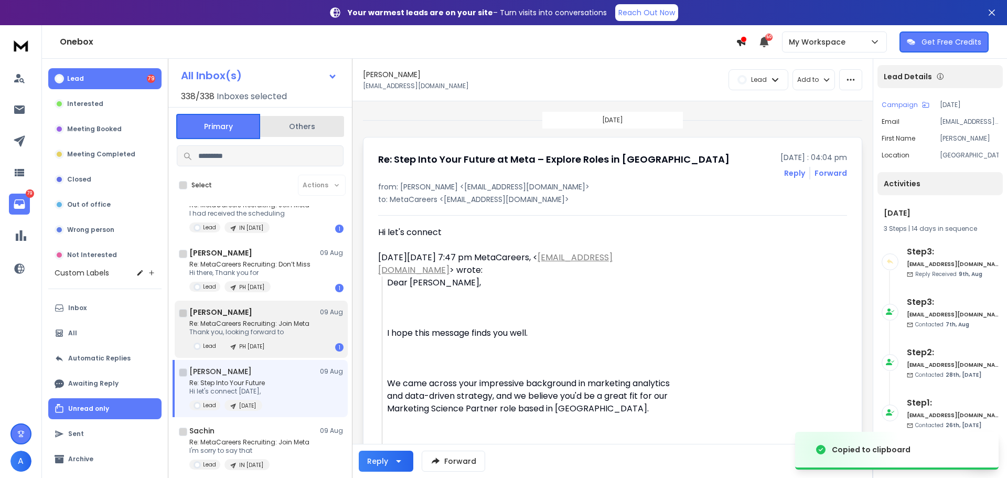
click at [306, 318] on div "[PERSON_NAME] [DATE] Re: MetaCareers Recruiting: Join Meta Thank you, looking f…" at bounding box center [266, 329] width 154 height 45
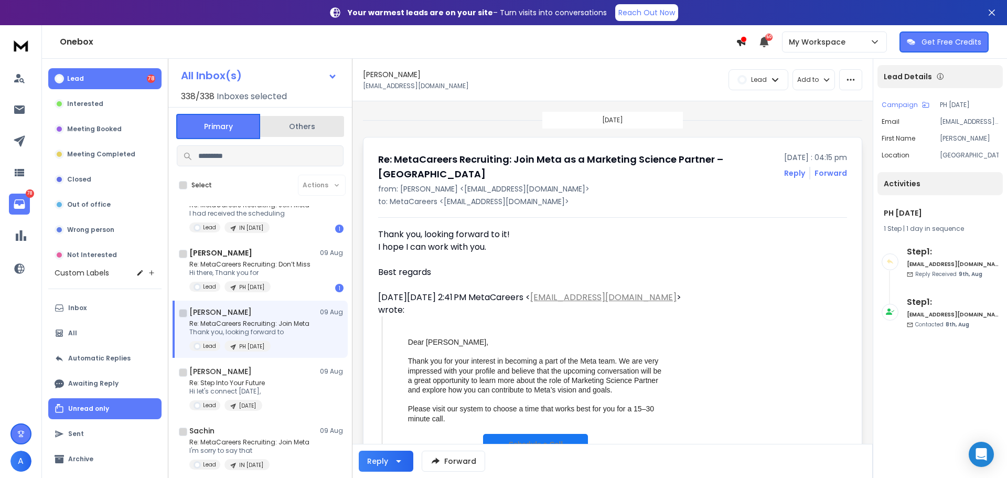
click at [416, 86] on p "[EMAIL_ADDRESS][DOMAIN_NAME]" at bounding box center [416, 86] width 106 height 8
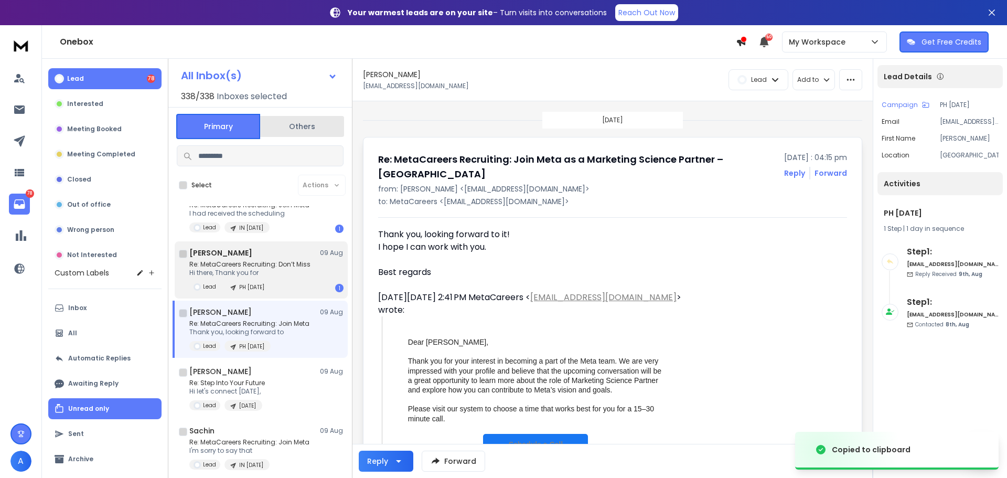
click at [274, 298] on div "[PERSON_NAME] [DATE] Re: MetaCareers Recruiting: Don’t Miss Hi there, Thank you…" at bounding box center [261, 269] width 173 height 57
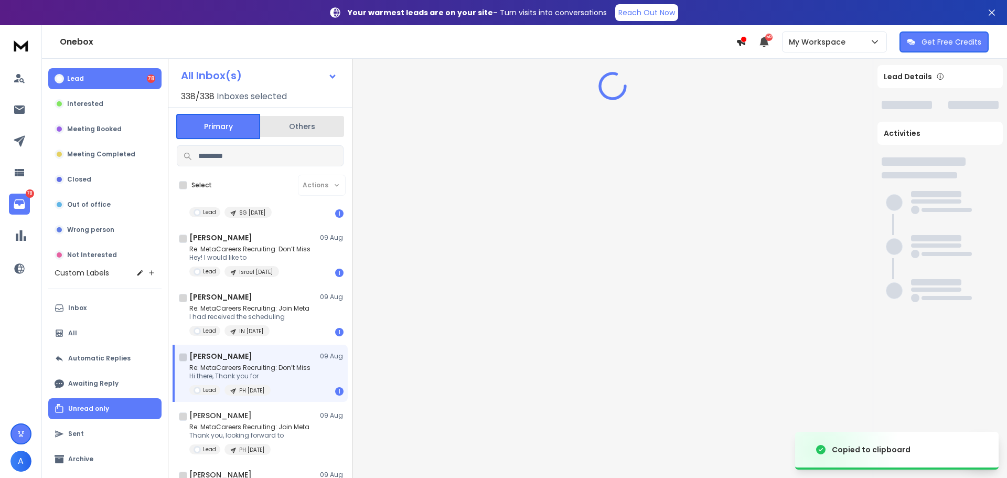
scroll to position [4486, 0]
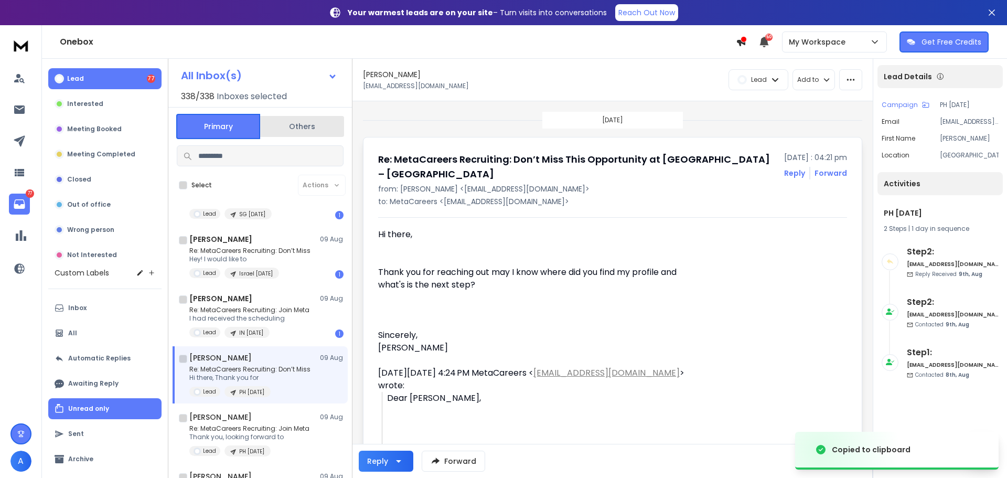
click at [424, 85] on p "[EMAIL_ADDRESS][DOMAIN_NAME]" at bounding box center [416, 86] width 106 height 8
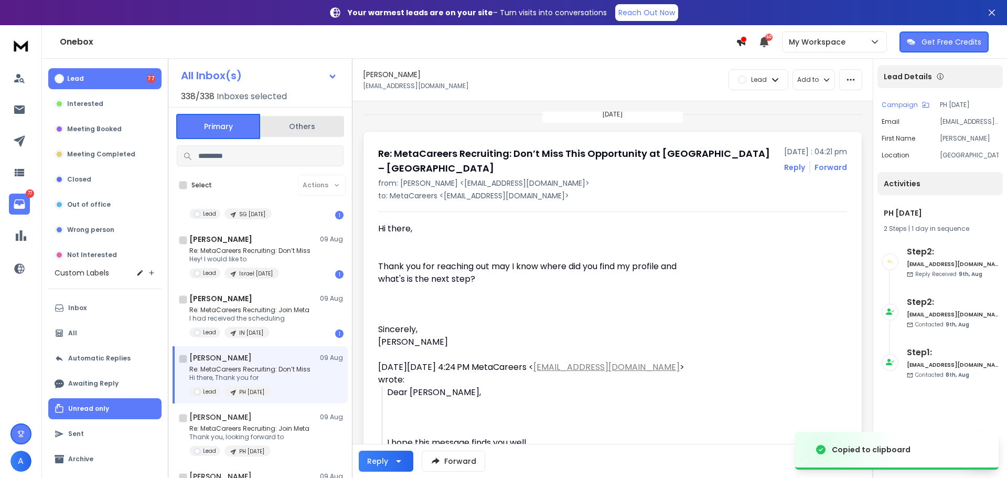
scroll to position [0, 0]
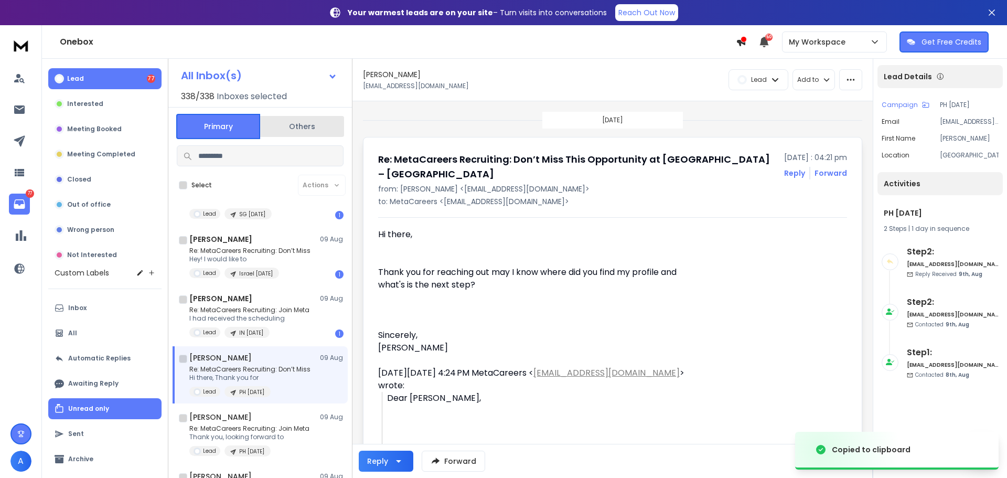
click at [457, 199] on p "to: MetaCareers <[EMAIL_ADDRESS][DOMAIN_NAME]>" at bounding box center [612, 201] width 469 height 10
drag, startPoint x: 457, startPoint y: 199, endPoint x: 581, endPoint y: 198, distance: 123.8
click at [581, 198] on p "to: MetaCareers <[EMAIL_ADDRESS][DOMAIN_NAME]>" at bounding box center [612, 201] width 469 height 10
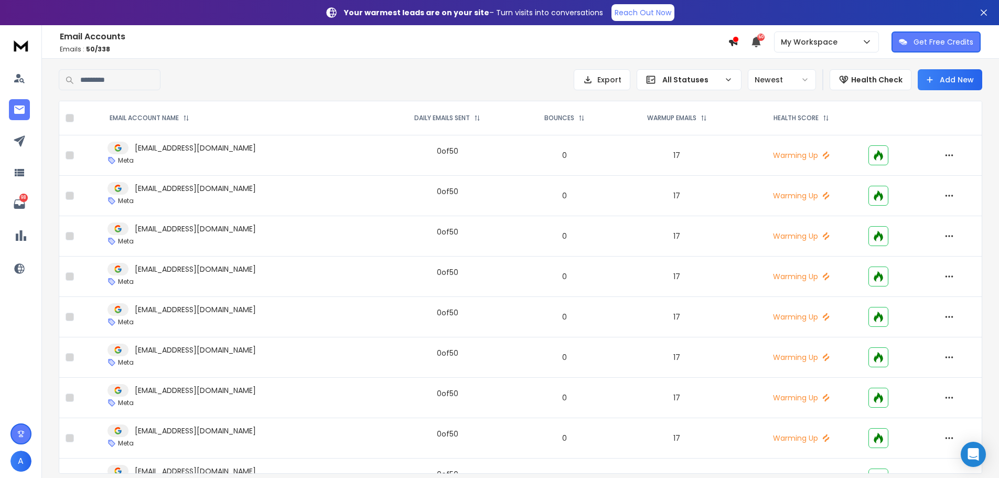
click at [690, 87] on div "All Statuses" at bounding box center [689, 79] width 105 height 21
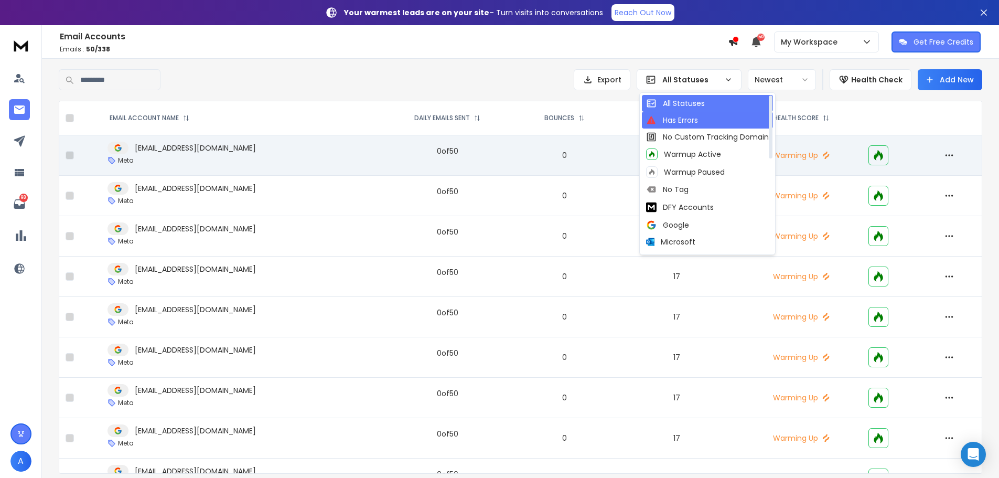
click at [478, 144] on td "0 of 50" at bounding box center [447, 148] width 139 height 27
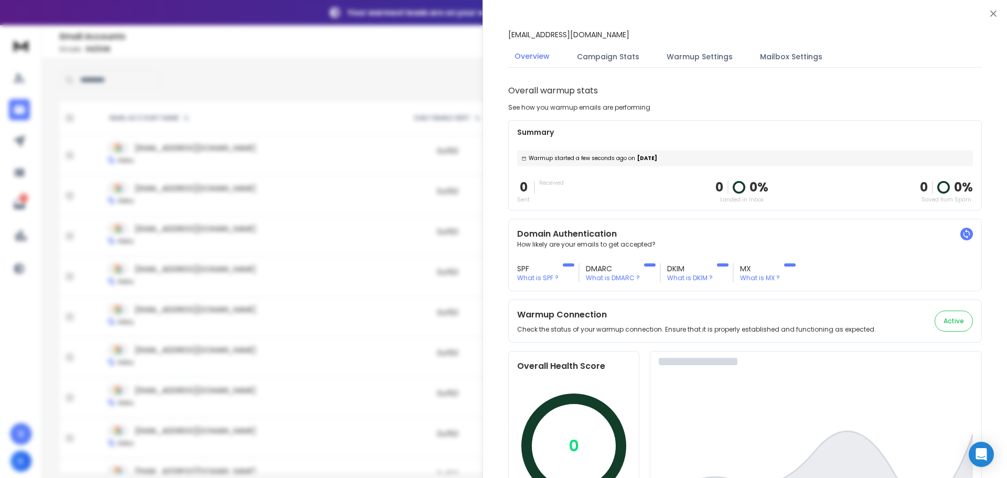
click at [425, 188] on div at bounding box center [503, 239] width 1007 height 478
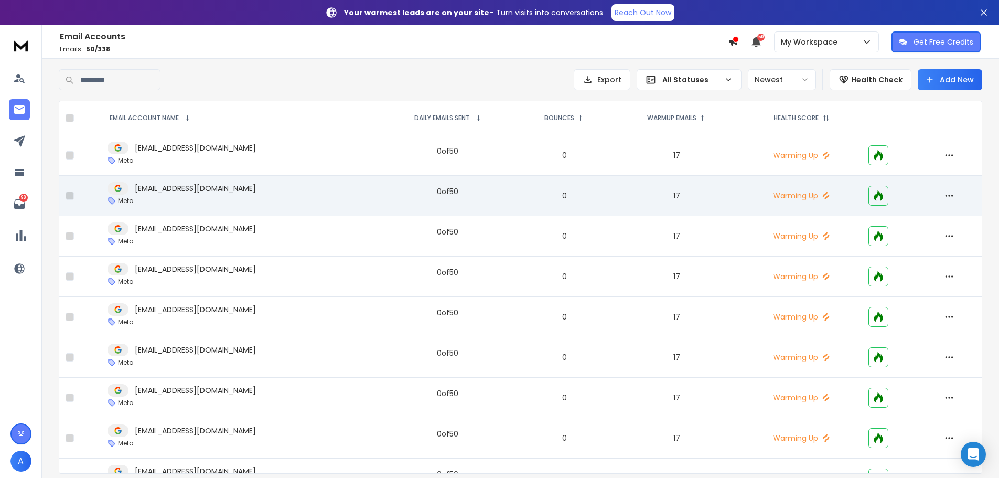
click at [500, 204] on tr "recruit@careersconnectfuture.com Meta 0 of 50 0 17 Warming Up" at bounding box center [520, 196] width 923 height 40
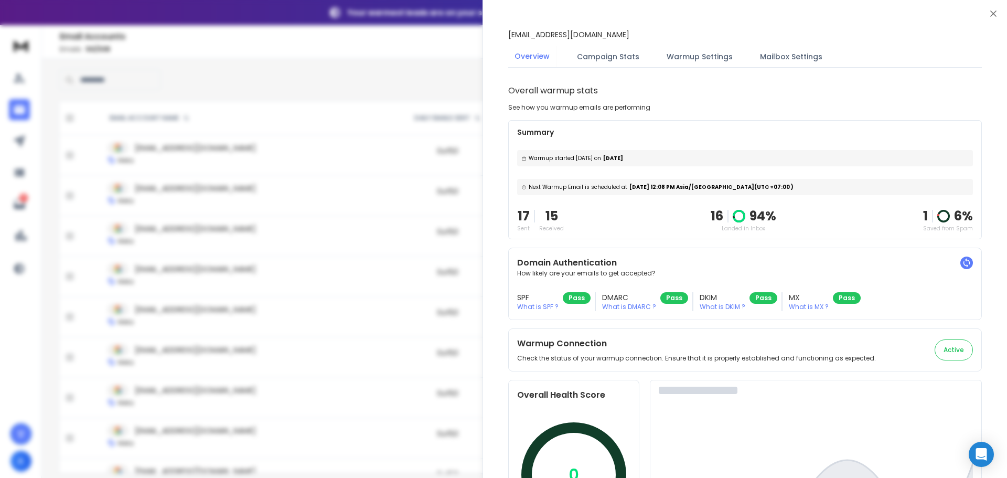
click at [605, 58] on button "Campaign Stats" at bounding box center [608, 56] width 75 height 23
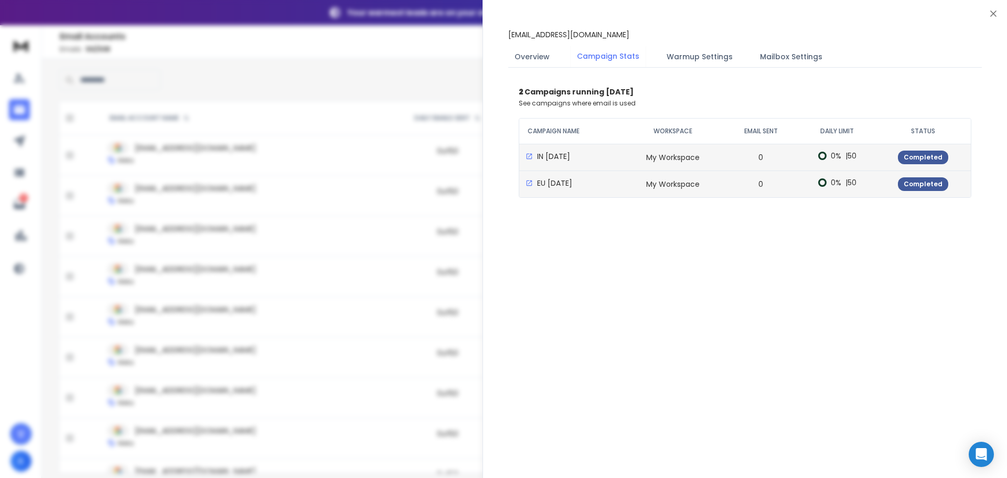
click at [675, 48] on button "Warmup Settings" at bounding box center [699, 56] width 79 height 23
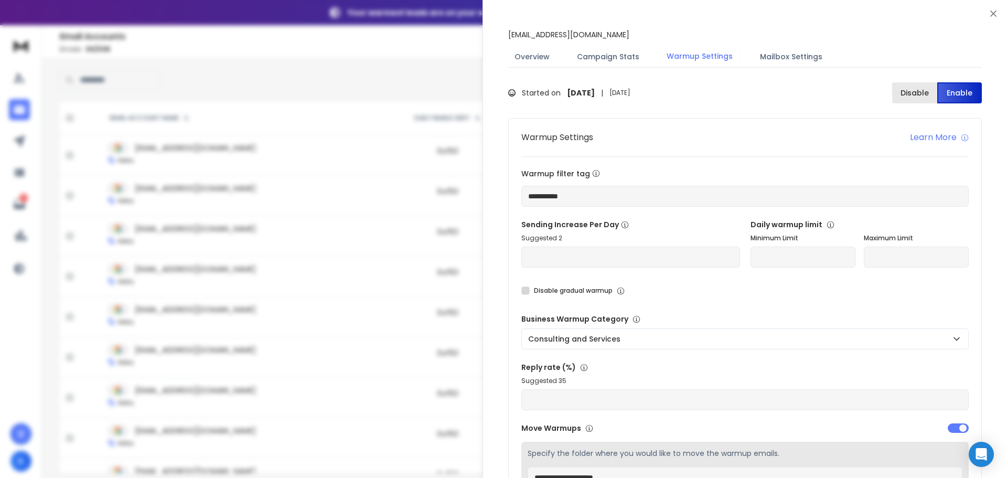
click at [549, 54] on button "Overview" at bounding box center [532, 56] width 48 height 23
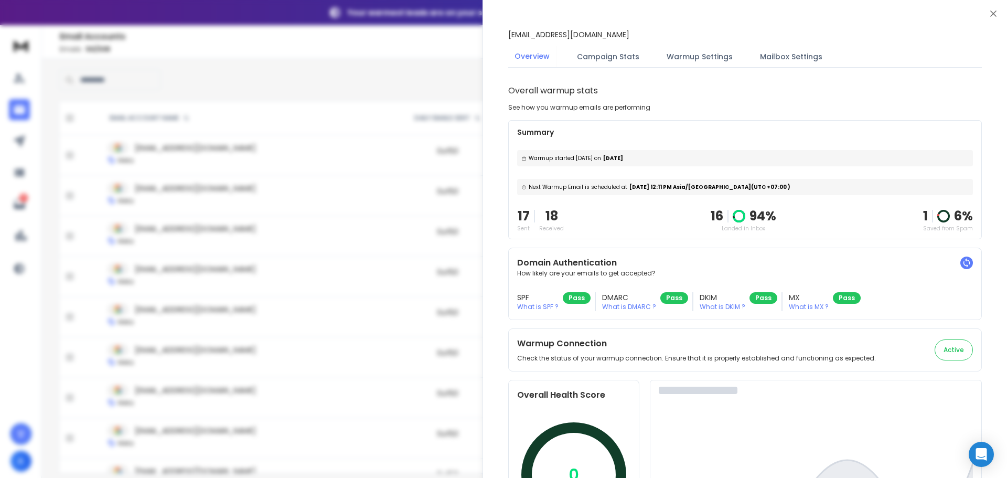
click at [400, 225] on div at bounding box center [503, 239] width 1007 height 478
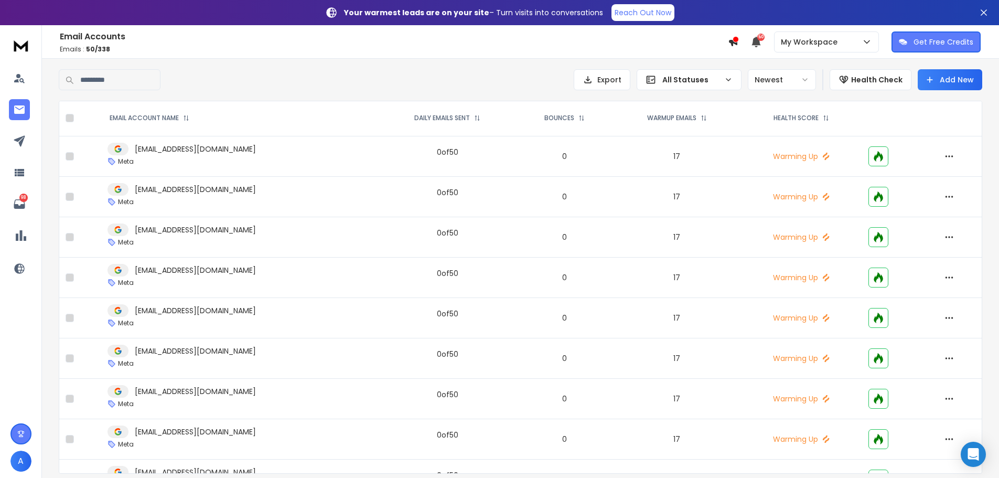
scroll to position [1259, 0]
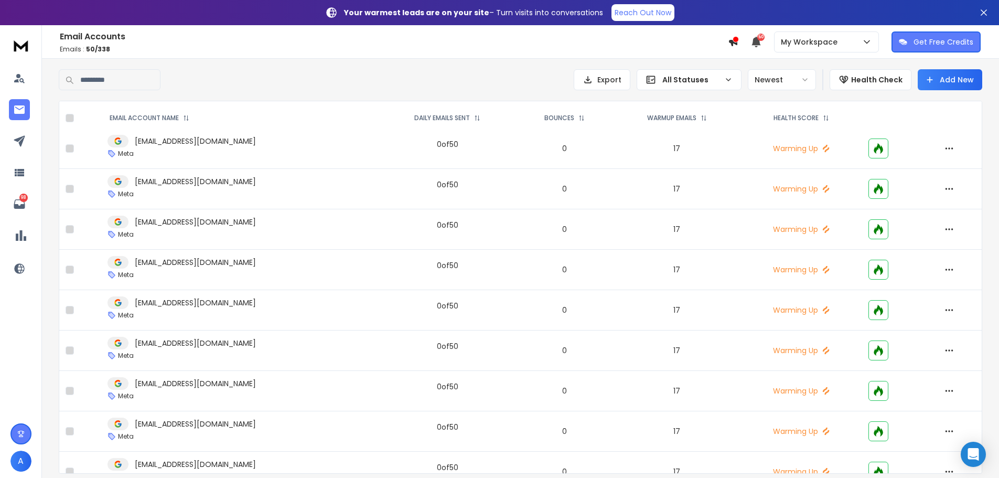
click at [445, 232] on td "0 of 50" at bounding box center [447, 222] width 139 height 27
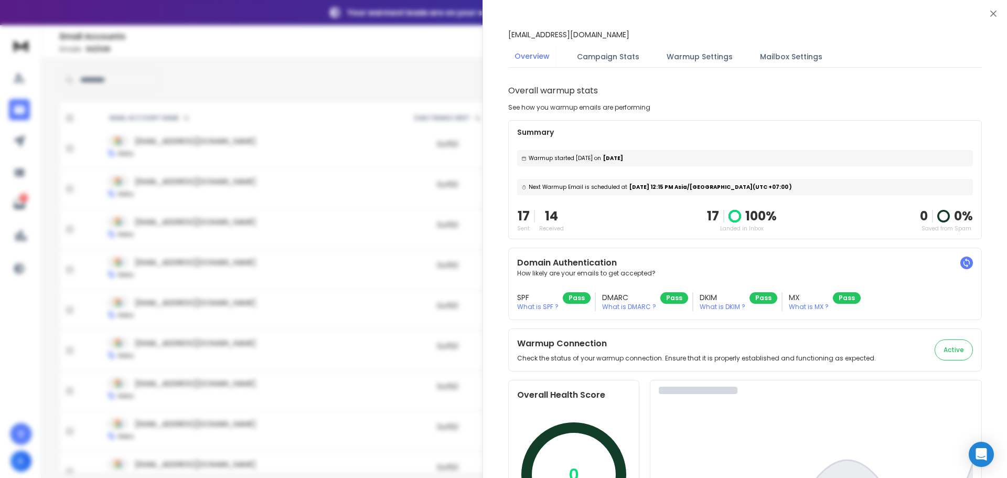
click at [324, 161] on div at bounding box center [503, 239] width 1007 height 478
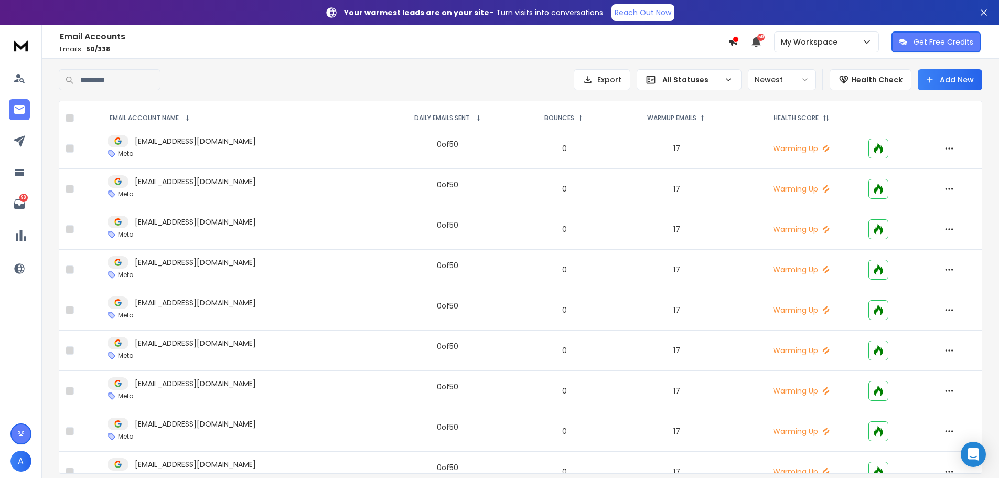
click at [679, 78] on p "All Statuses" at bounding box center [692, 79] width 58 height 10
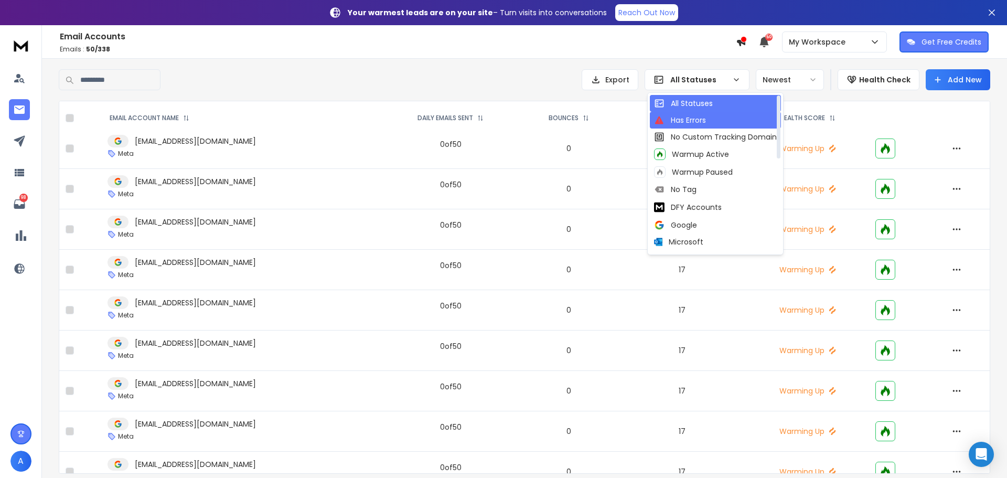
click at [696, 127] on div "Has Errors" at bounding box center [715, 120] width 131 height 17
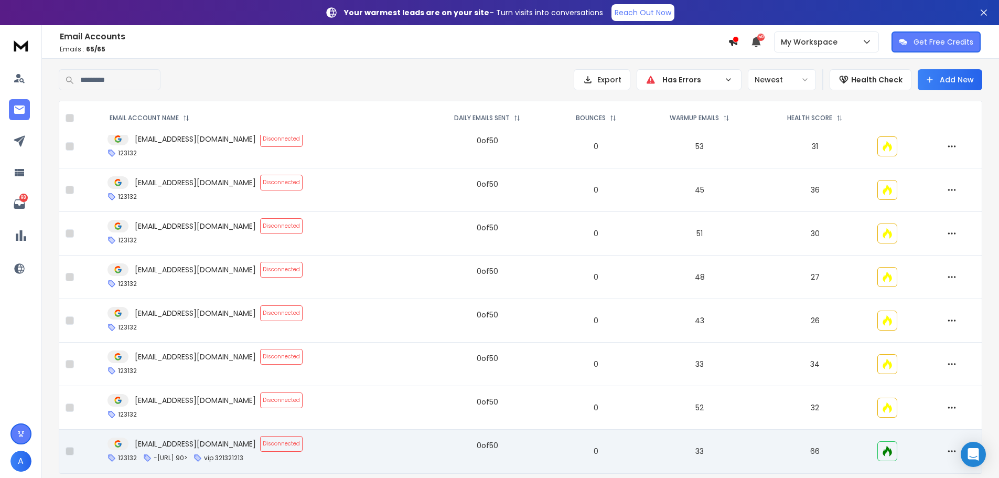
scroll to position [2307, 0]
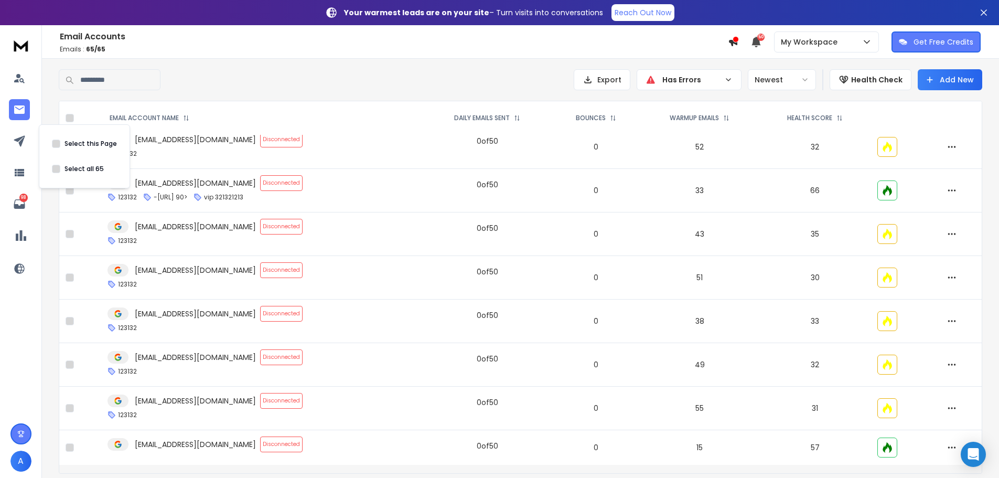
click at [61, 169] on div "Select all 65" at bounding box center [84, 169] width 65 height 8
click at [57, 171] on button "Select this Page" at bounding box center [56, 169] width 8 height 8
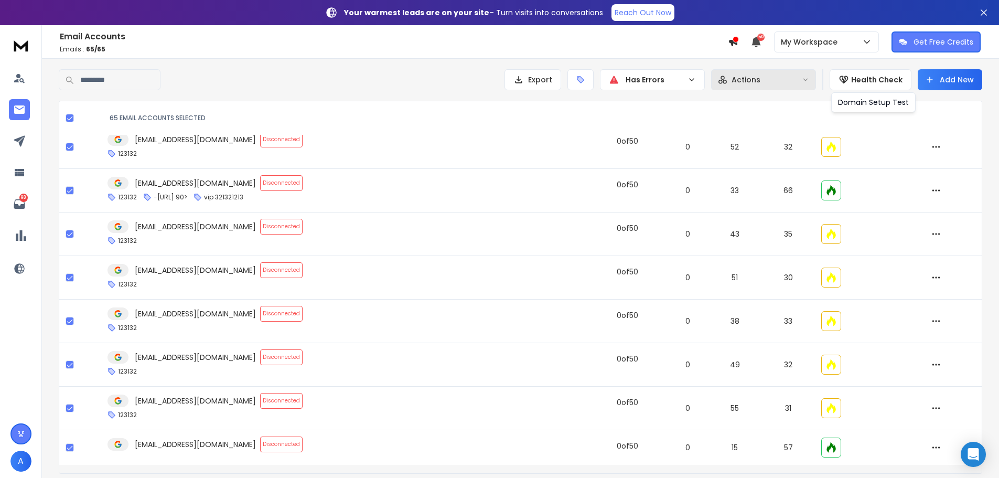
click at [777, 88] on button "Actions" at bounding box center [763, 79] width 105 height 21
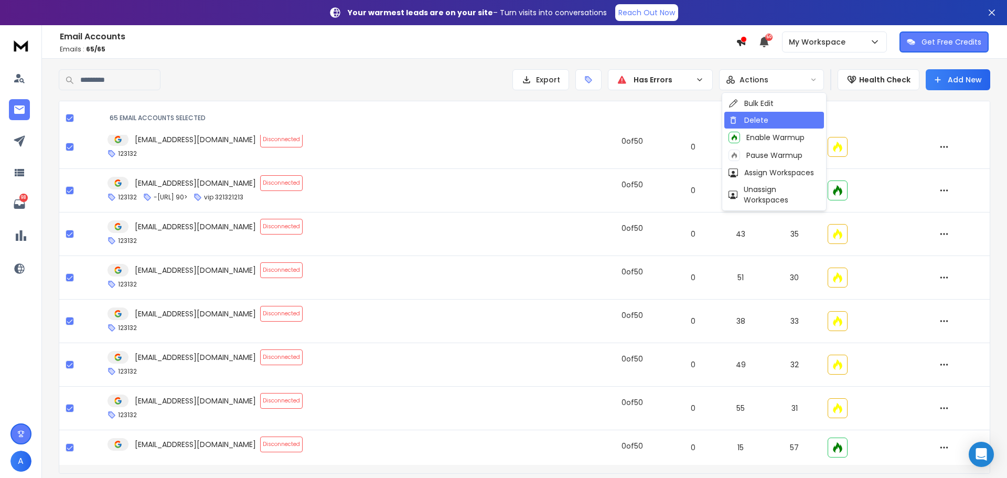
click at [767, 124] on div "Delete" at bounding box center [749, 120] width 40 height 10
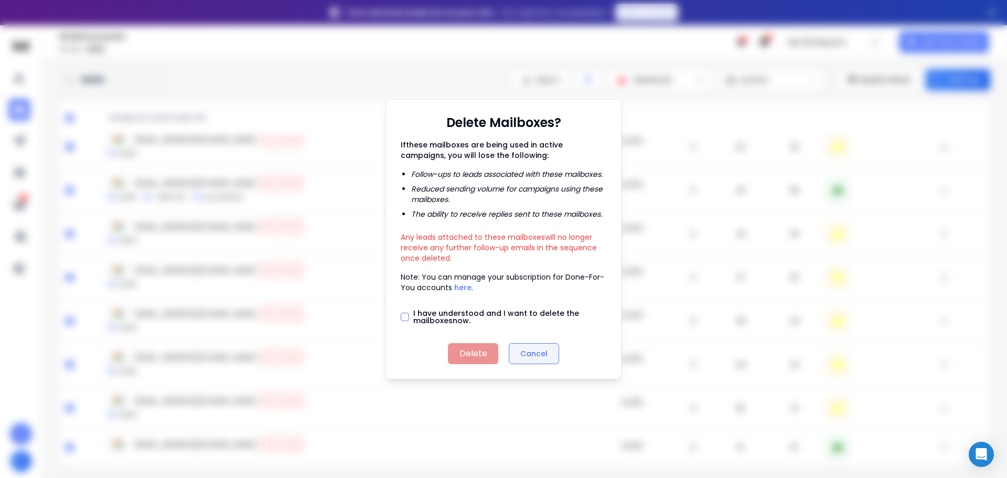
click at [452, 312] on label "I have understood and I want to delete the mailbox es now." at bounding box center [509, 316] width 193 height 15
click at [409, 313] on button "I have understood and I want to delete the mailbox es now." at bounding box center [405, 317] width 8 height 8
click at [483, 354] on button "Delete" at bounding box center [473, 353] width 50 height 21
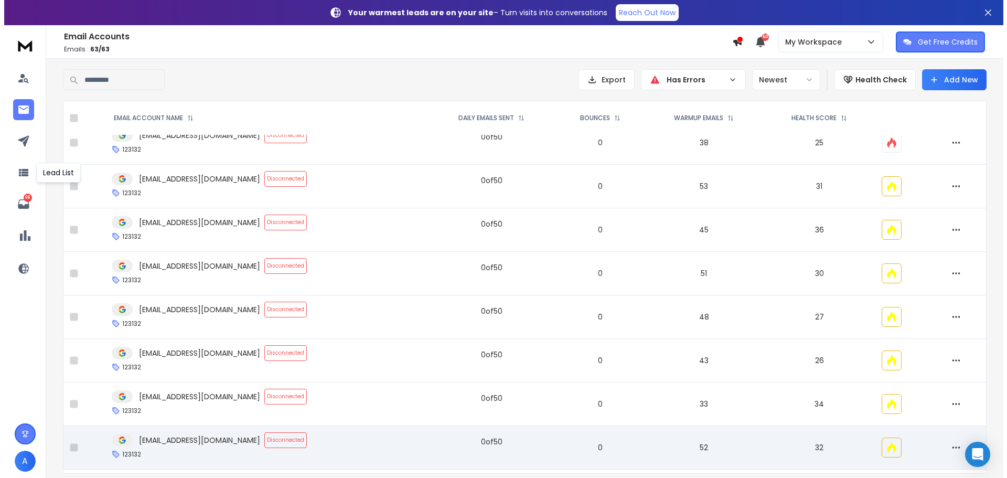
scroll to position [1861, 0]
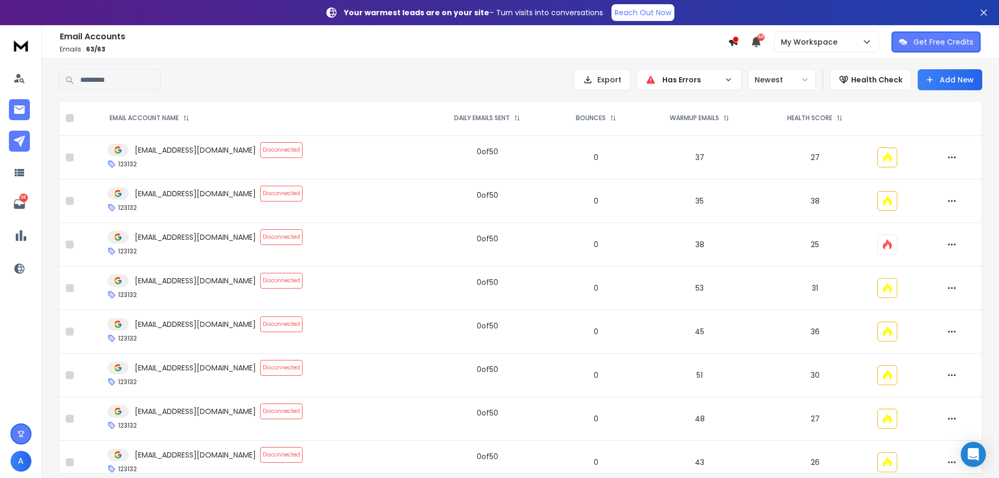
click at [18, 147] on link at bounding box center [19, 141] width 21 height 21
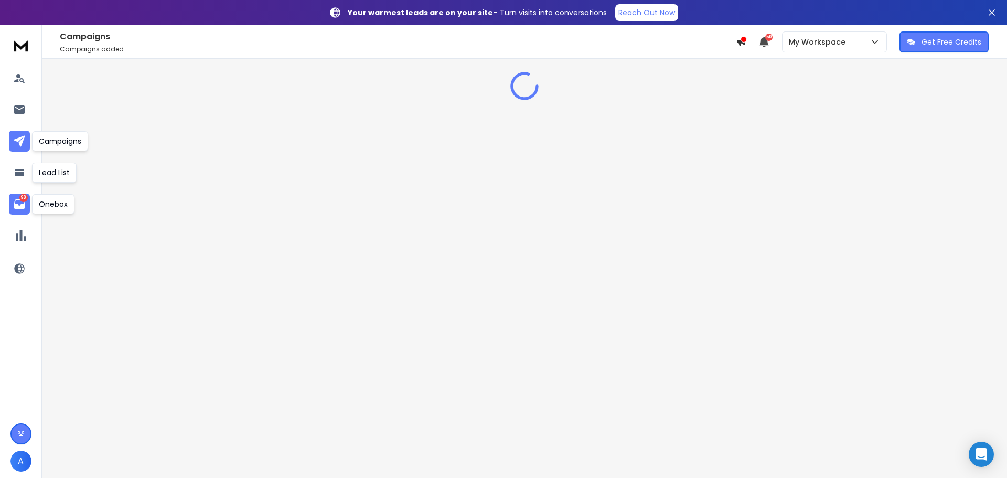
click at [22, 207] on icon at bounding box center [19, 203] width 11 height 9
